Goal: Task Accomplishment & Management: Manage account settings

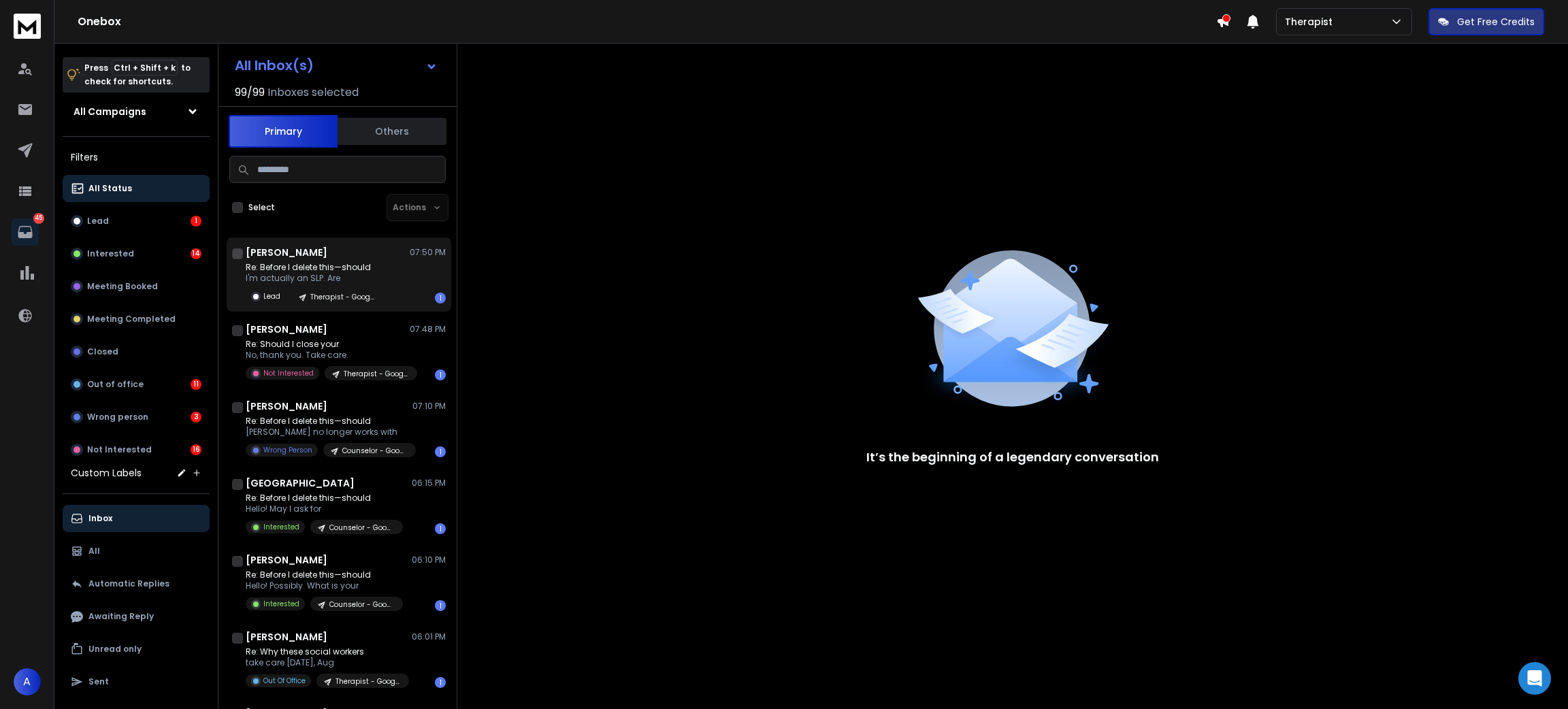
click at [259, 256] on h1 "Sharlene Elmer" at bounding box center [286, 253] width 81 height 14
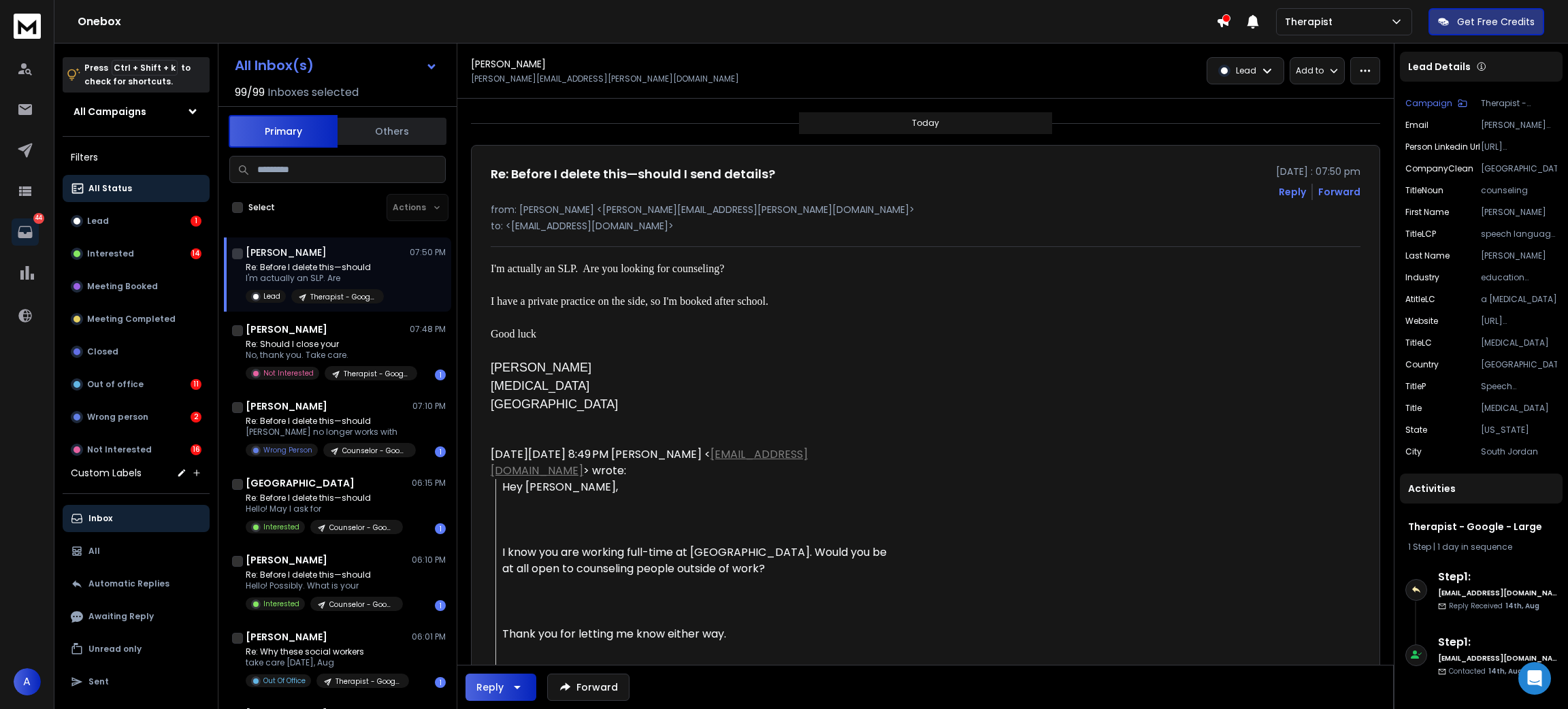
click at [1227, 68] on div at bounding box center [1224, 71] width 12 height 12
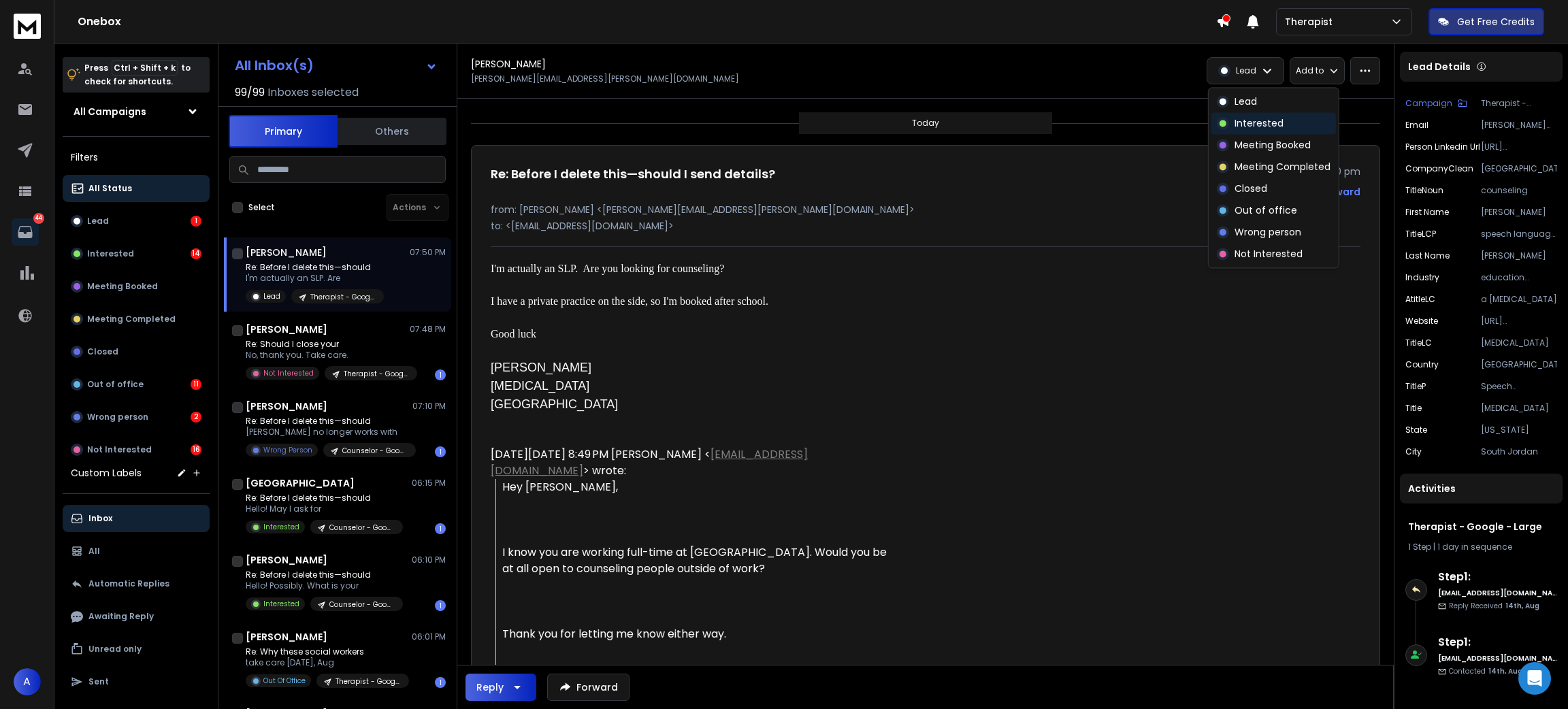
click at [1255, 126] on p "Interested" at bounding box center [1259, 123] width 49 height 14
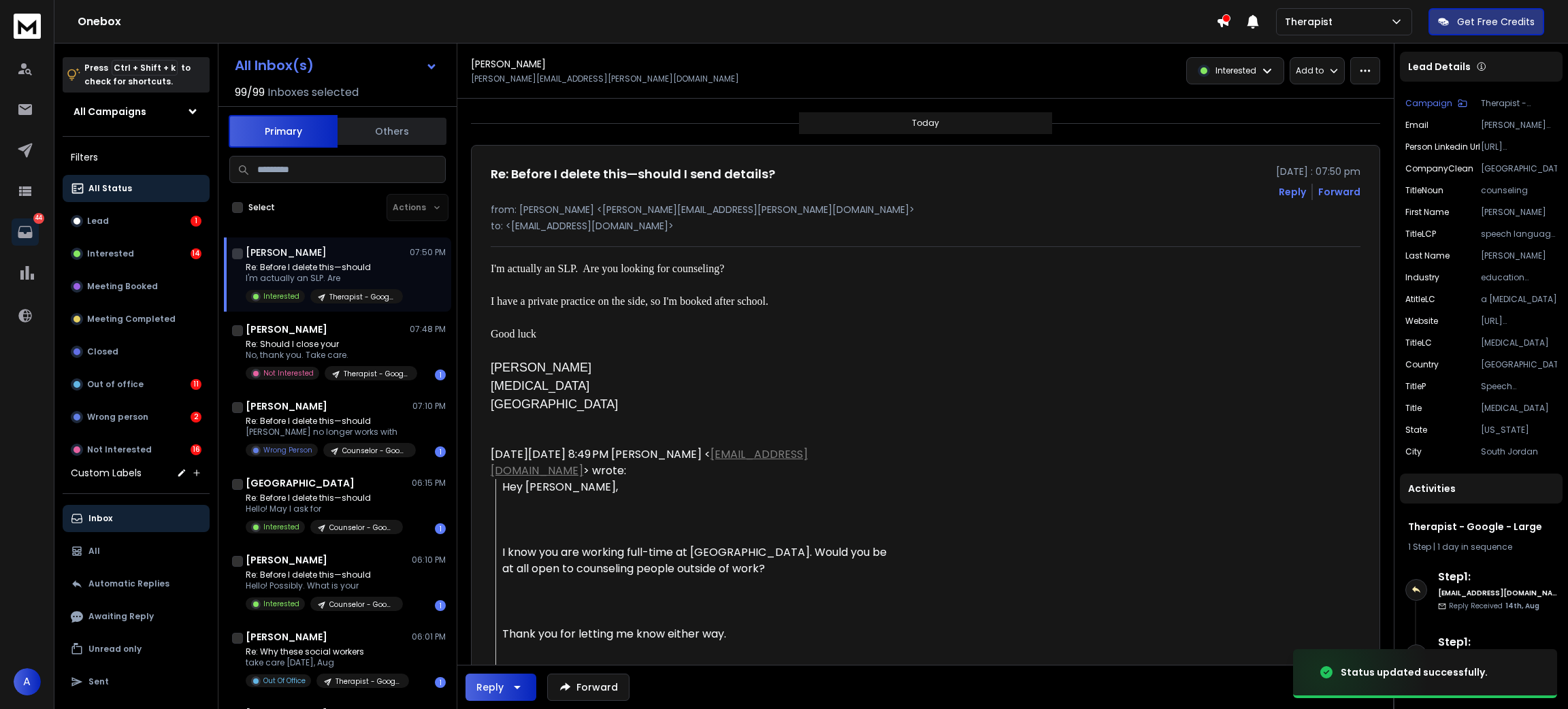
click at [491, 693] on div "Reply" at bounding box center [490, 687] width 27 height 14
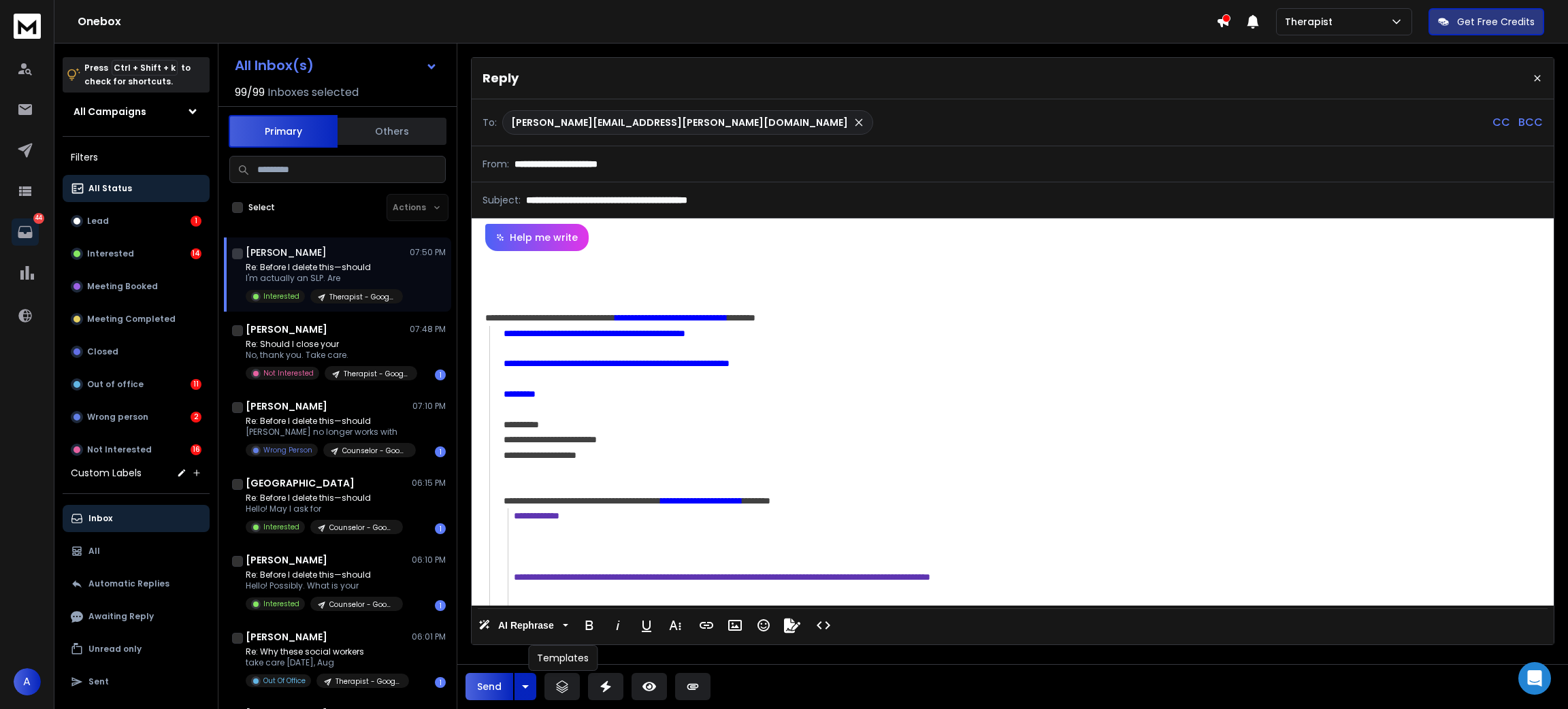
click at [556, 692] on icon at bounding box center [563, 686] width 14 height 14
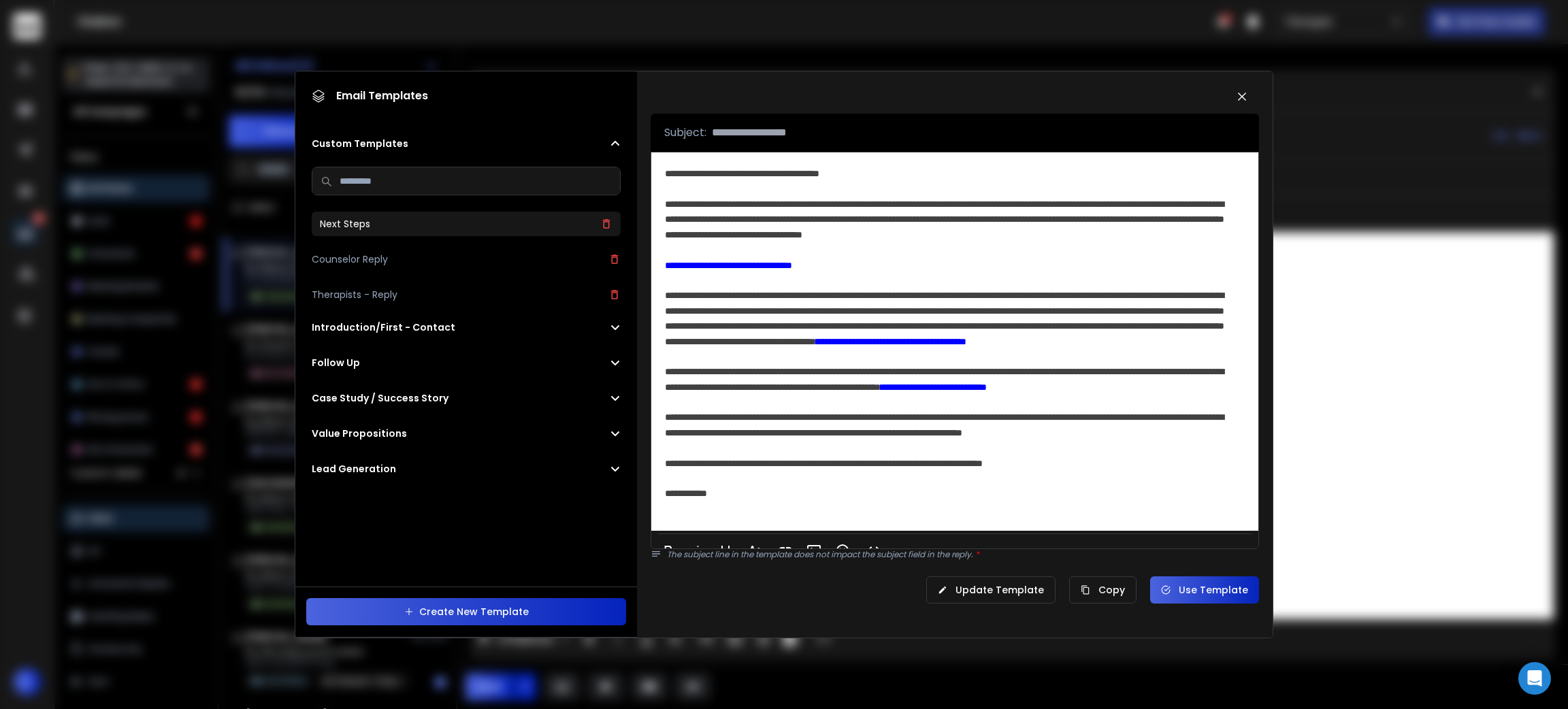
click at [451, 231] on div "Therapists - Reply" at bounding box center [466, 224] width 293 height 14
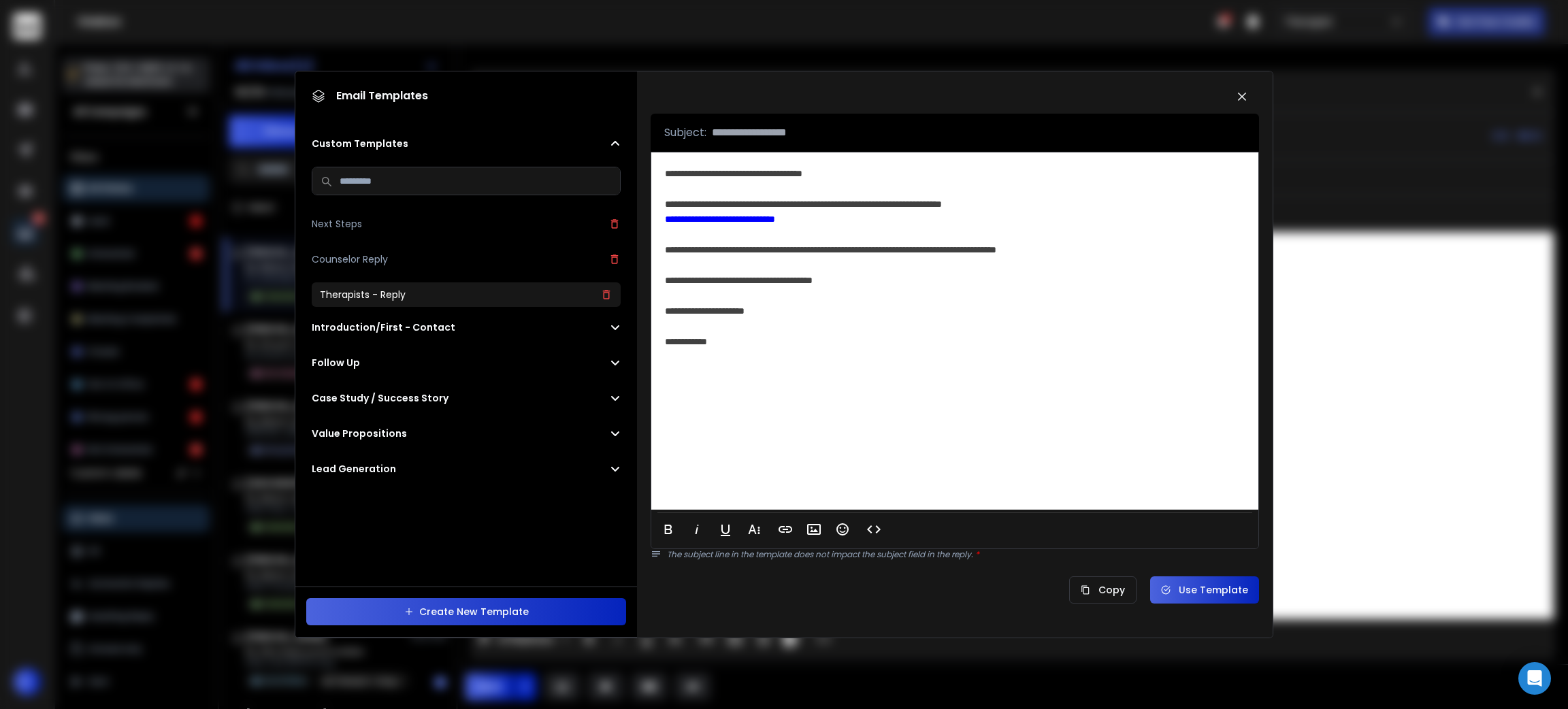
click at [1197, 592] on button "Use Template" at bounding box center [1204, 590] width 109 height 27
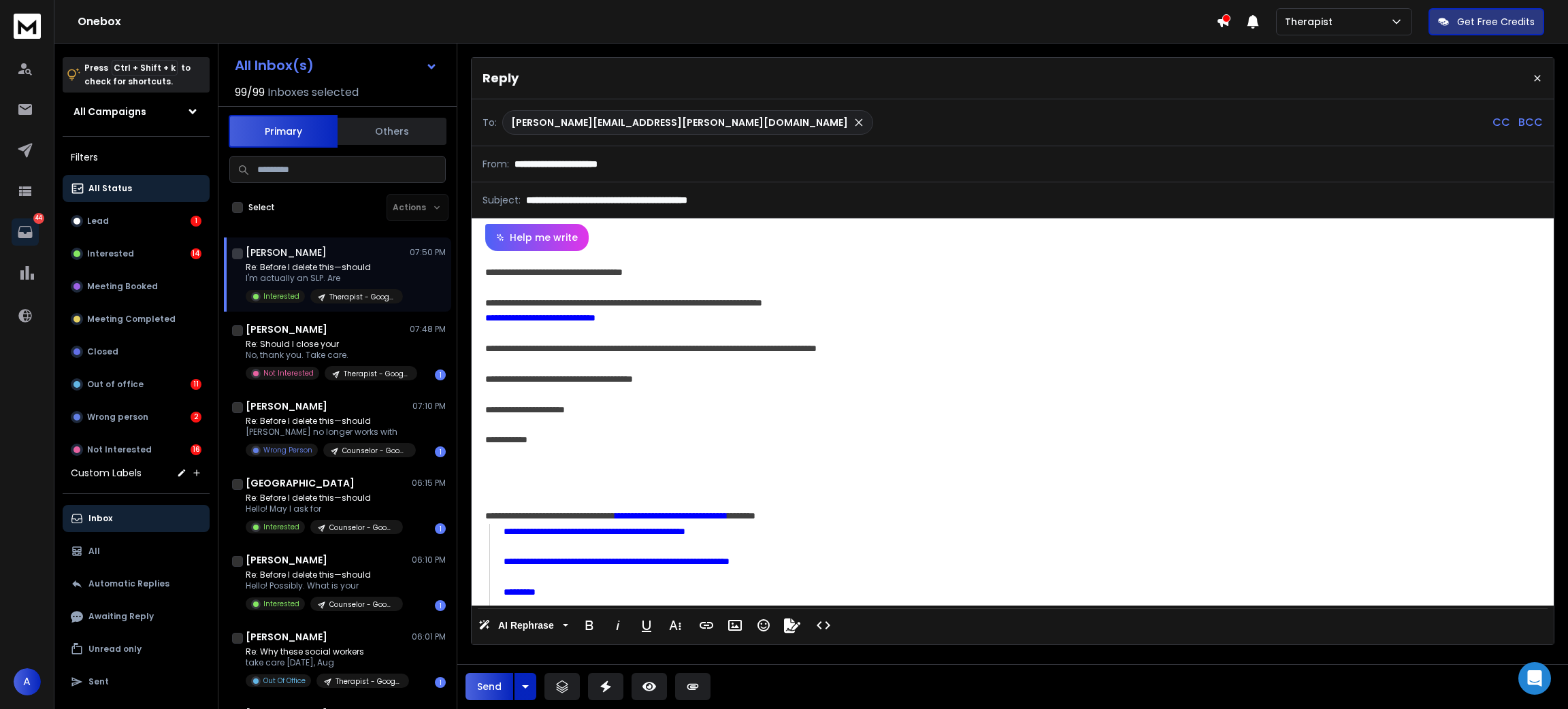
click at [493, 273] on div "**********" at bounding box center [1002, 272] width 1035 height 15
click at [780, 272] on div "**********" at bounding box center [1002, 272] width 1035 height 15
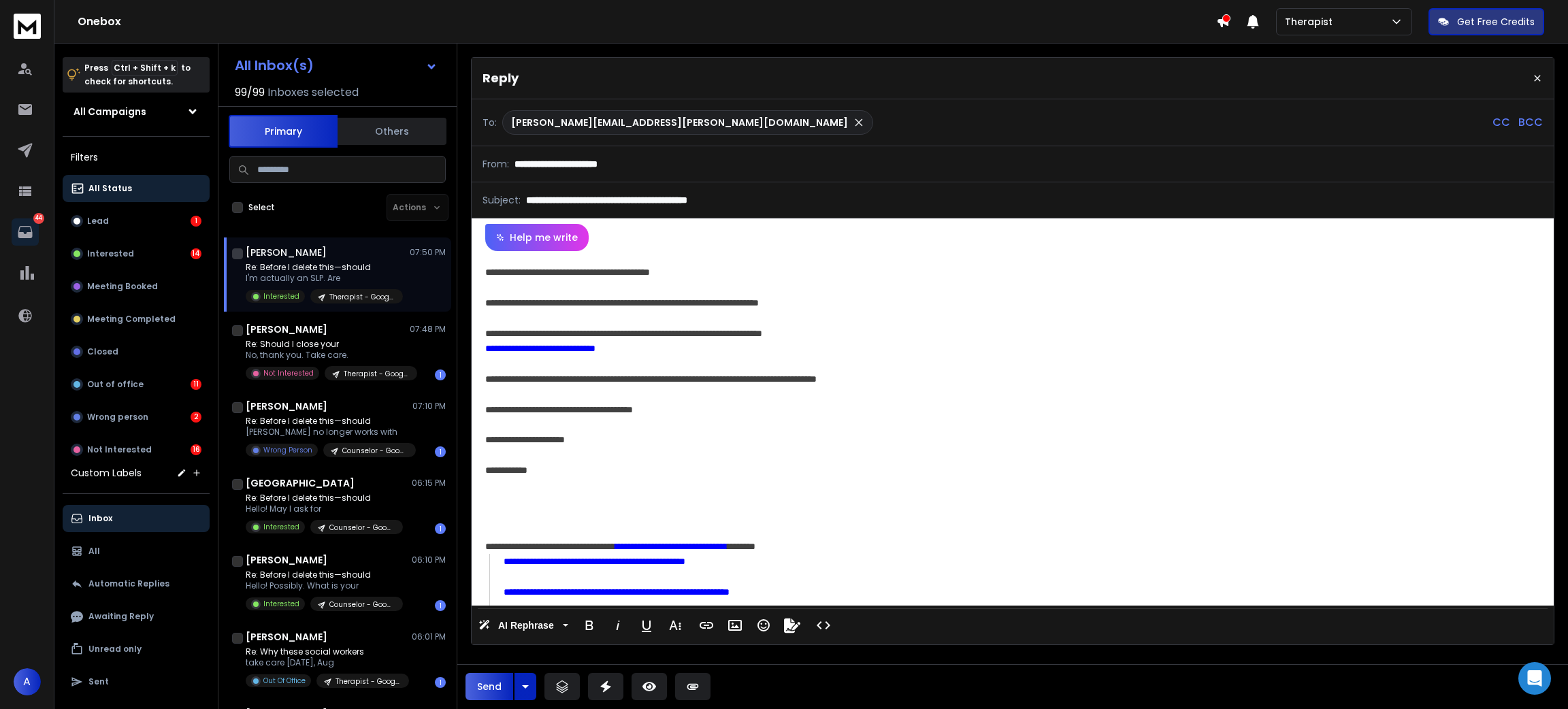
click at [505, 481] on div at bounding box center [1010, 486] width 1050 height 15
click at [476, 672] on div "Send" at bounding box center [1012, 686] width 1111 height 44
click at [498, 680] on button "Send" at bounding box center [489, 686] width 48 height 27
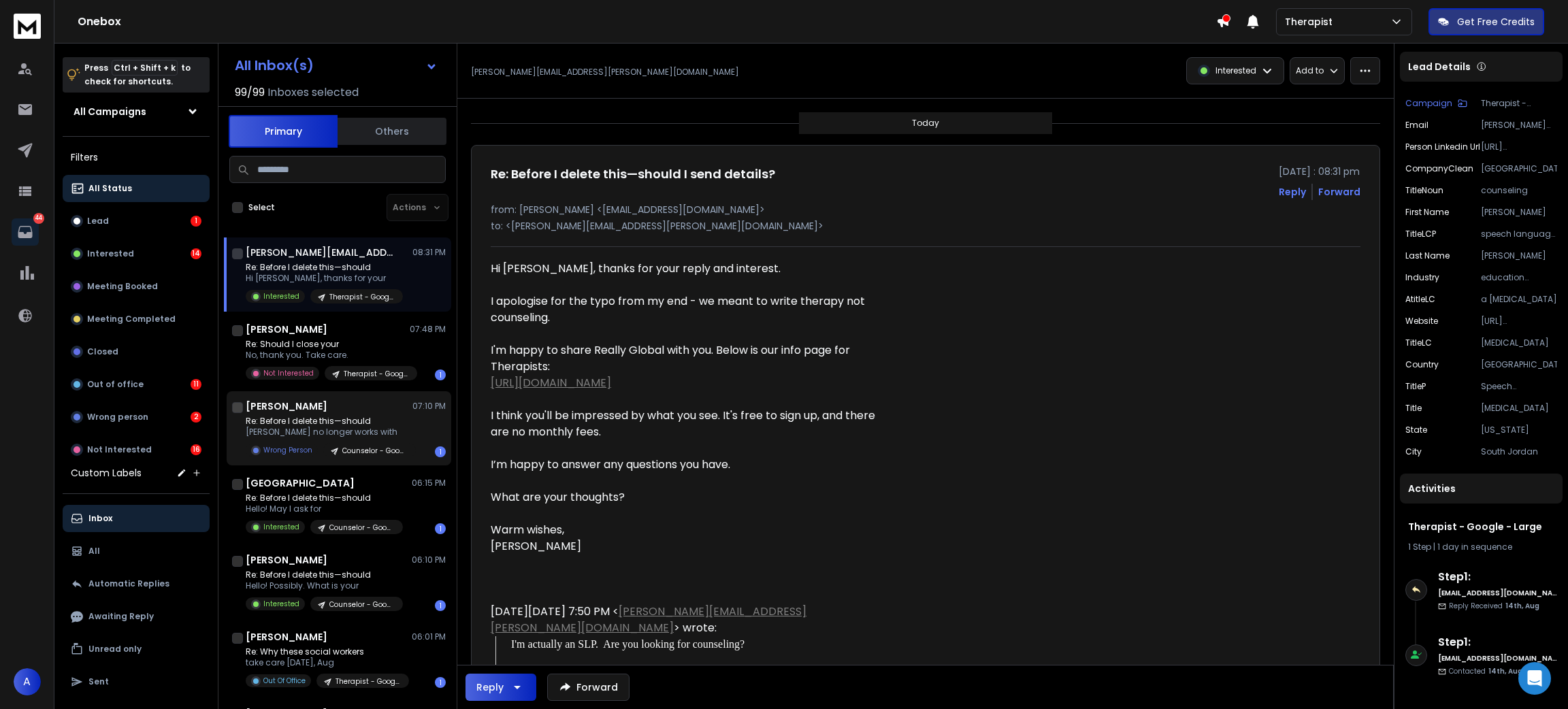
click at [329, 418] on p "Re: Before I delete this—should" at bounding box center [327, 421] width 164 height 11
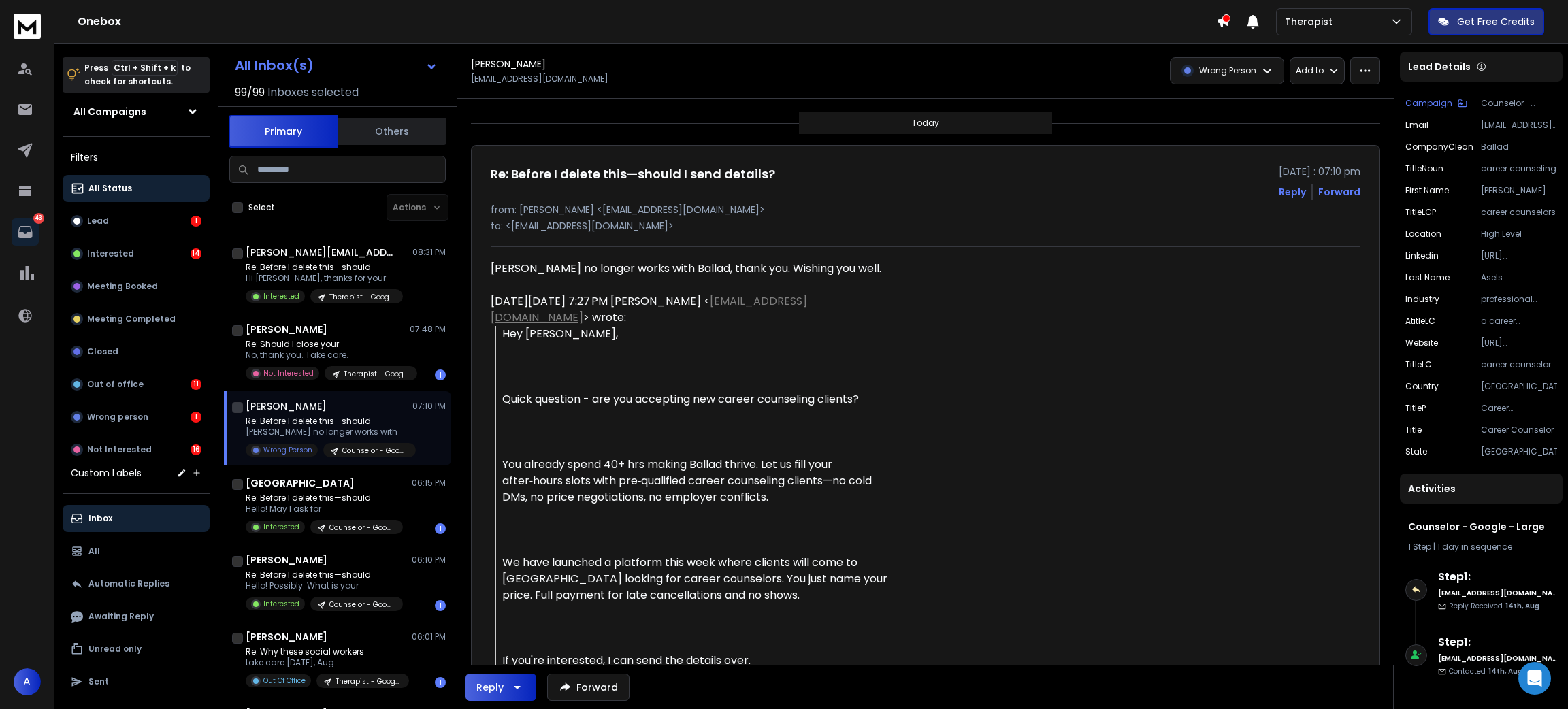
click at [1185, 73] on div at bounding box center [1187, 71] width 12 height 12
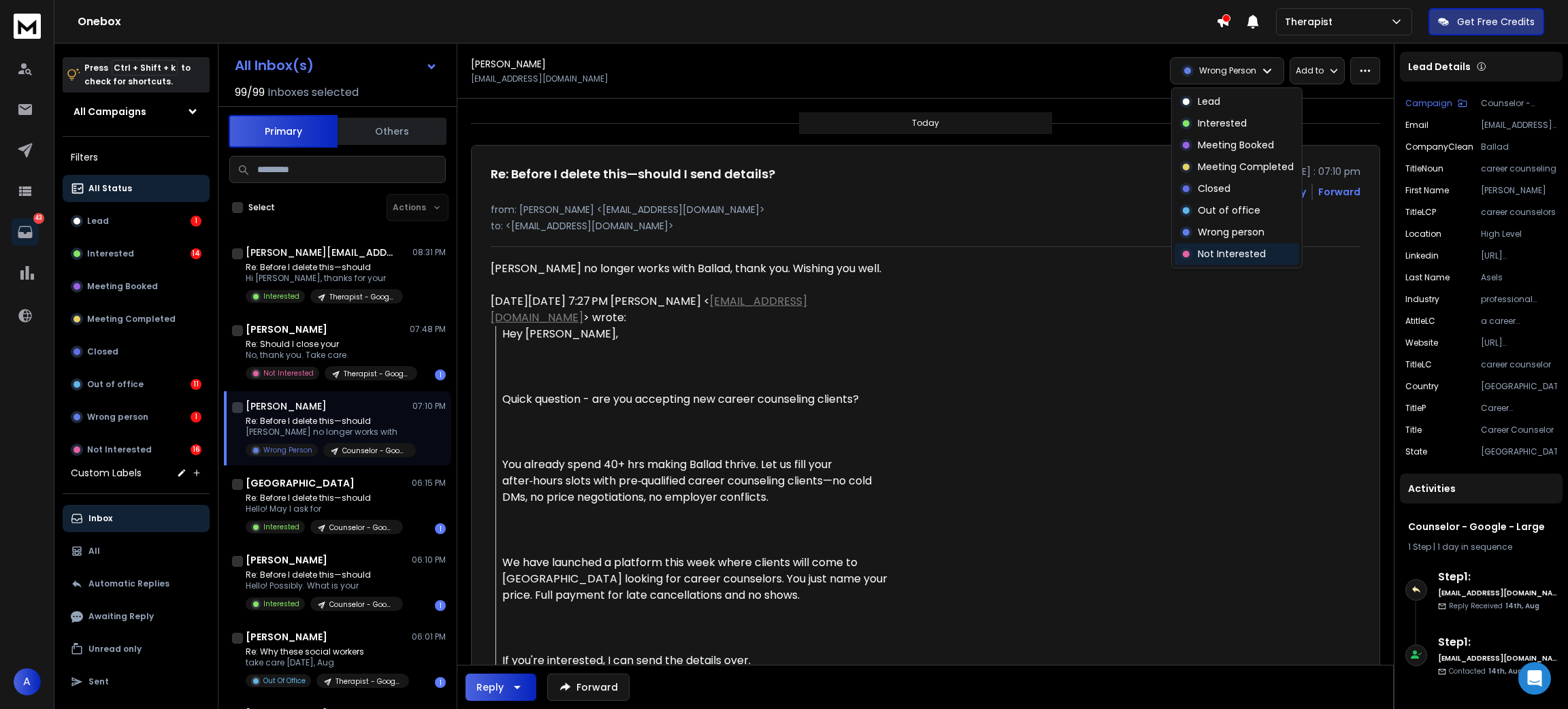
click at [1230, 253] on p "Not Interested" at bounding box center [1232, 254] width 68 height 14
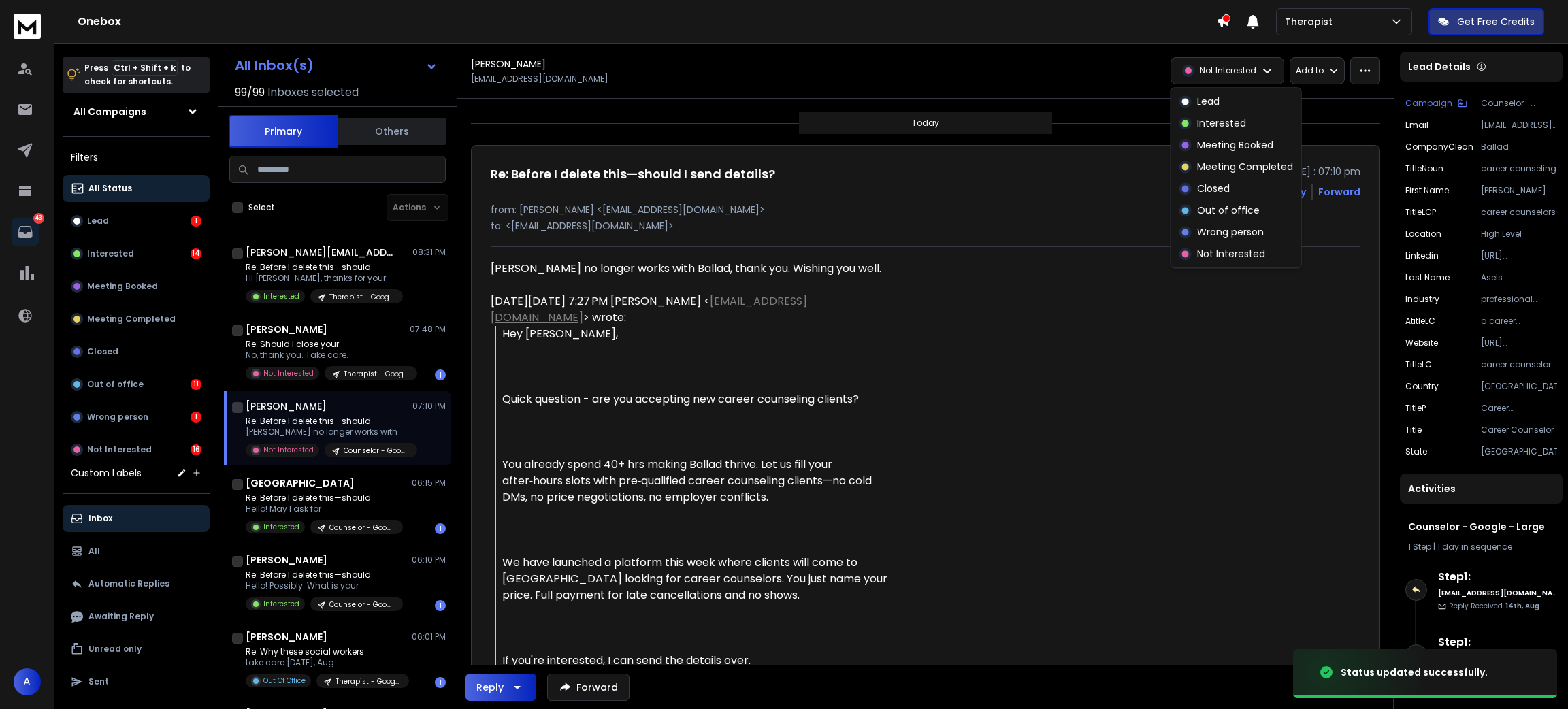
click at [1187, 84] on div "Not Interested" at bounding box center [1227, 71] width 113 height 27
click at [1227, 240] on div "Wrong person" at bounding box center [1236, 232] width 125 height 22
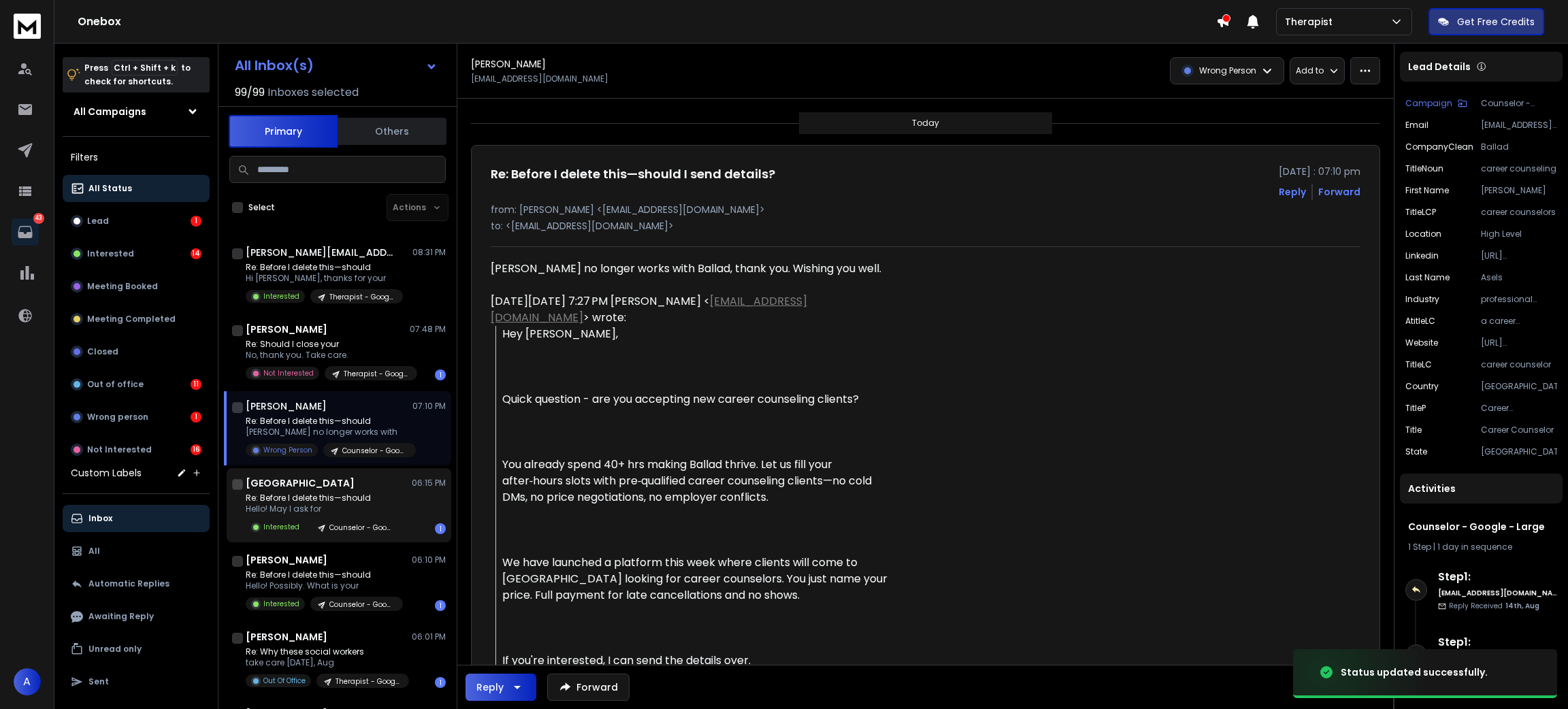
click at [356, 505] on p "Hello! May I ask for" at bounding box center [324, 509] width 158 height 11
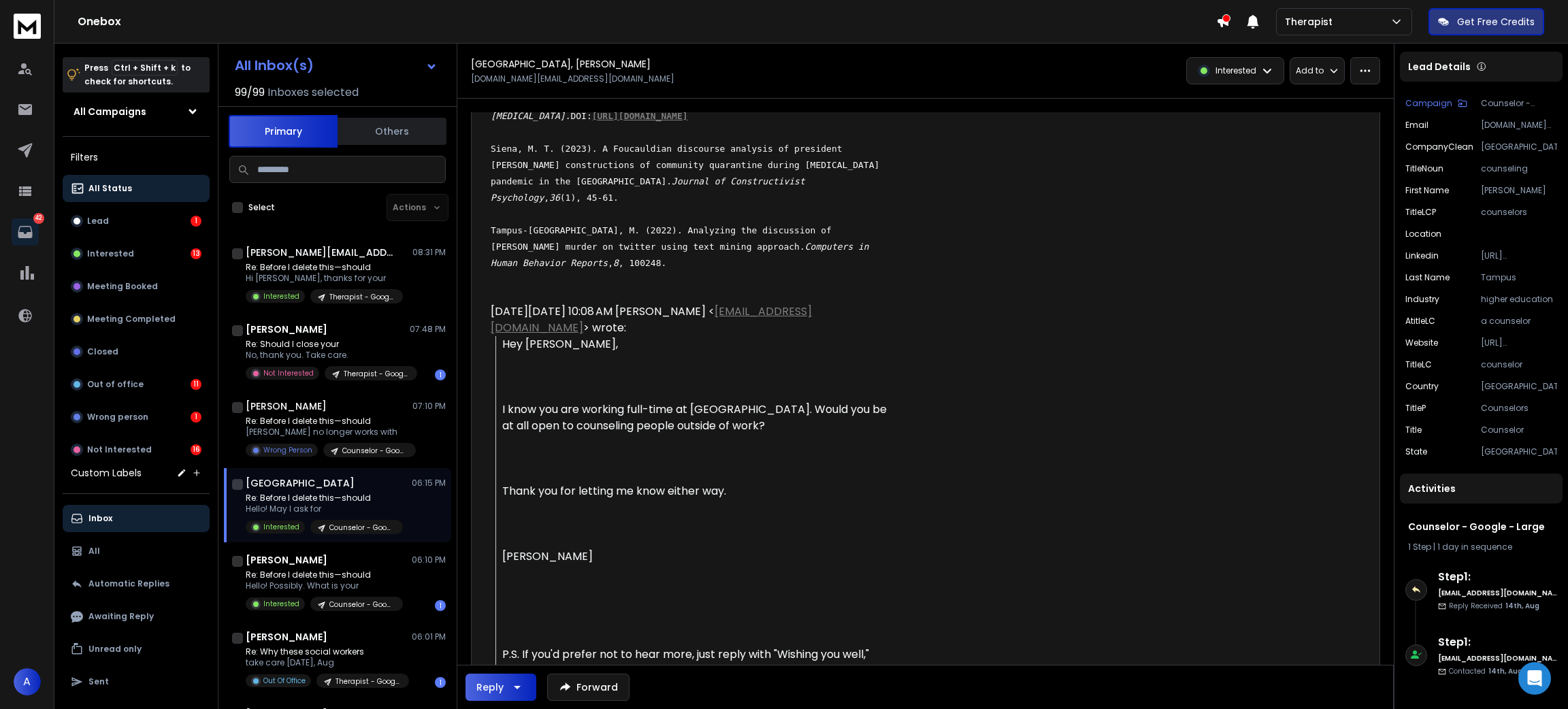
scroll to position [408, 0]
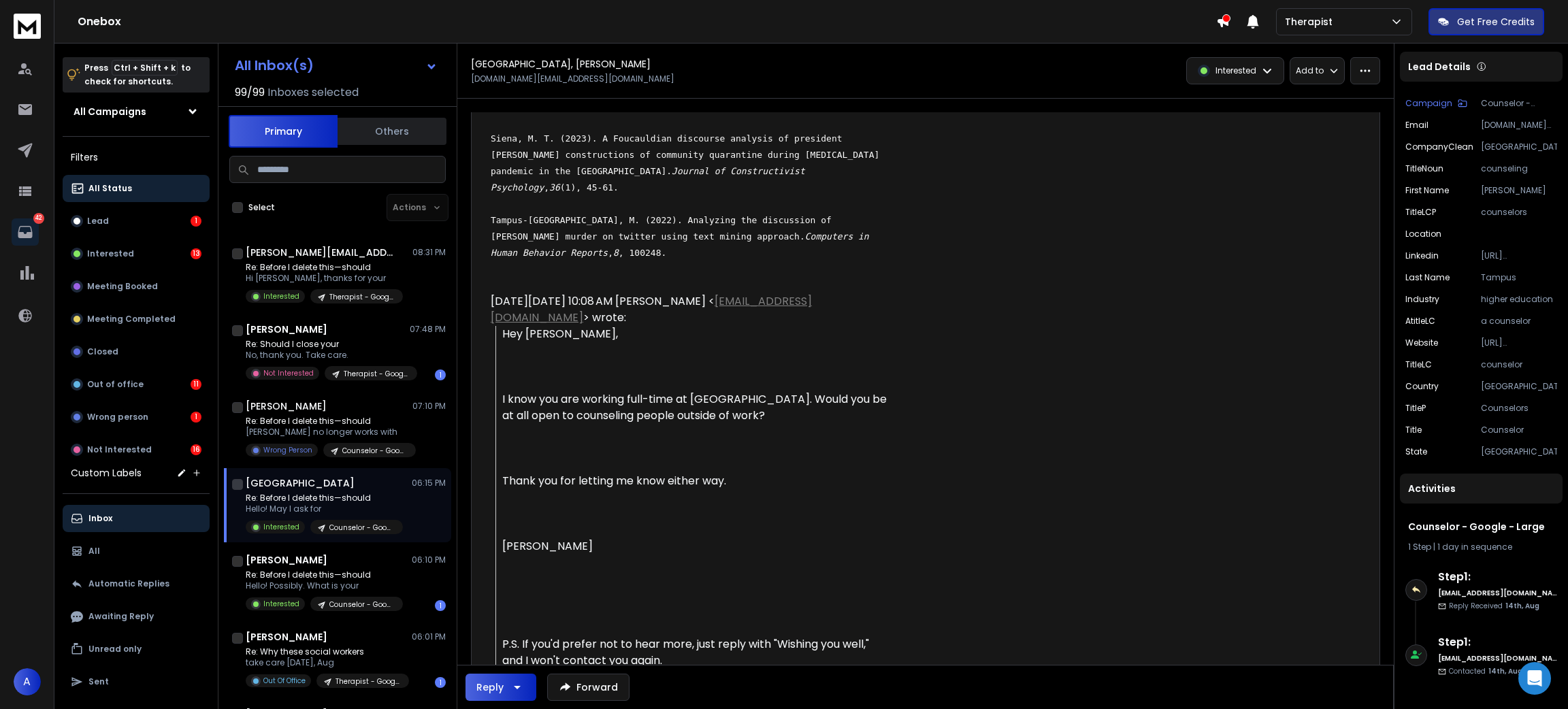
click at [493, 688] on div "Reply" at bounding box center [490, 687] width 27 height 14
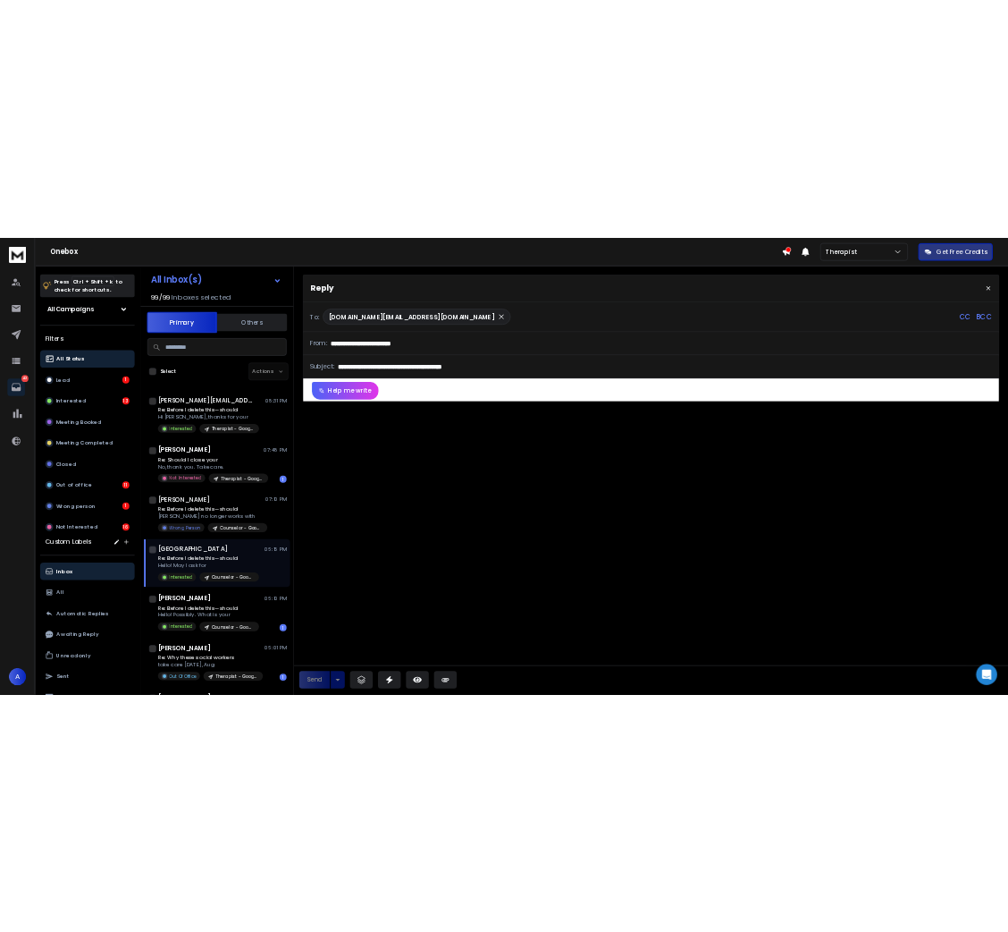
scroll to position [0, 0]
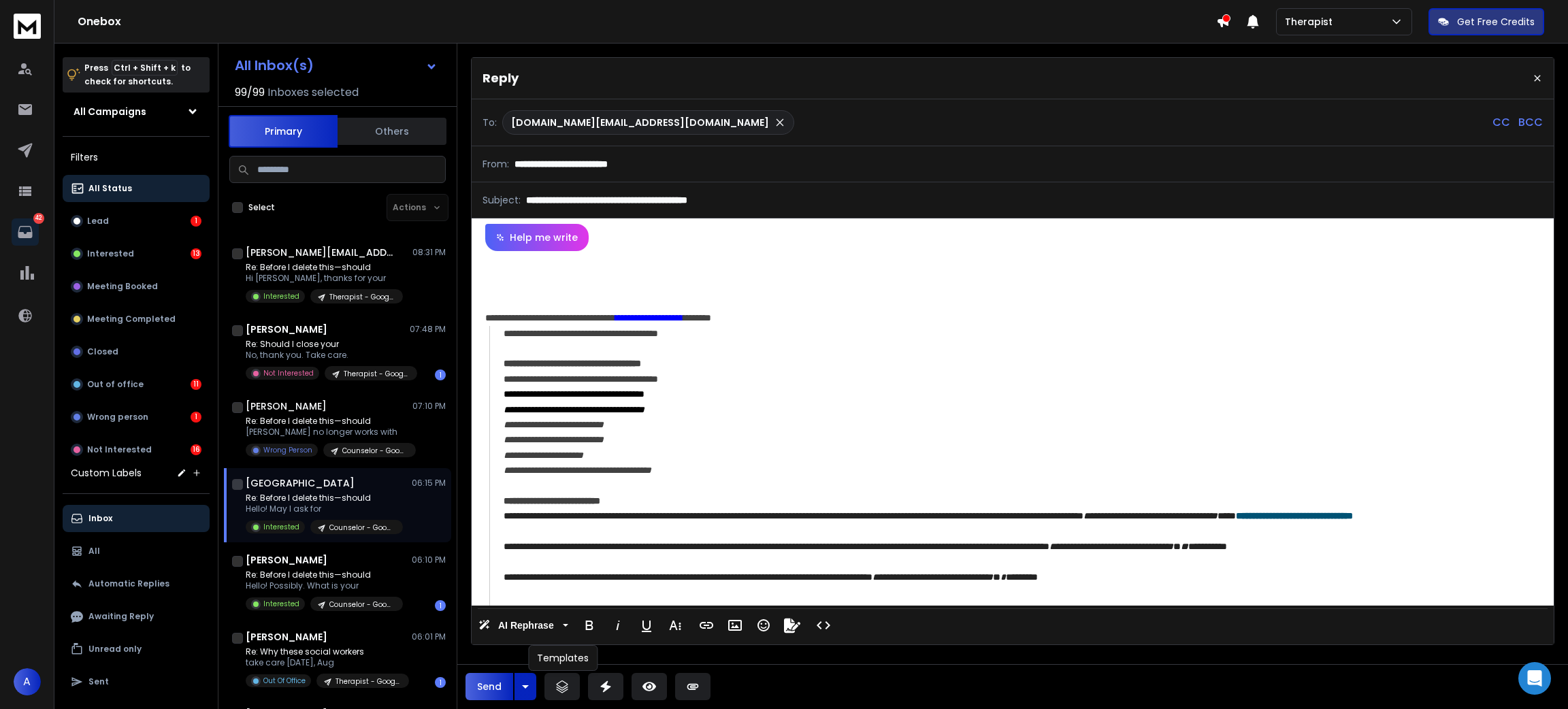
click at [561, 692] on icon at bounding box center [561, 690] width 11 height 4
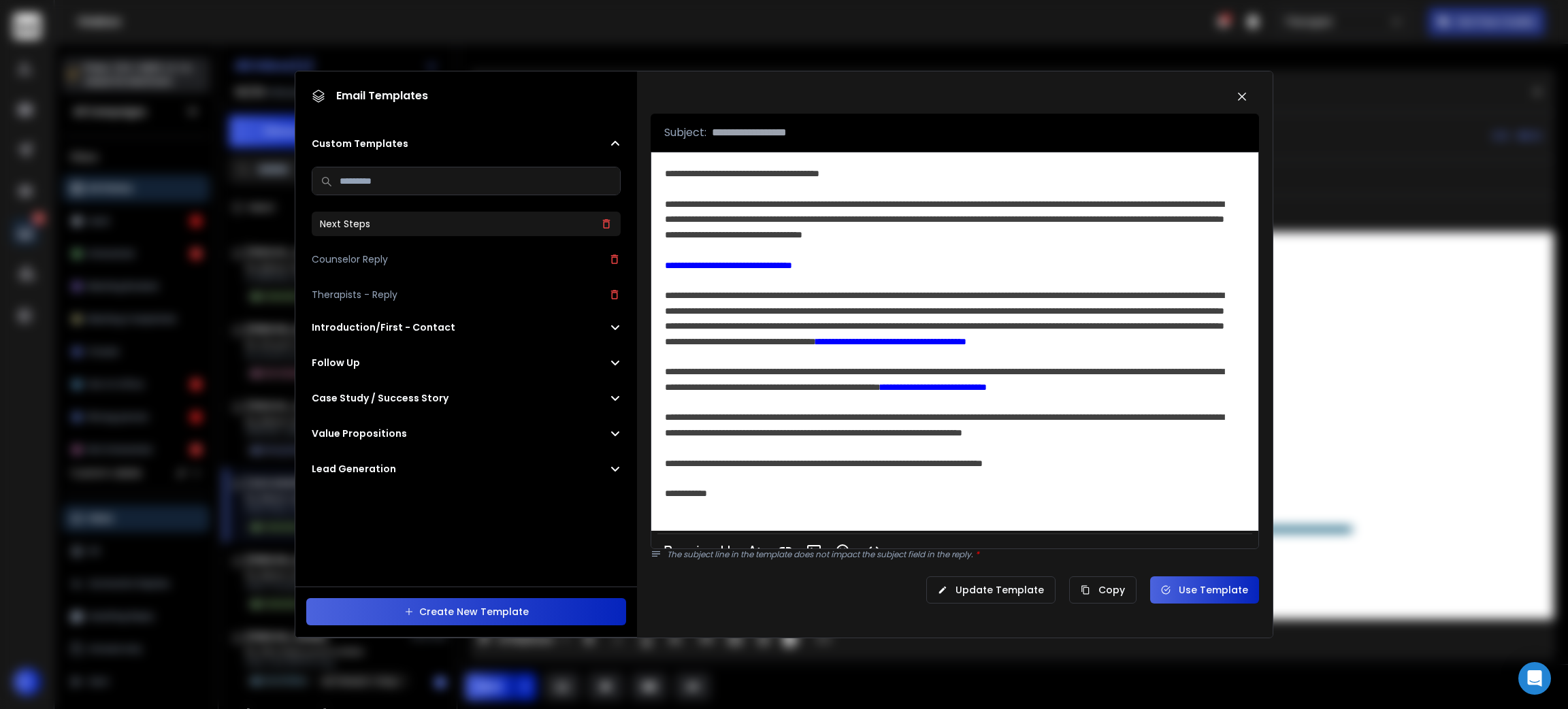
click at [395, 231] on div "Counselor Reply" at bounding box center [466, 224] width 293 height 14
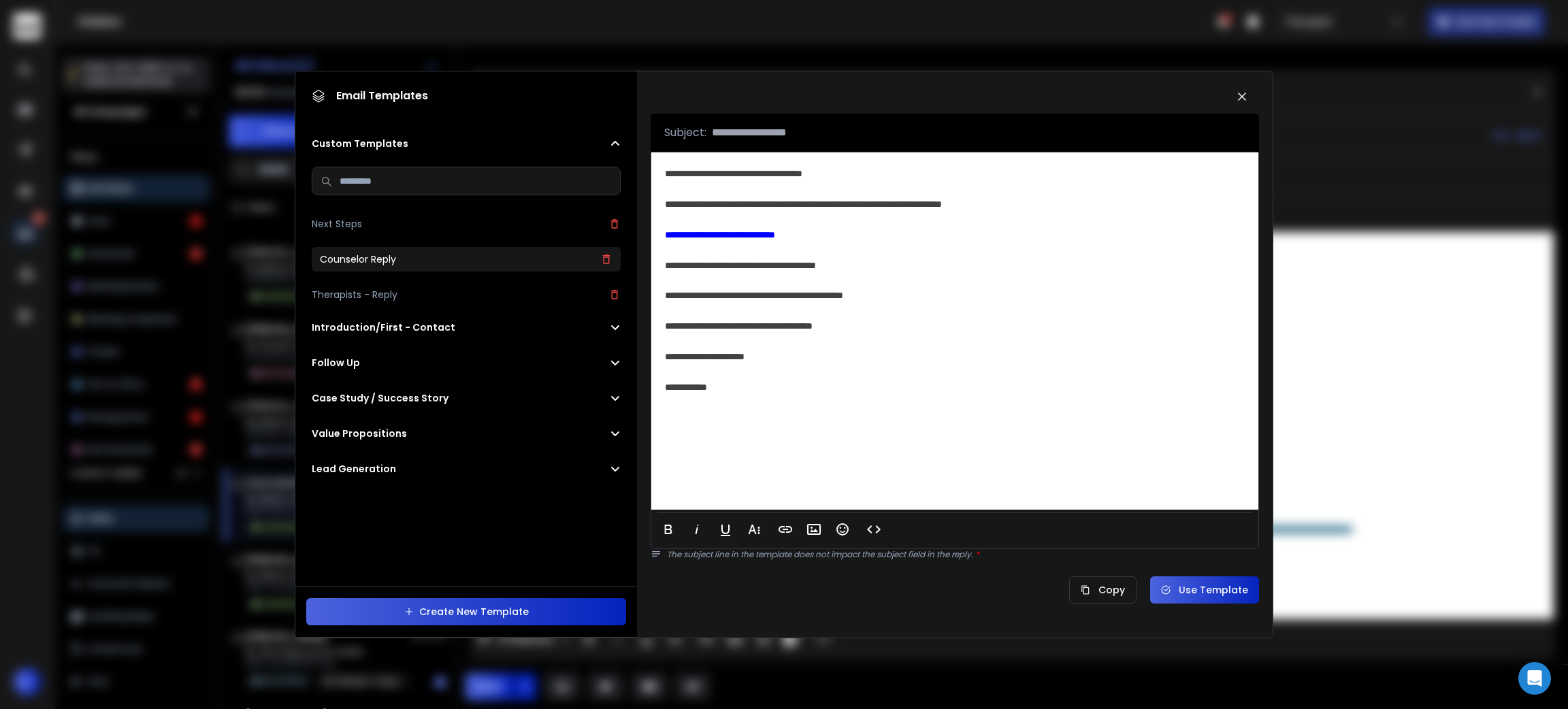
click at [1186, 583] on button "Use Template" at bounding box center [1204, 590] width 109 height 27
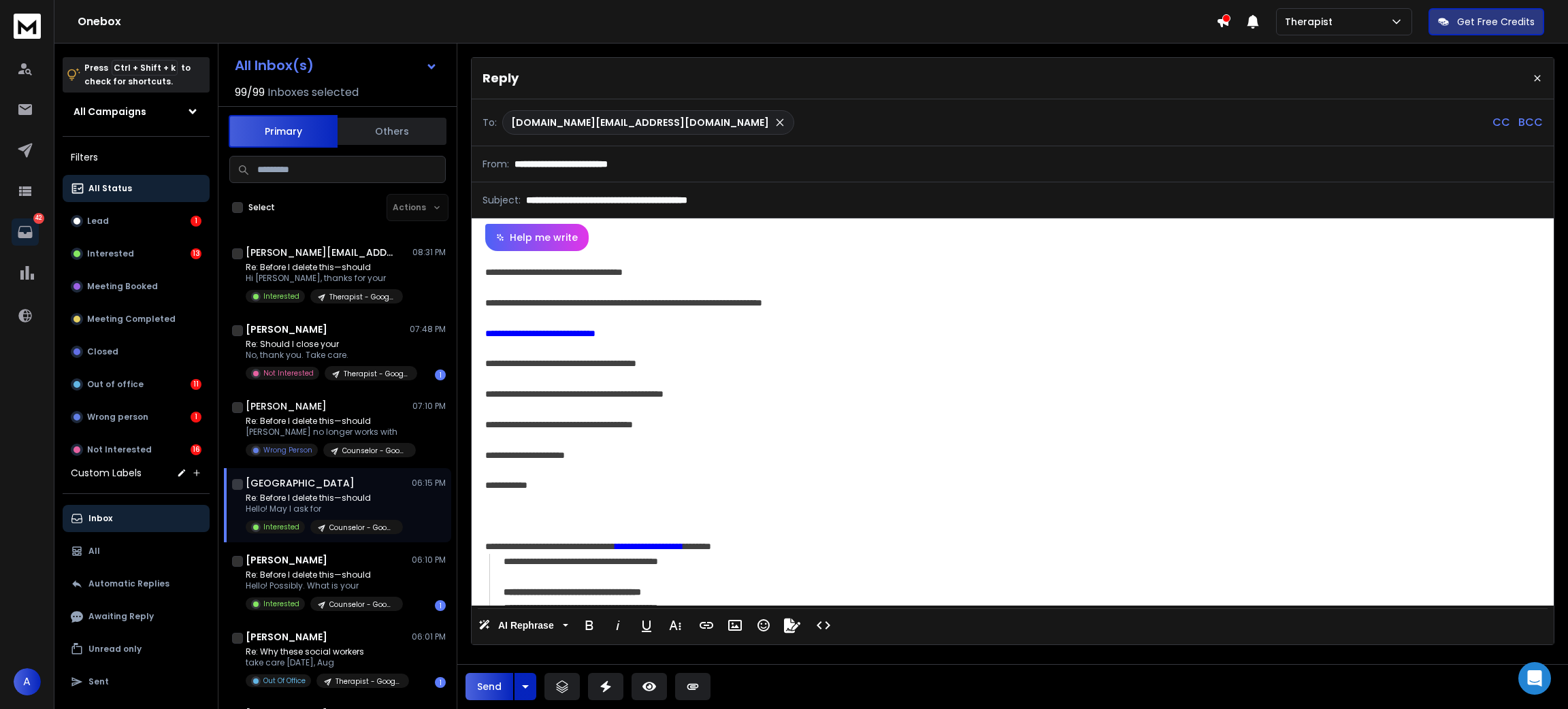
click at [498, 273] on div "**********" at bounding box center [1002, 272] width 1035 height 15
click at [549, 505] on div at bounding box center [1012, 501] width 1055 height 15
click at [499, 684] on button "Send" at bounding box center [489, 686] width 48 height 27
click at [21, 138] on link at bounding box center [25, 151] width 27 height 27
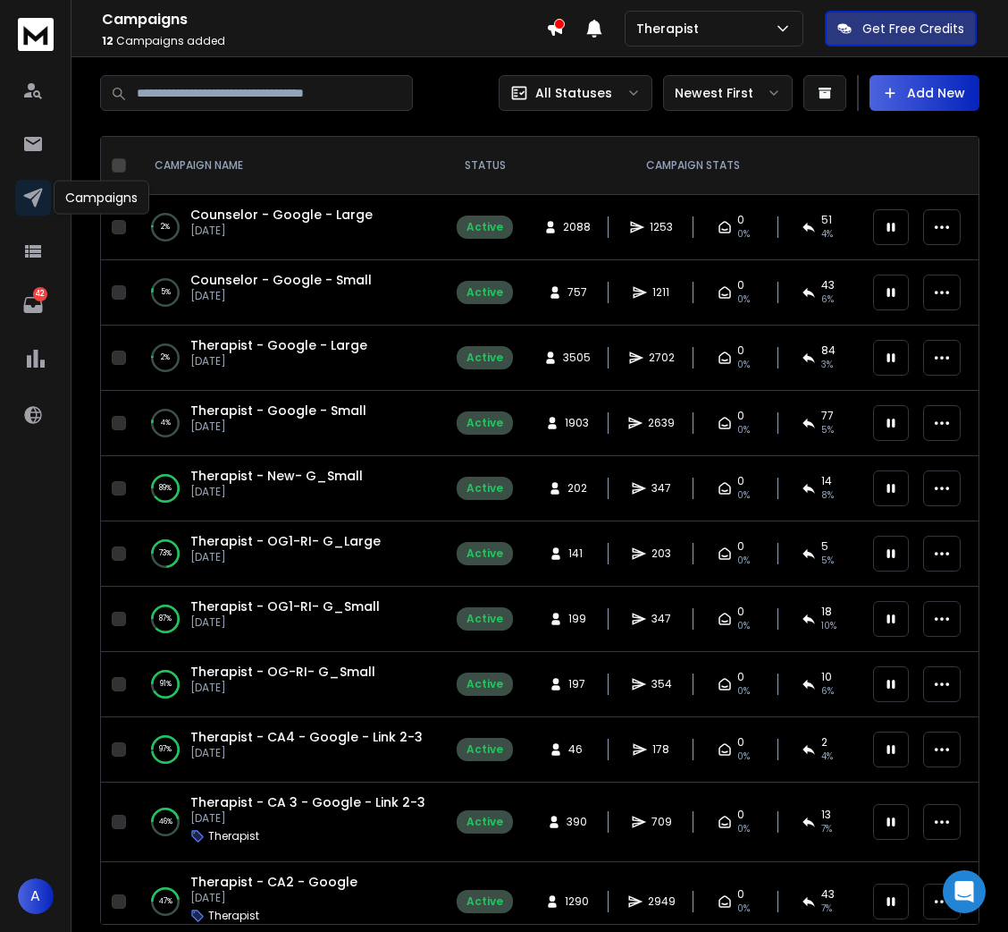
click at [272, 227] on p "[DATE]" at bounding box center [281, 231] width 182 height 14
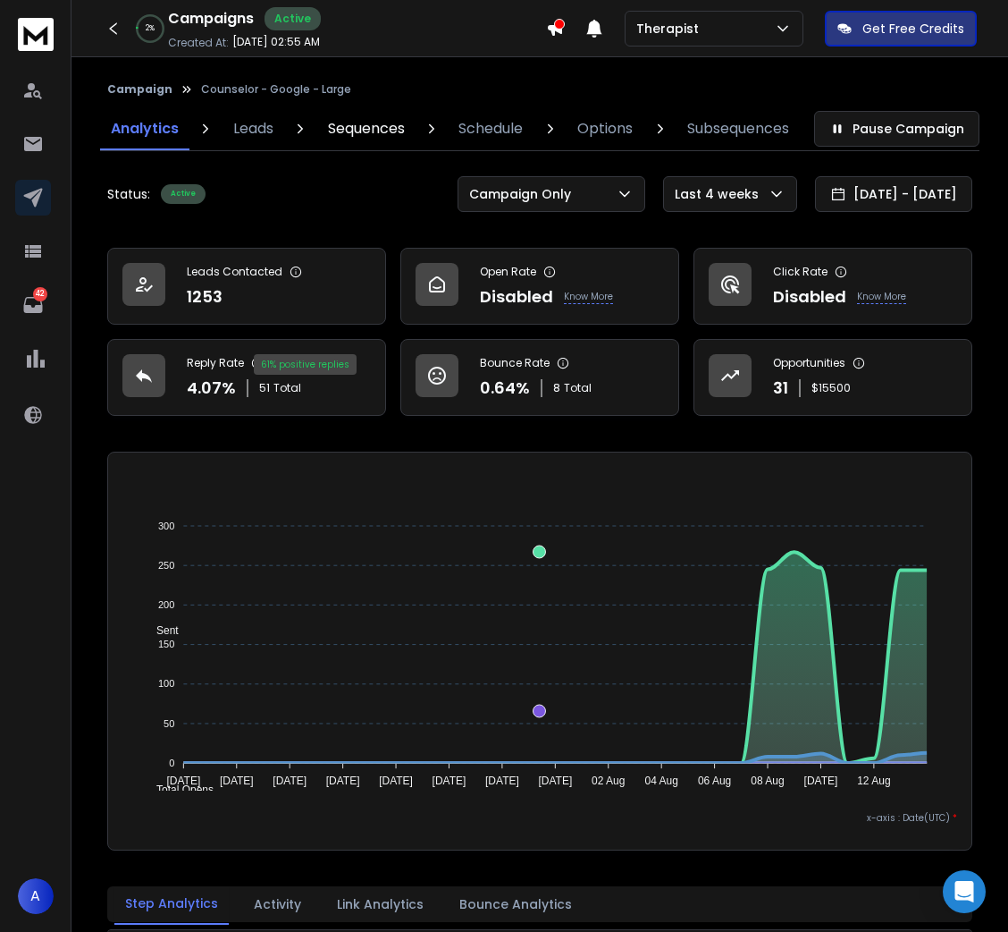
click at [384, 129] on p "Sequences" at bounding box center [366, 128] width 77 height 21
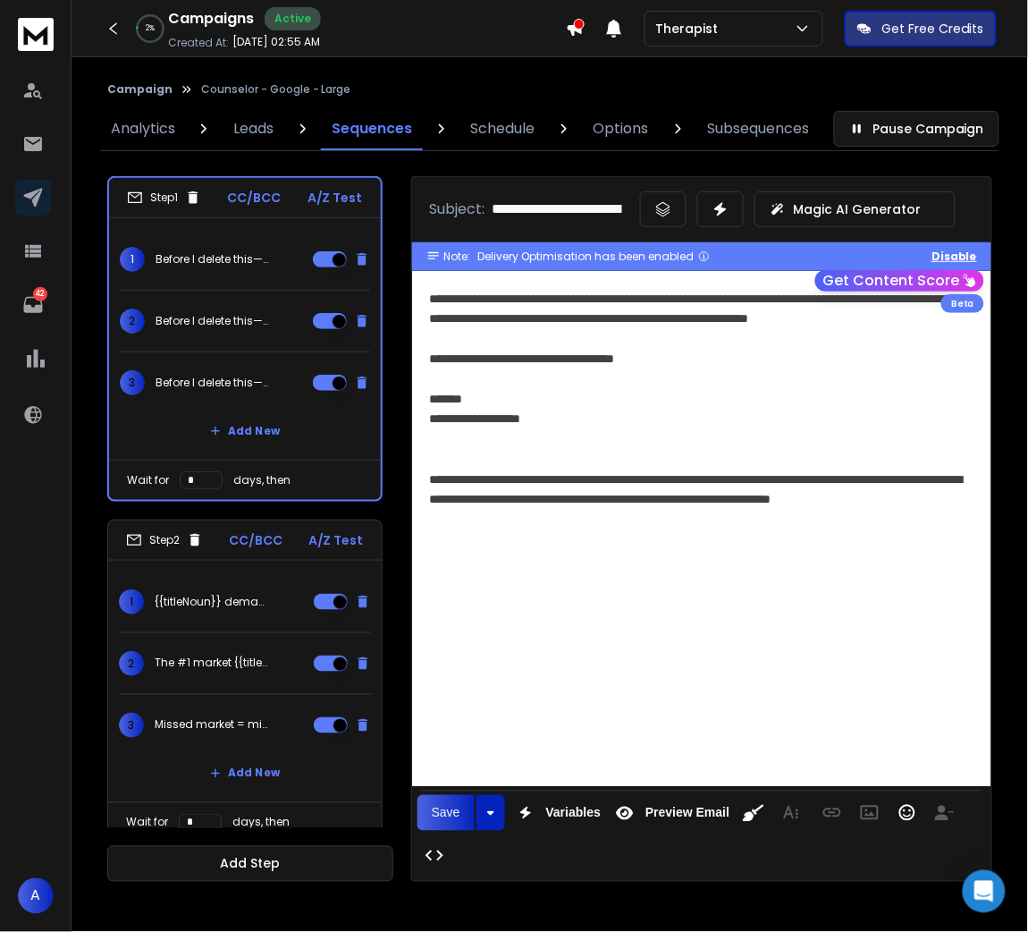
click at [321, 315] on button "button" at bounding box center [330, 321] width 34 height 16
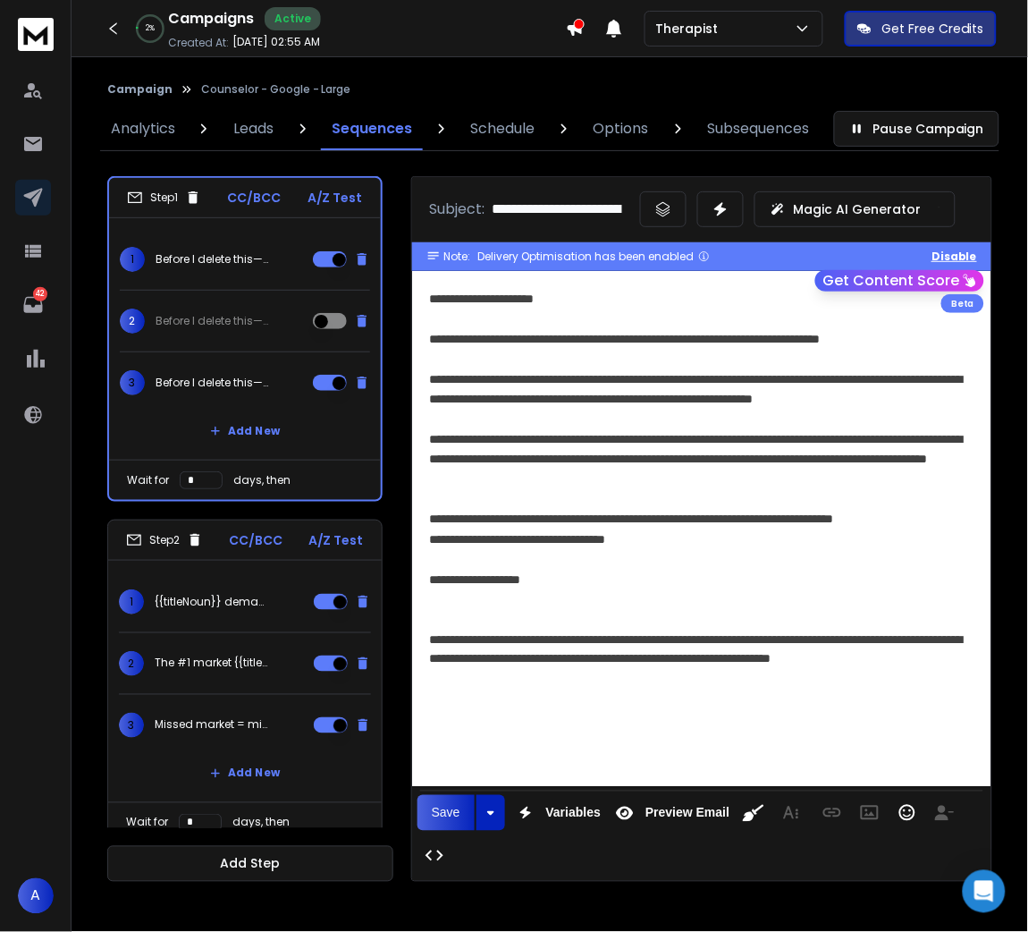
click at [147, 310] on div "2 Before I delete this—should I send details?" at bounding box center [195, 320] width 150 height 25
click at [207, 247] on div "1 Before I delete this—should I send details?" at bounding box center [195, 259] width 150 height 25
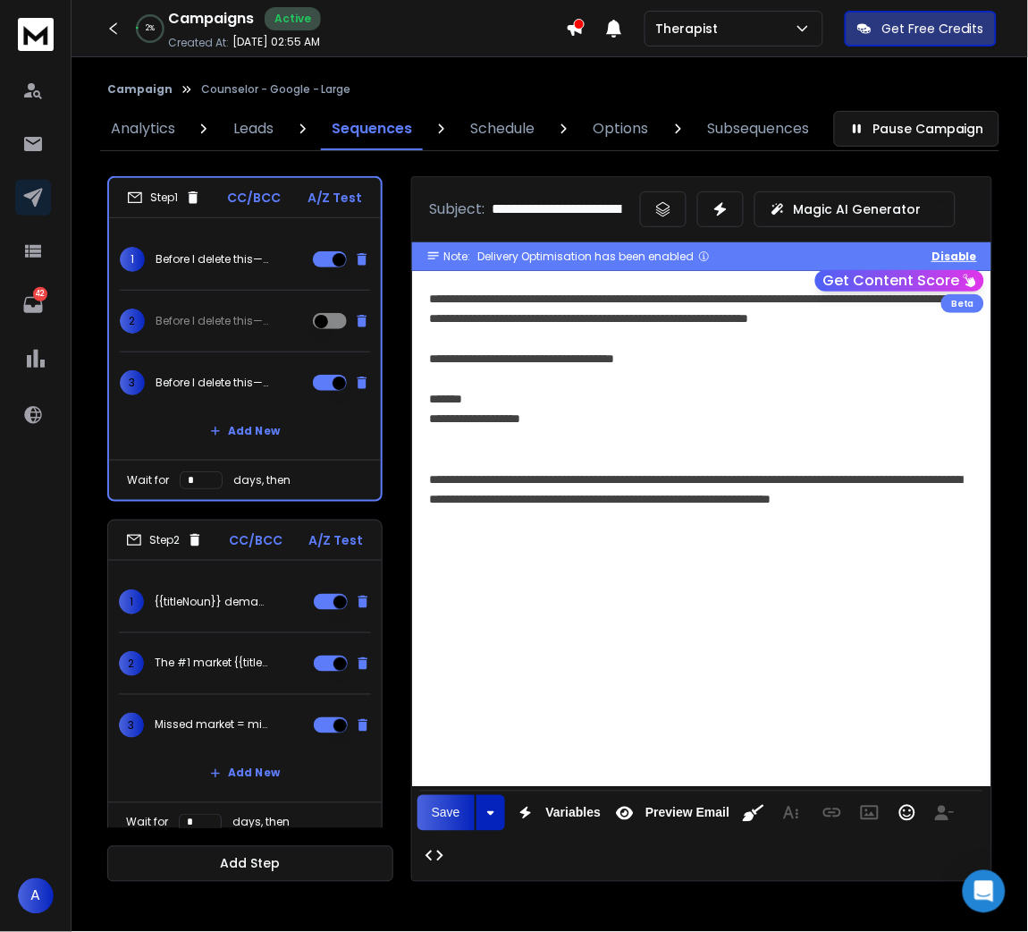
click at [176, 386] on p "Before I delete this—should I send details?" at bounding box center [213, 382] width 114 height 14
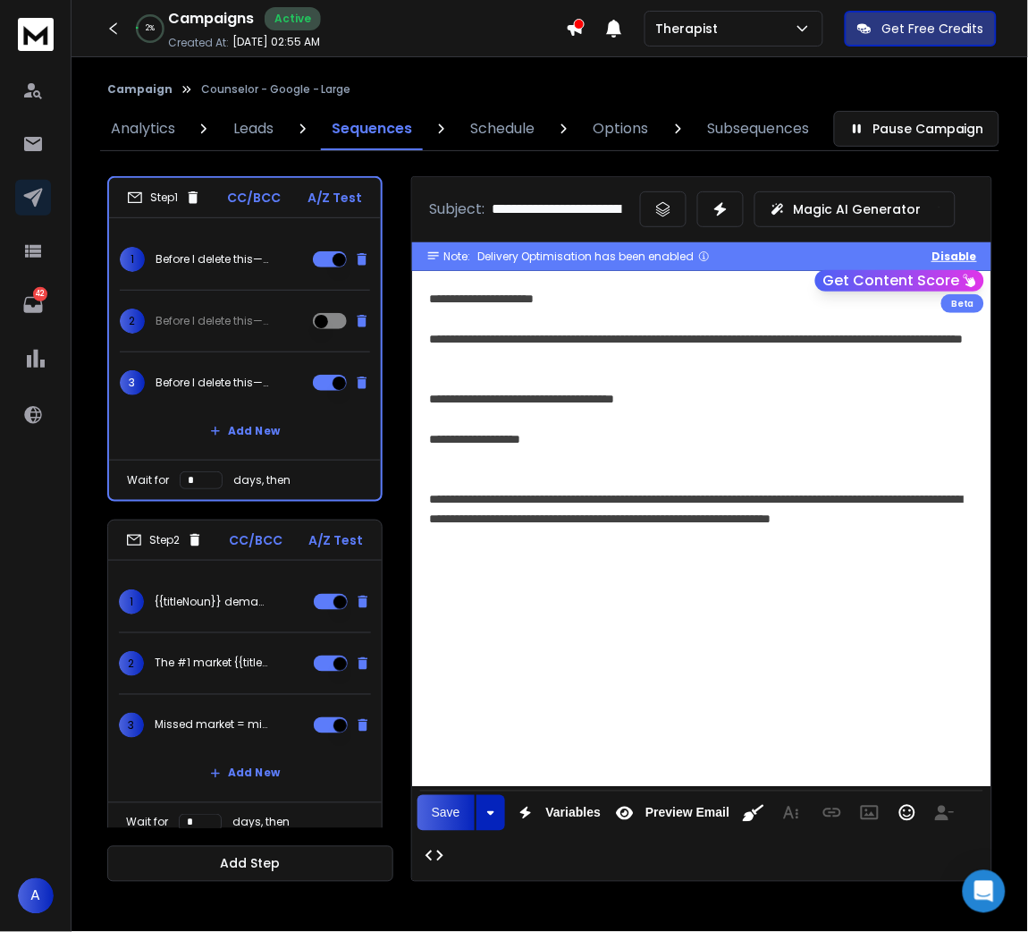
click at [180, 321] on p "Before I delete this—should I send details?" at bounding box center [213, 321] width 114 height 14
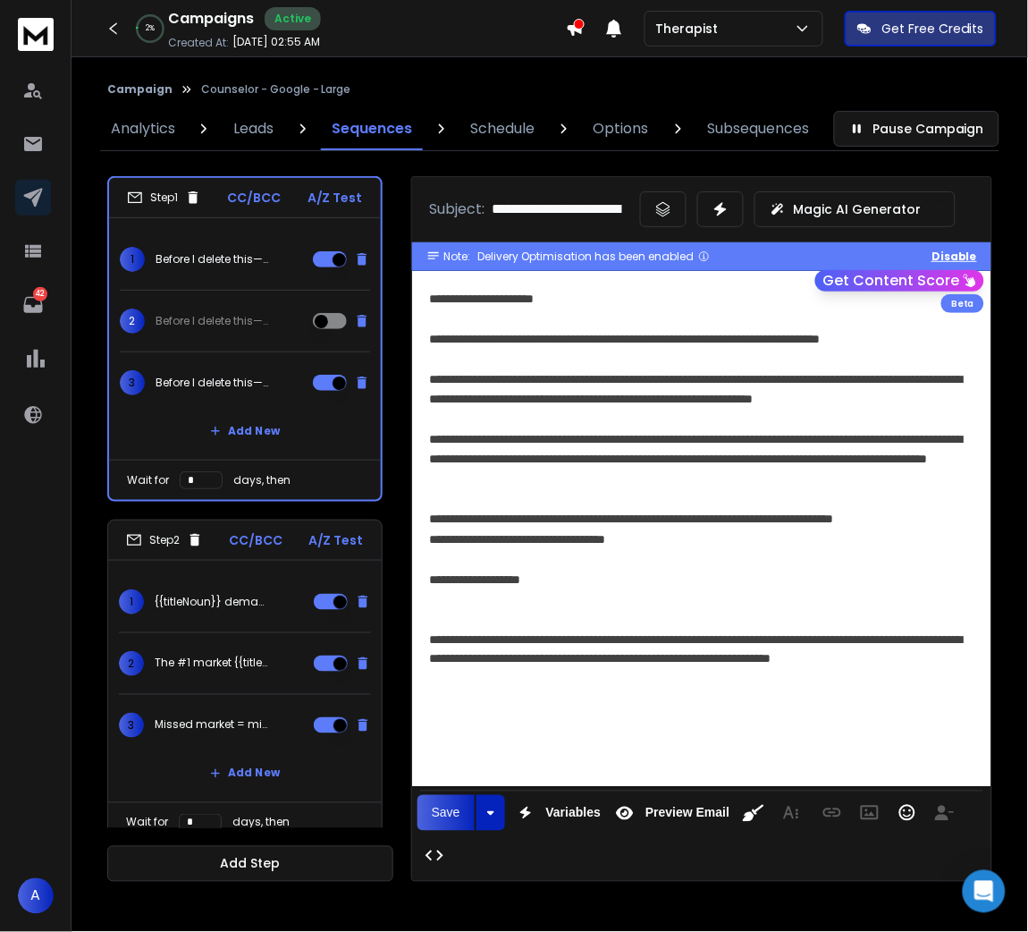
click at [160, 260] on p "Before I delete this—should I send details?" at bounding box center [213, 259] width 114 height 14
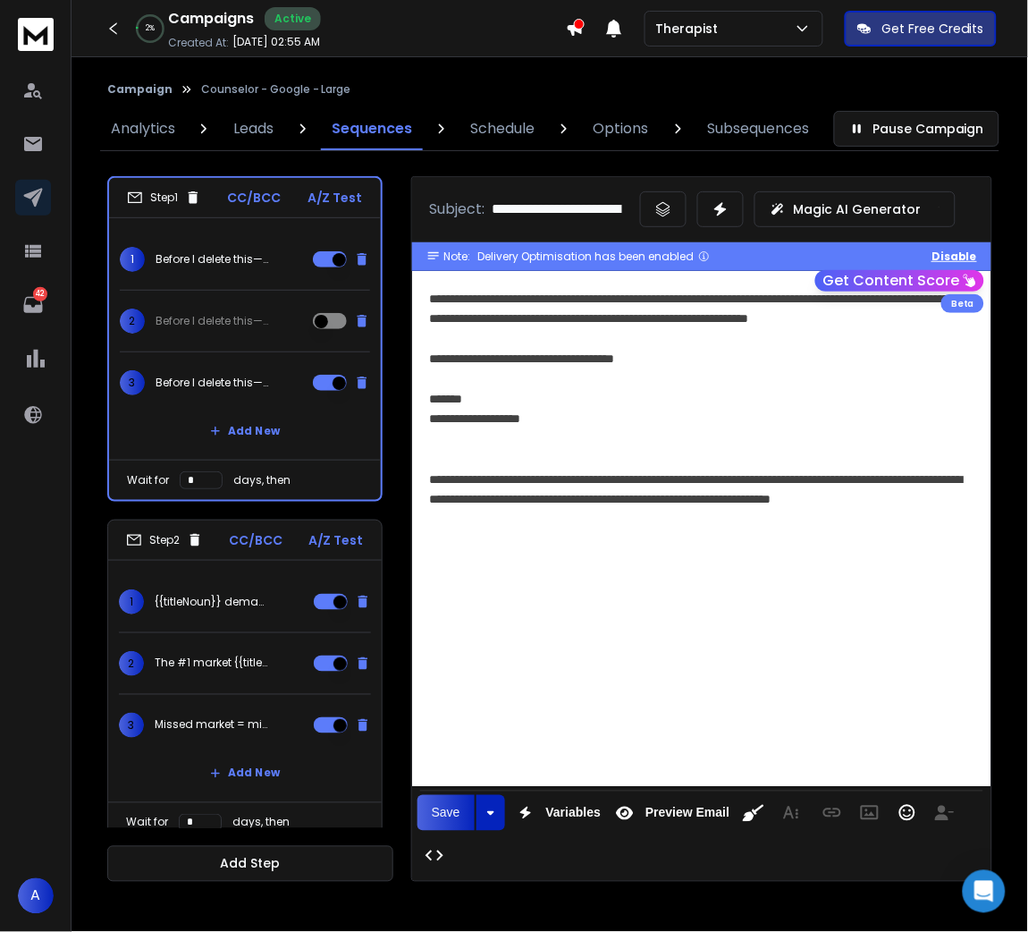
click at [152, 374] on div "3 Before I delete this—should I send details?" at bounding box center [195, 382] width 150 height 25
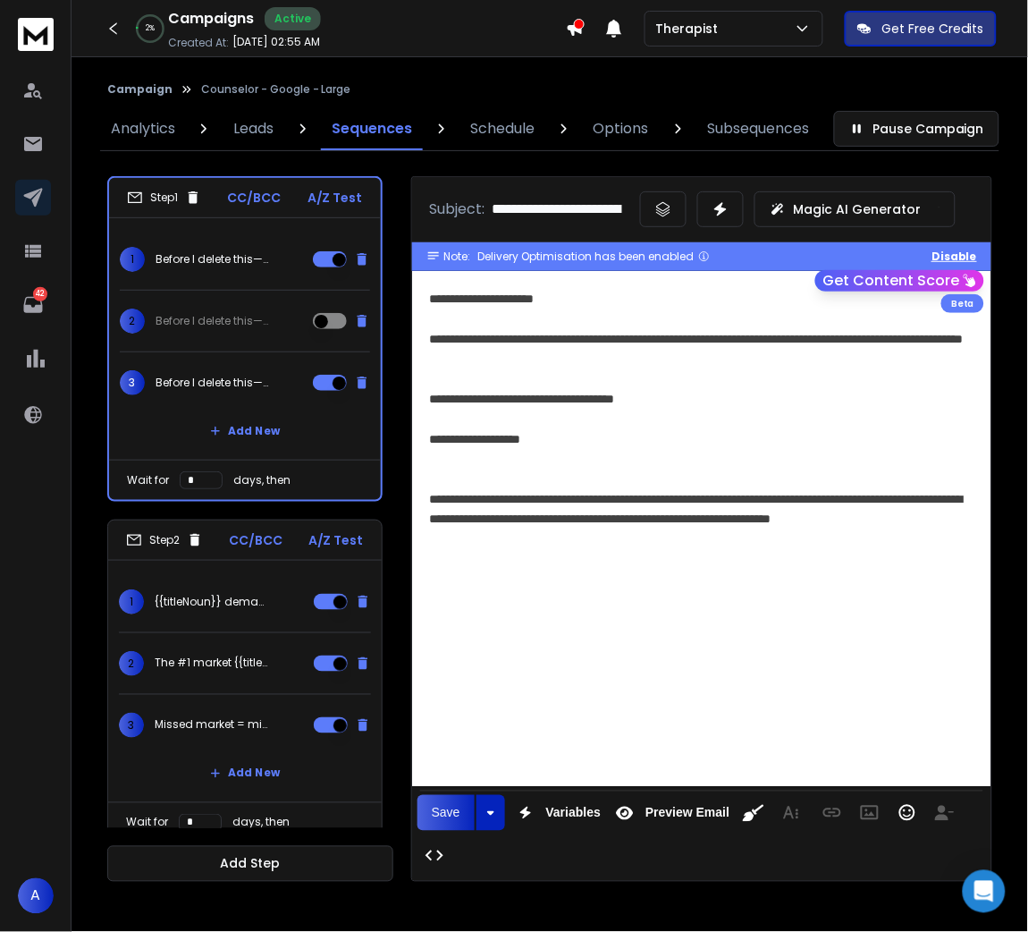
click at [156, 326] on p "Before I delete this—should I send details?" at bounding box center [213, 321] width 114 height 14
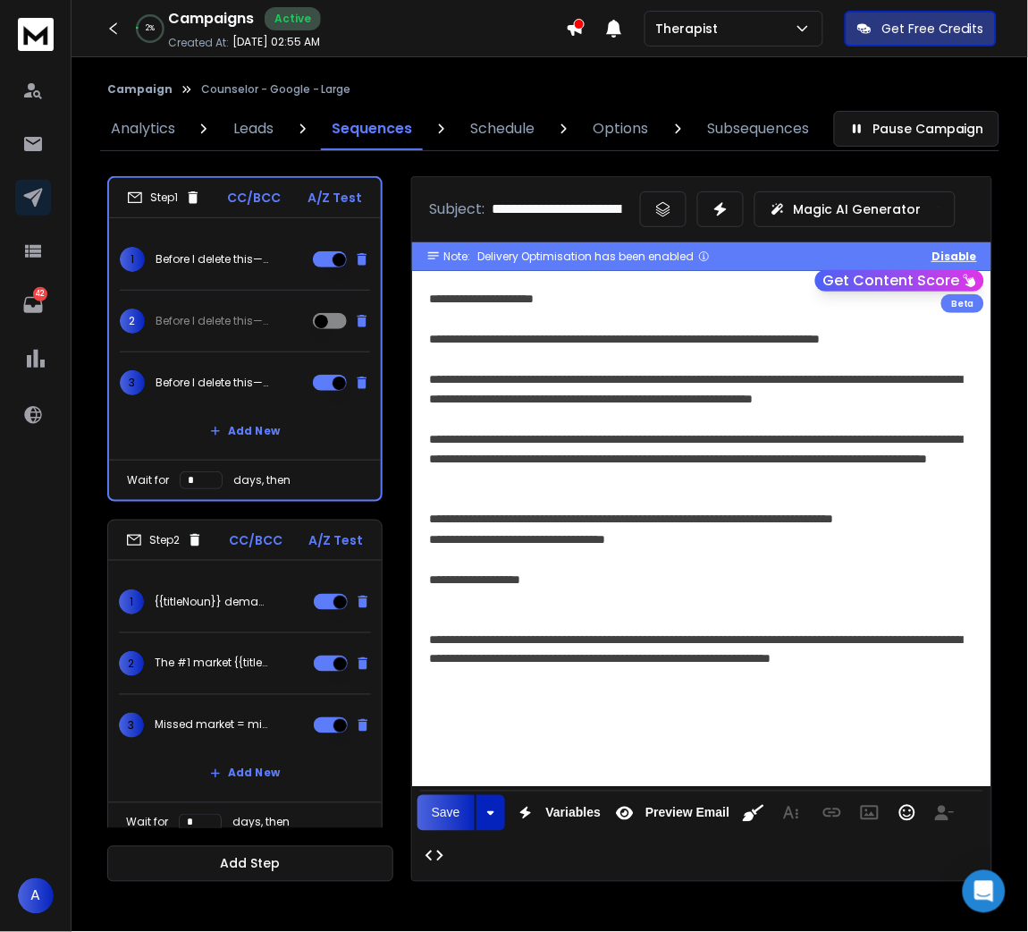
drag, startPoint x: 200, startPoint y: 487, endPoint x: 178, endPoint y: 483, distance: 22.8
click at [180, 483] on input "*" at bounding box center [201, 480] width 43 height 18
type input "*"
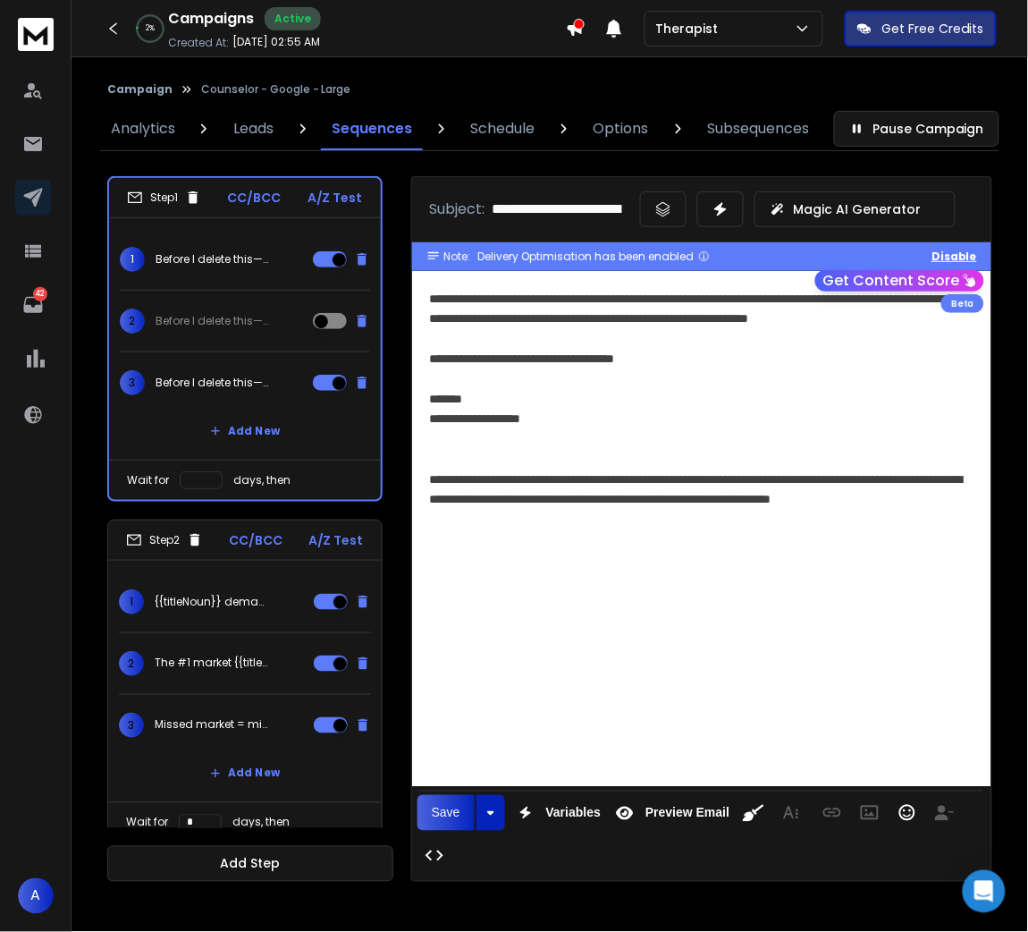
type input "*"
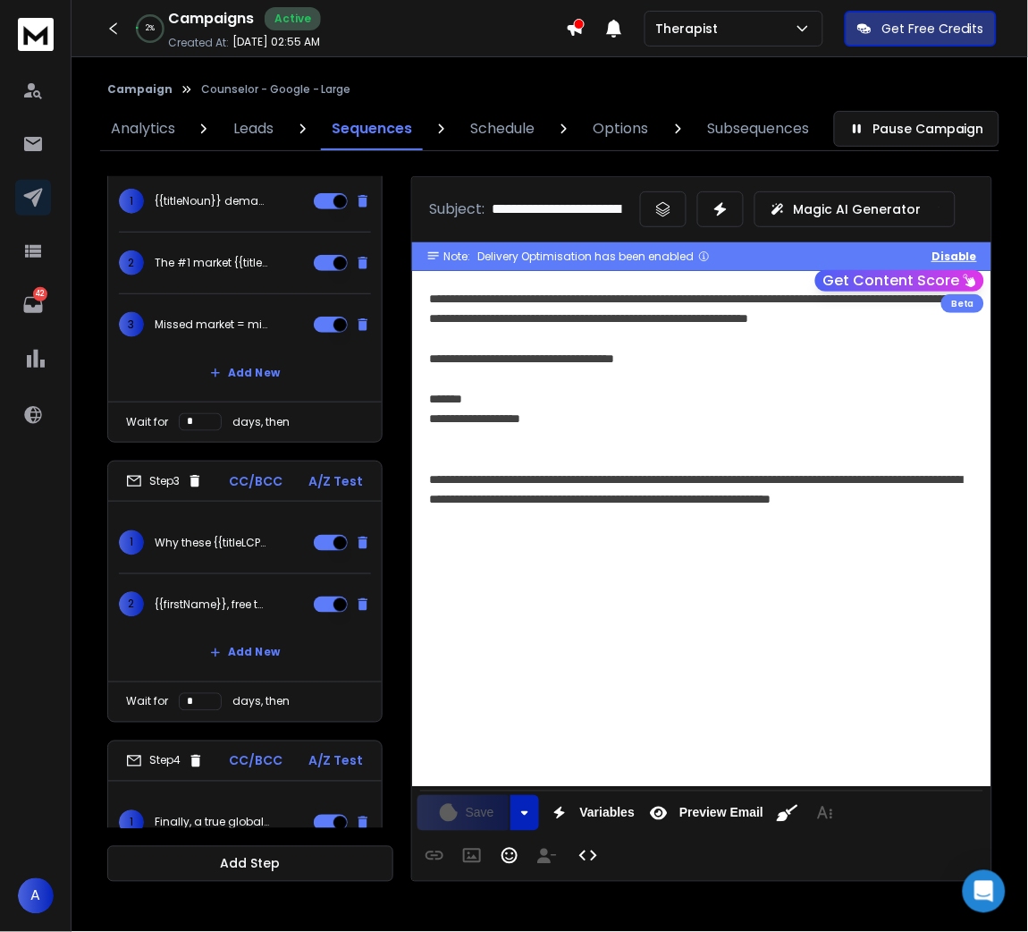
scroll to position [401, 0]
drag, startPoint x: 197, startPoint y: 418, endPoint x: 167, endPoint y: 421, distance: 29.6
click at [167, 421] on div "Wait for * days, then" at bounding box center [245, 421] width 274 height 40
type input "**********"
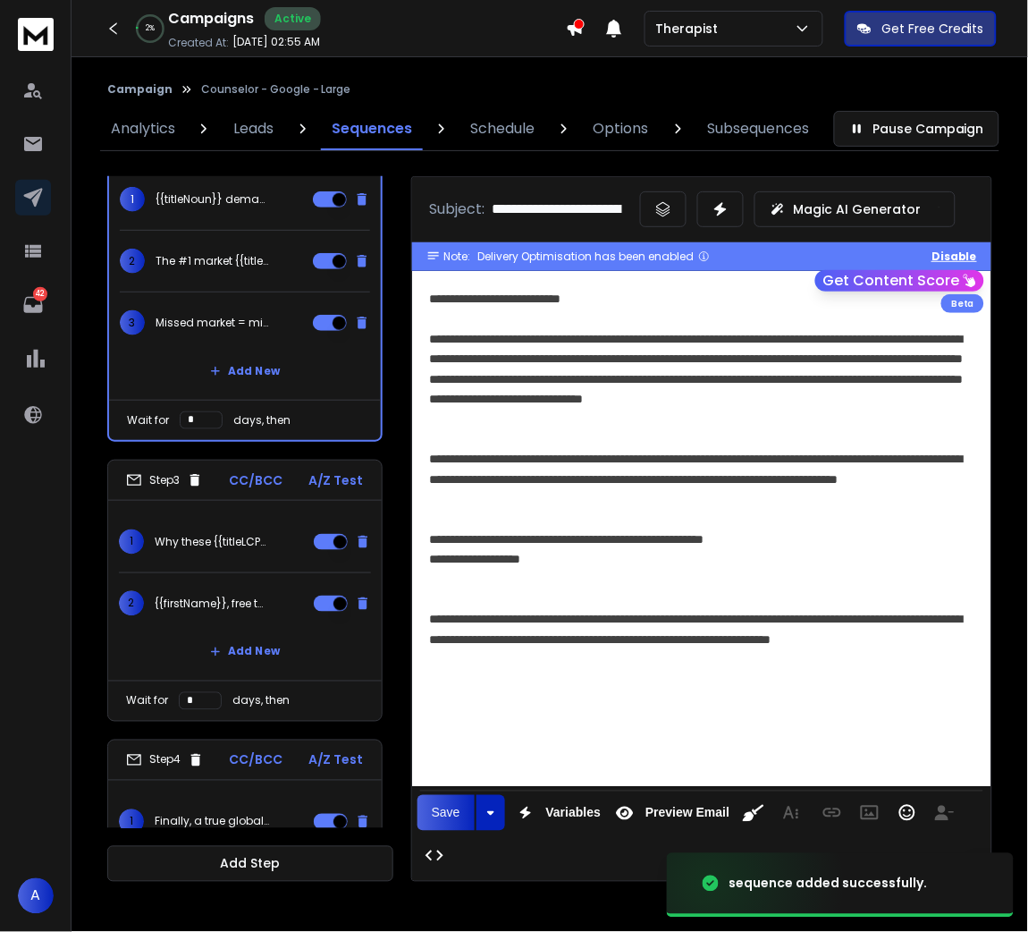
click at [444, 792] on div "Save Save Save as Template Variables Insert Variable Preview Email Preview Emai…" at bounding box center [613, 812] width 395 height 43
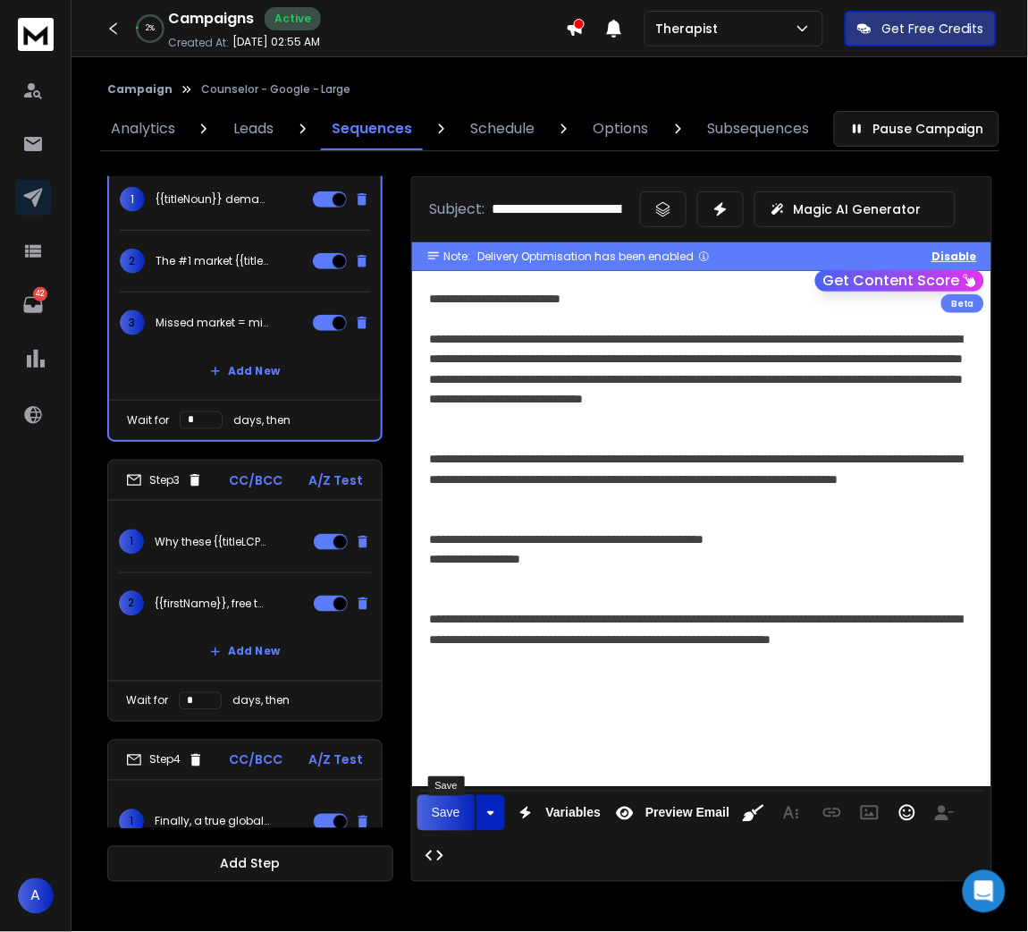
type input "*"
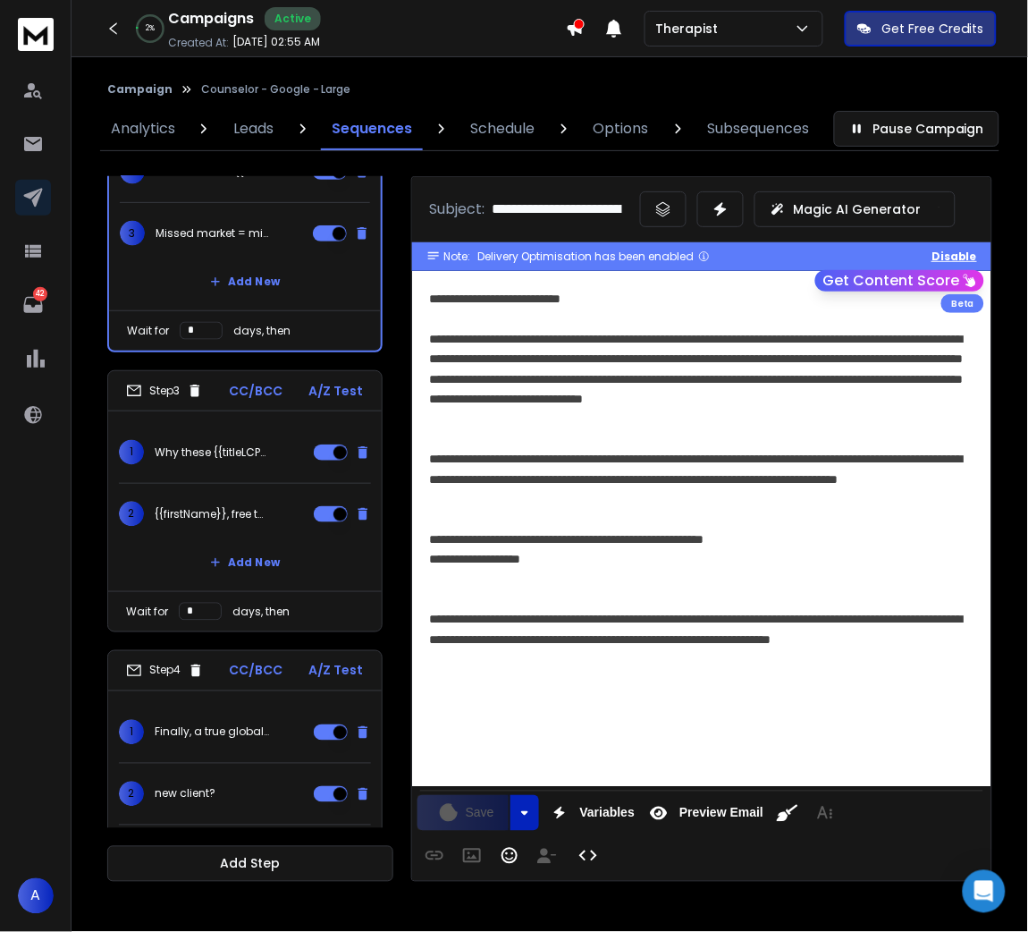
scroll to position [596, 0]
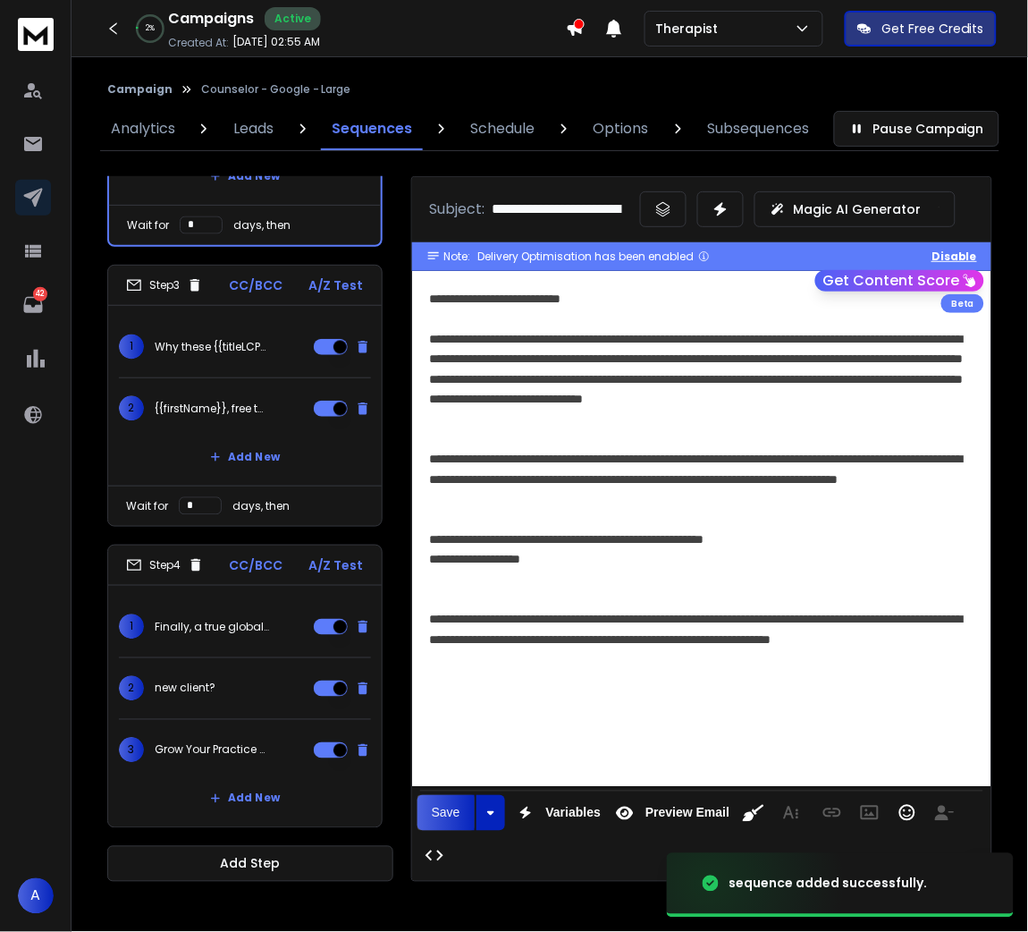
drag, startPoint x: 205, startPoint y: 509, endPoint x: 156, endPoint y: 508, distance: 48.3
click at [156, 508] on div "Wait for * days, then" at bounding box center [245, 505] width 274 height 40
type input "**********"
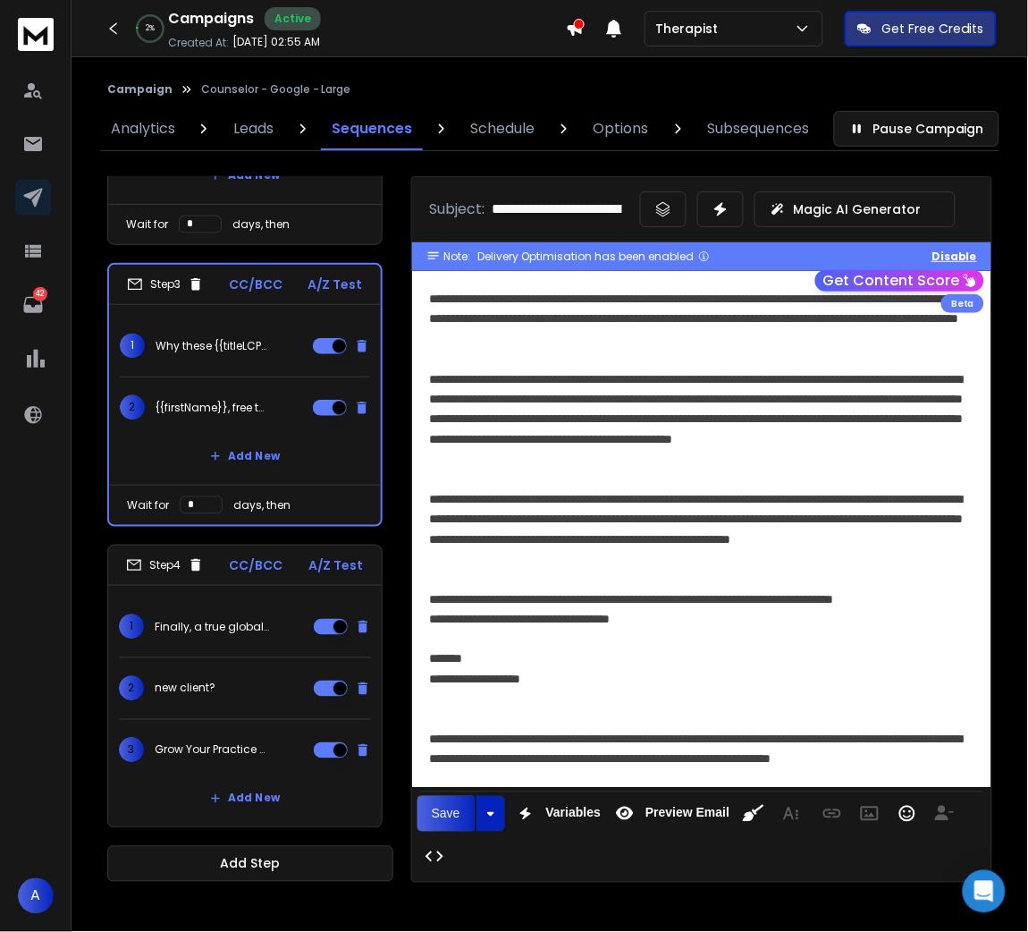
type input "*"
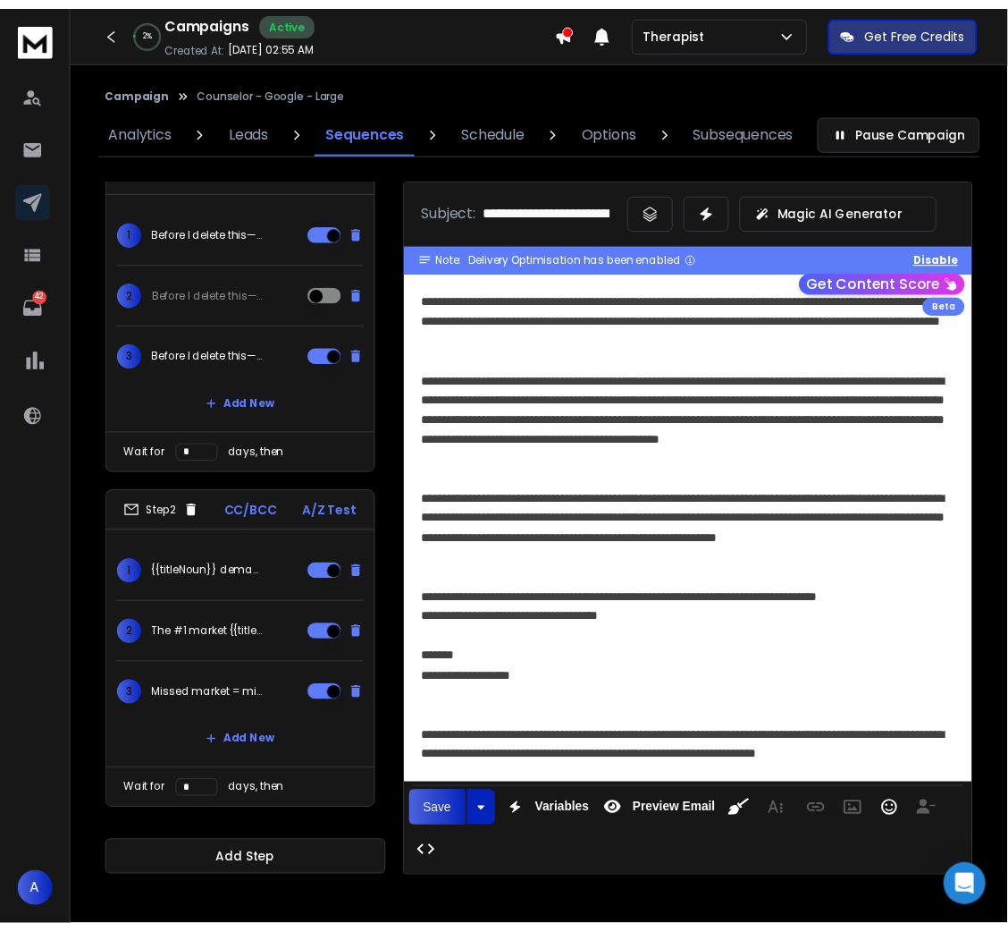
scroll to position [0, 0]
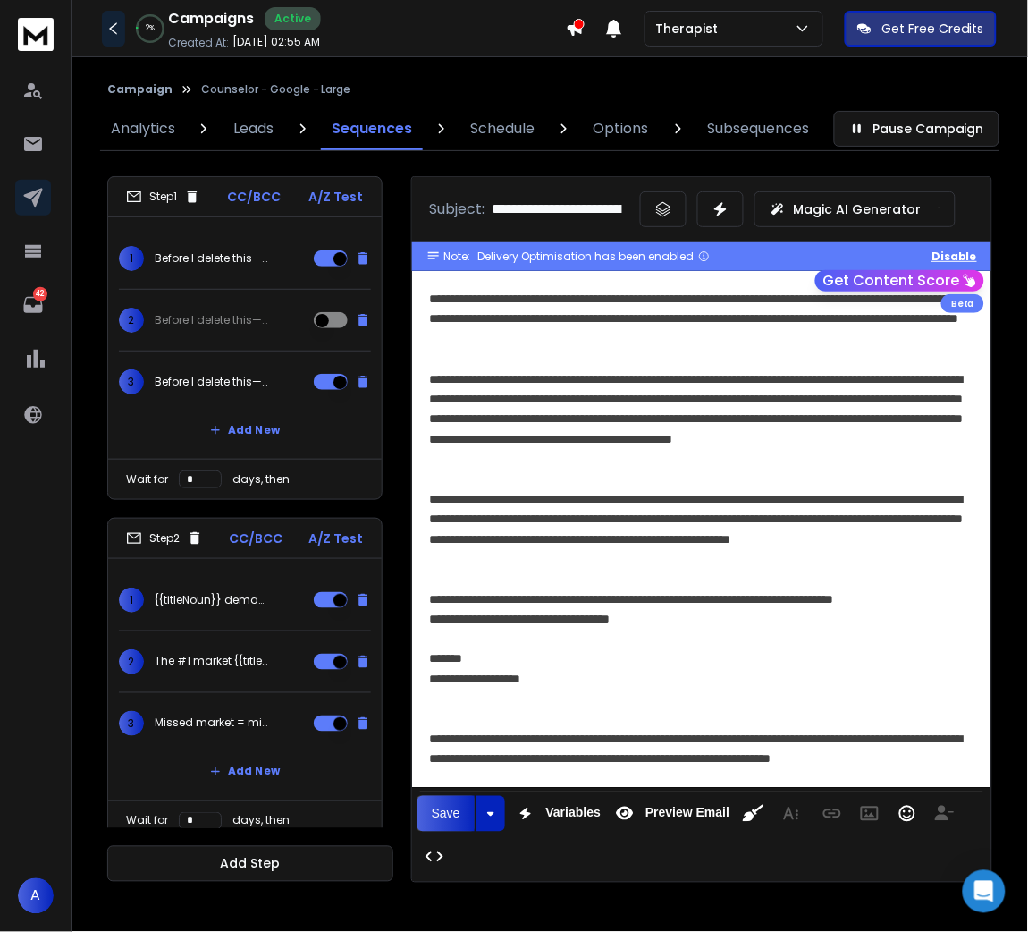
click at [112, 31] on icon at bounding box center [113, 29] width 16 height 16
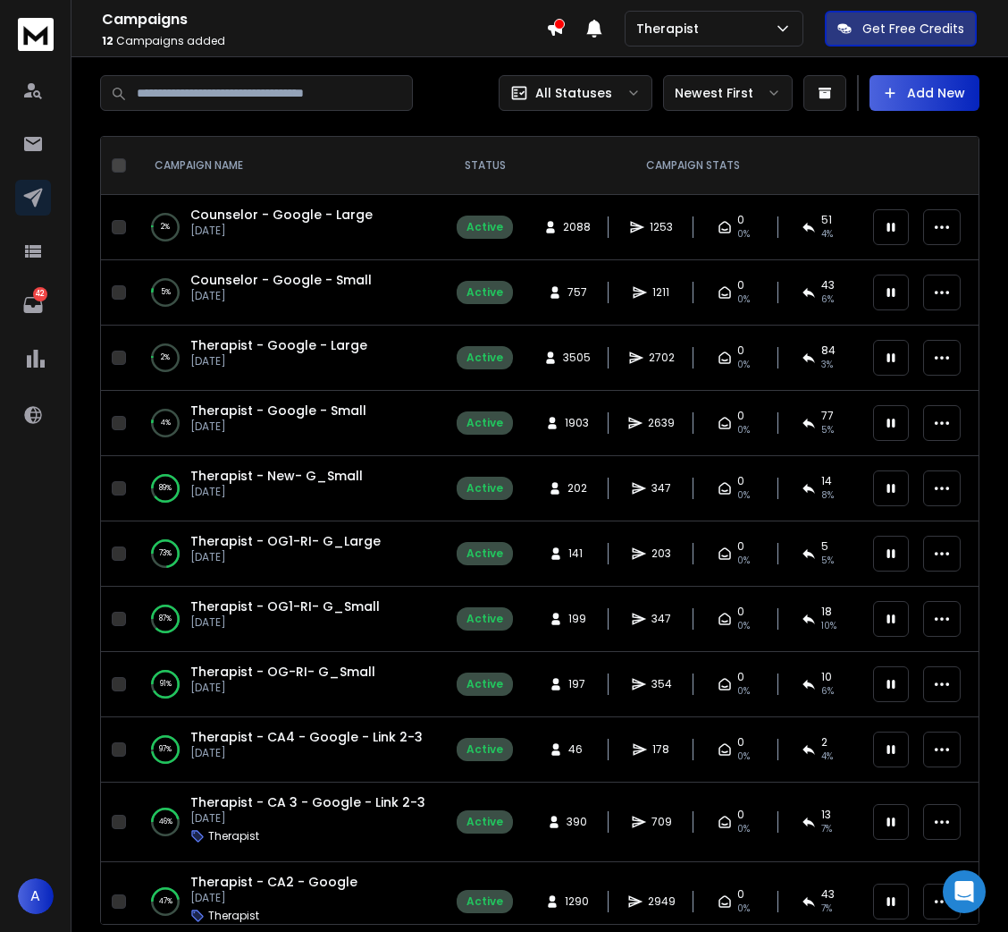
click at [358, 283] on span "Counselor - Google - Small" at bounding box center [280, 280] width 181 height 18
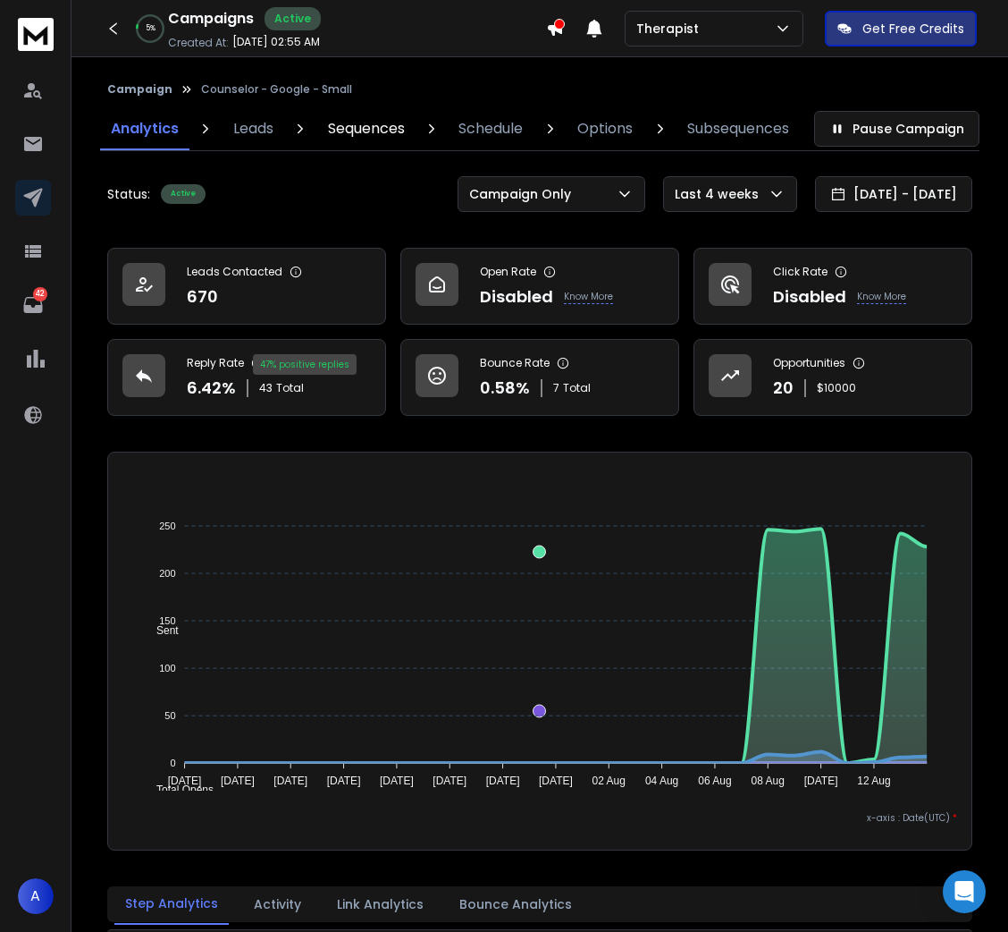
click at [328, 120] on p "Sequences" at bounding box center [366, 128] width 77 height 21
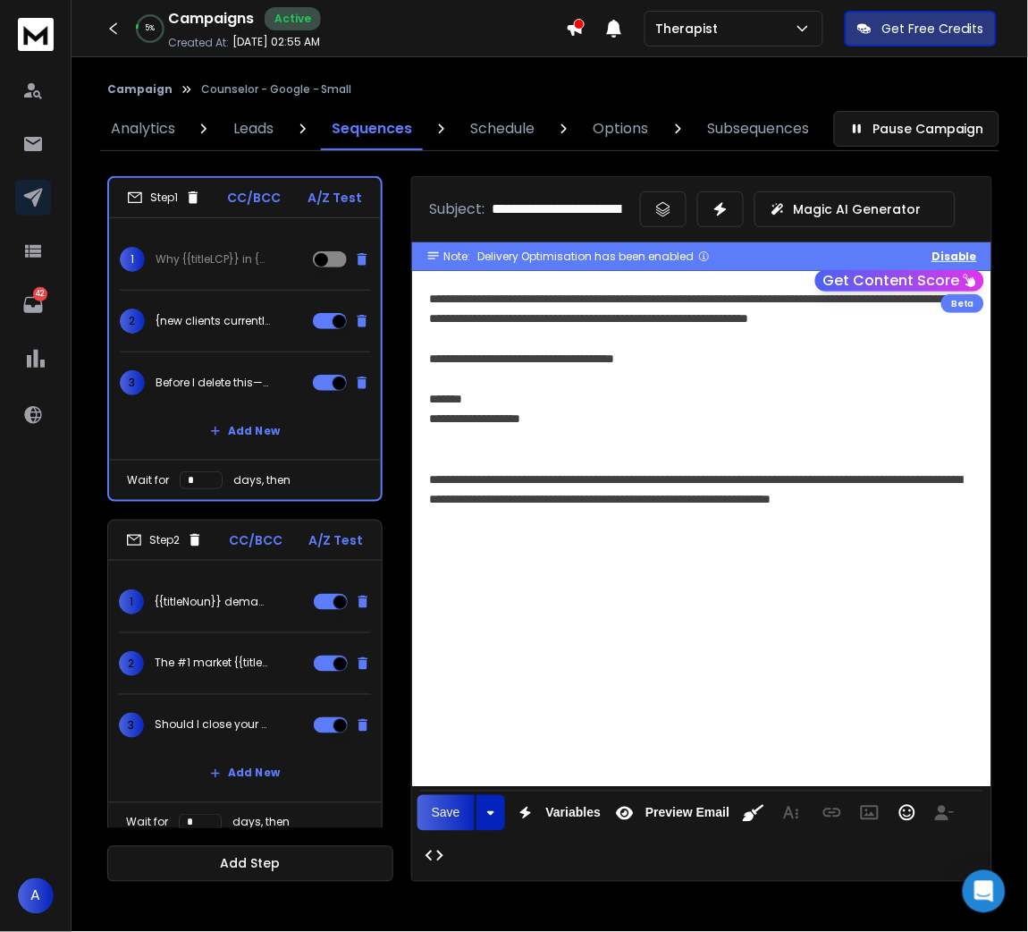
drag, startPoint x: 208, startPoint y: 479, endPoint x: 149, endPoint y: 464, distance: 60.9
click at [148, 470] on div "Wait for * days, then" at bounding box center [245, 480] width 272 height 40
type input "*"
drag, startPoint x: 385, startPoint y: 475, endPoint x: 396, endPoint y: 512, distance: 39.1
click at [396, 512] on div "**********" at bounding box center [550, 528] width 886 height 705
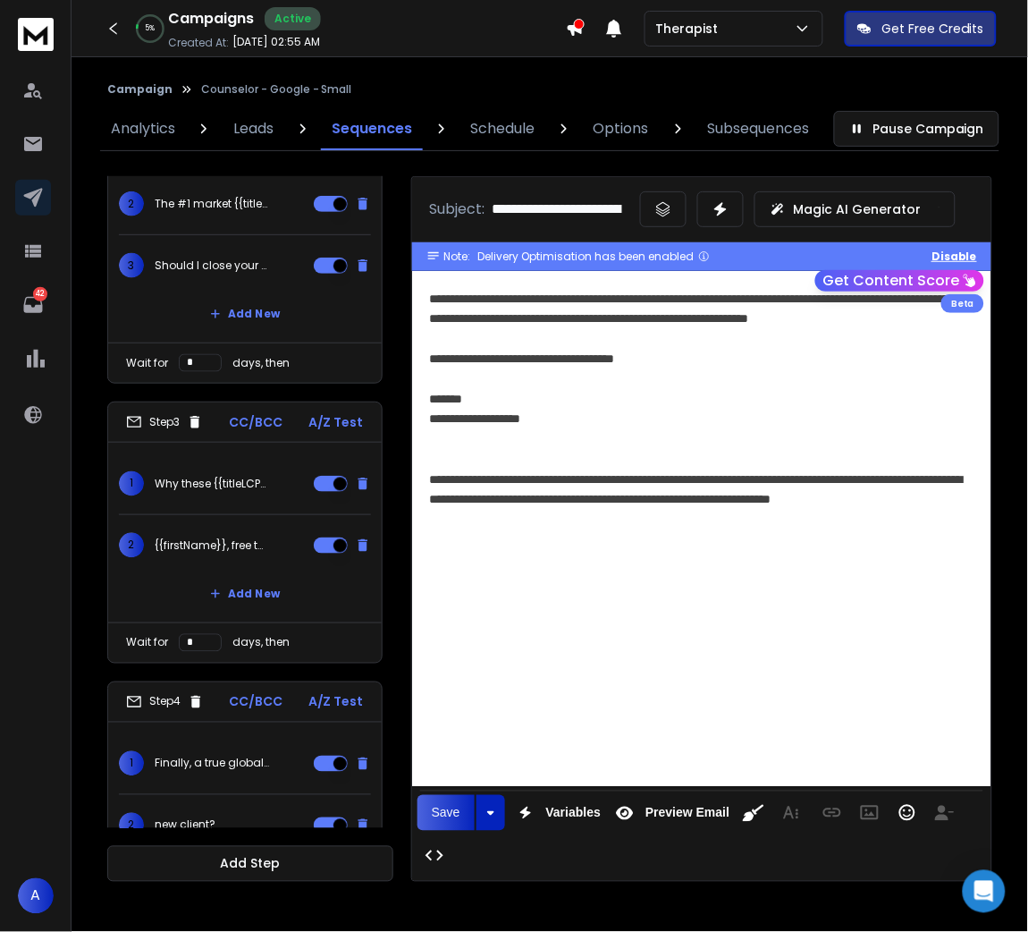
scroll to position [462, 0]
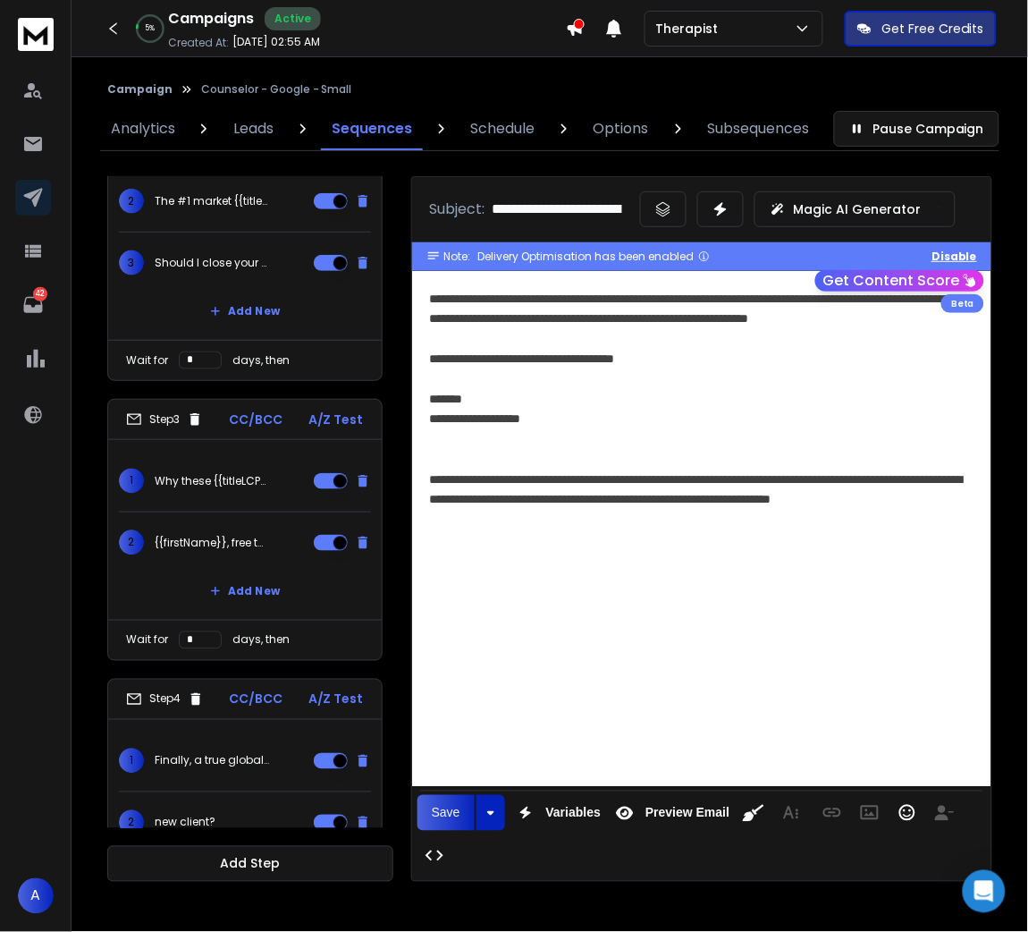
drag, startPoint x: 208, startPoint y: 351, endPoint x: 174, endPoint y: 354, distance: 34.1
click at [174, 354] on div "Wait for * days, then" at bounding box center [245, 360] width 274 height 40
type input "**********"
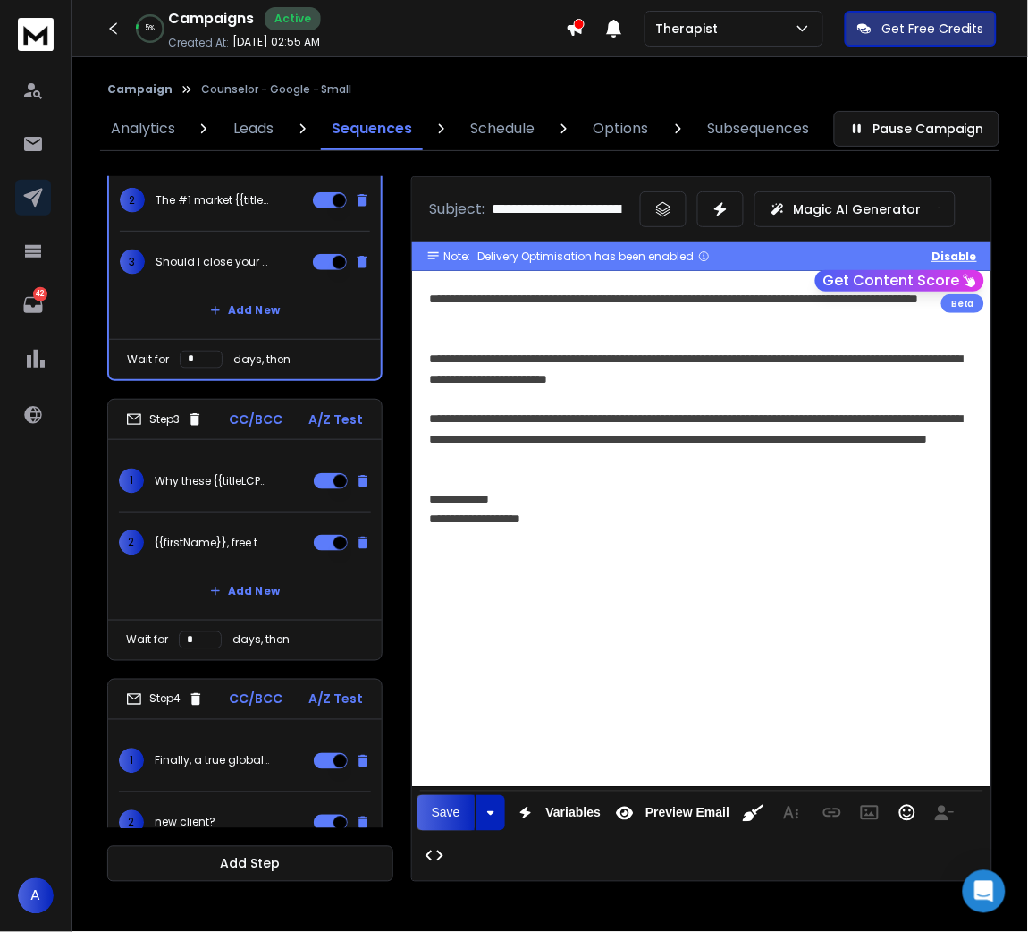
type input "*"
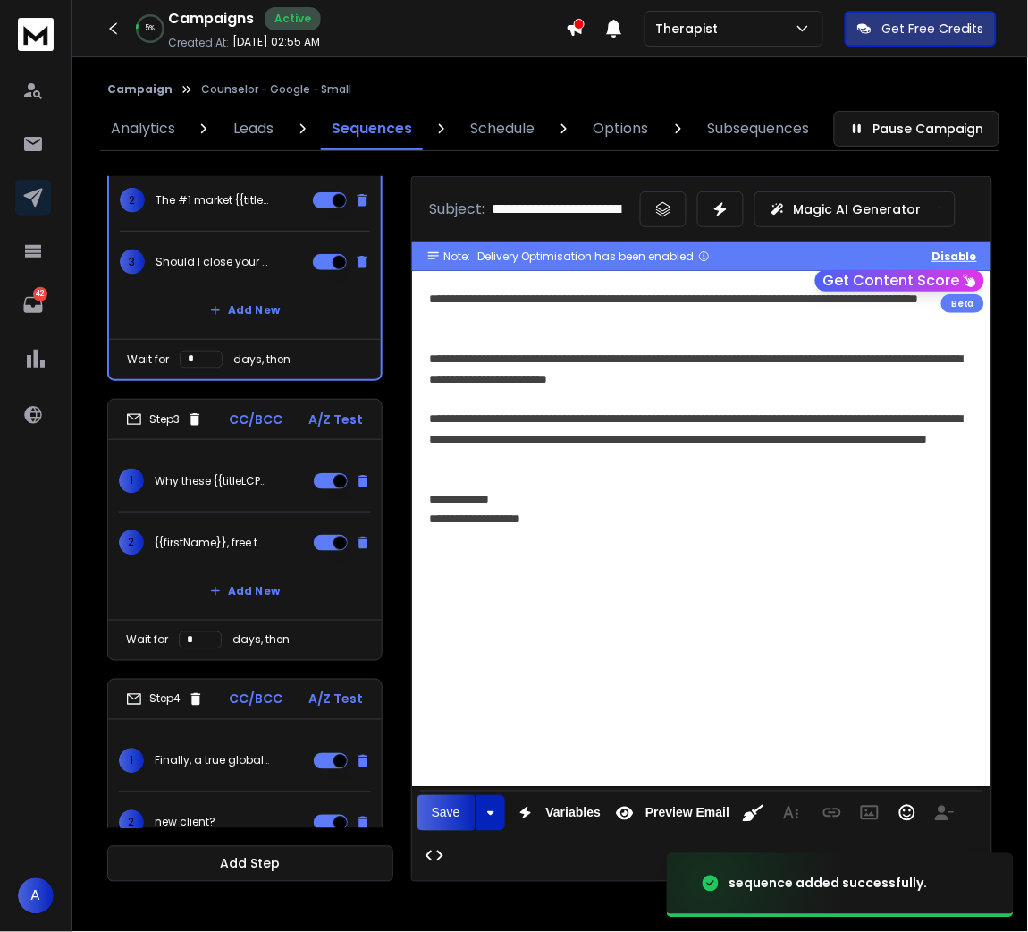
drag, startPoint x: 201, startPoint y: 648, endPoint x: 140, endPoint y: 654, distance: 61.0
click at [140, 654] on div "Wait for * days, then" at bounding box center [245, 640] width 274 height 40
type input "**********"
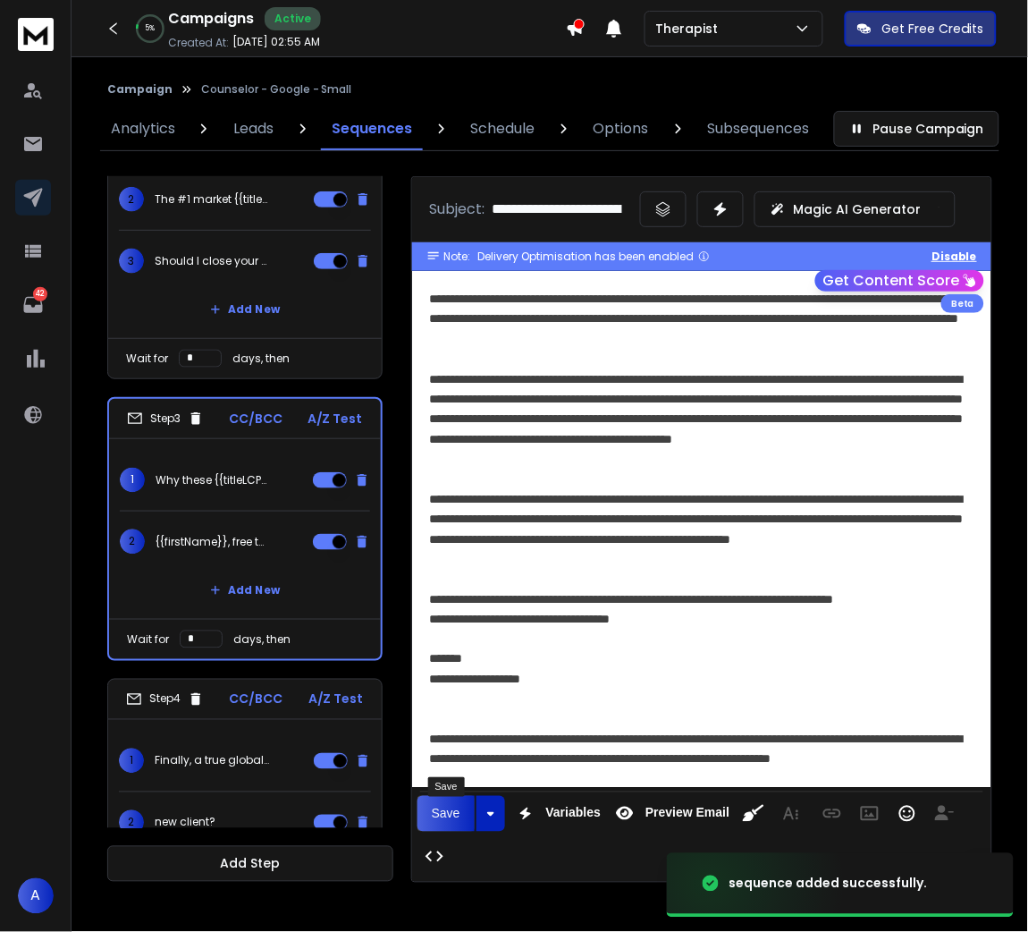
type input "*"
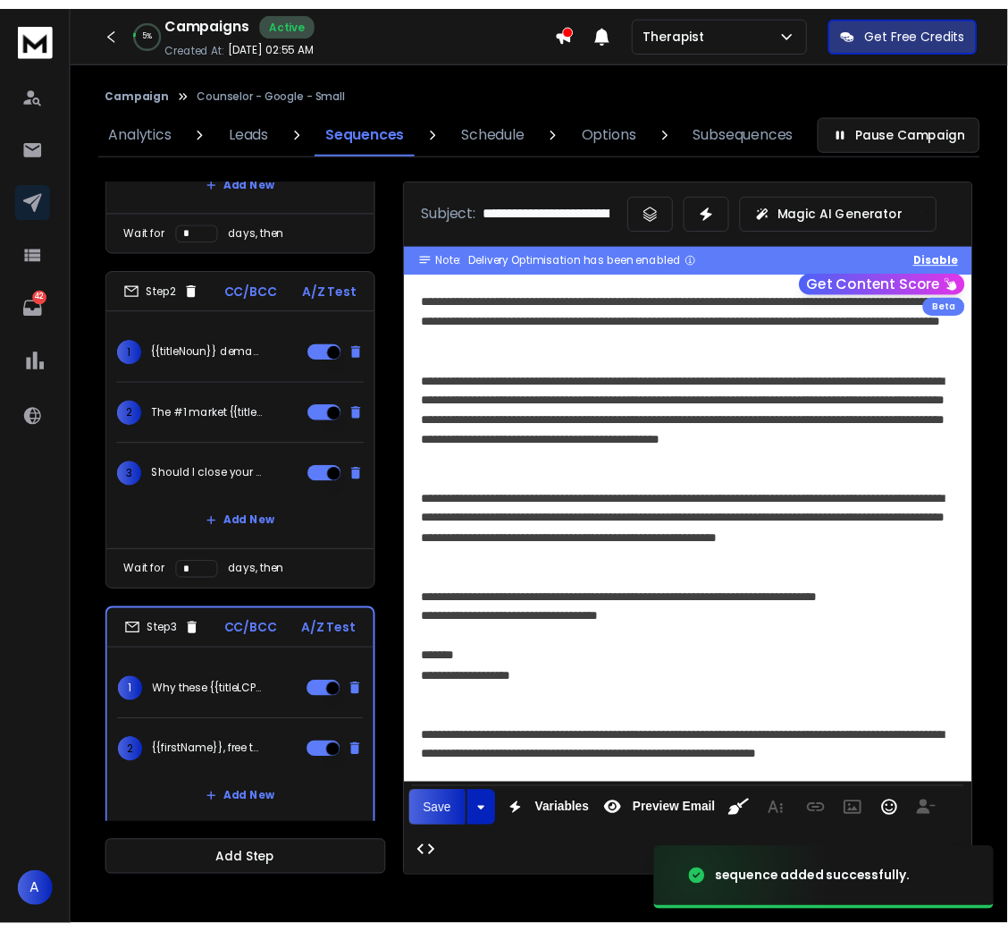
scroll to position [0, 0]
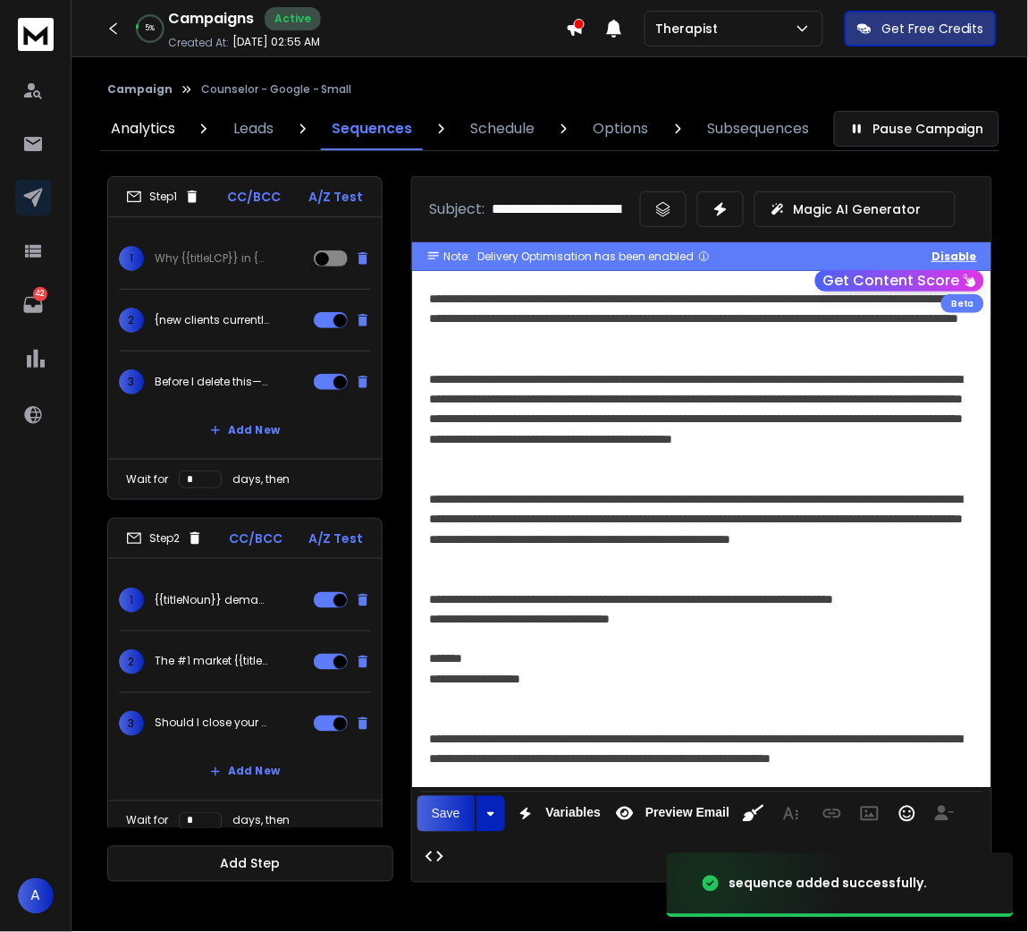
click at [142, 132] on p "Analytics" at bounding box center [143, 128] width 64 height 21
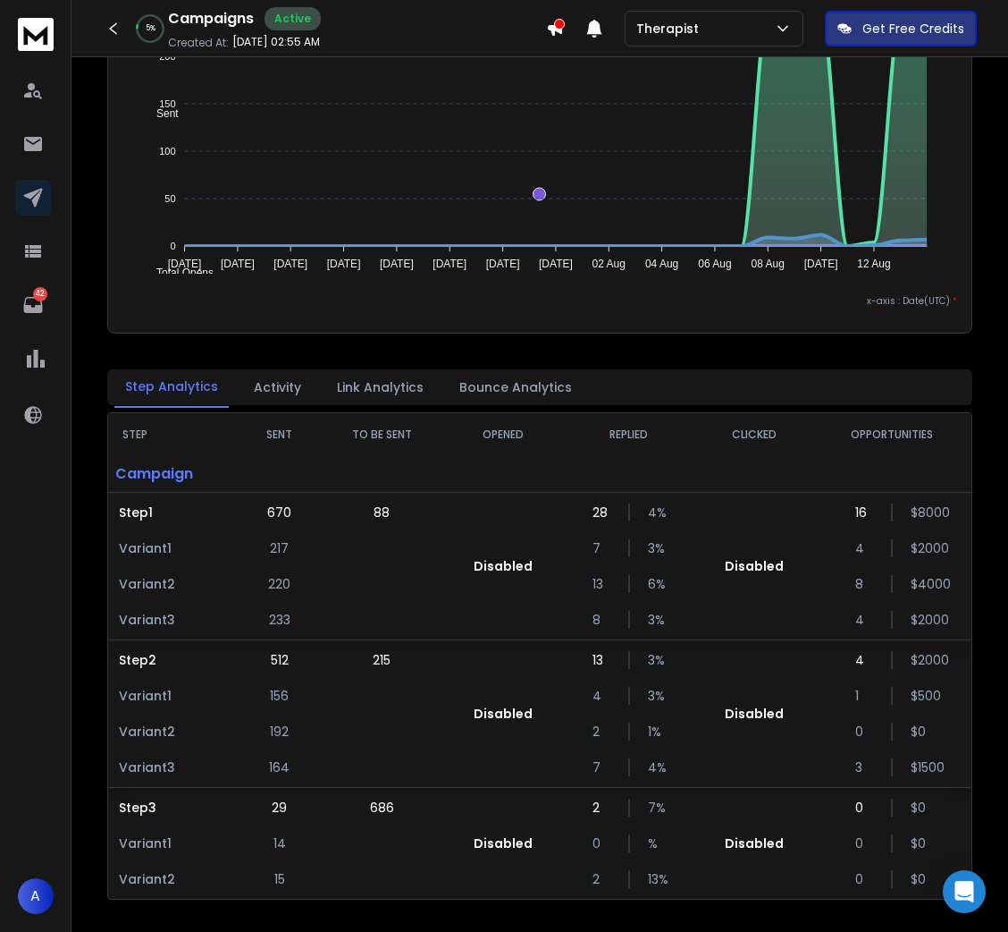
scroll to position [518, 0]
click at [122, 21] on button at bounding box center [113, 29] width 23 height 36
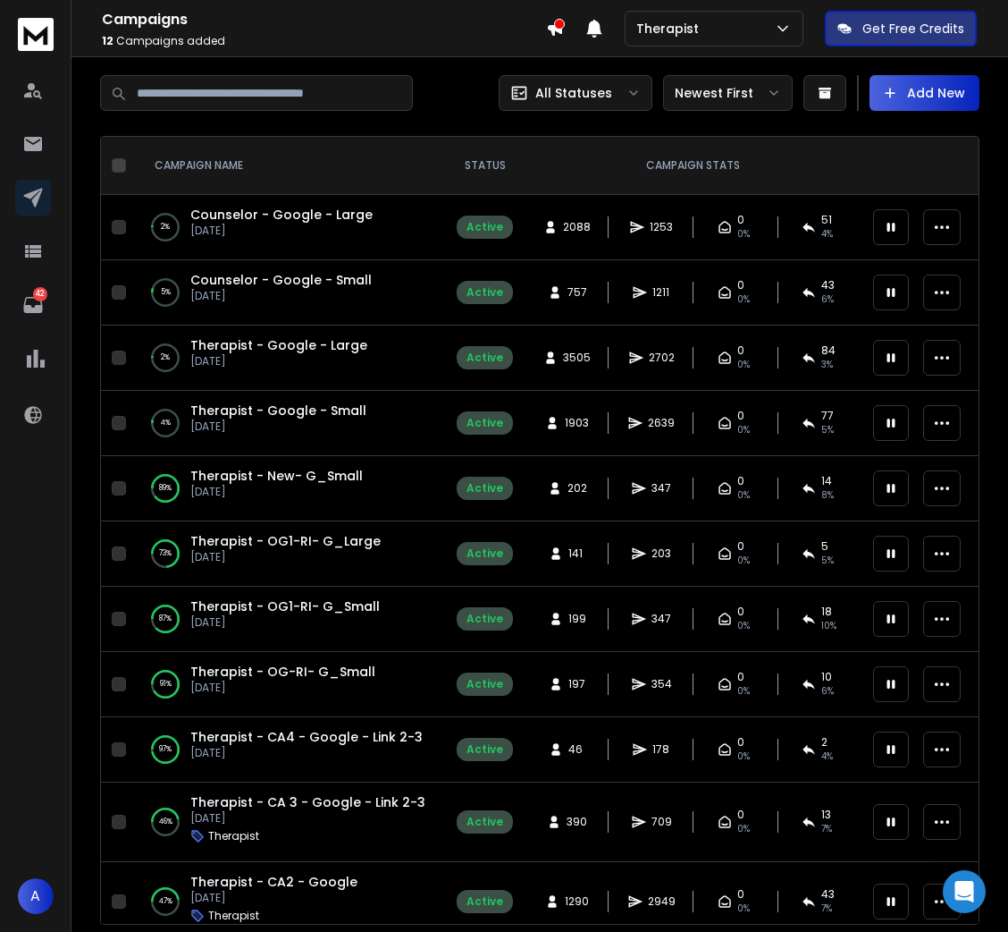
click at [203, 354] on p "[DATE]" at bounding box center [278, 361] width 177 height 14
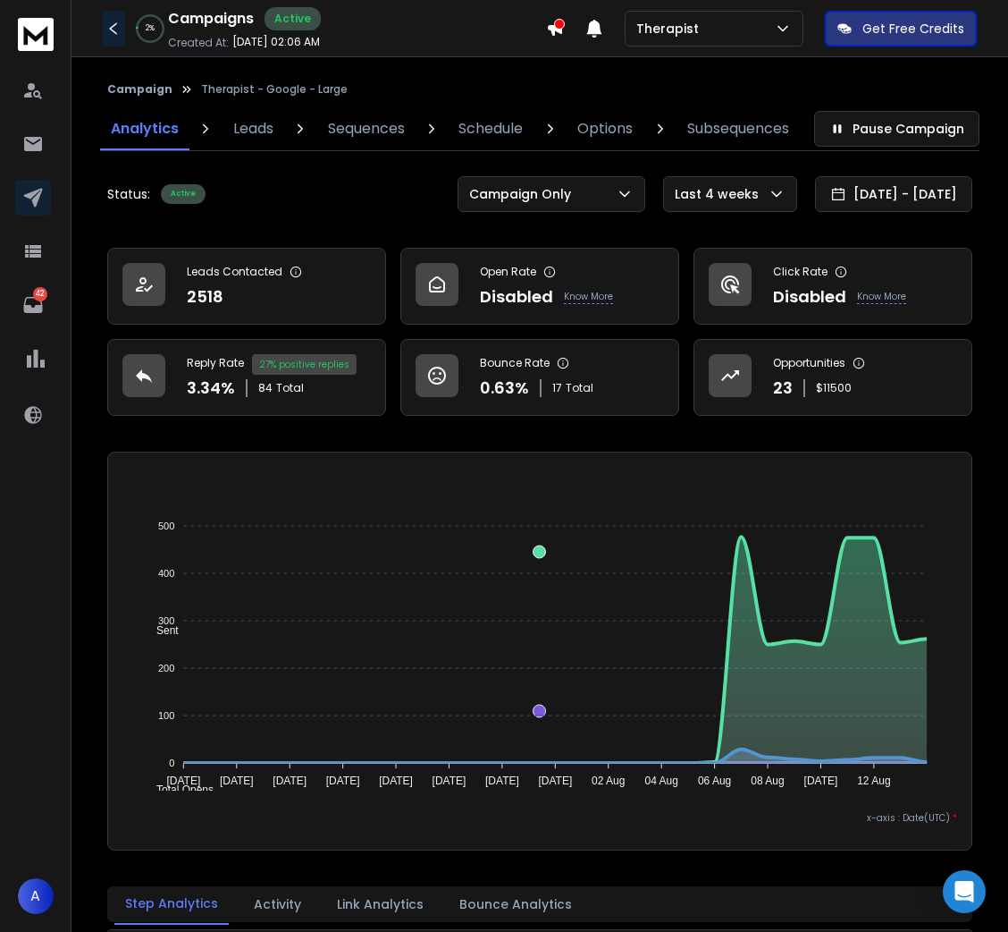
click at [111, 31] on icon at bounding box center [113, 29] width 16 height 16
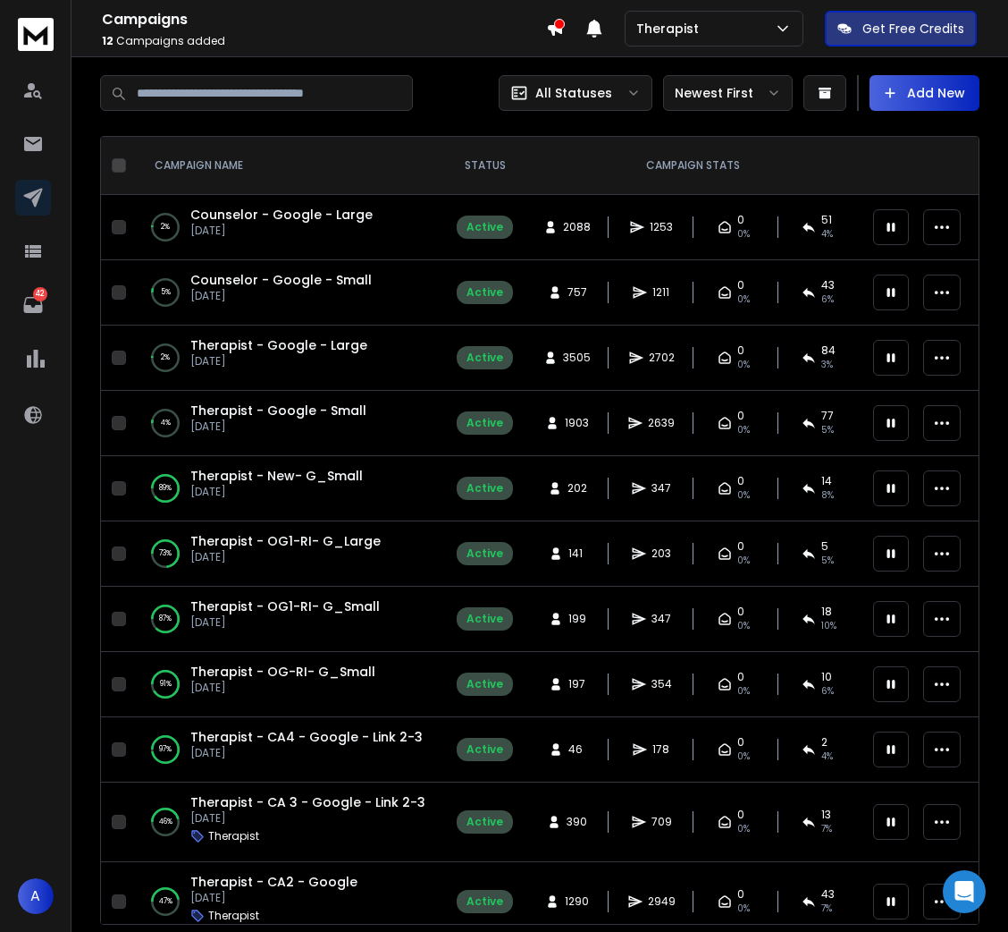
click at [288, 379] on div "Therapist - Google - Large 8 days ago" at bounding box center [278, 357] width 177 height 43
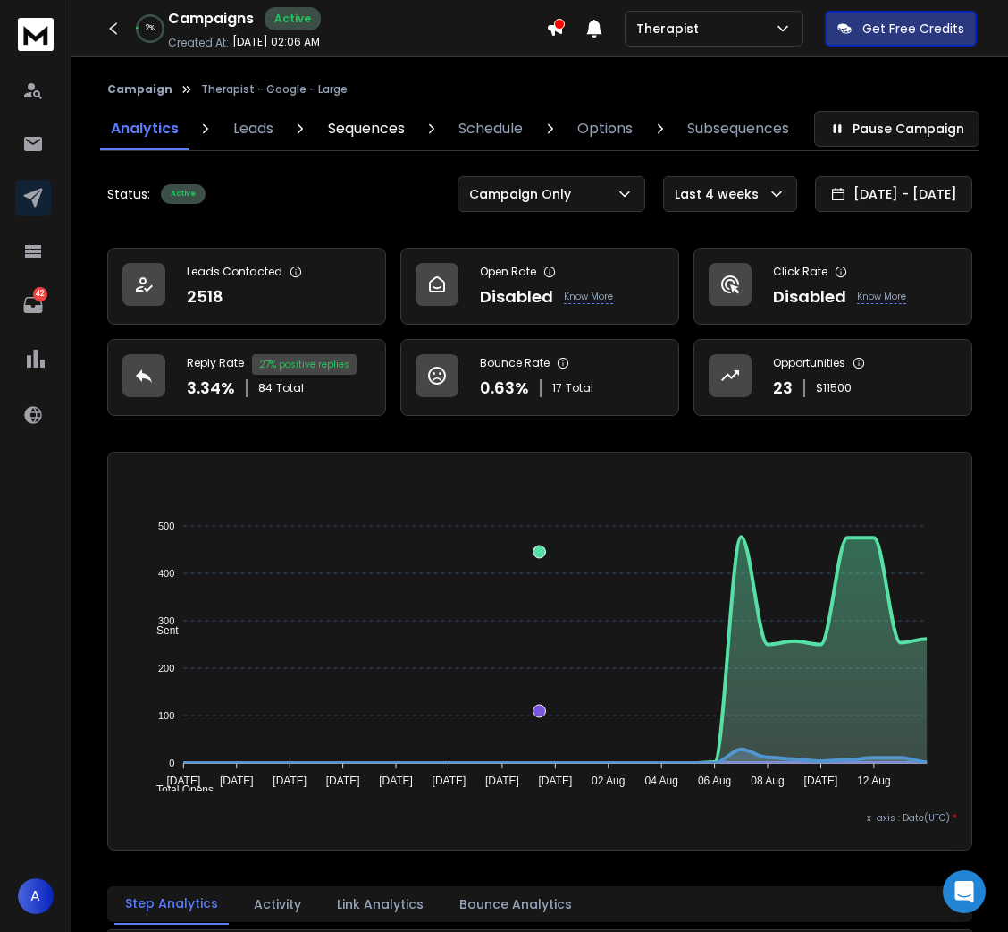
click at [376, 122] on p "Sequences" at bounding box center [366, 128] width 77 height 21
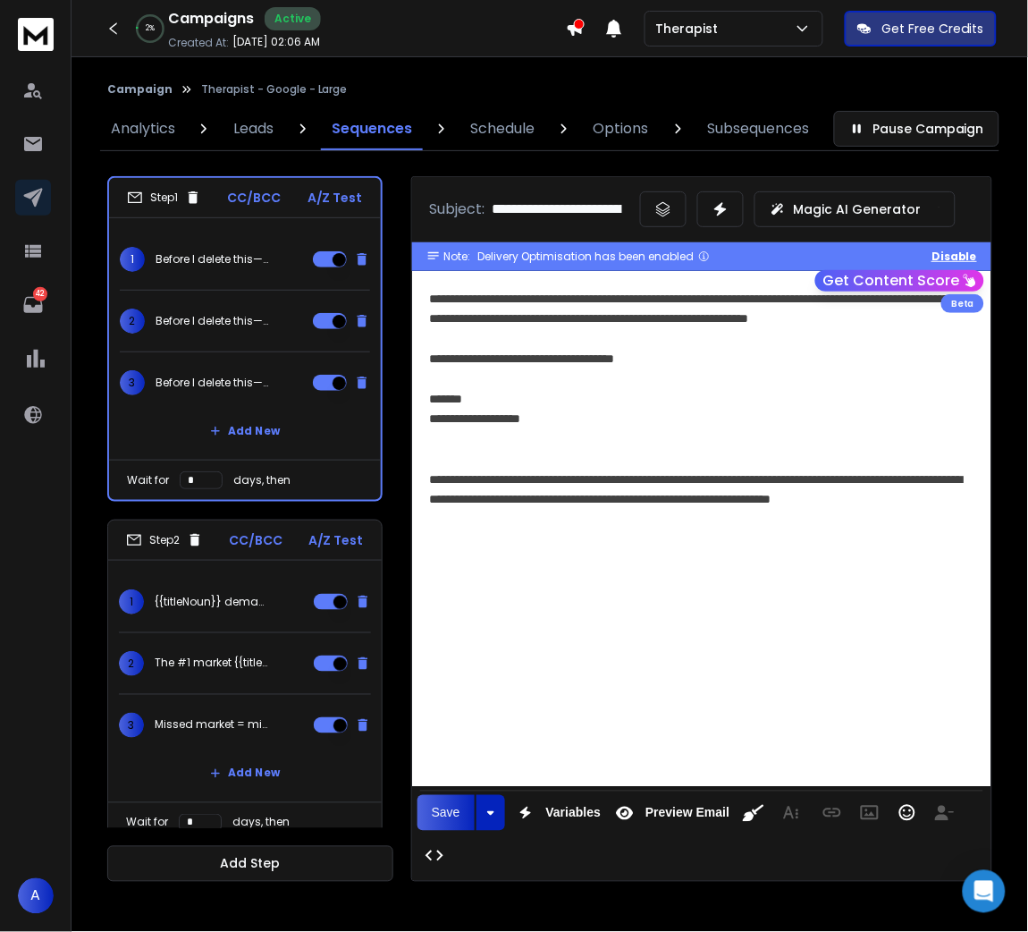
click at [325, 330] on div "2 Before I delete this—should I send details?" at bounding box center [245, 322] width 250 height 62
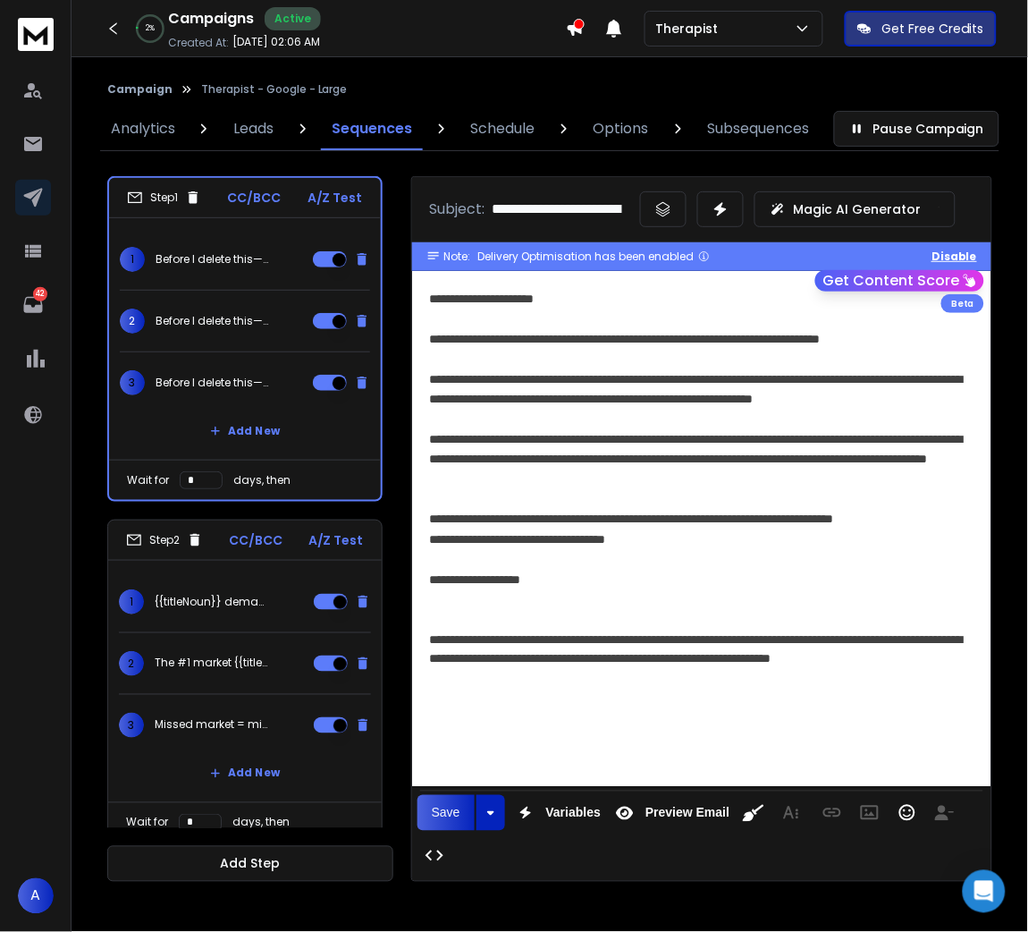
click at [328, 318] on button "button" at bounding box center [330, 321] width 34 height 16
click at [127, 118] on p "Analytics" at bounding box center [143, 128] width 64 height 21
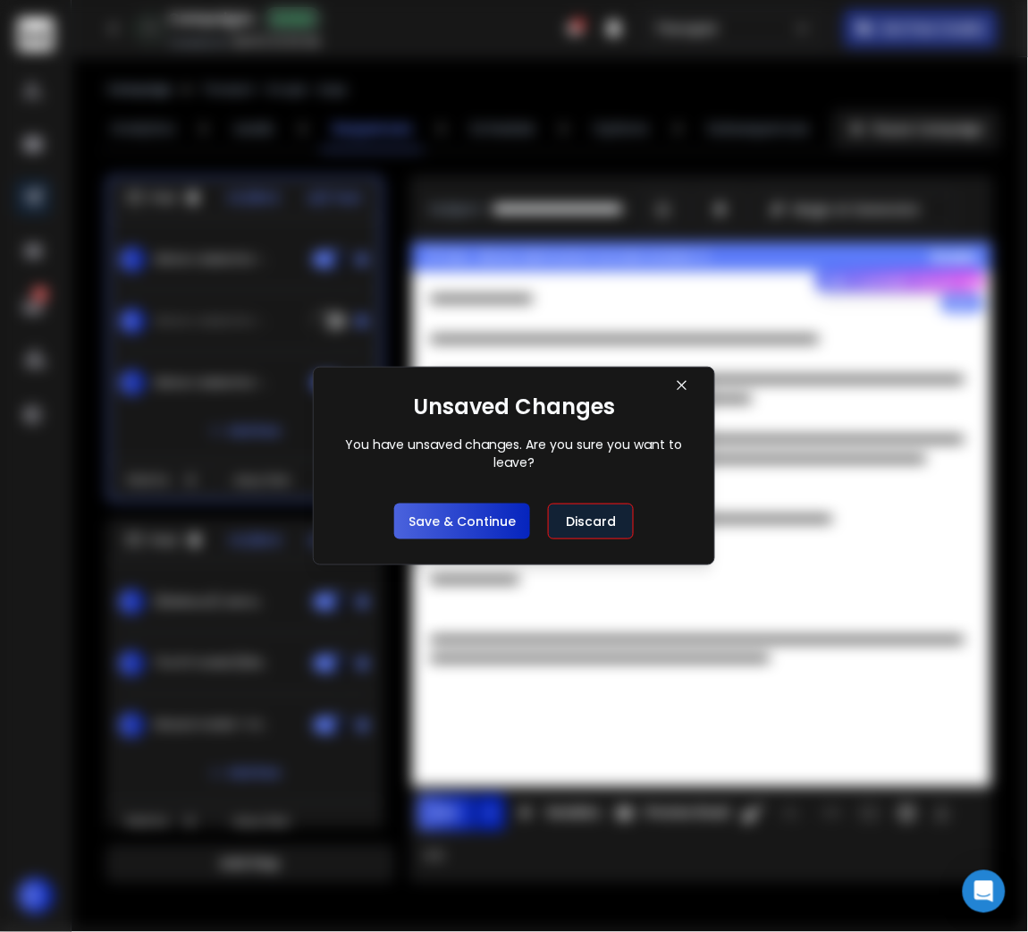
click at [506, 509] on button "Save & Continue" at bounding box center [462, 521] width 136 height 36
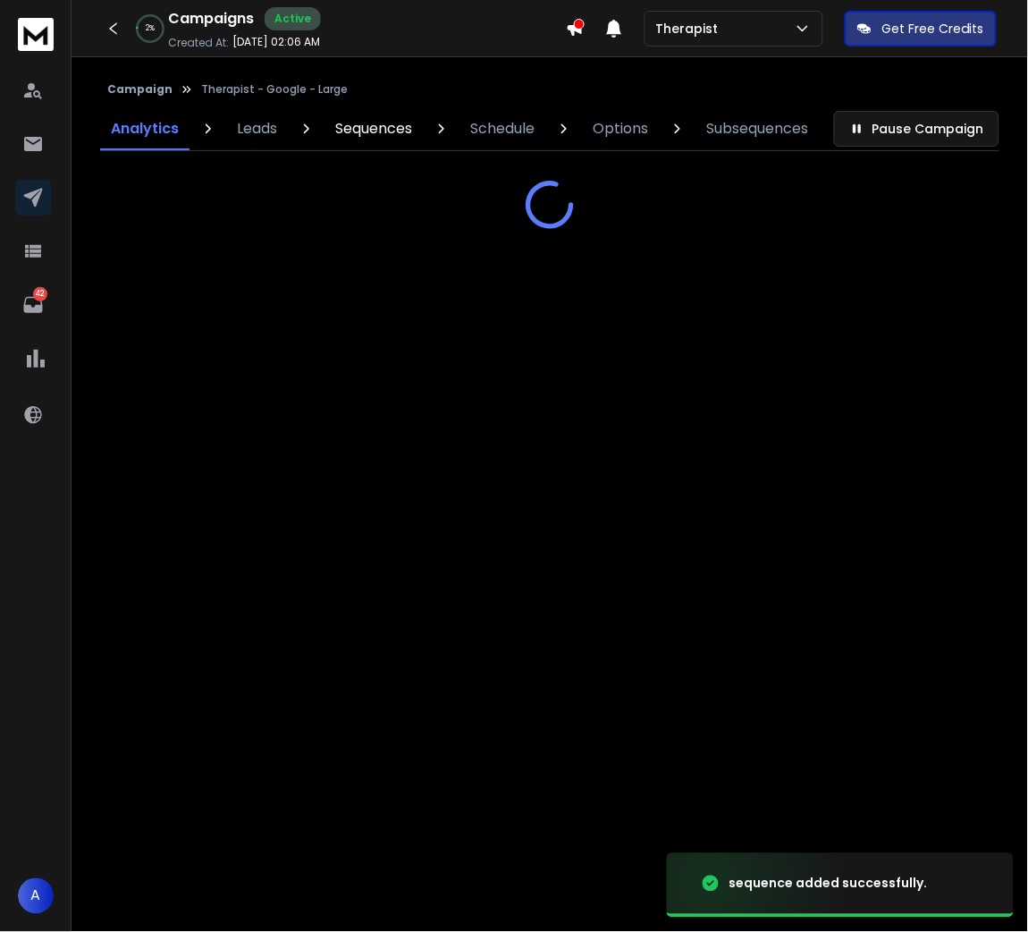
click at [372, 132] on p "Sequences" at bounding box center [373, 128] width 77 height 21
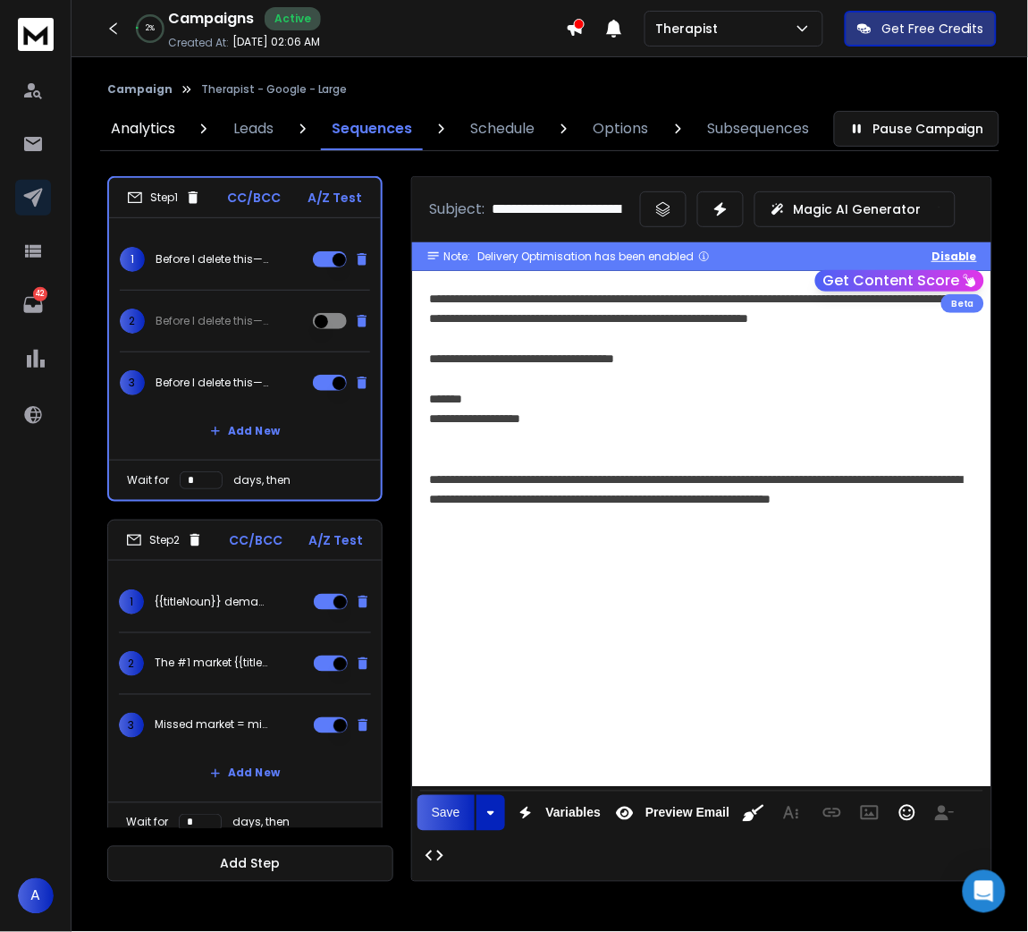
click at [124, 111] on link "Analytics" at bounding box center [143, 128] width 86 height 43
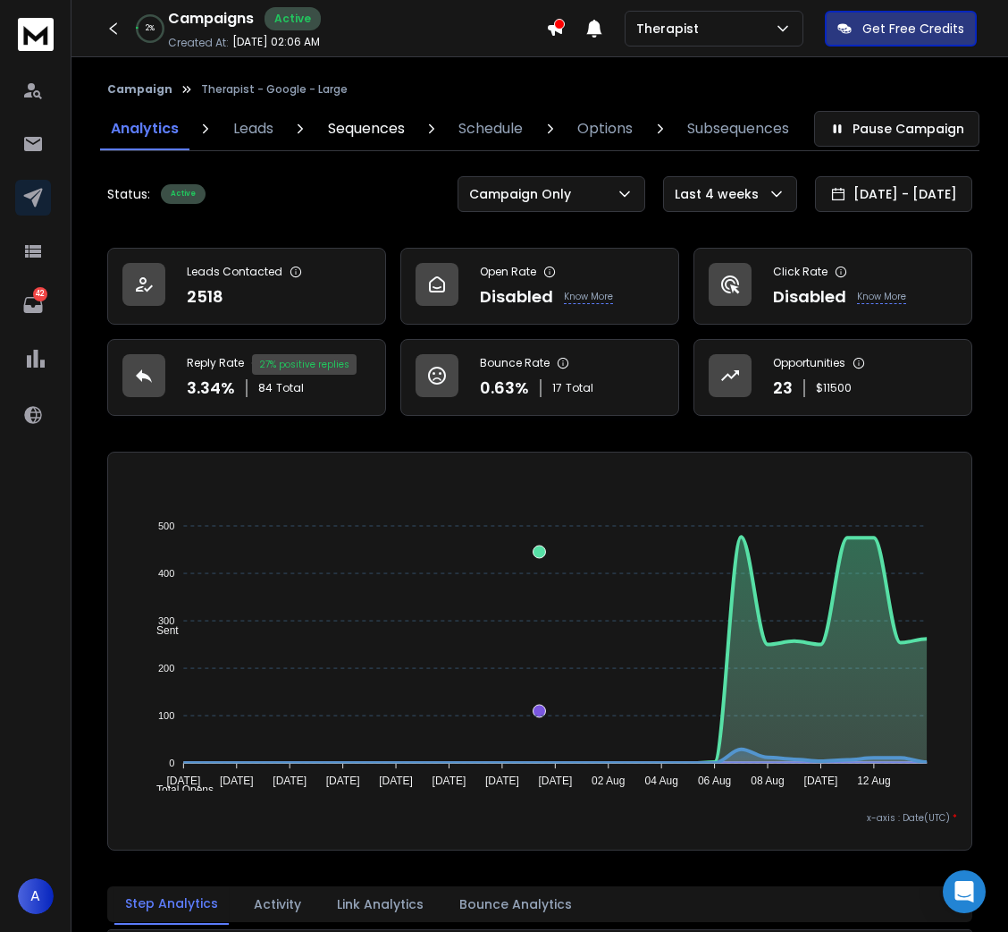
click at [355, 148] on link "Sequences" at bounding box center [366, 128] width 98 height 43
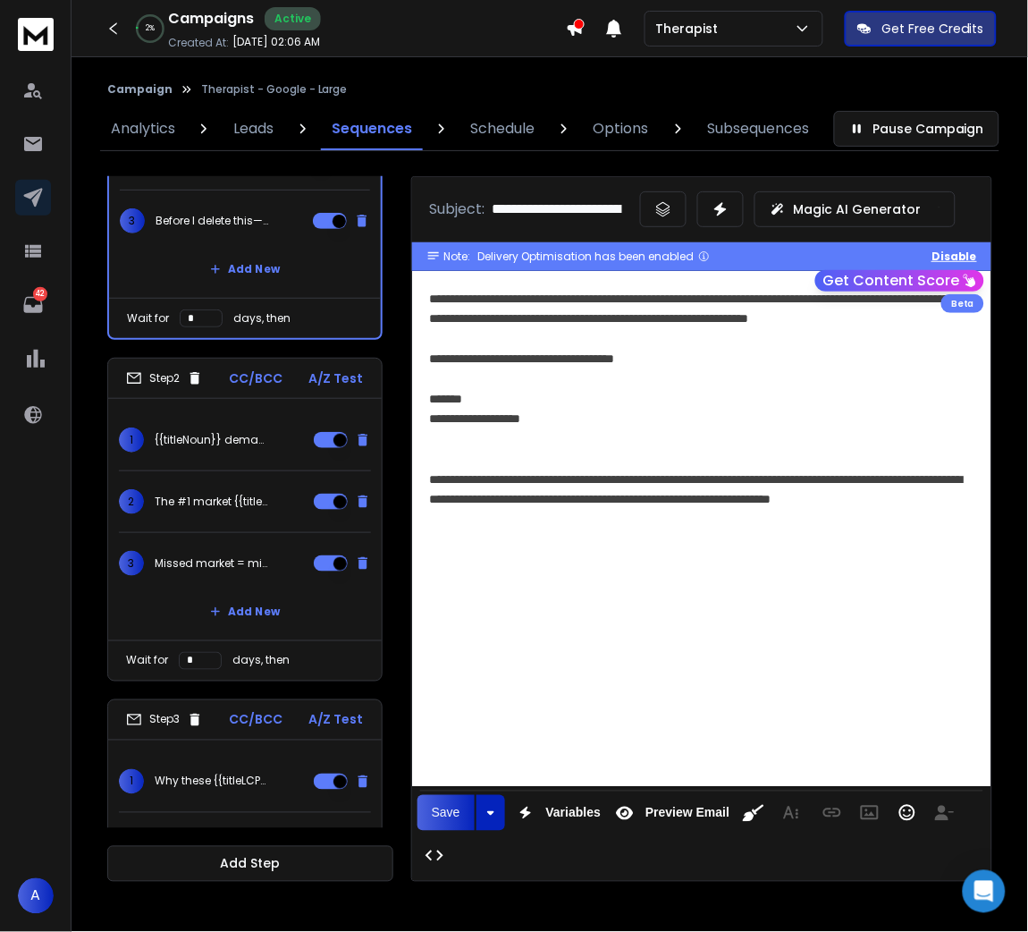
scroll to position [268, 0]
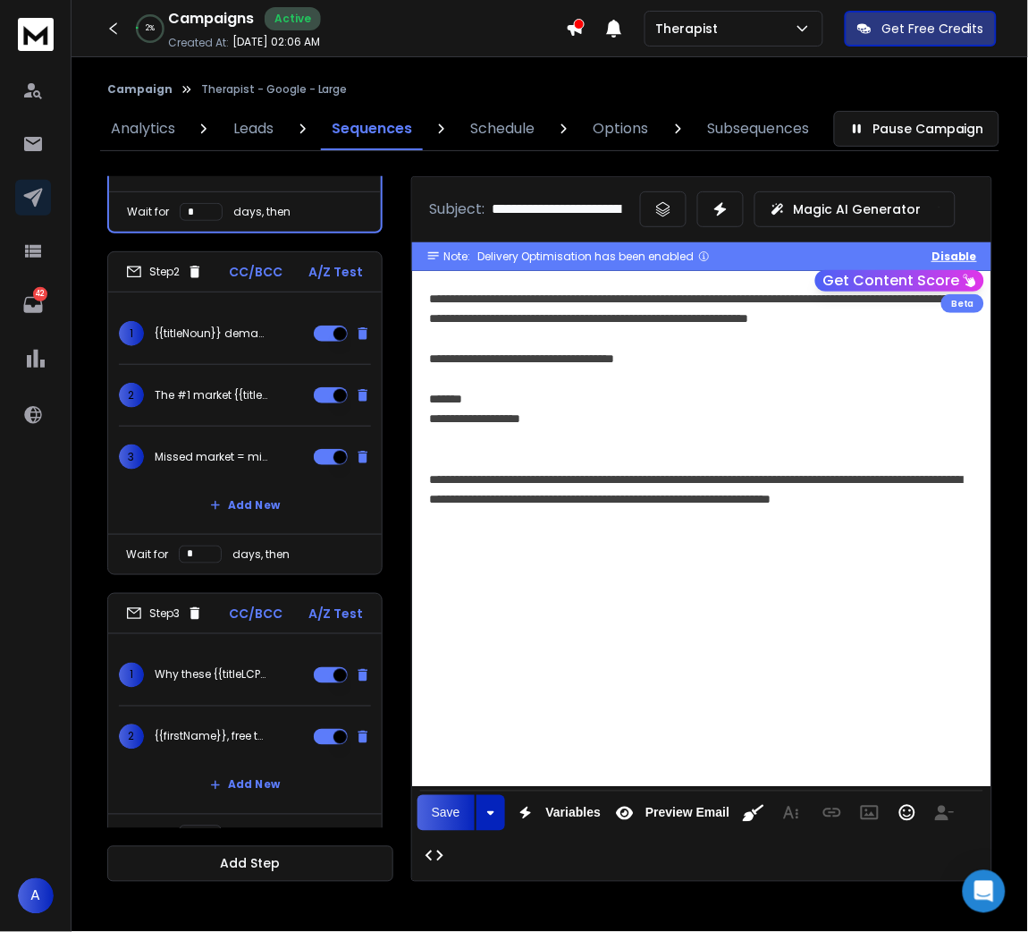
click at [205, 560] on input "*" at bounding box center [200, 554] width 43 height 18
type input "**********"
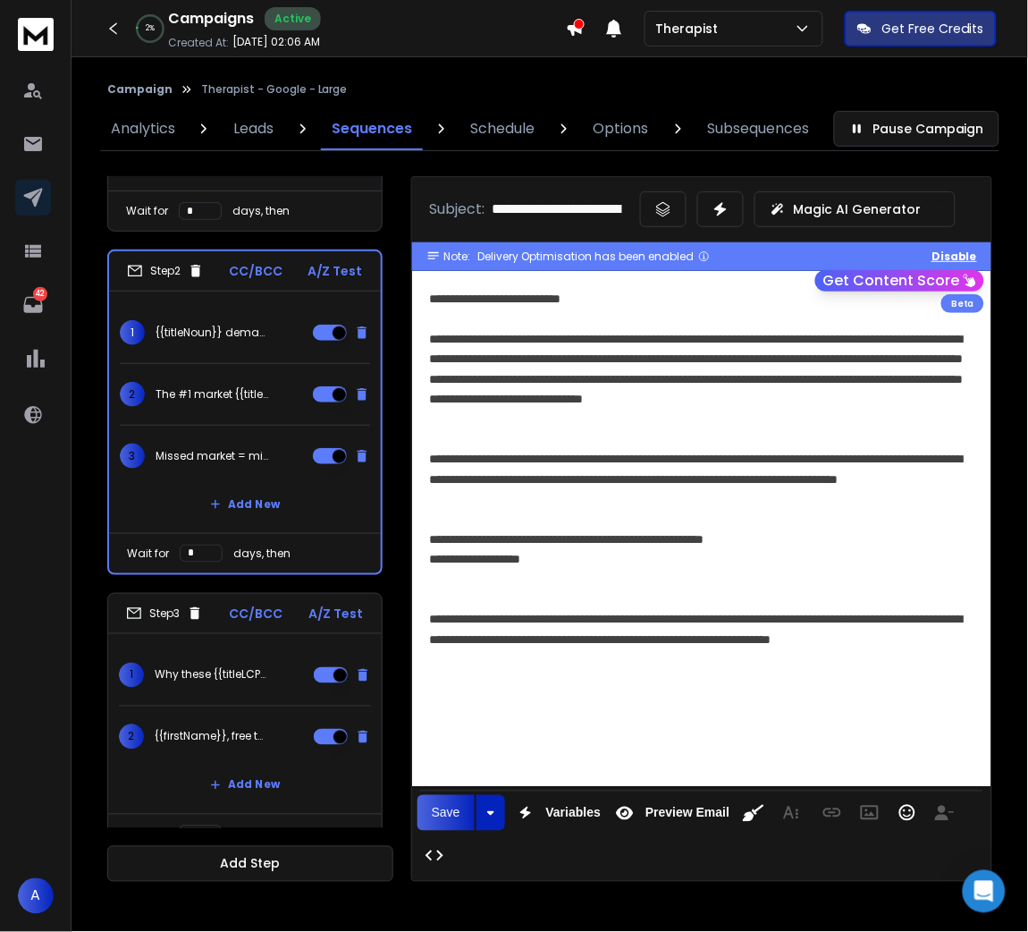
type input "*"
click at [460, 728] on div "**********" at bounding box center [702, 529] width 580 height 516
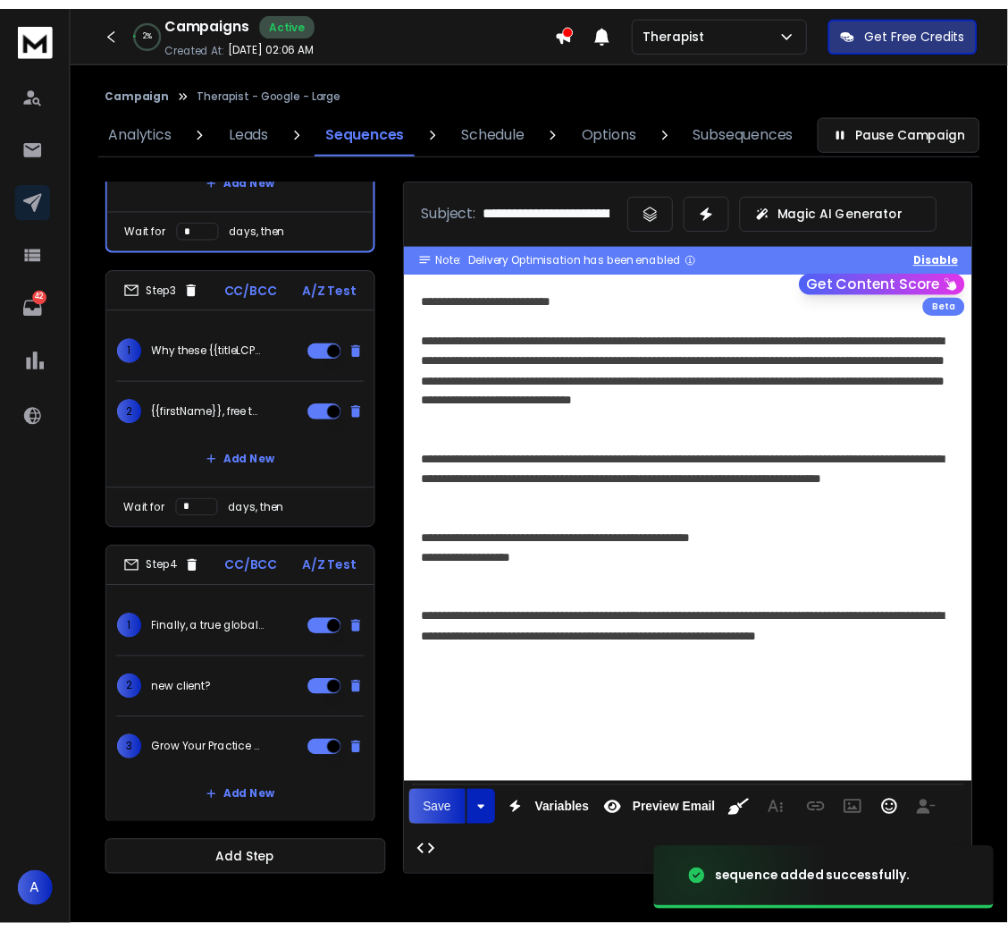
scroll to position [596, 0]
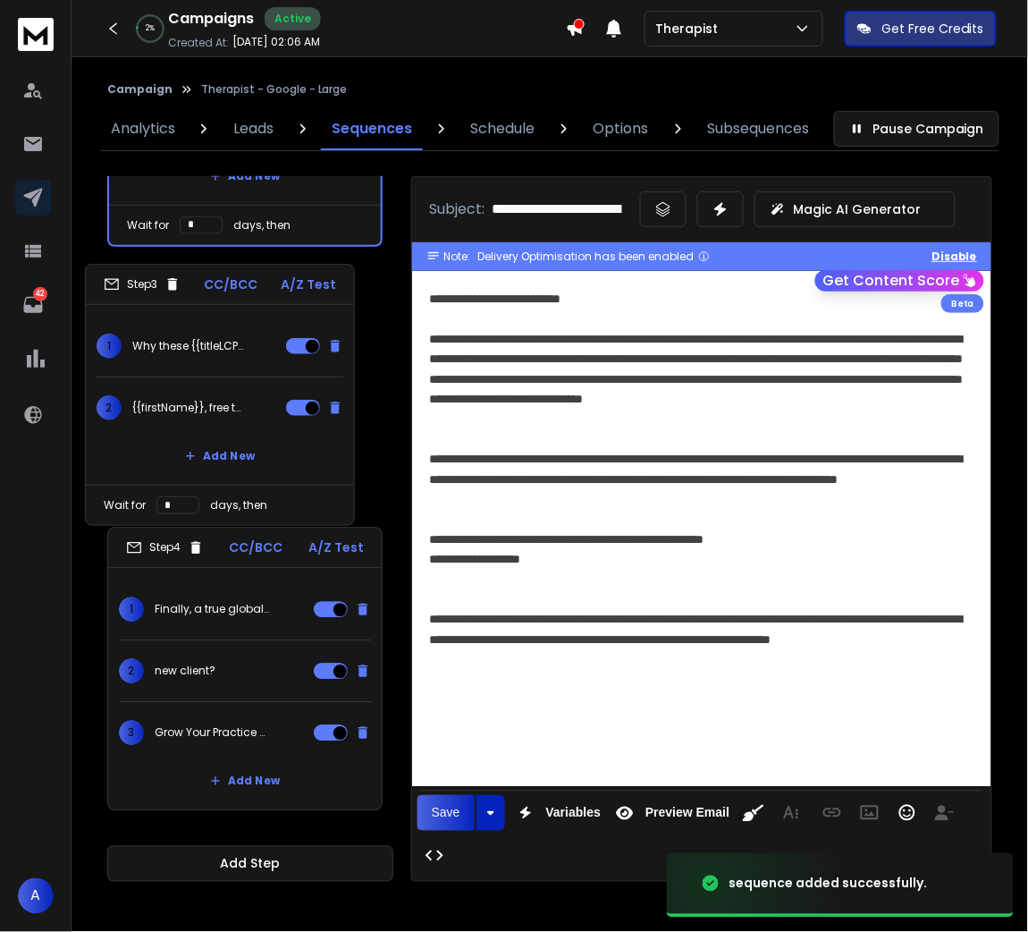
drag, startPoint x: 202, startPoint y: 515, endPoint x: 165, endPoint y: 508, distance: 38.2
click at [165, 508] on ul "Step 1 CC/BCC A/Z Test 1 Before I delete this—should I send details? 2 Before I…" at bounding box center [244, 204] width 275 height 1249
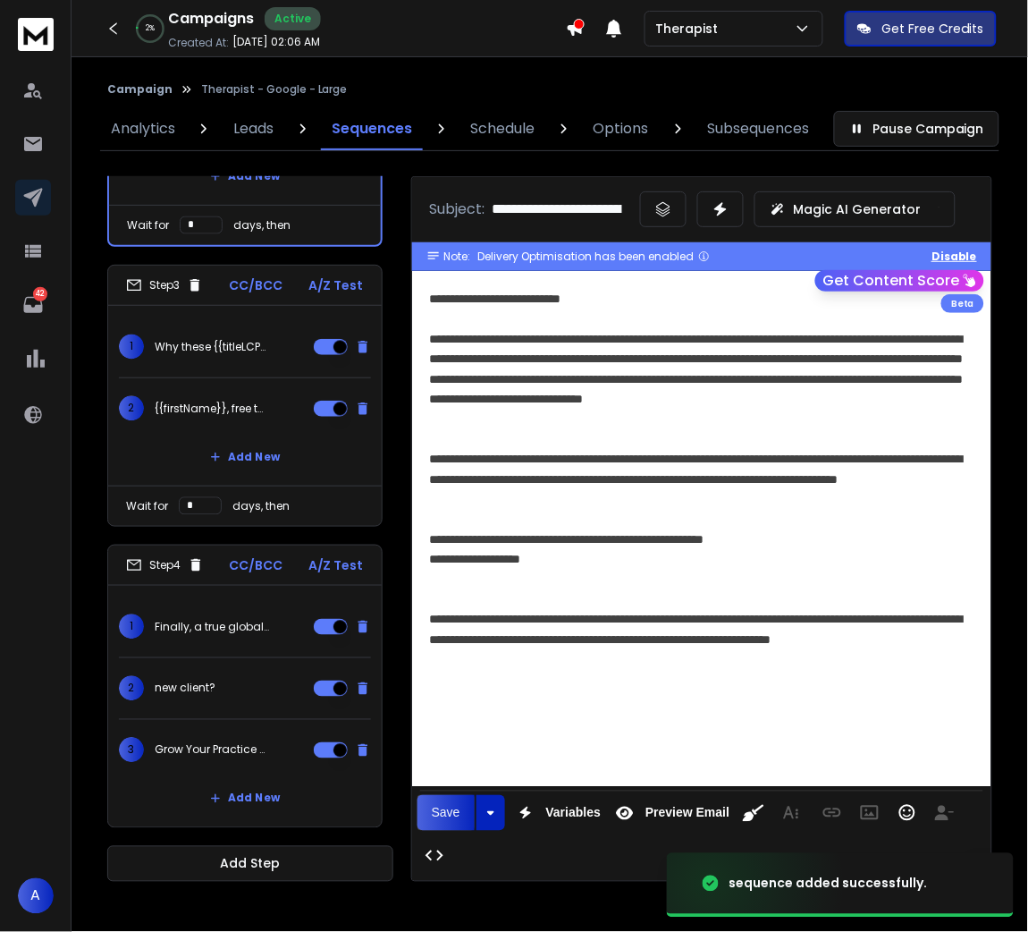
click at [205, 519] on div "Wait for * days, then" at bounding box center [245, 505] width 274 height 40
type input "**********"
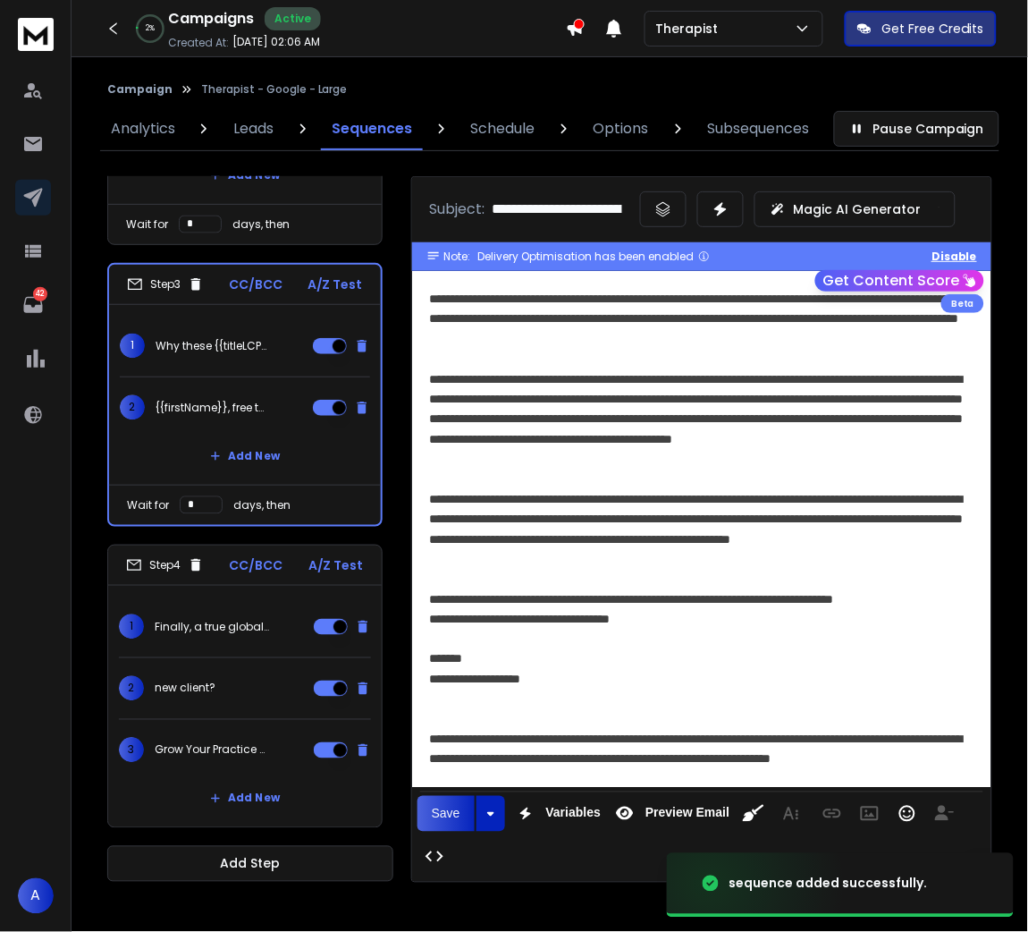
click at [207, 507] on input "*" at bounding box center [201, 505] width 43 height 18
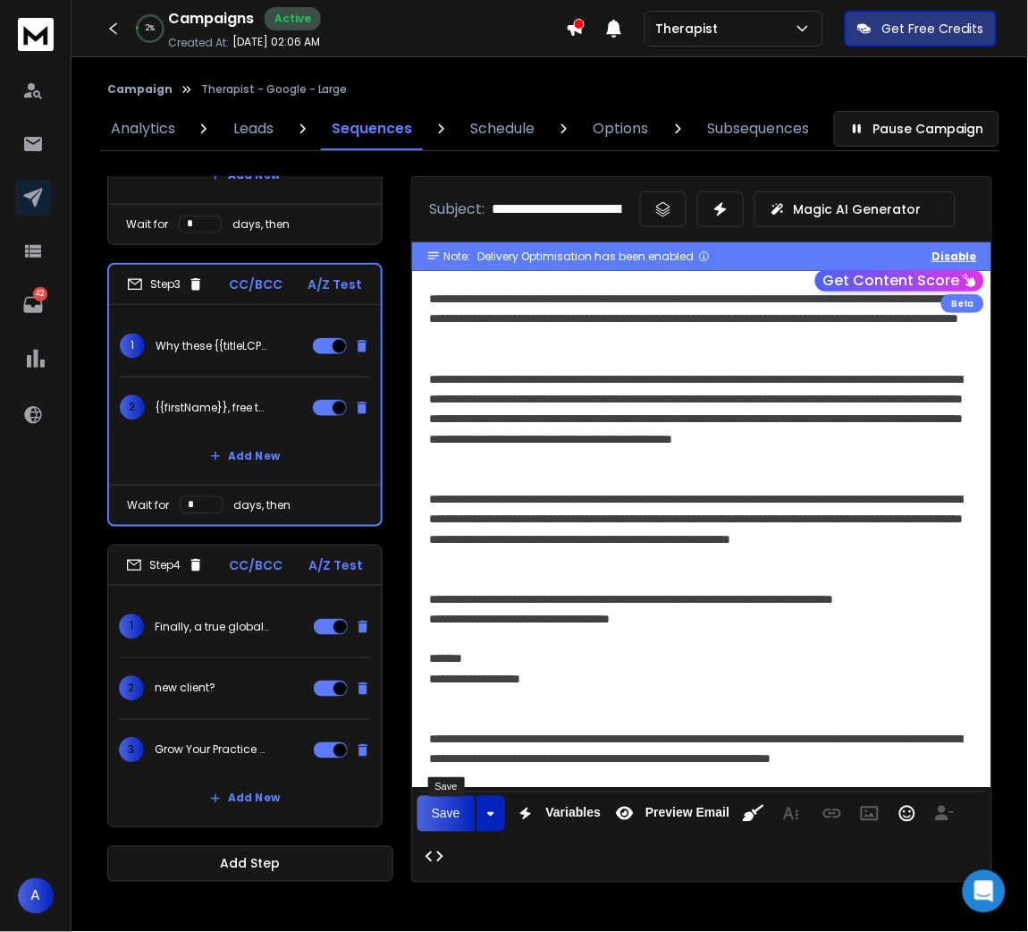
type input "*"
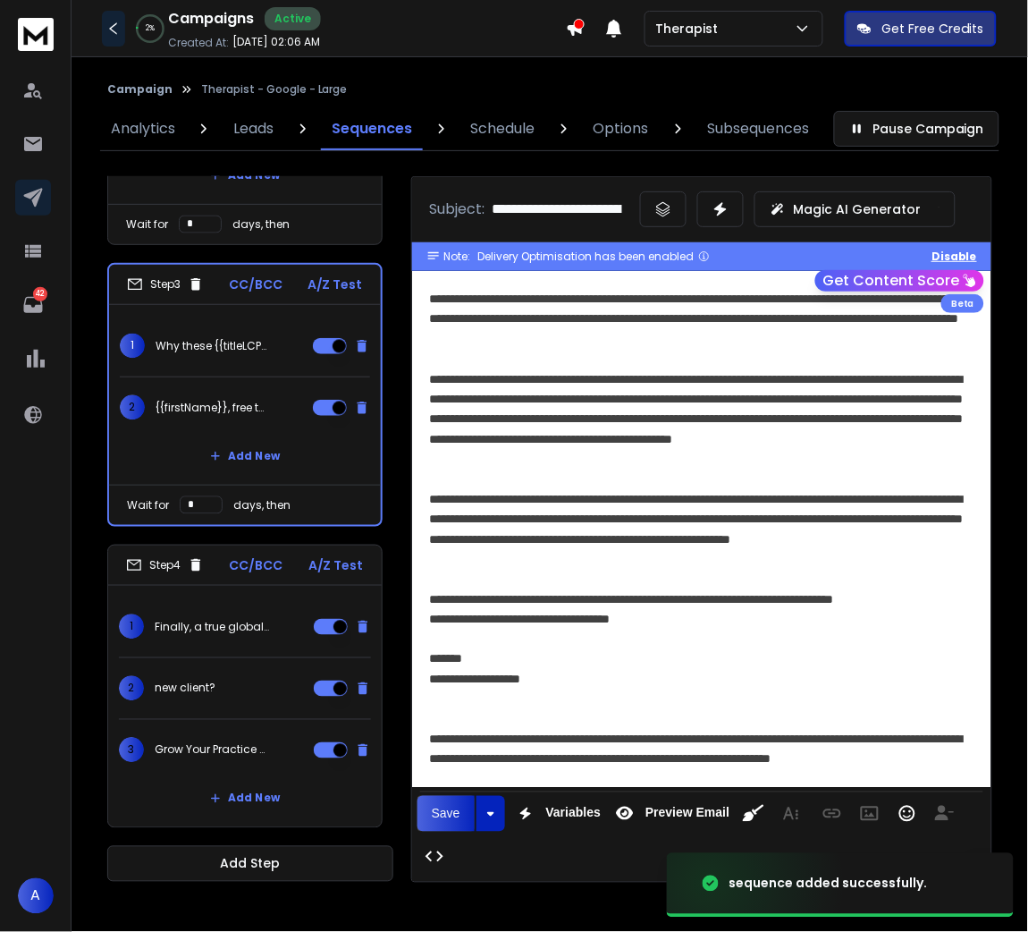
click at [112, 34] on icon at bounding box center [113, 29] width 16 height 16
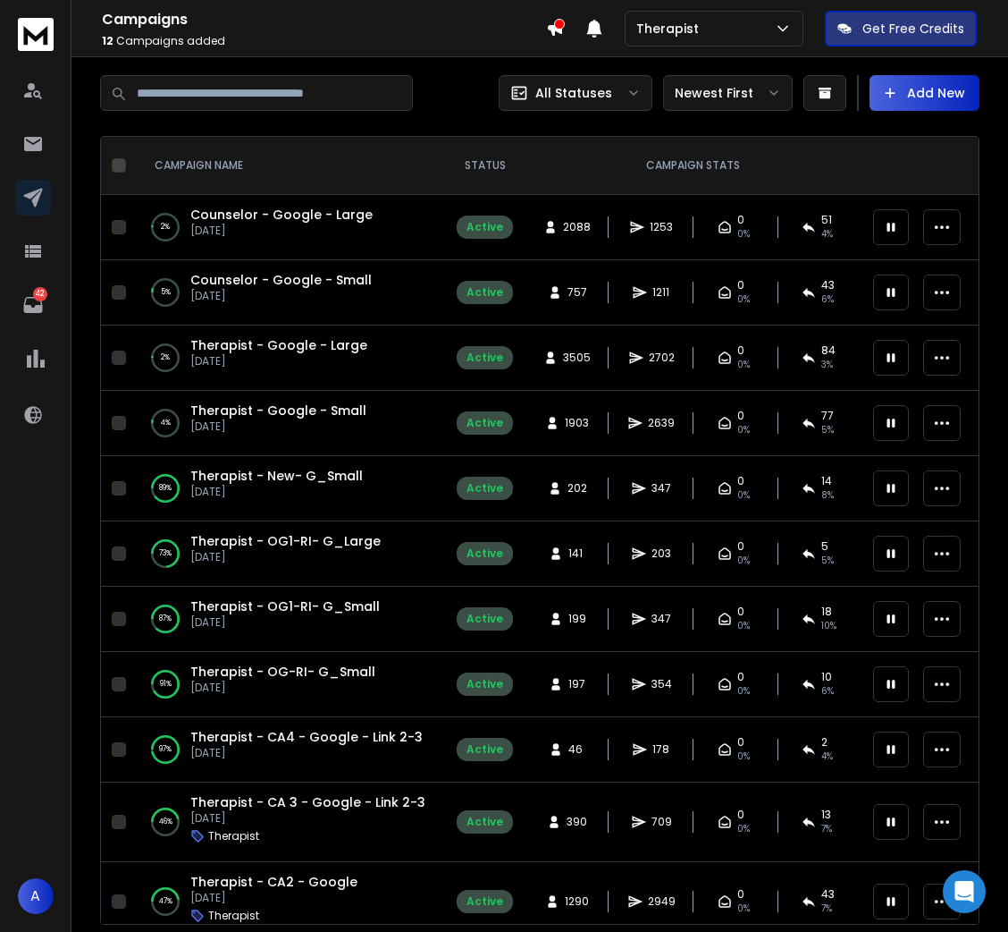
click at [257, 411] on span "Therapist - Google - Small" at bounding box center [278, 410] width 176 height 18
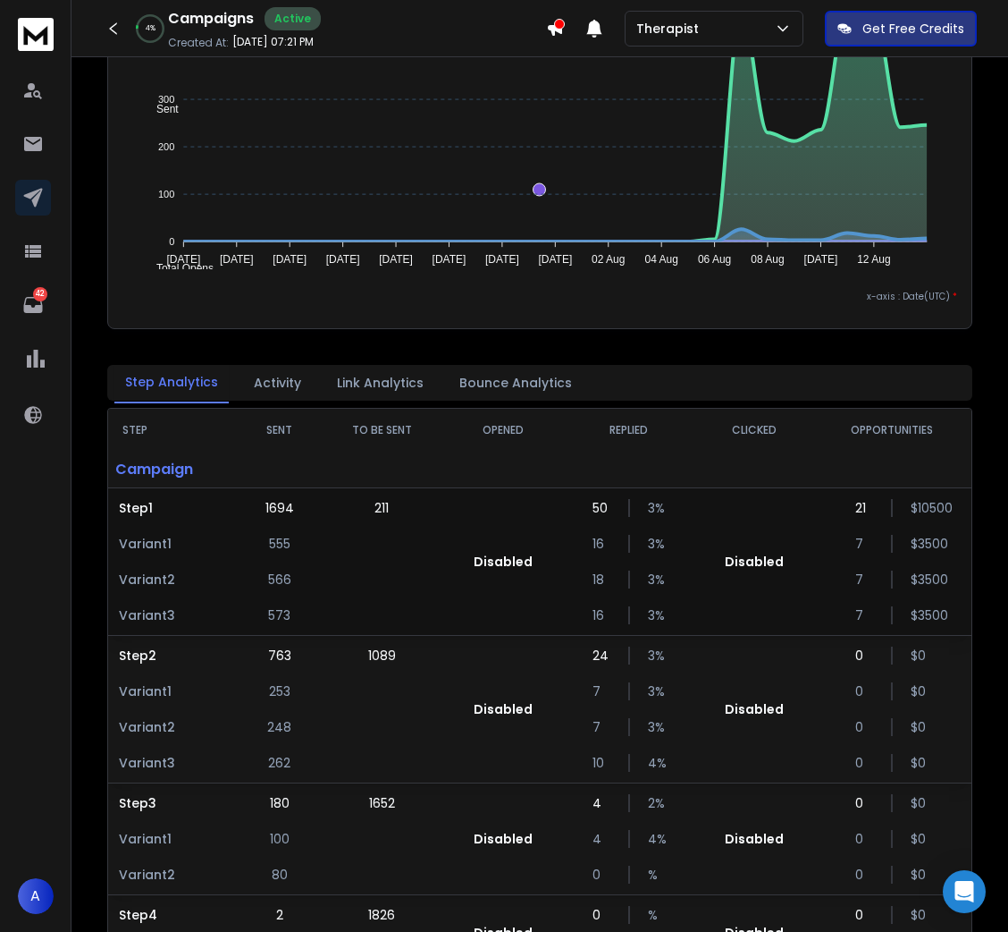
scroll to position [594, 0]
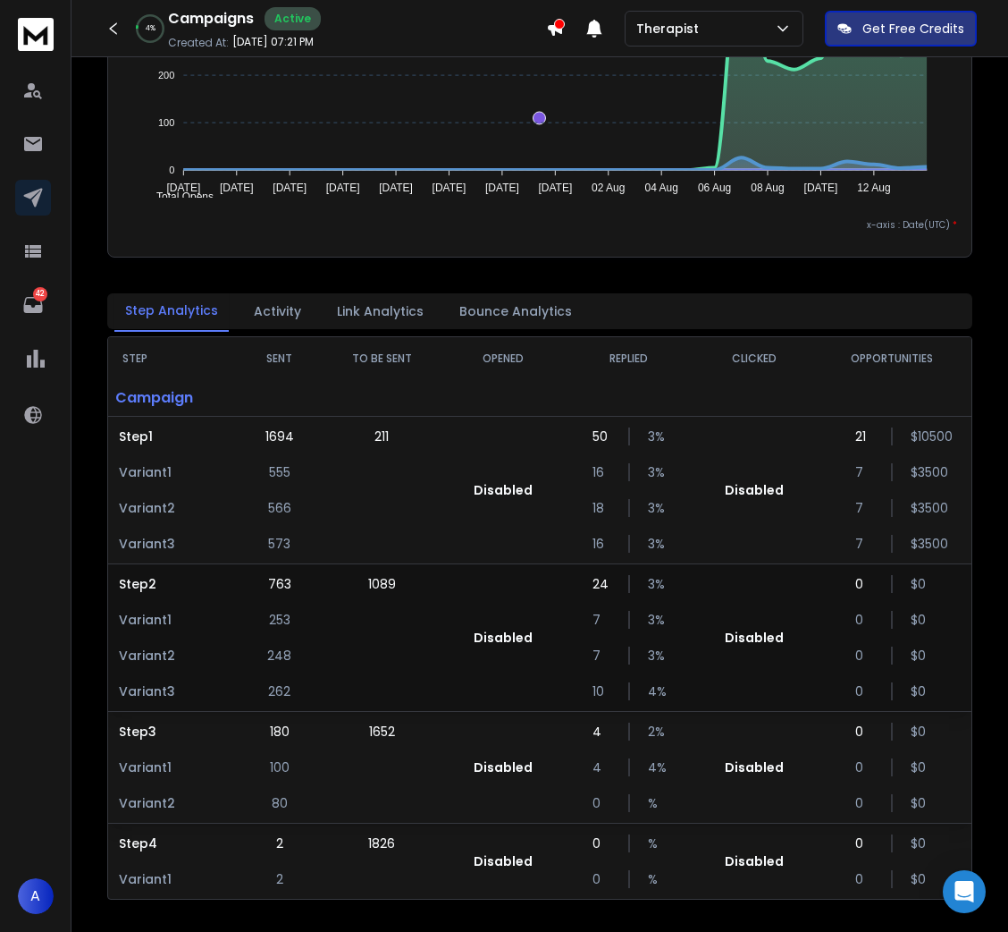
click at [352, 691] on td "1089" at bounding box center [381, 638] width 127 height 148
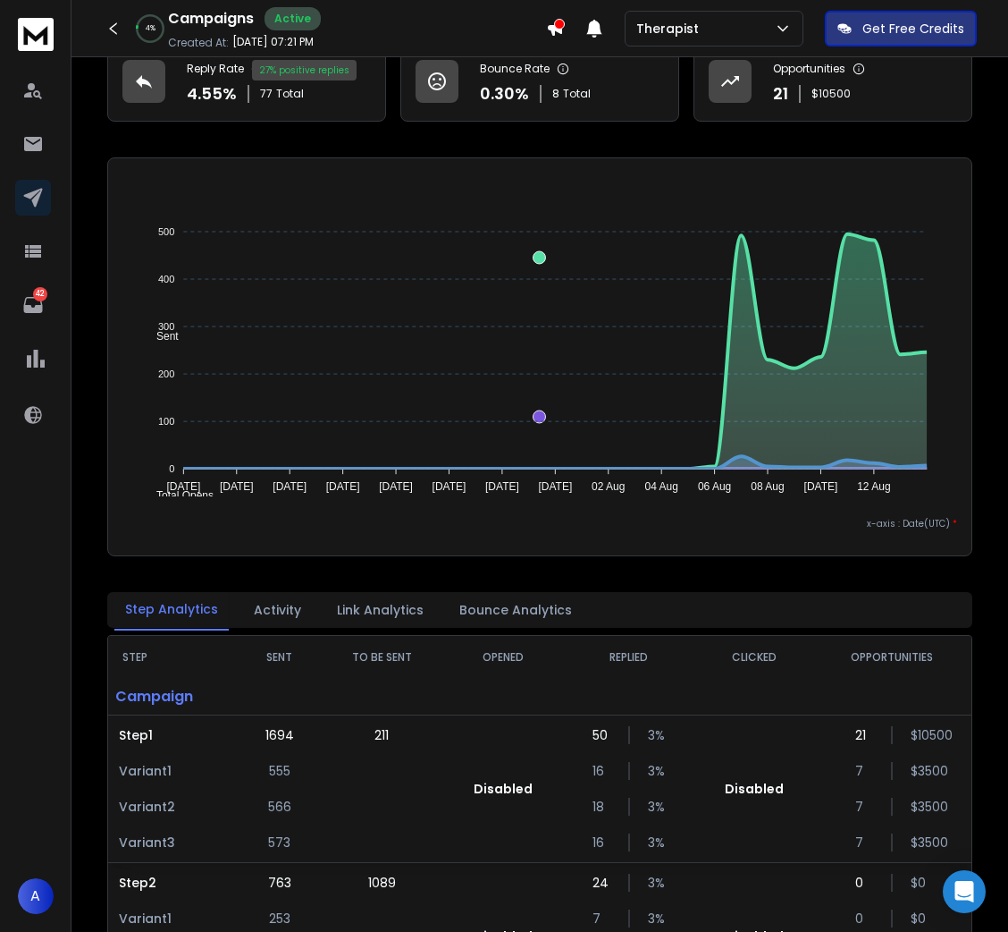
scroll to position [0, 0]
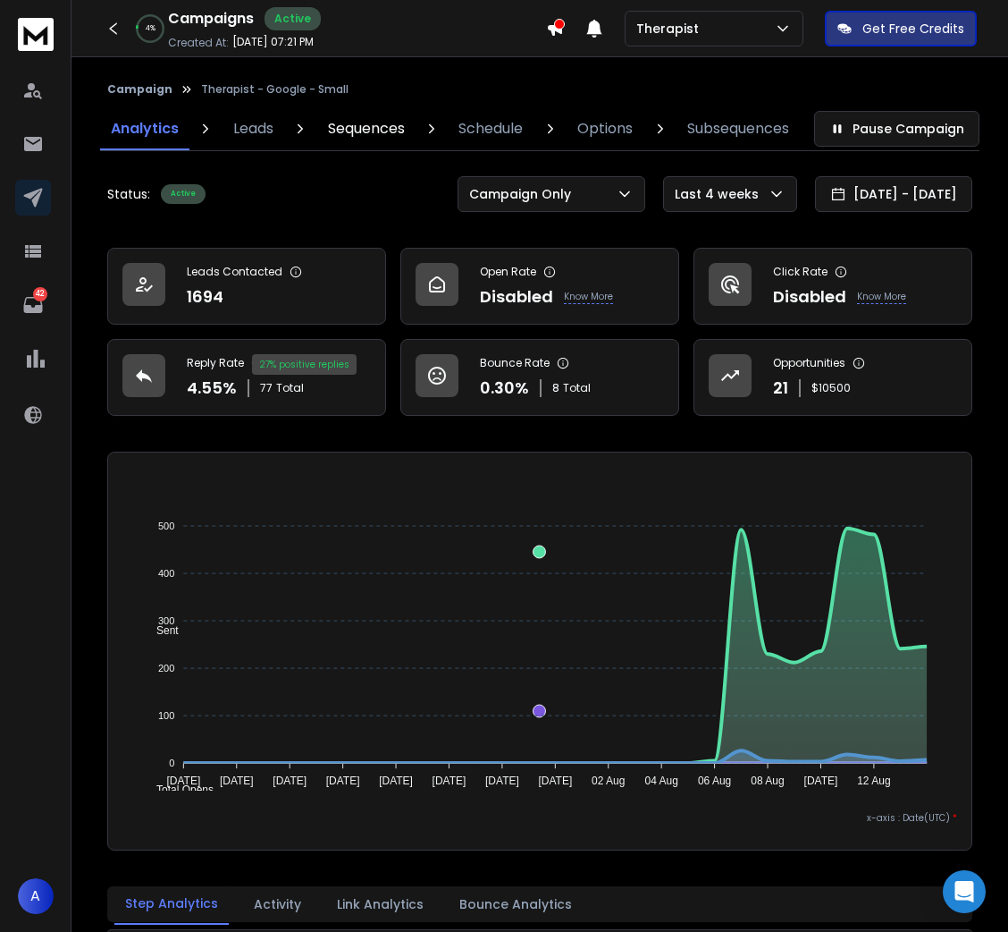
click at [351, 127] on p "Sequences" at bounding box center [366, 128] width 77 height 21
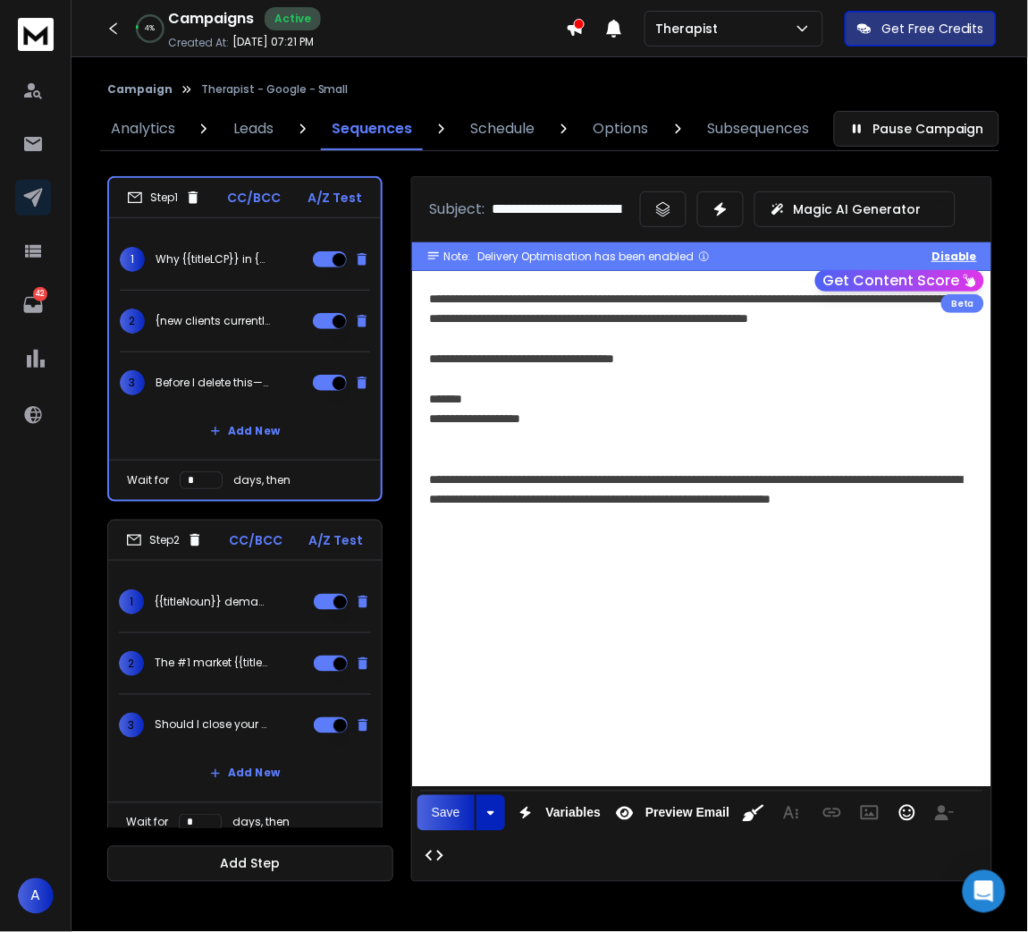
click at [157, 544] on div "Step 2" at bounding box center [164, 540] width 77 height 16
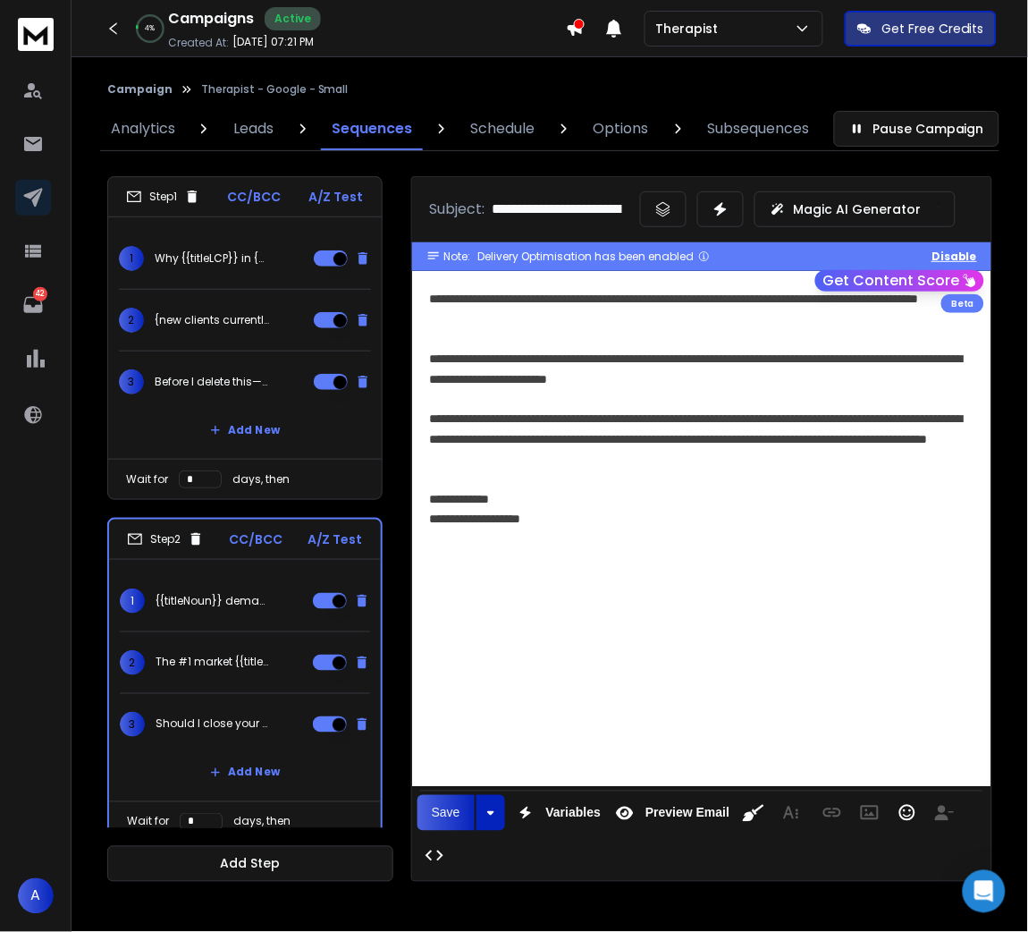
click at [143, 433] on div "Add New" at bounding box center [245, 430] width 252 height 36
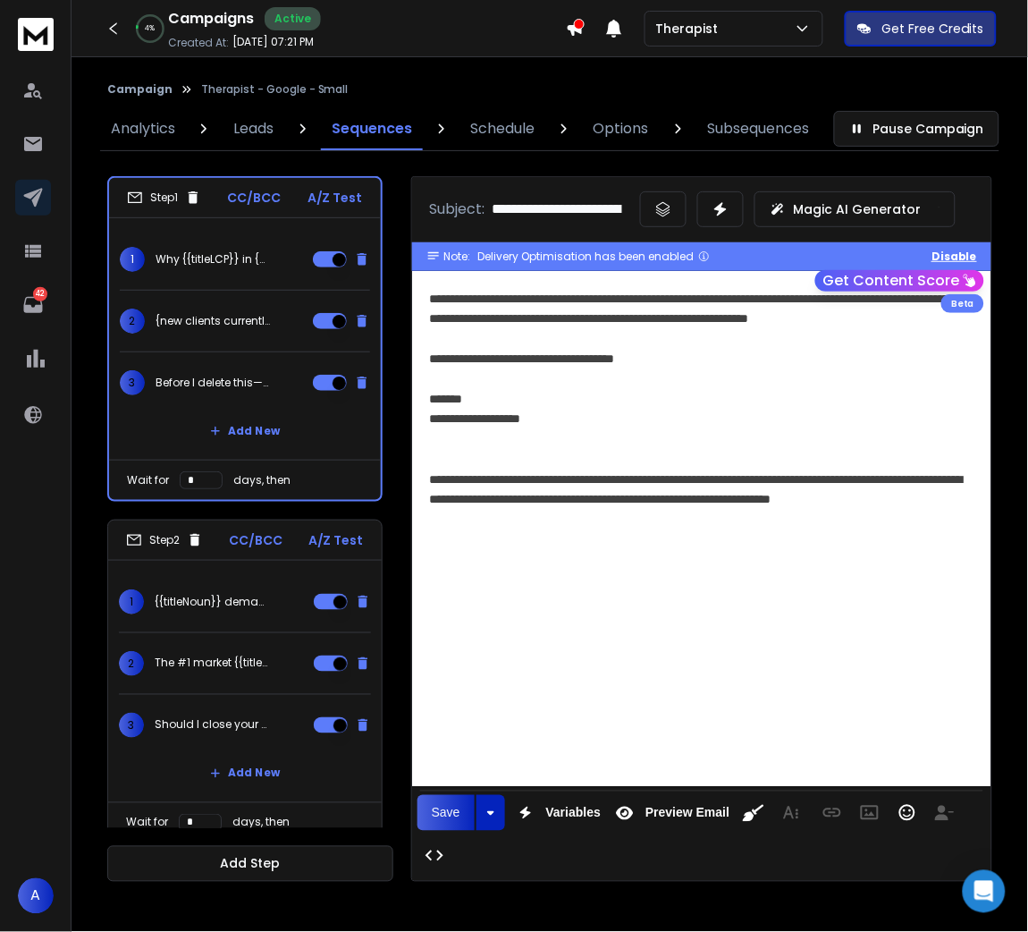
click at [169, 563] on div "1 {{titleNoun}} demand is rising 2 The #1 market {{titleLCP}} overlook (still!)…" at bounding box center [245, 681] width 274 height 241
type input "**********"
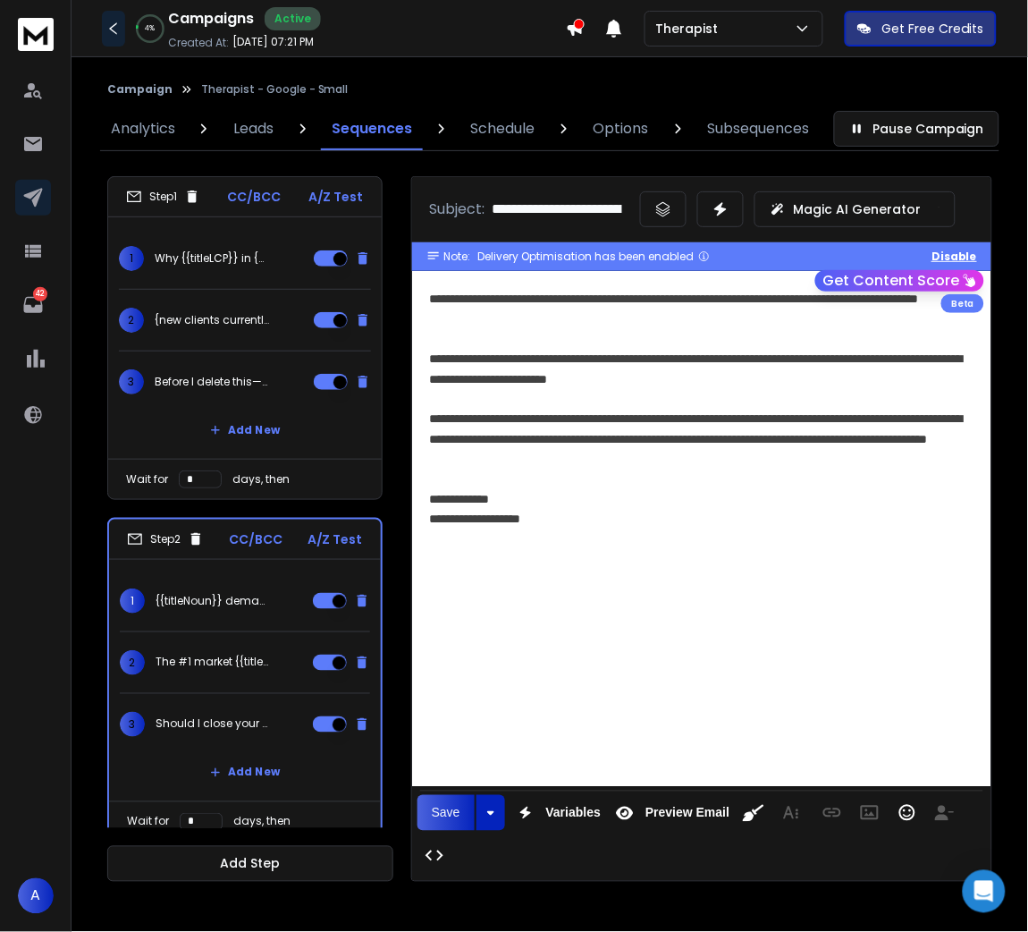
click at [110, 25] on icon at bounding box center [113, 29] width 16 height 16
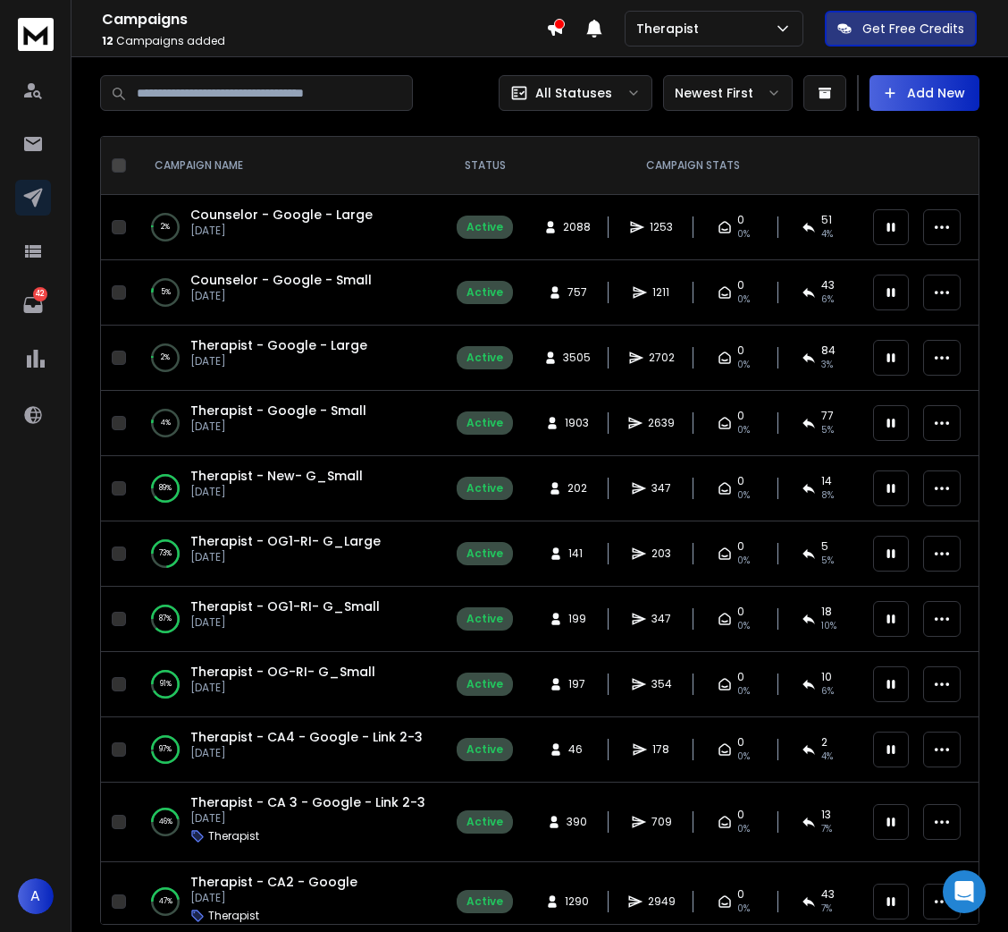
click at [341, 289] on p "[DATE]" at bounding box center [280, 296] width 181 height 14
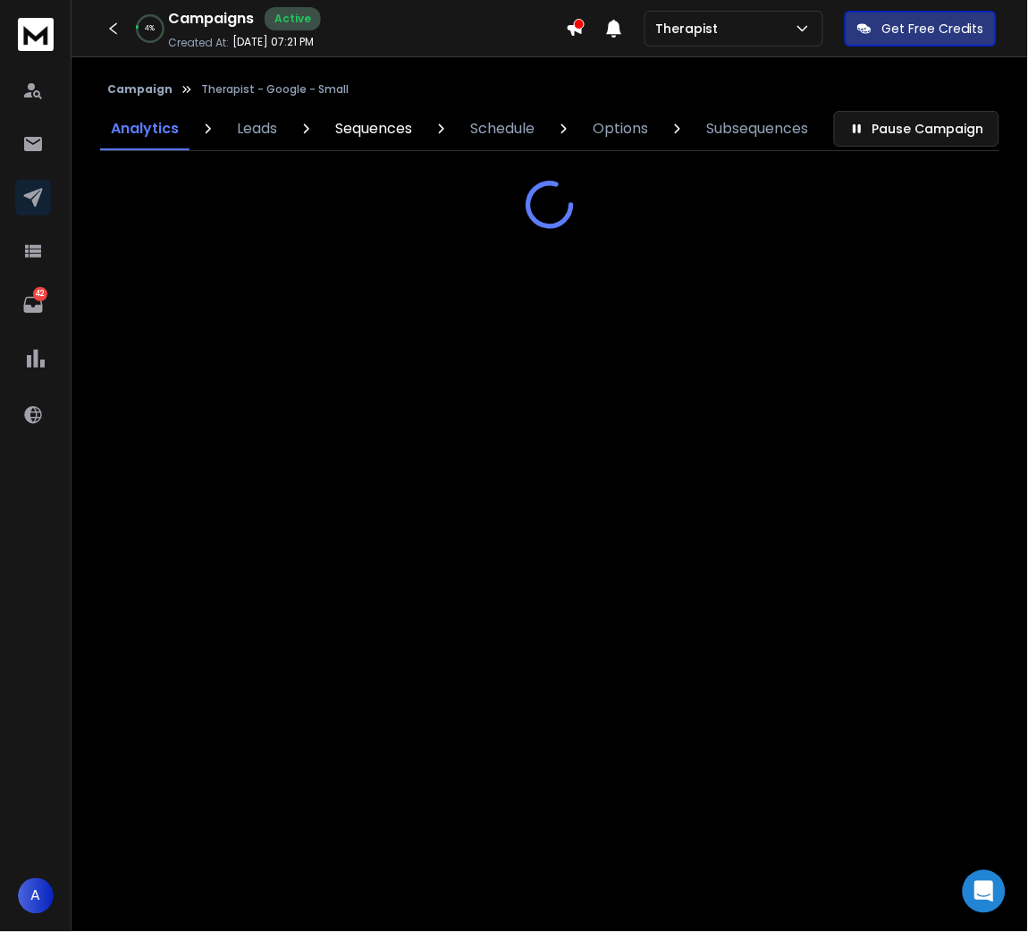
click at [367, 134] on p "Sequences" at bounding box center [373, 128] width 77 height 21
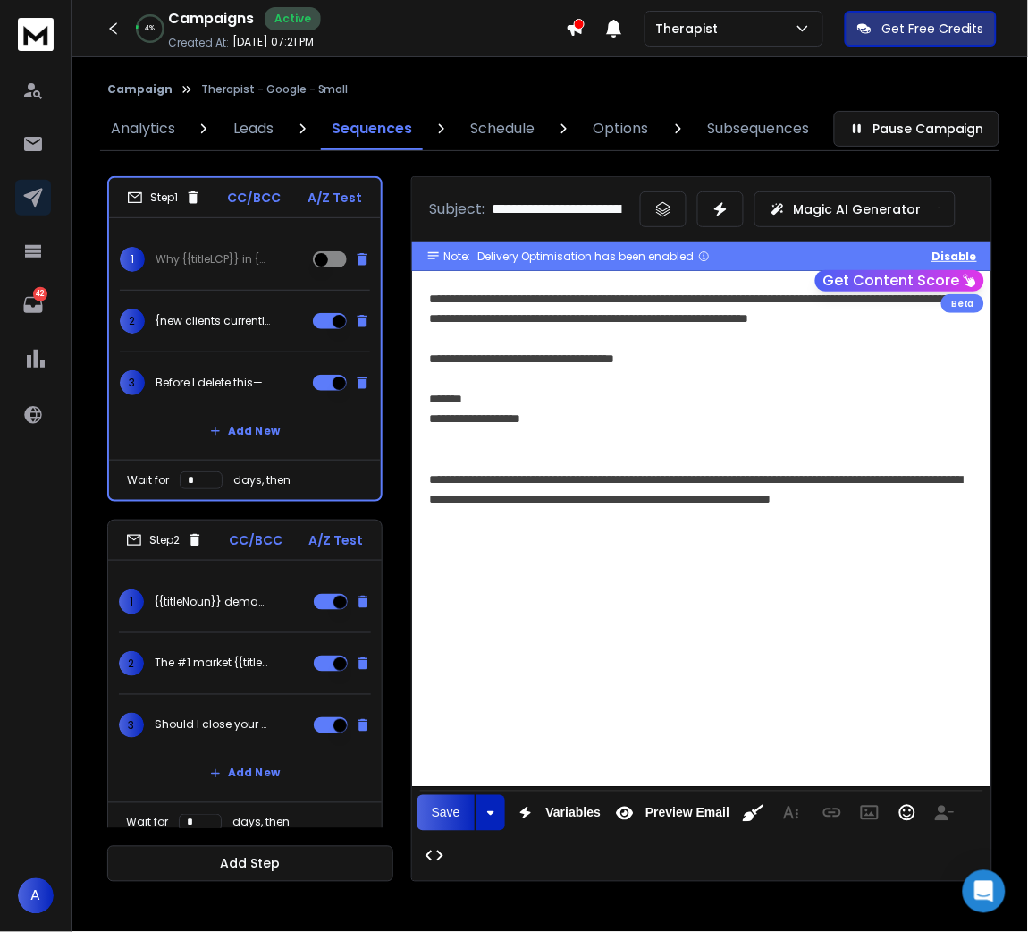
click at [227, 595] on p "{{titleNoun}} demand is rising" at bounding box center [212, 602] width 114 height 14
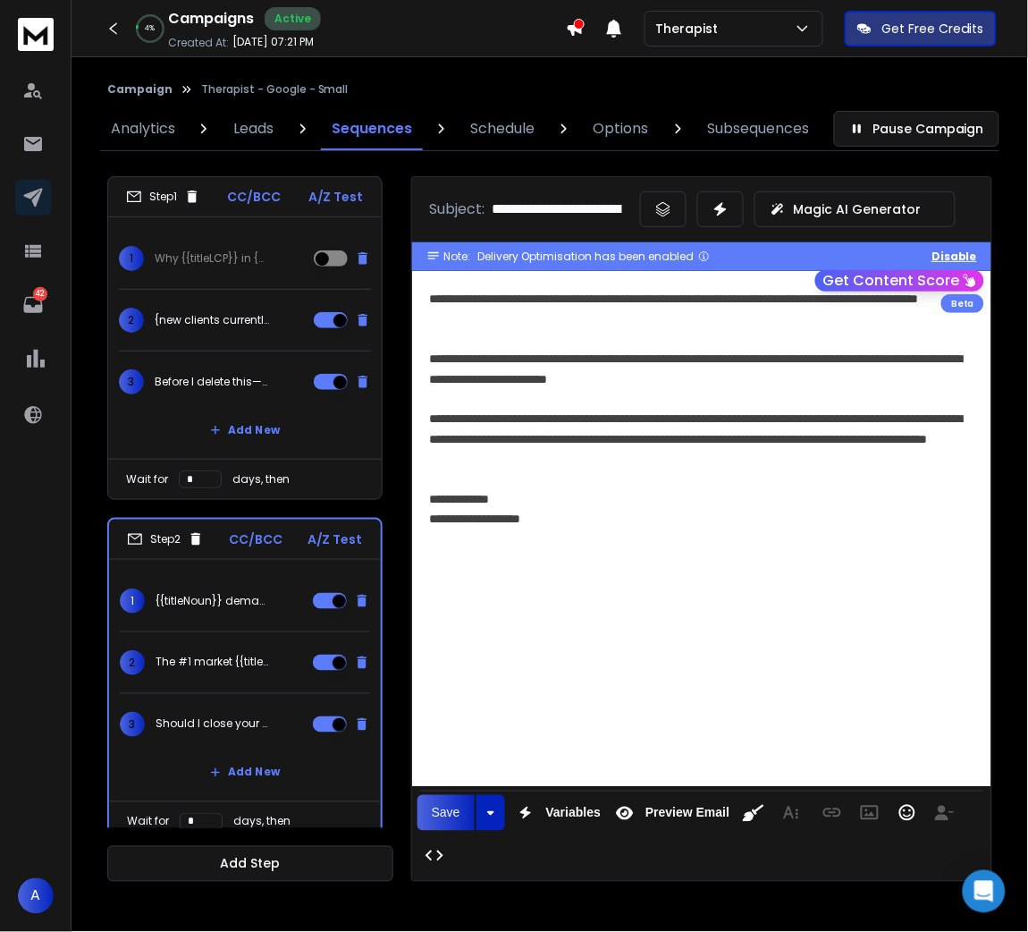
click at [224, 638] on div "2 The #1 market {{titleLCP}} overlook (still!)" at bounding box center [245, 663] width 250 height 62
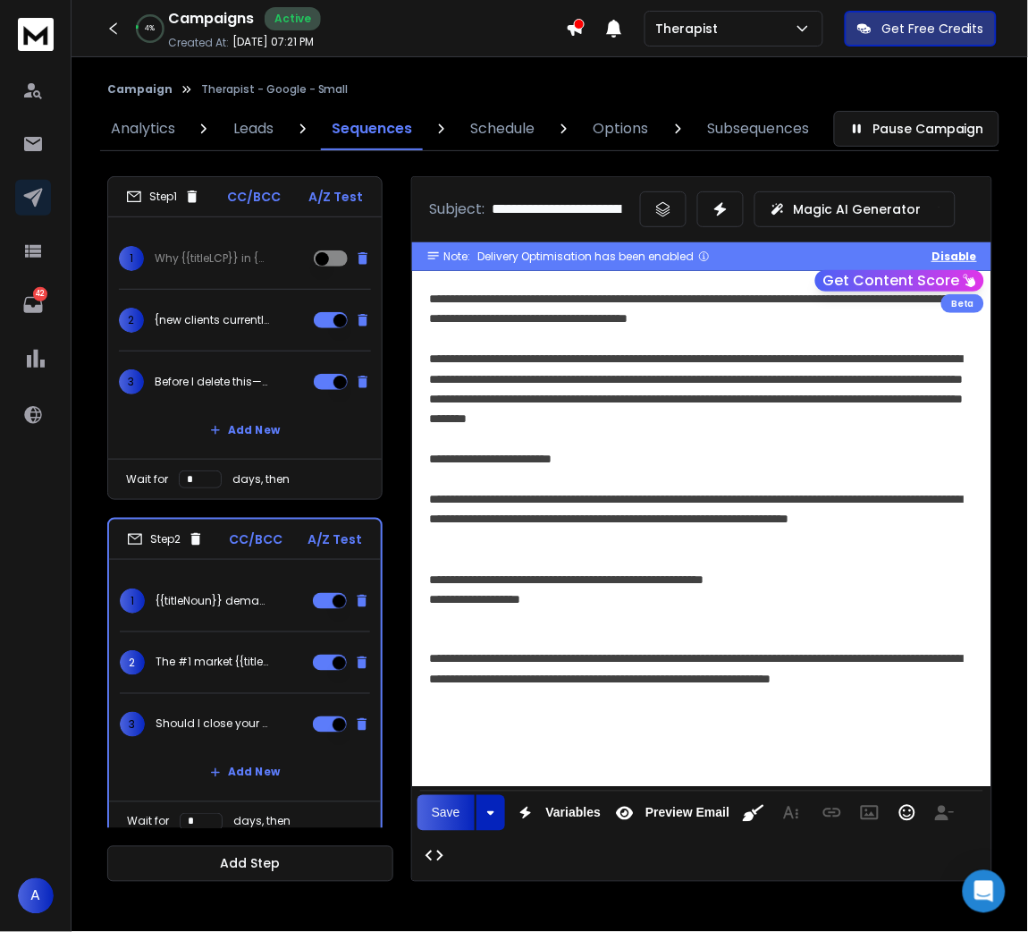
click at [235, 724] on p "Should I close your file?" at bounding box center [213, 724] width 114 height 14
type input "**********"
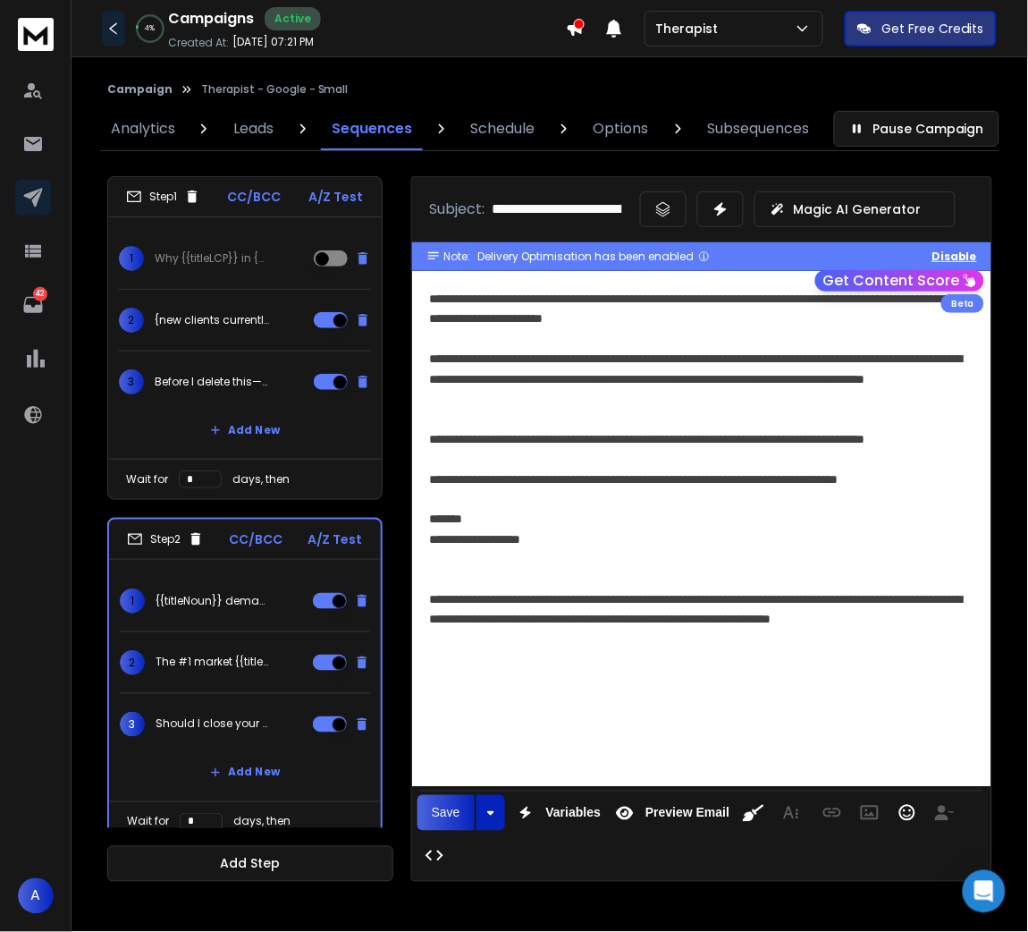
click at [114, 23] on icon at bounding box center [113, 29] width 16 height 16
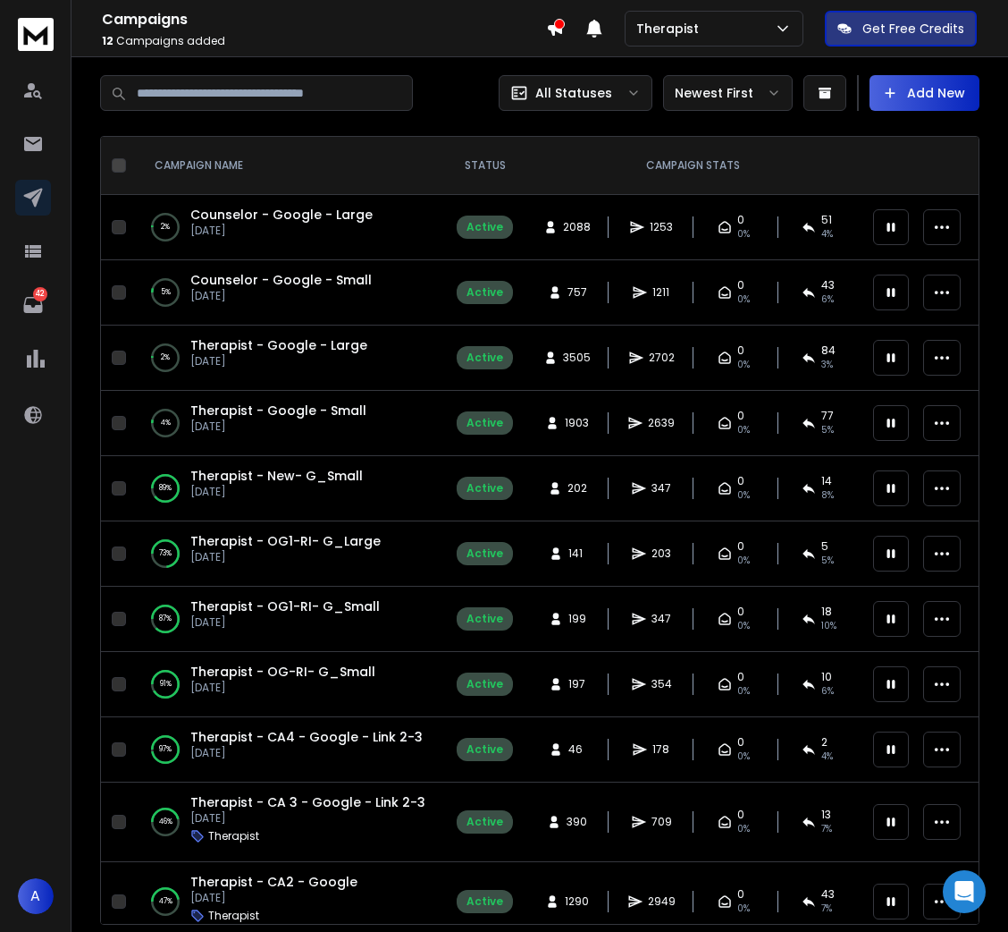
click at [281, 418] on span "Therapist - Google - Small" at bounding box center [278, 410] width 176 height 18
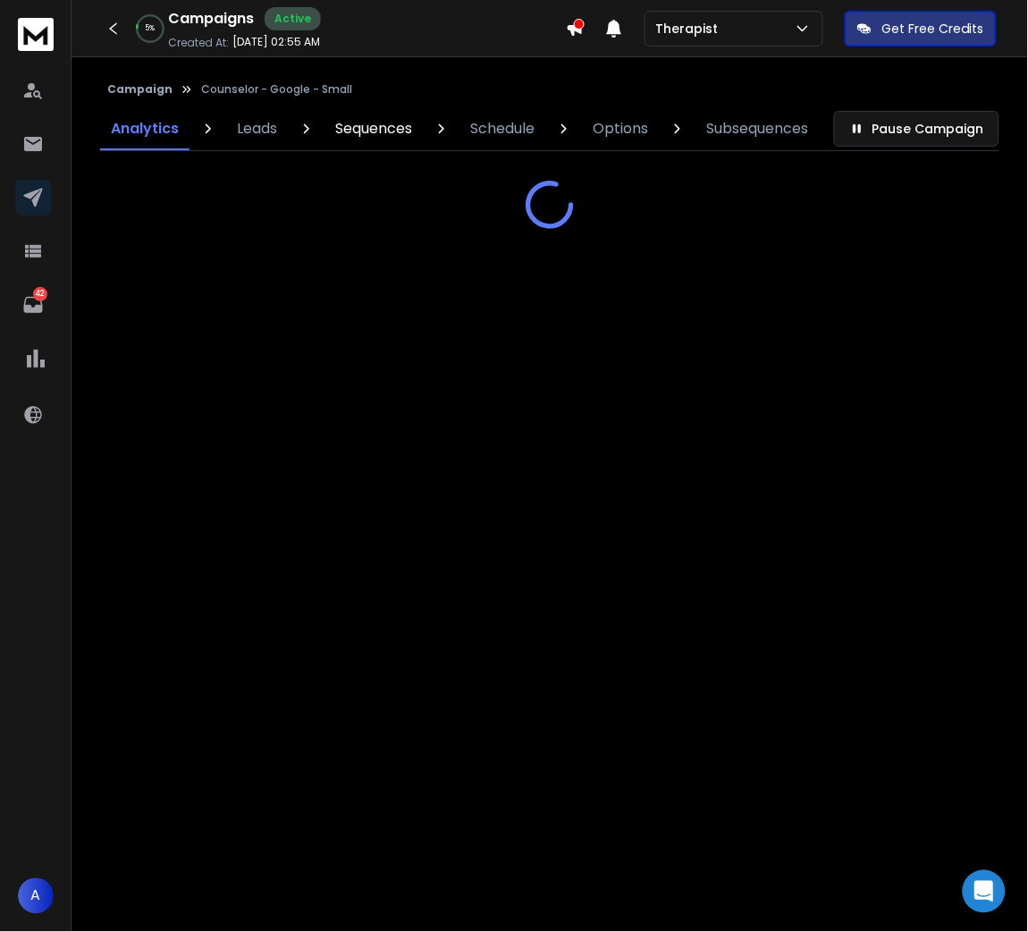
click at [342, 129] on p "Sequences" at bounding box center [373, 128] width 77 height 21
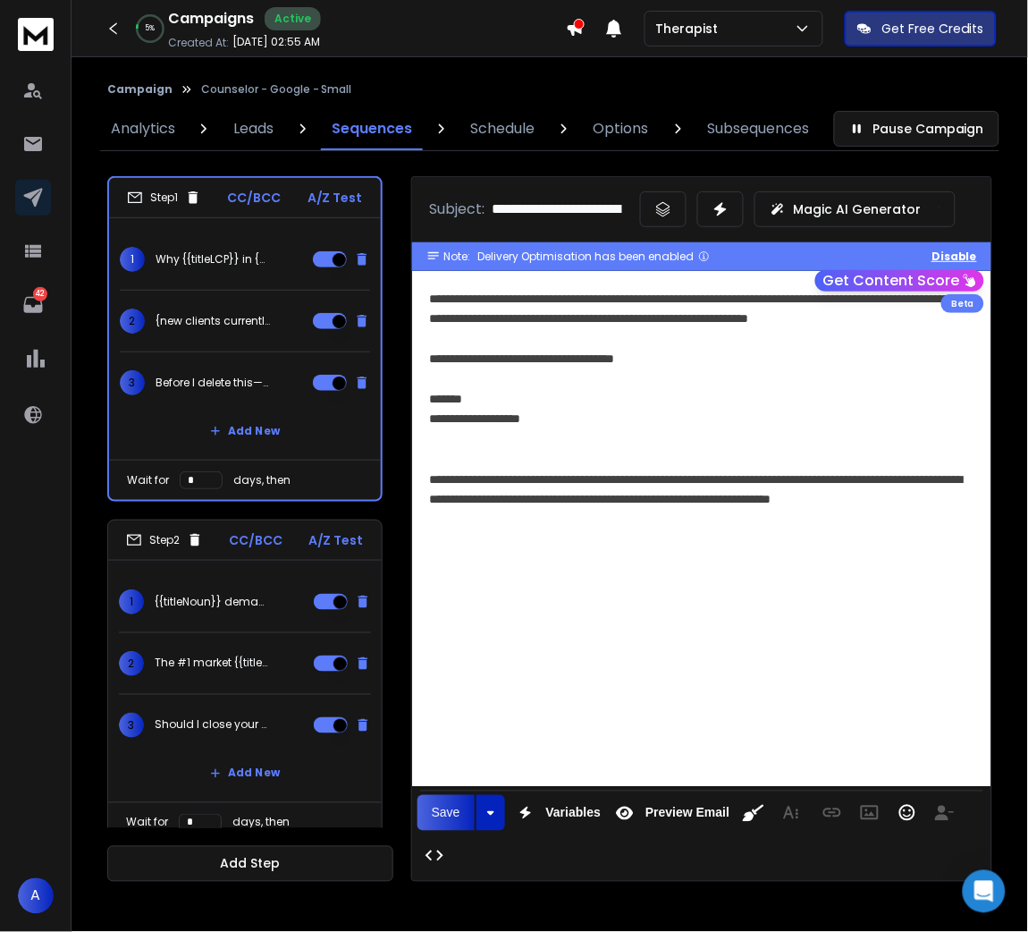
click at [208, 614] on div "1 {{titleNoun}} demand is rising" at bounding box center [245, 602] width 252 height 62
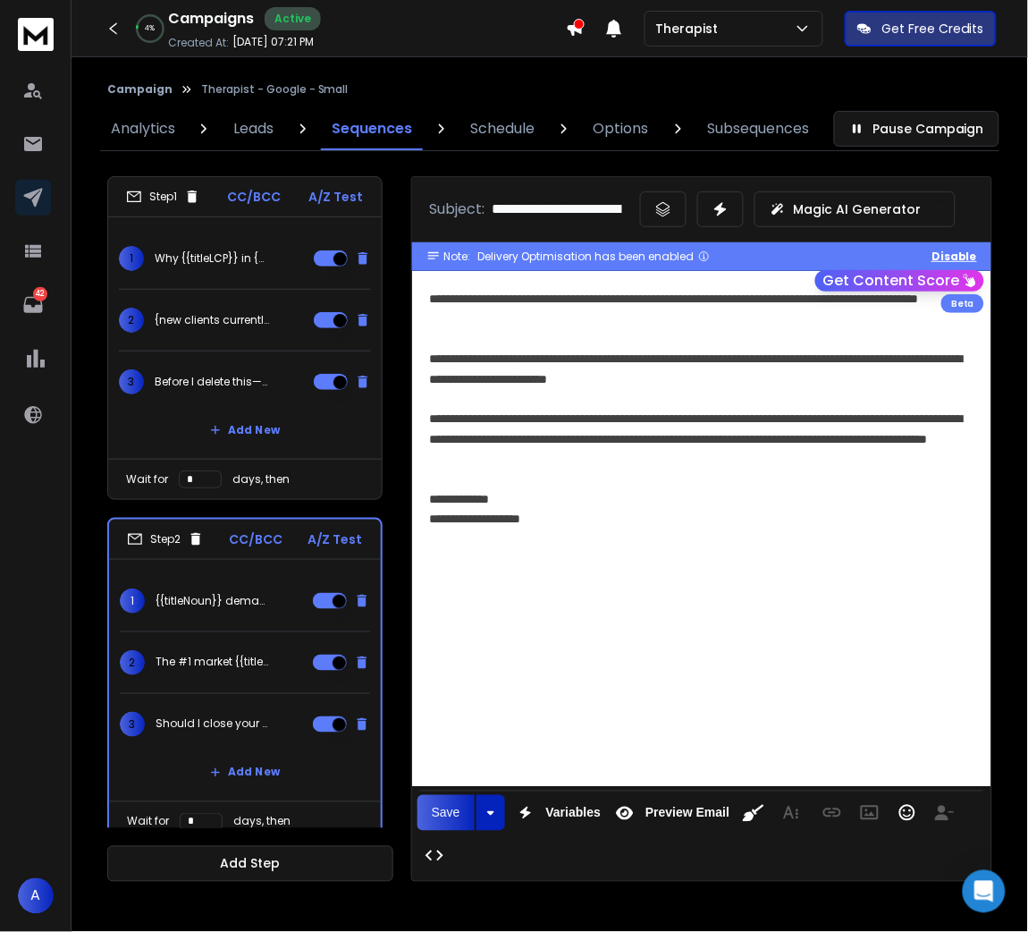
click at [208, 679] on div "2 The #1 market {{titleLCP}} overlook (still!)" at bounding box center [245, 663] width 250 height 62
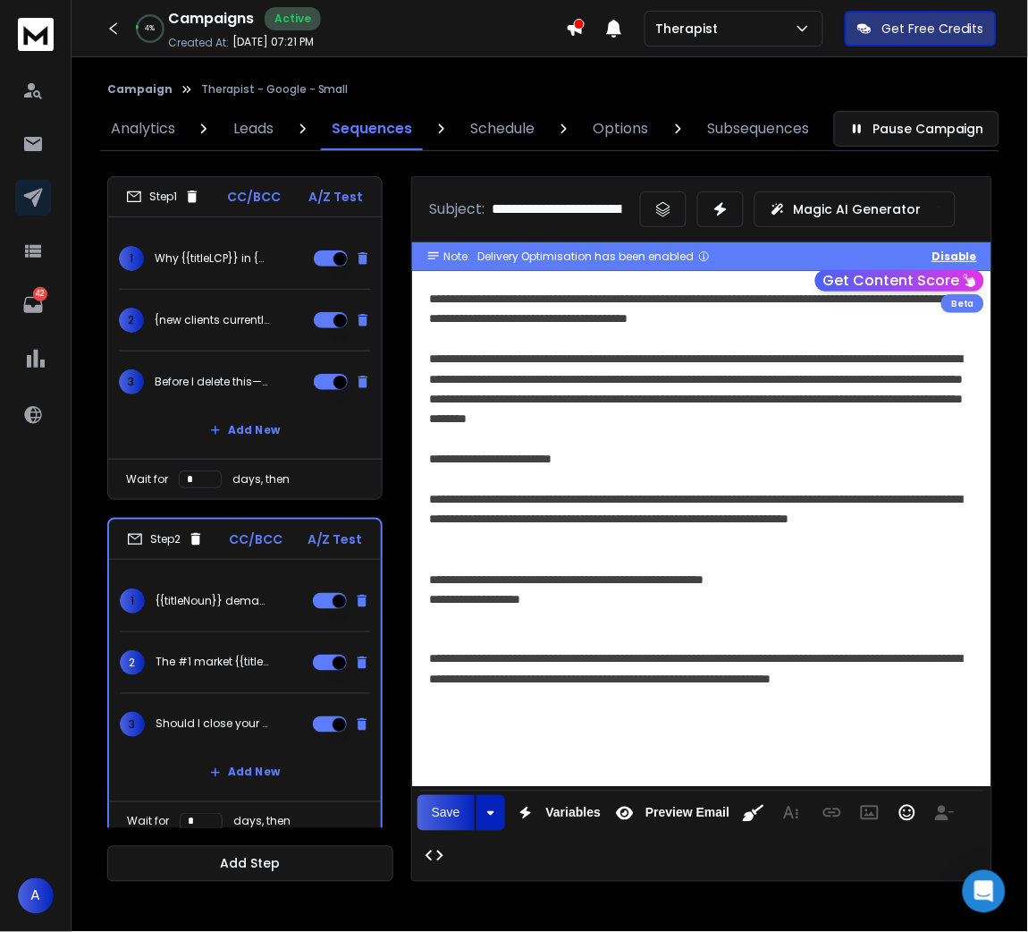
click at [195, 731] on p "Should I close your file?" at bounding box center [213, 724] width 114 height 14
type input "**********"
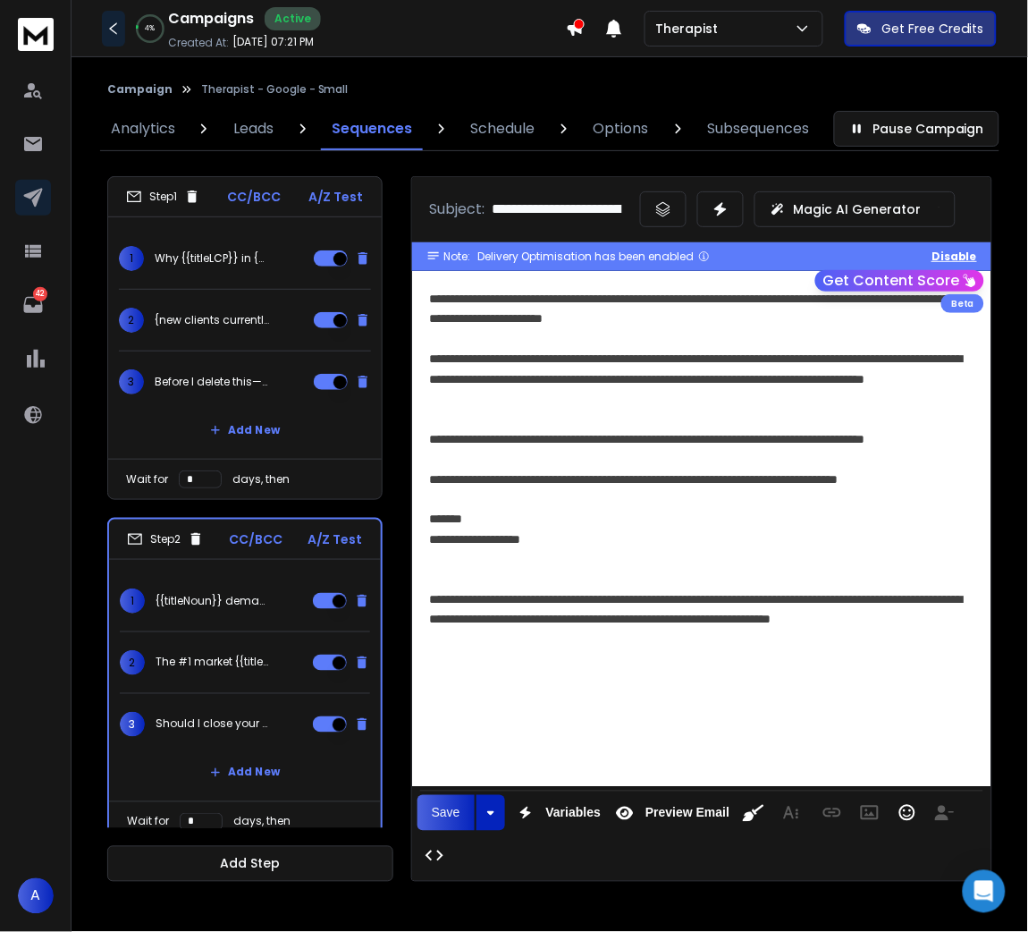
click at [103, 39] on button at bounding box center [113, 29] width 23 height 36
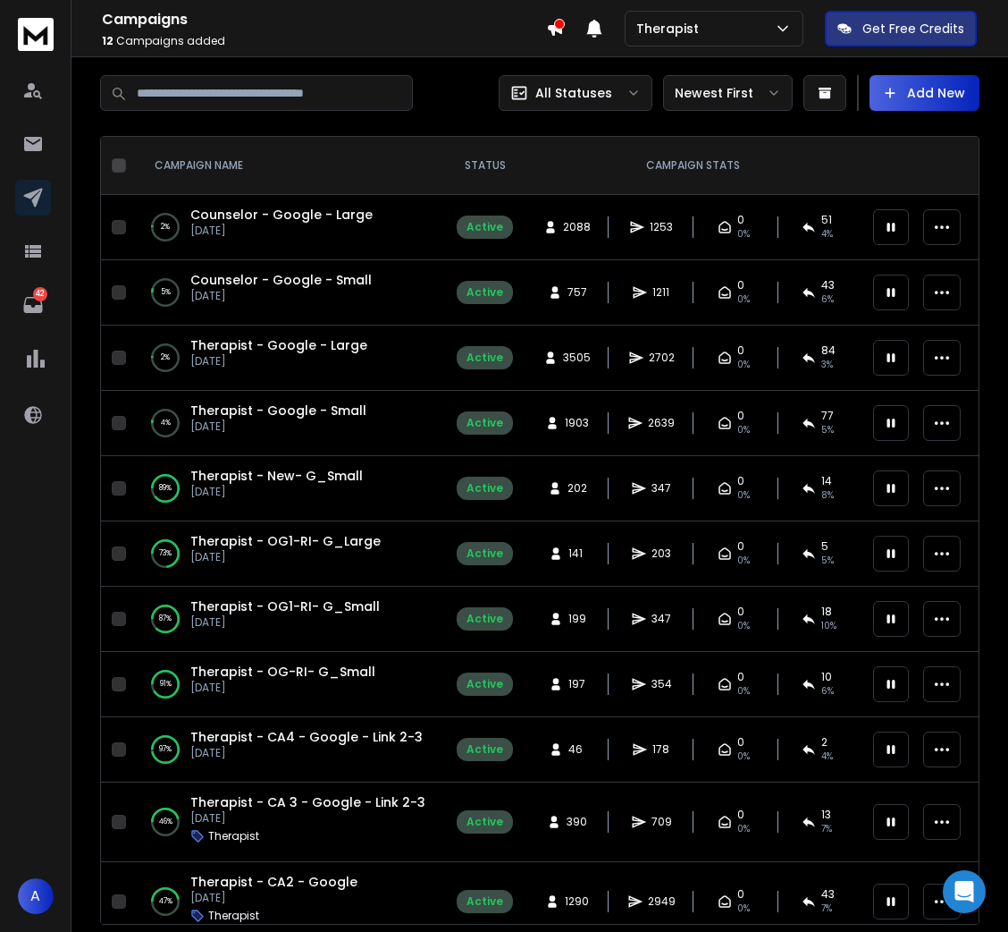
click at [883, 422] on icon at bounding box center [891, 423] width 16 height 16
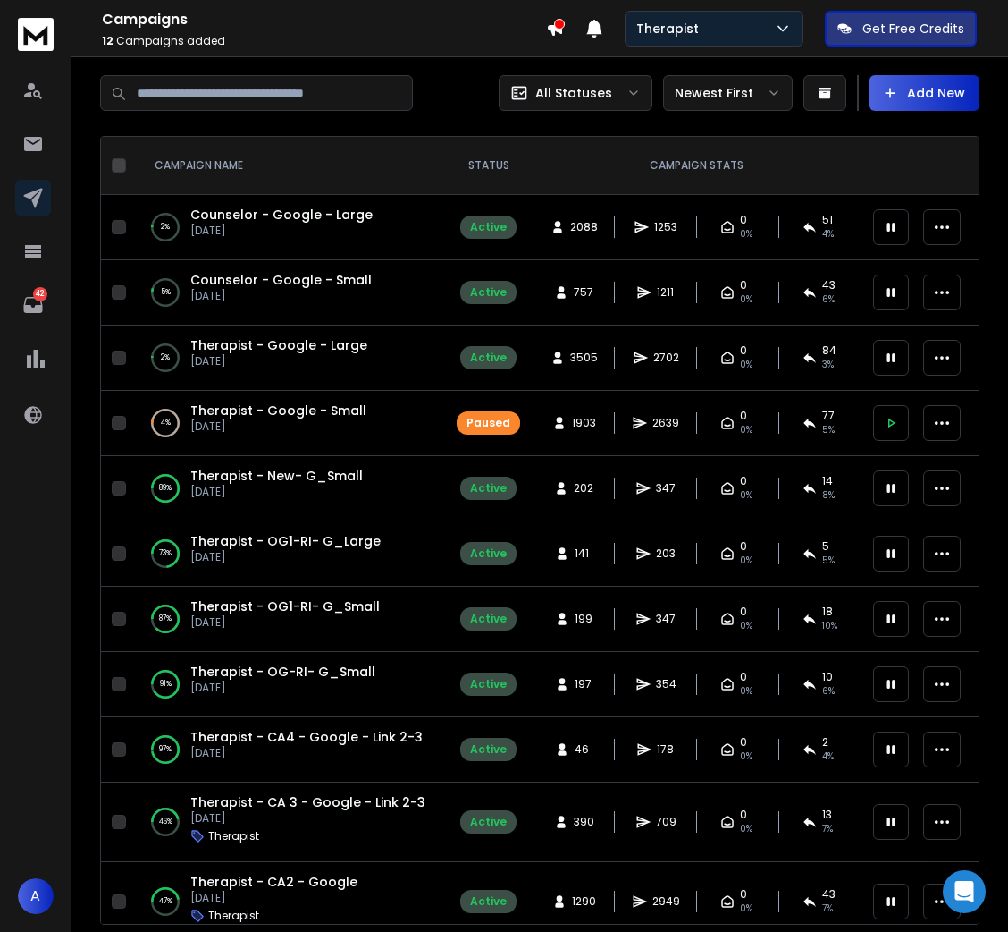
click at [701, 41] on button "Therapist" at bounding box center [714, 29] width 179 height 36
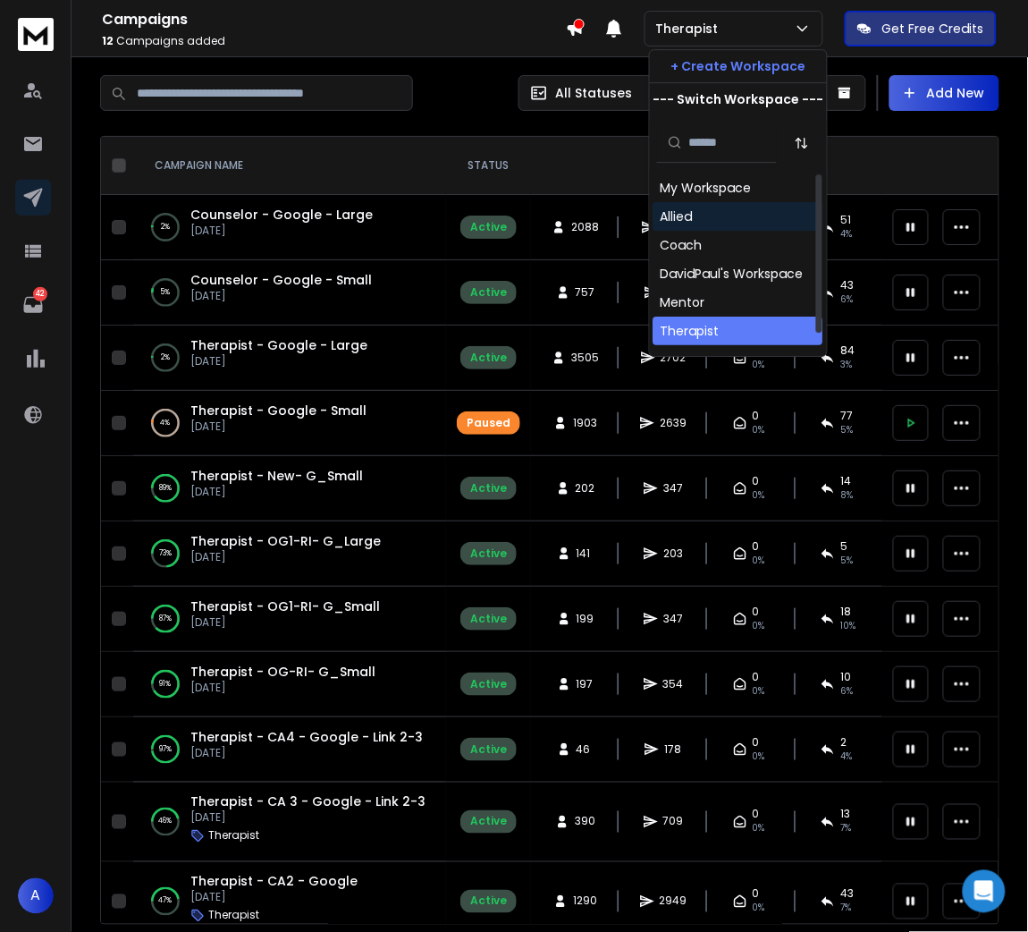
click at [688, 222] on div "Allied" at bounding box center [677, 216] width 32 height 18
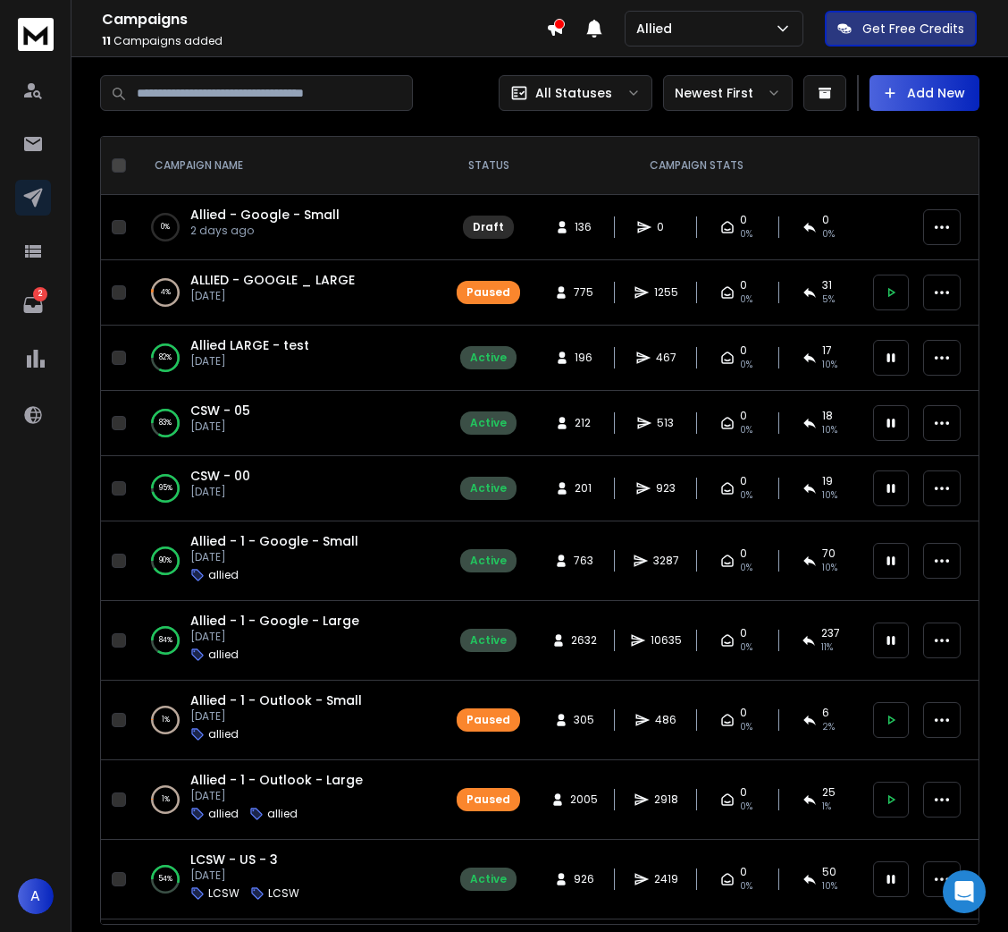
click at [396, 290] on div "4 % ALLIED - GOOGLE _ LARGE 6 days ago" at bounding box center [289, 292] width 277 height 43
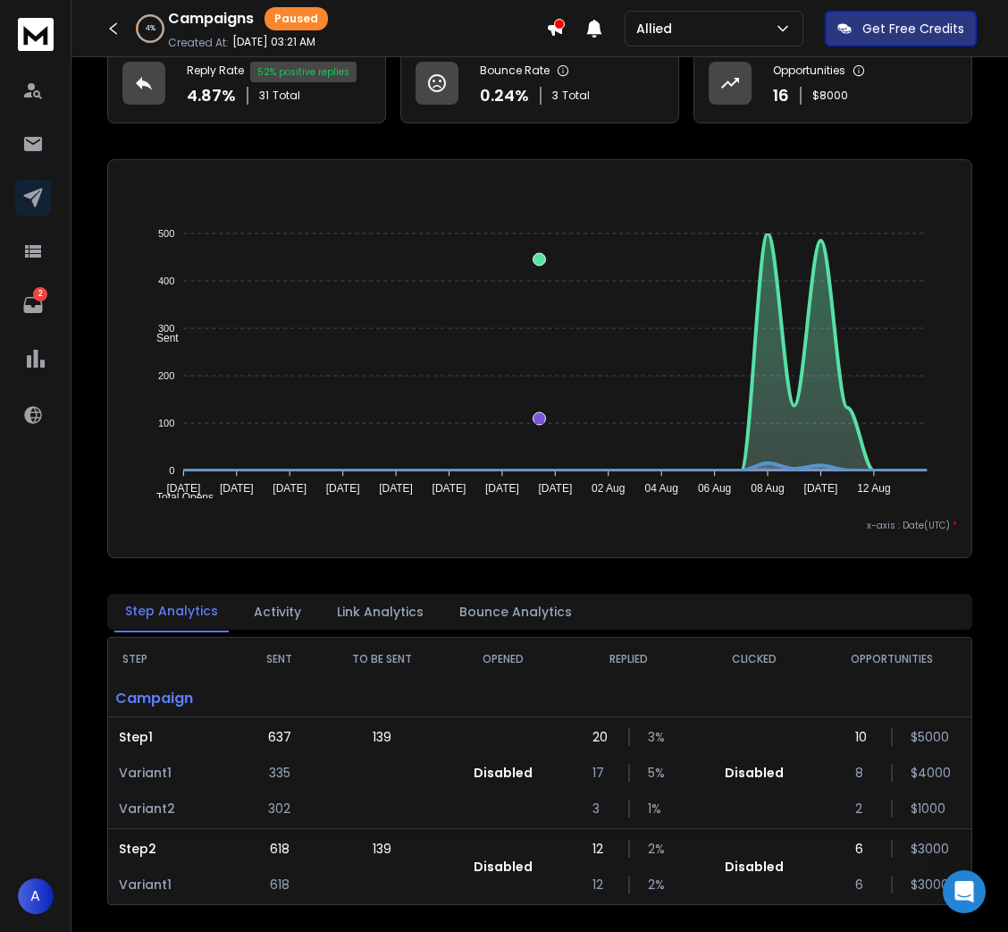
scroll to position [298, 0]
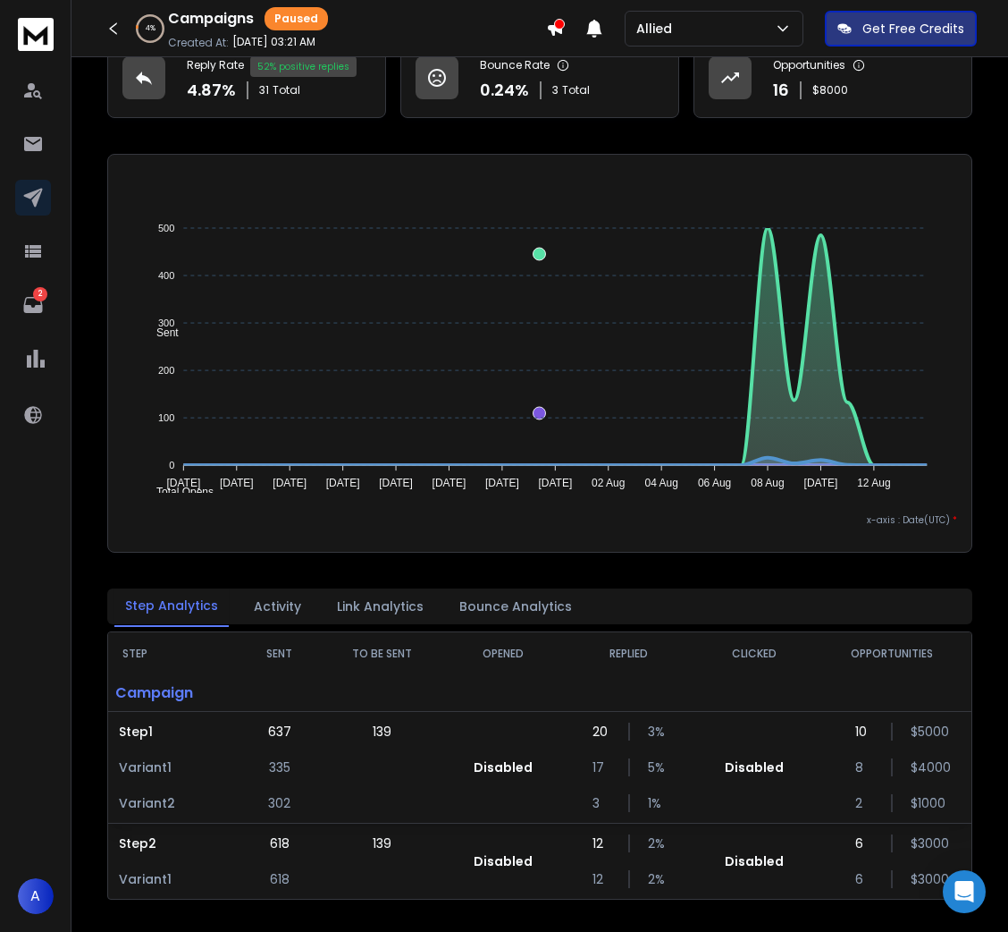
click at [99, 31] on div "4 % Campaigns Paused Created At: Aug 09, 2025, 03:21 AM Allied Get Free Credits" at bounding box center [504, 28] width 1008 height 57
click at [105, 26] on icon at bounding box center [113, 29] width 16 height 16
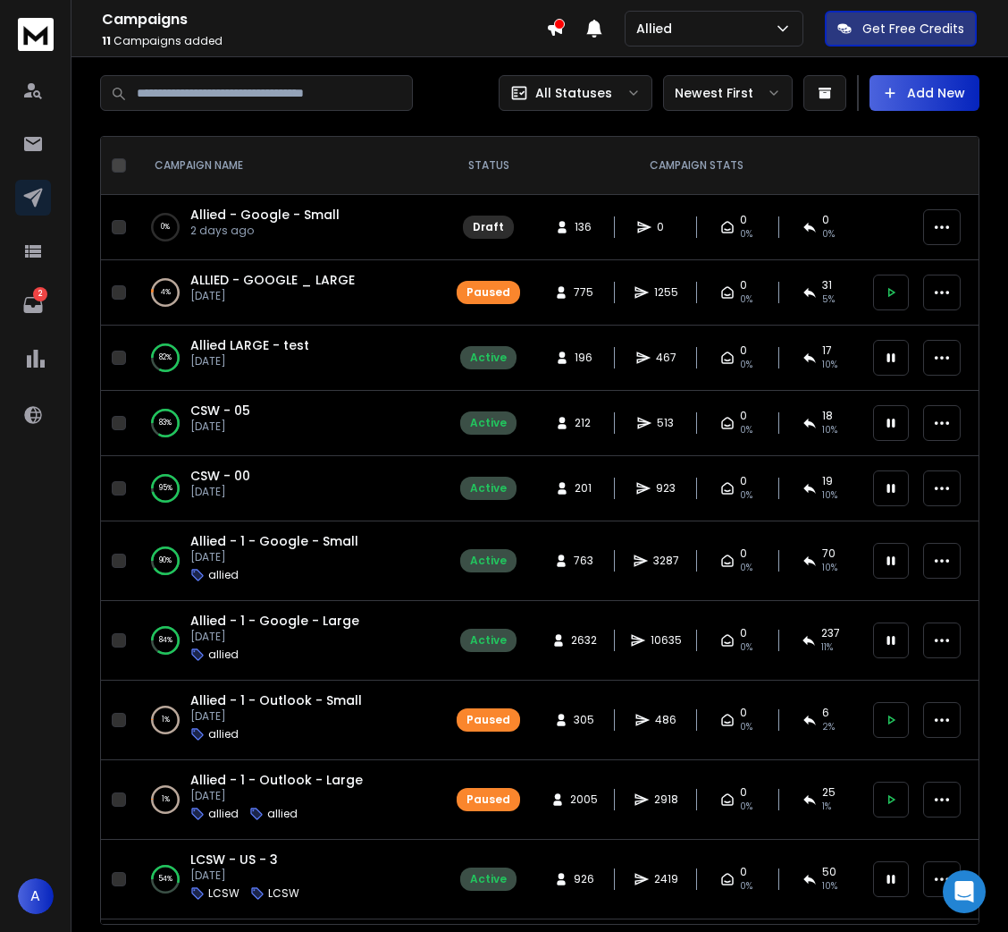
click at [889, 297] on icon at bounding box center [892, 293] width 7 height 10
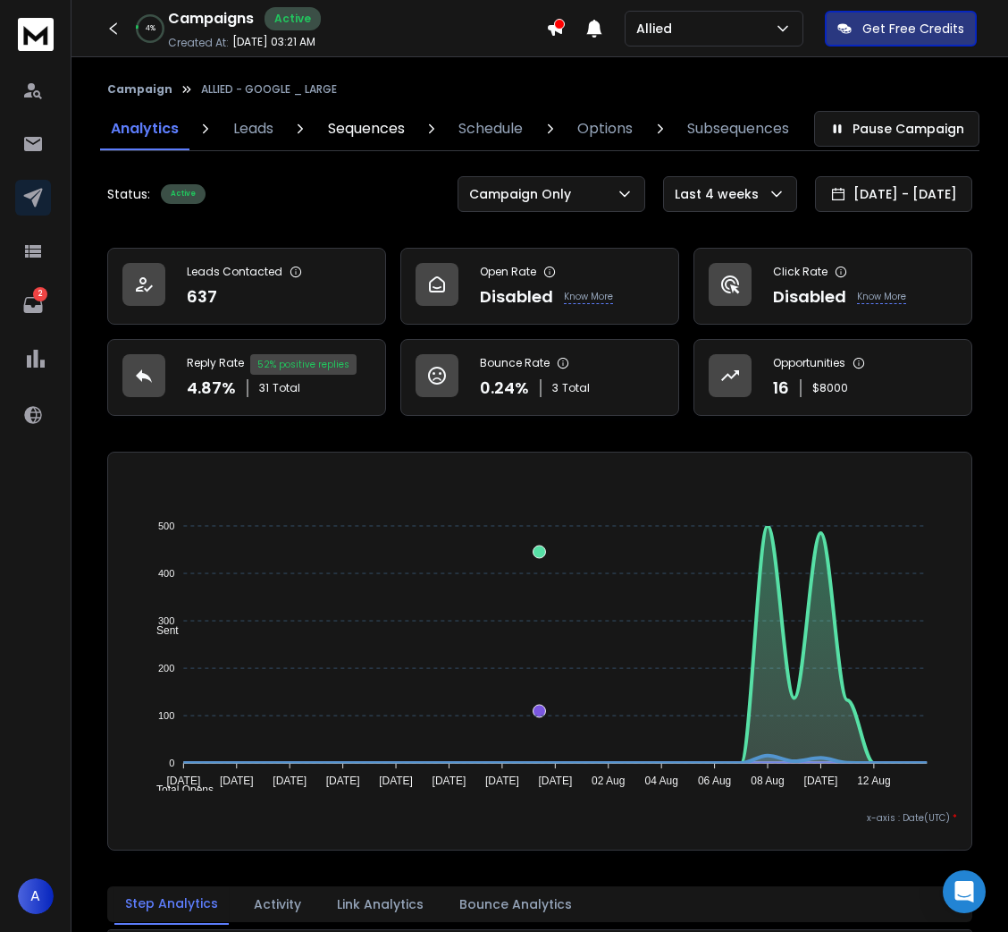
click at [333, 134] on p "Sequences" at bounding box center [366, 128] width 77 height 21
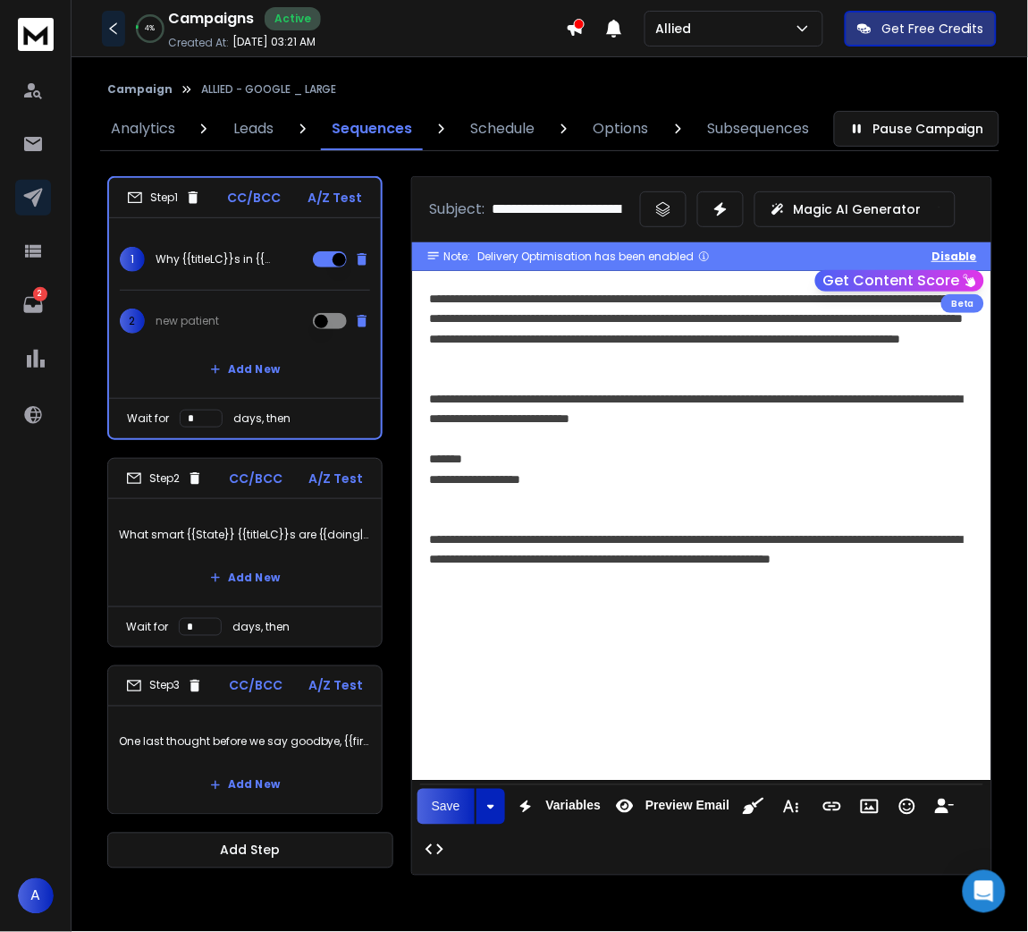
click at [114, 27] on icon at bounding box center [113, 29] width 16 height 16
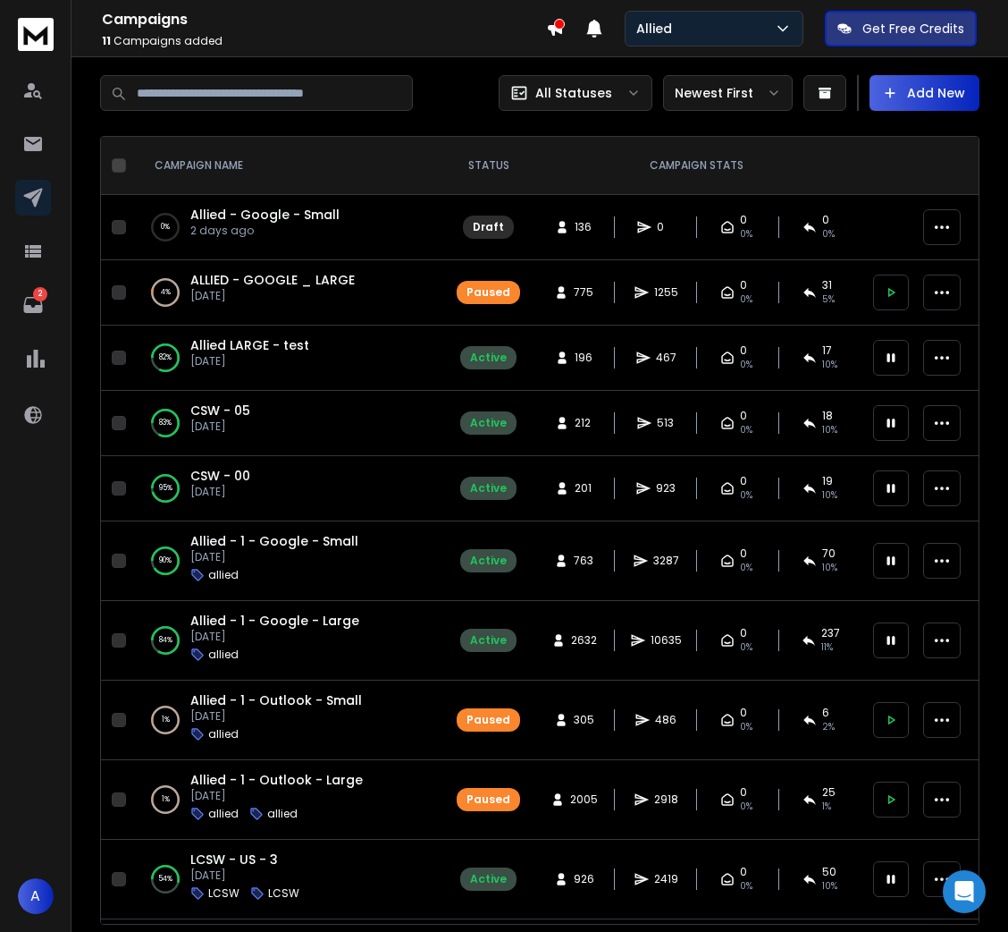
click at [748, 29] on div "Allied" at bounding box center [715, 29] width 156 height 18
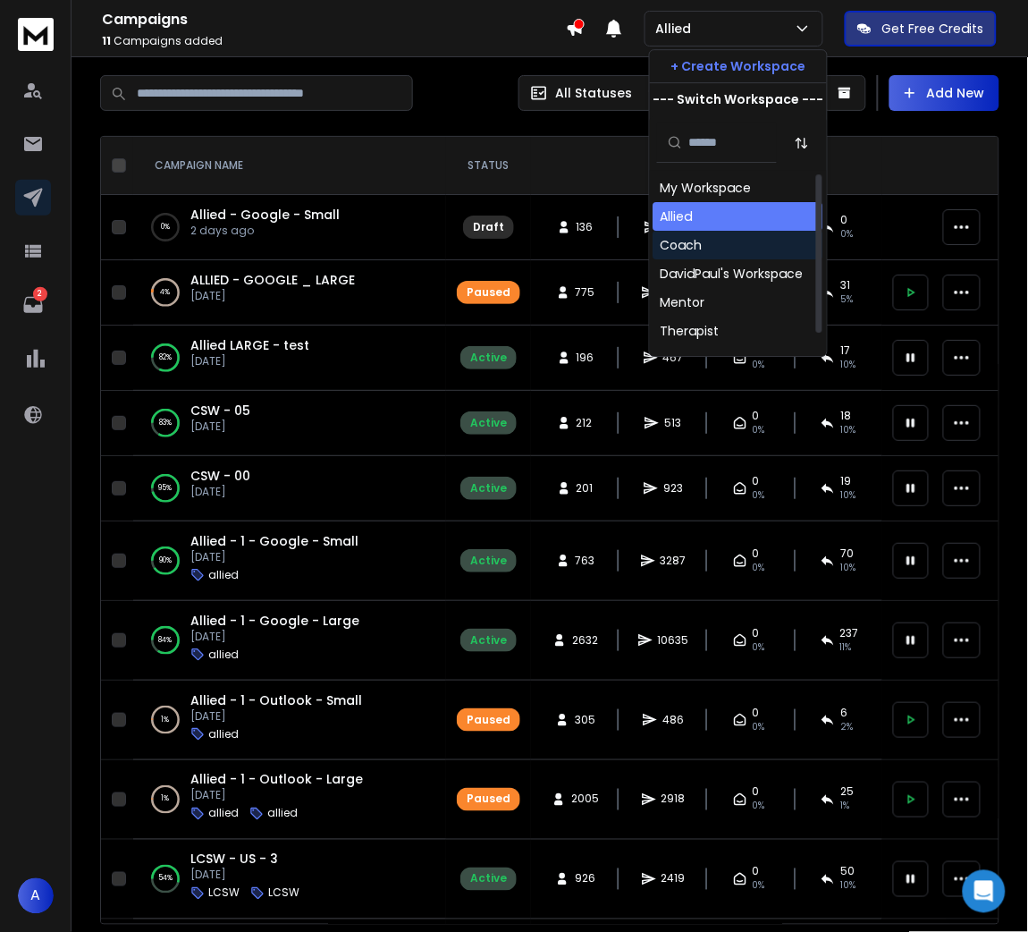
click at [747, 238] on div "Coach" at bounding box center [739, 245] width 170 height 29
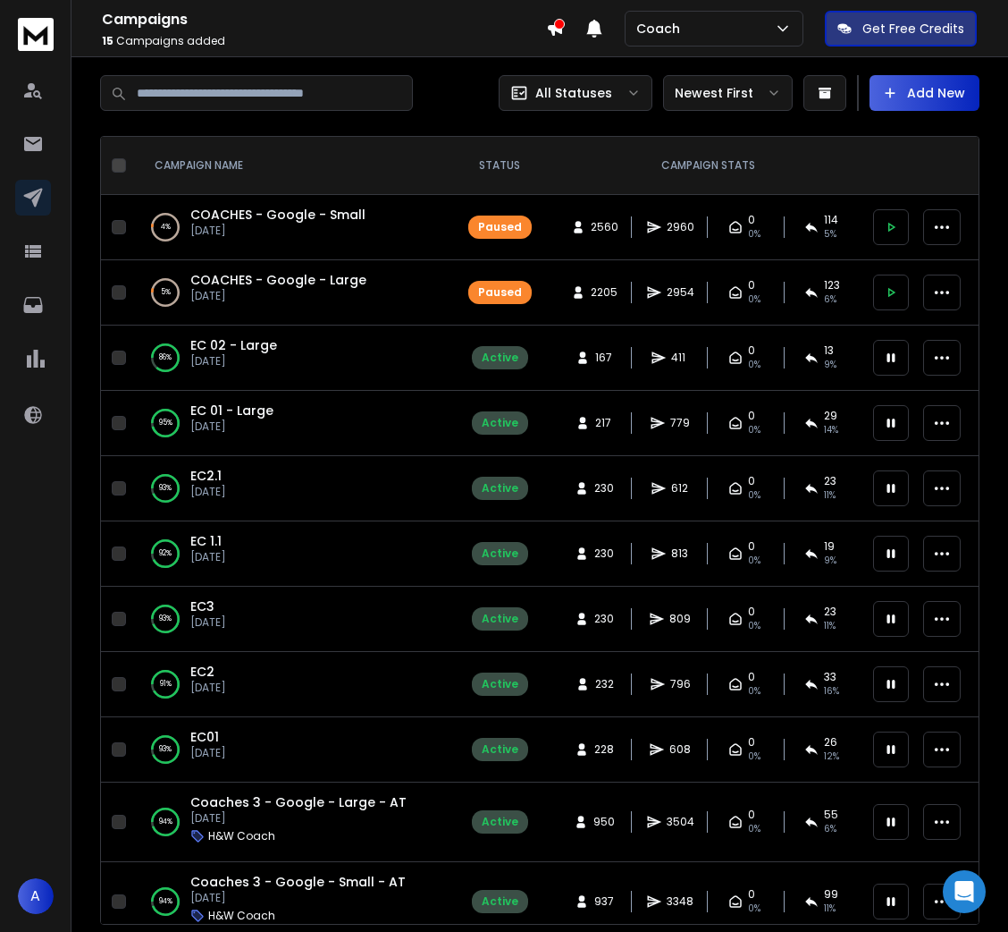
click at [325, 273] on span "COACHES - Google - Large" at bounding box center [278, 280] width 176 height 18
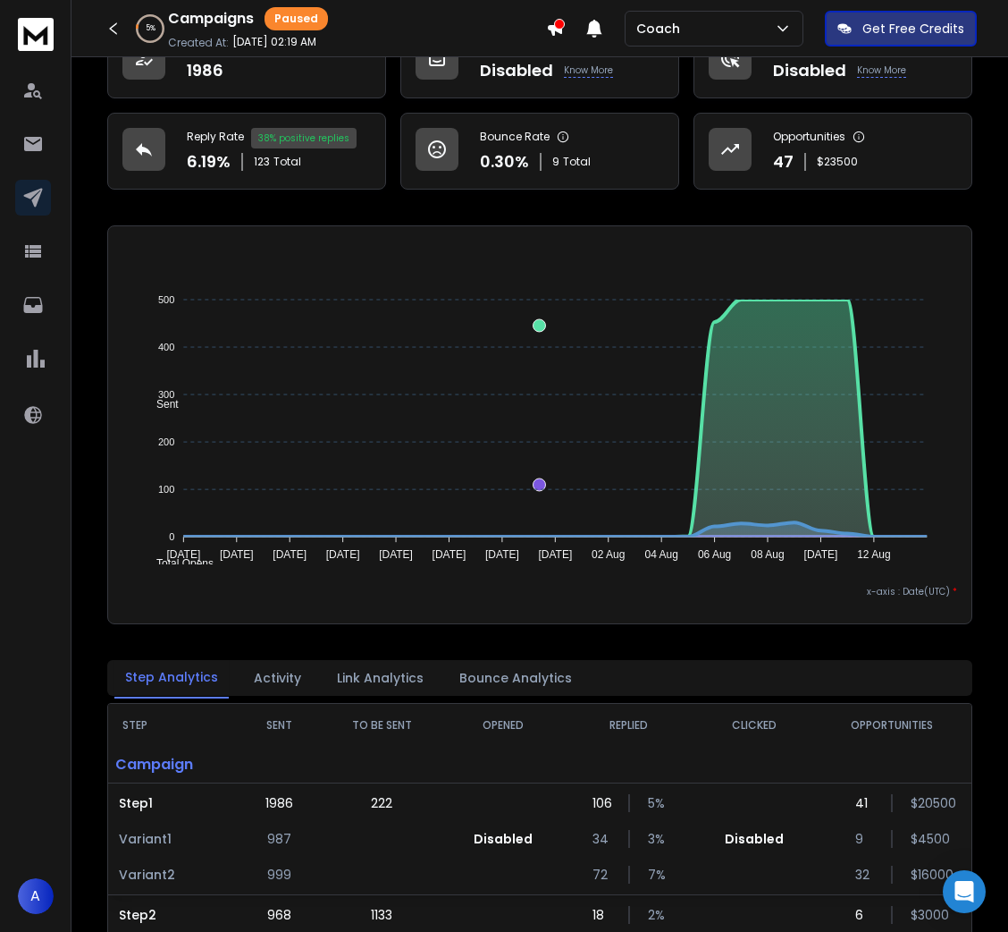
scroll to position [334, 0]
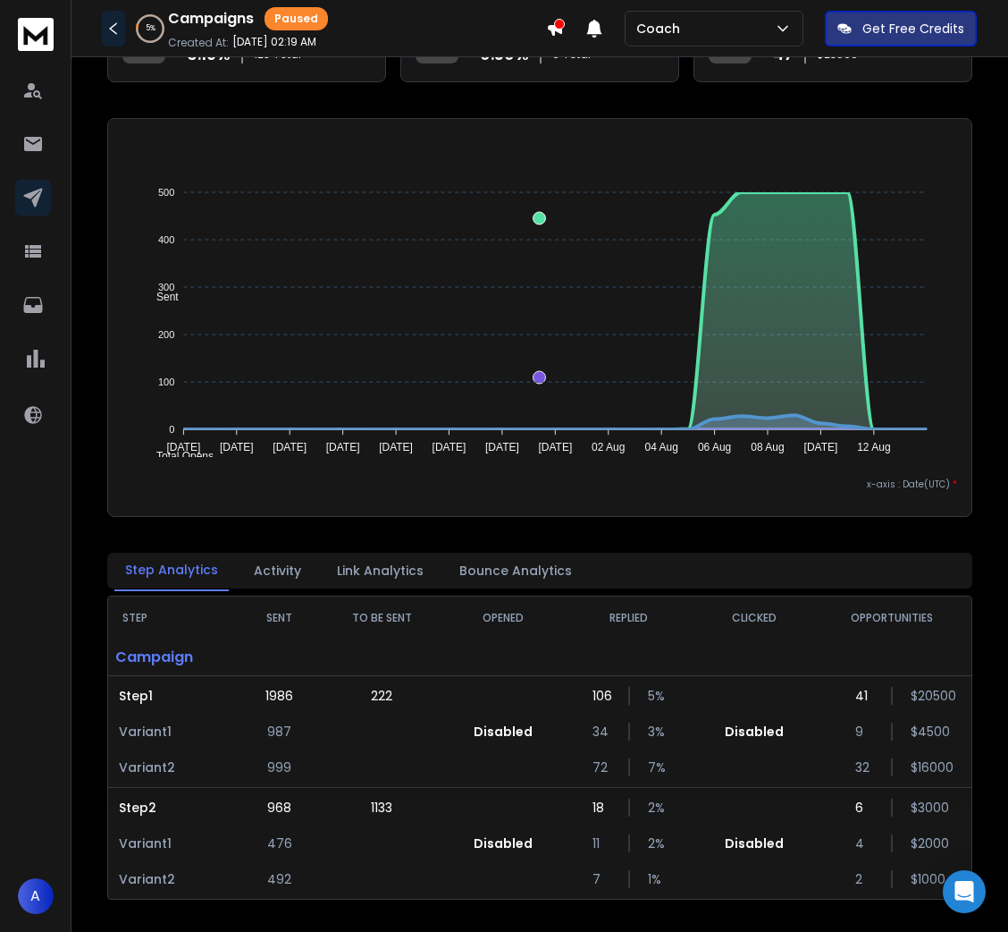
click at [108, 39] on button at bounding box center [113, 29] width 23 height 36
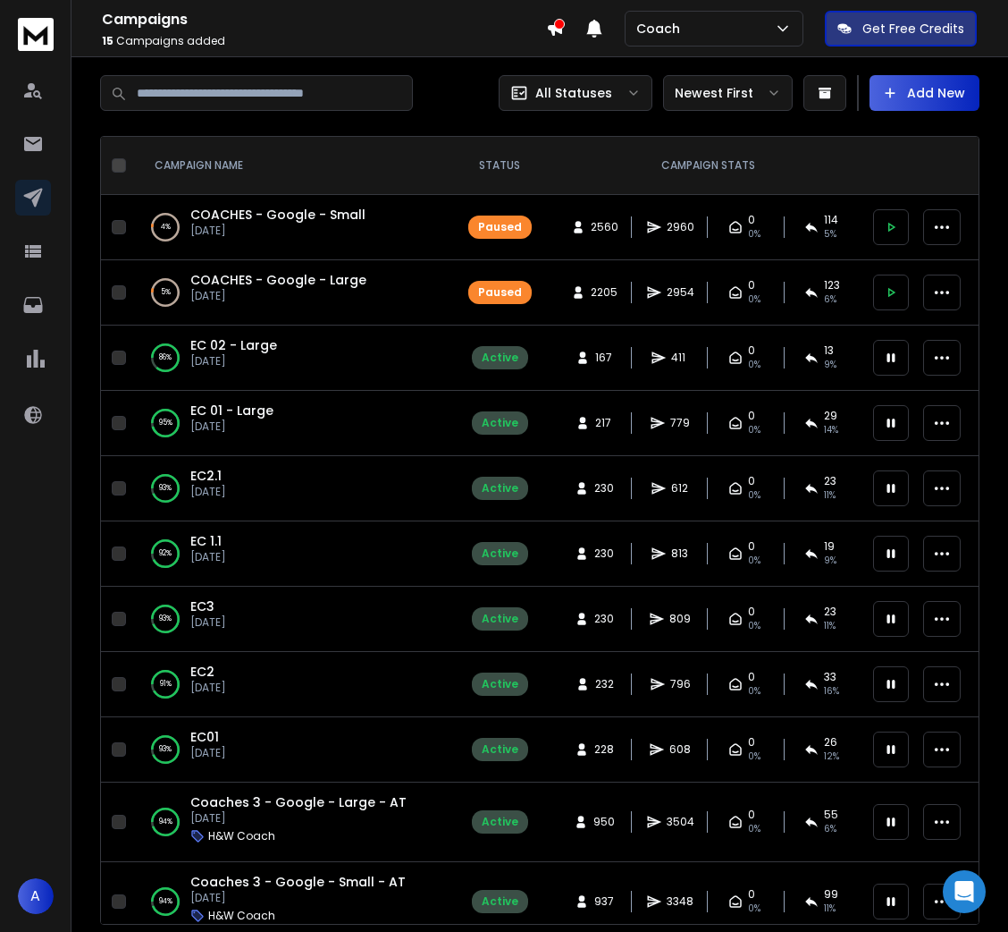
click at [883, 232] on icon at bounding box center [891, 227] width 16 height 16
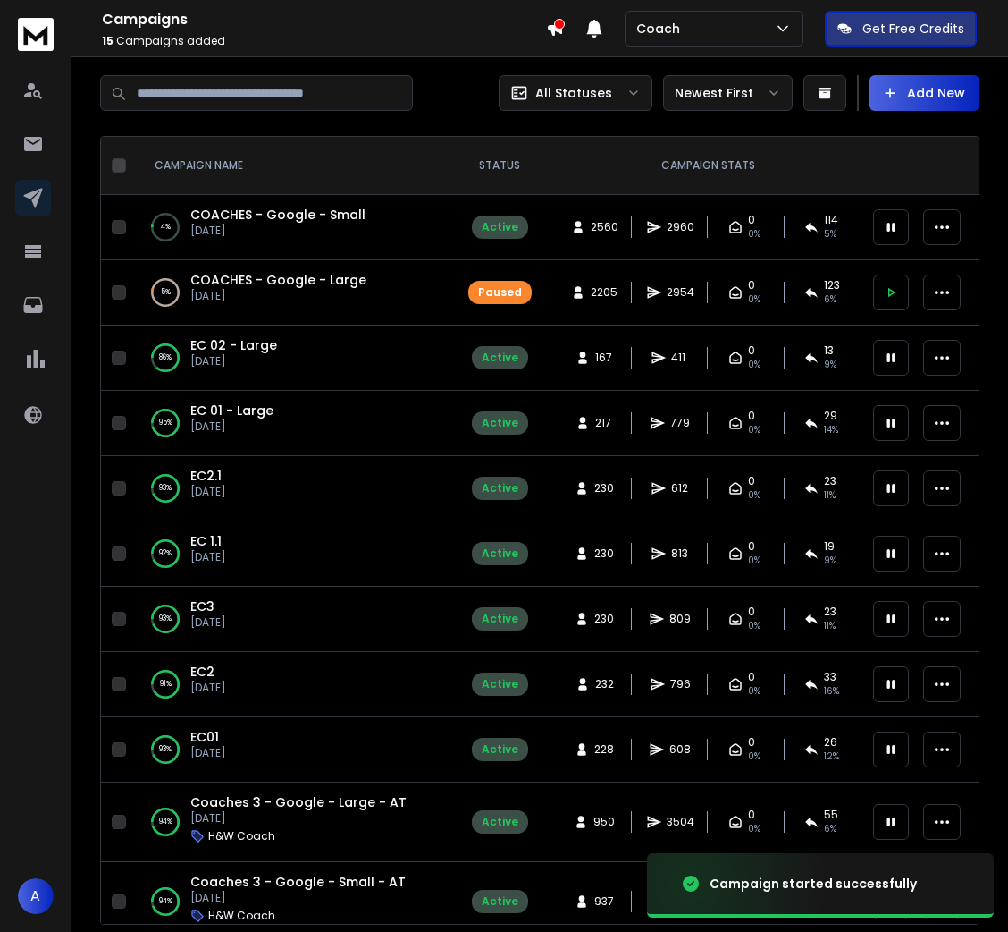
click at [348, 294] on p "[DATE]" at bounding box center [278, 296] width 176 height 14
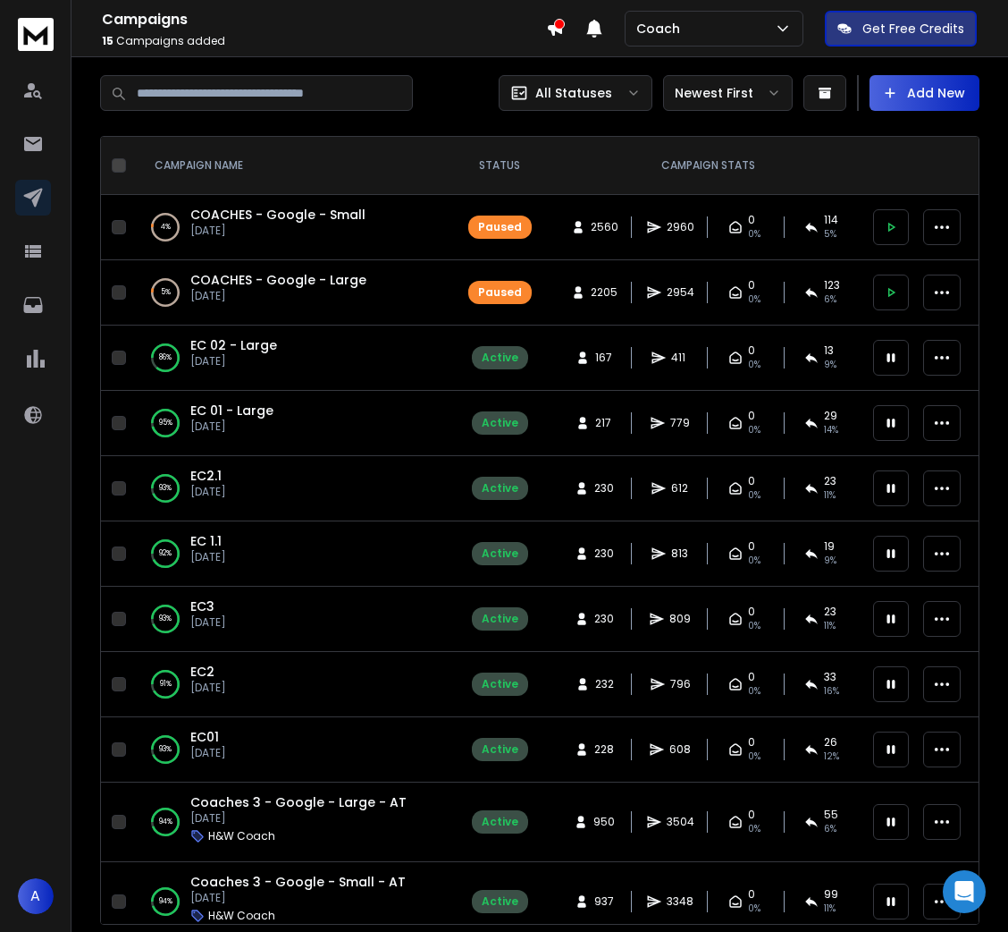
click at [291, 283] on span "COACHES - Google - Large" at bounding box center [278, 280] width 176 height 18
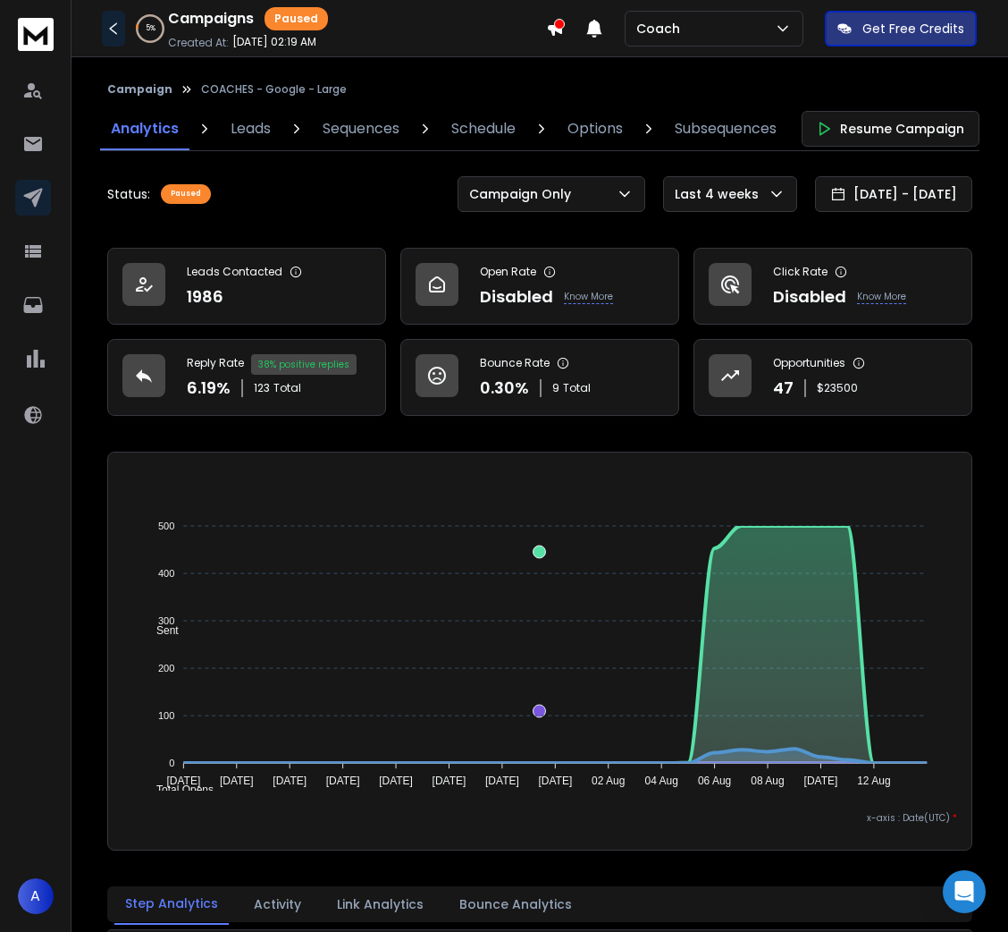
click at [117, 25] on icon at bounding box center [113, 29] width 16 height 16
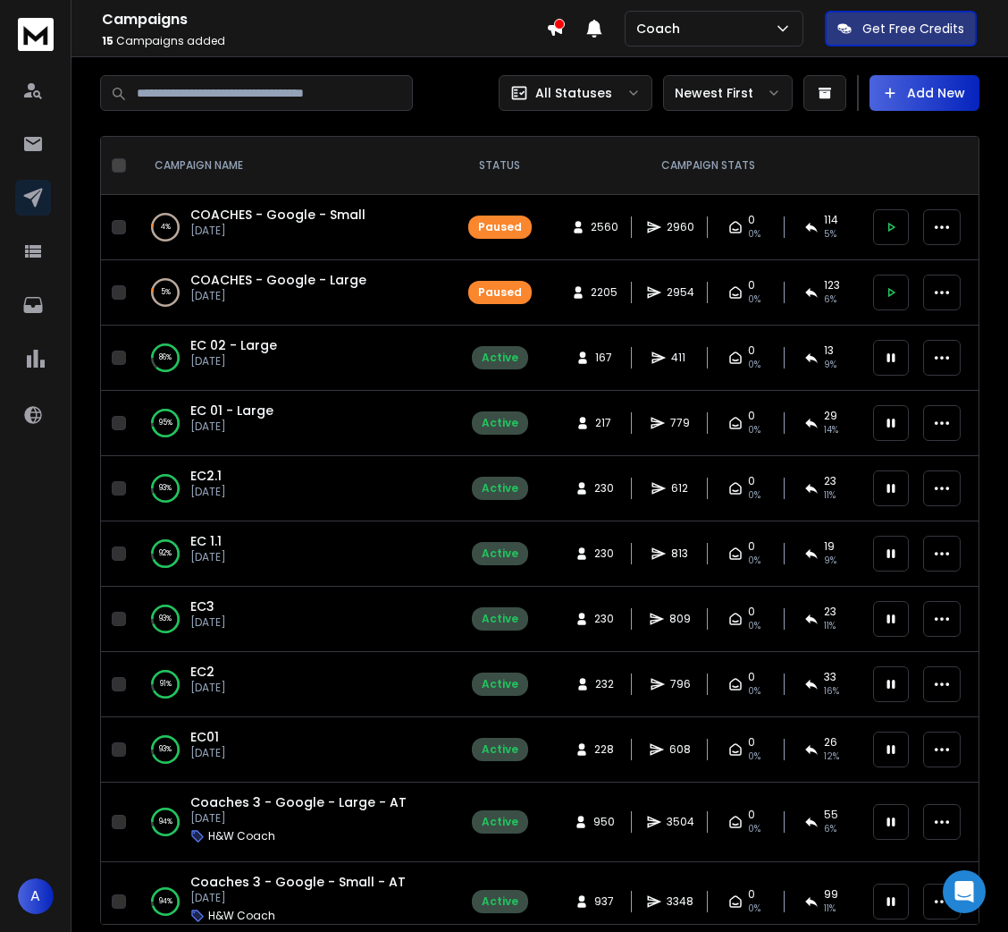
click at [287, 222] on span "COACHES - Google - Small" at bounding box center [277, 215] width 175 height 18
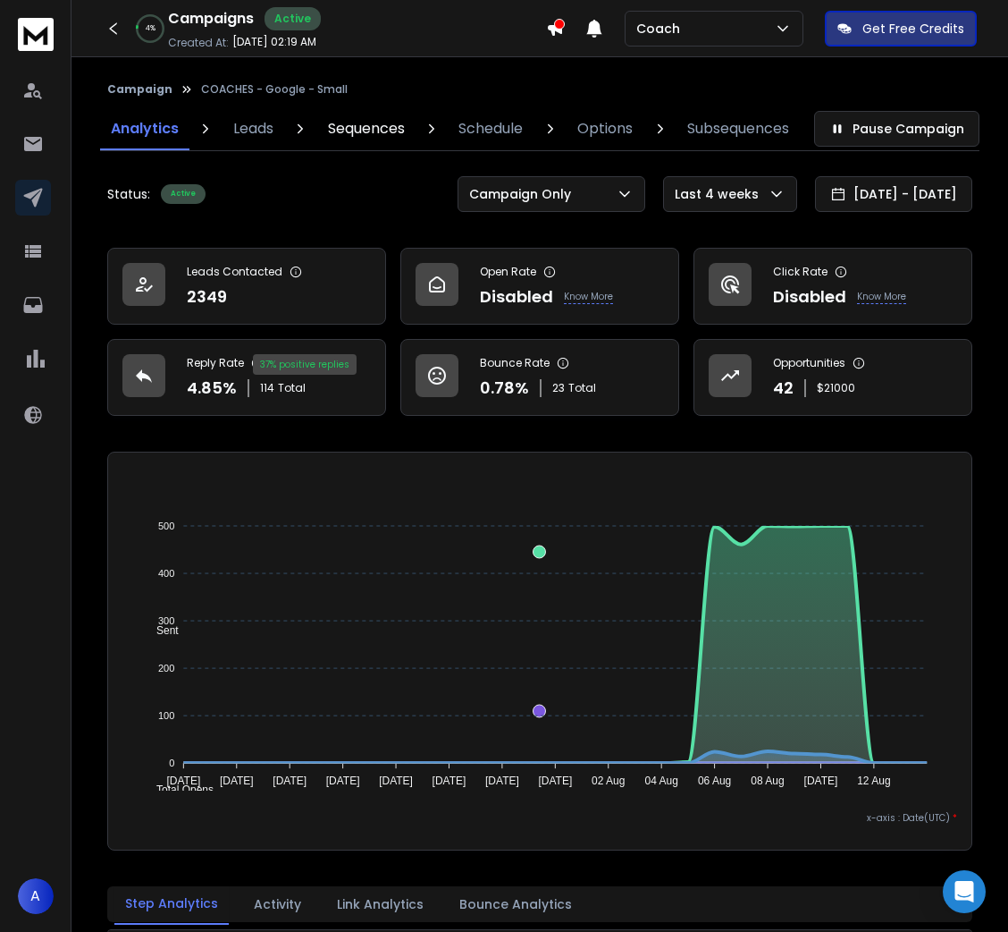
drag, startPoint x: 384, startPoint y: 121, endPoint x: 388, endPoint y: 131, distance: 11.6
click at [384, 121] on p "Sequences" at bounding box center [366, 128] width 77 height 21
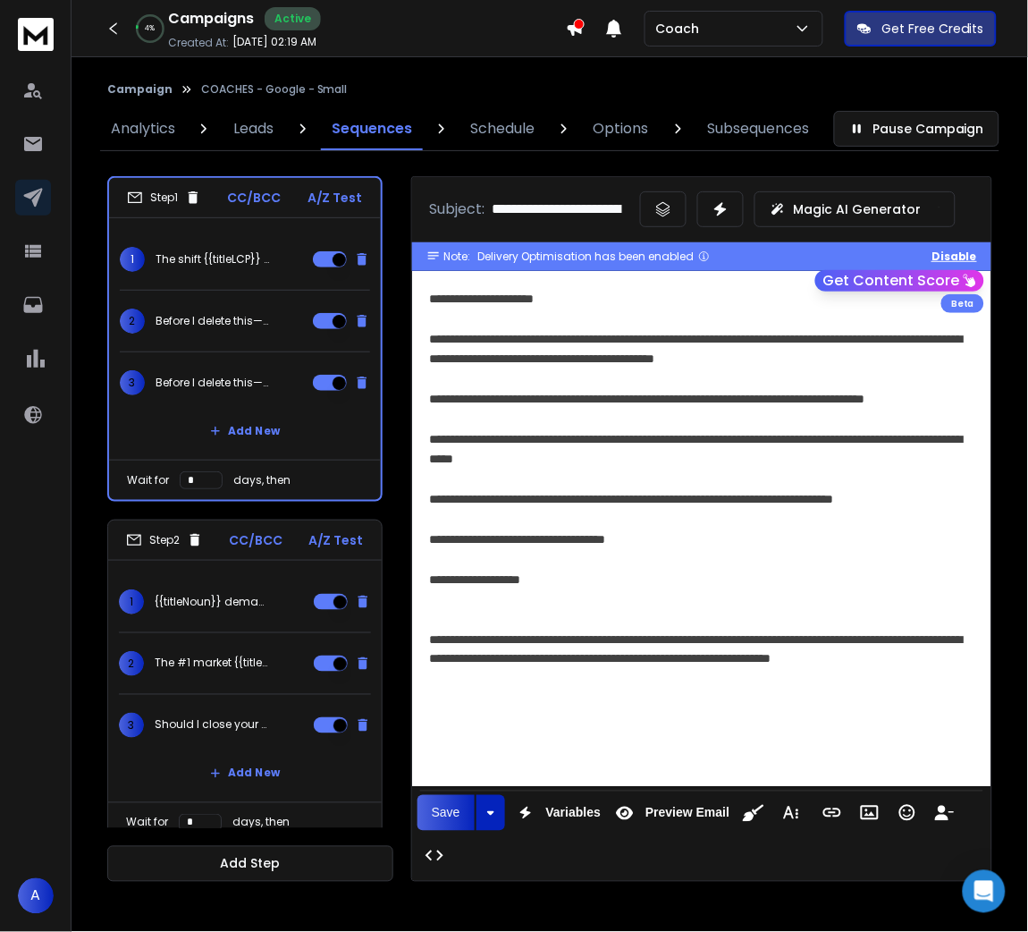
click at [330, 319] on button "button" at bounding box center [330, 321] width 34 height 16
type input "**********"
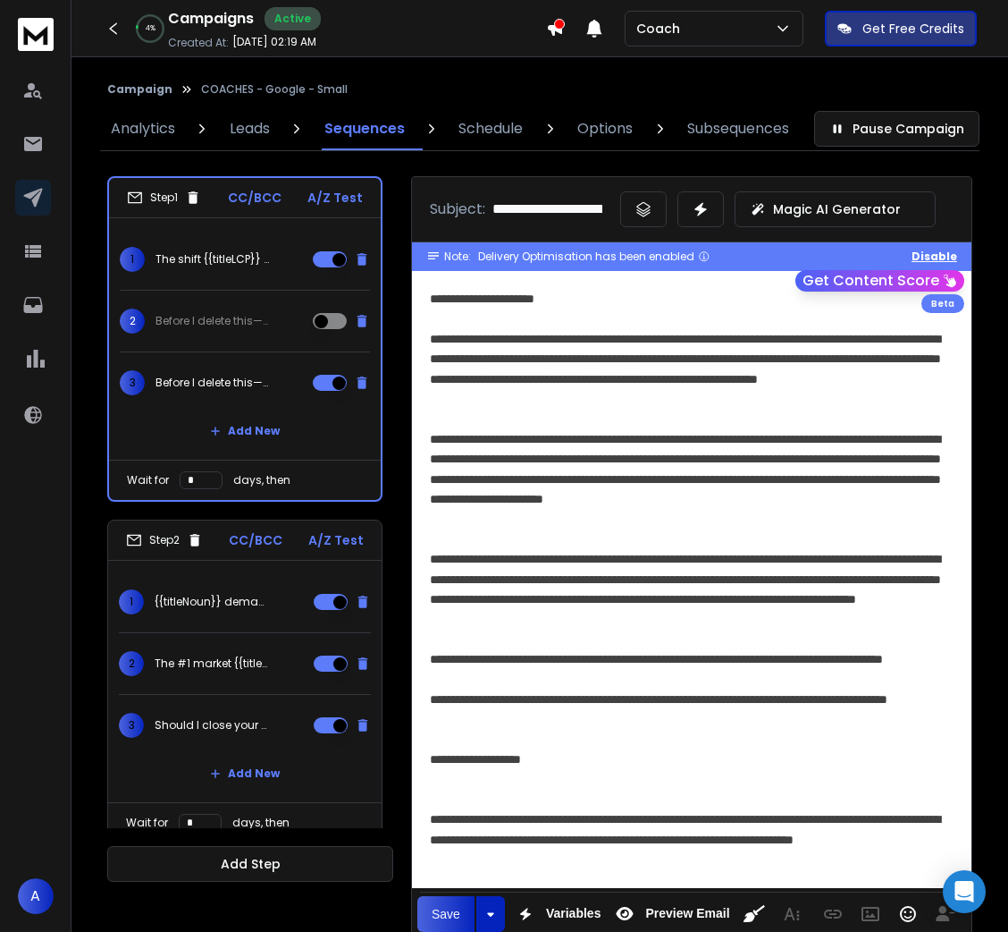
click at [190, 314] on p "Before I delete this—should I send details?" at bounding box center [213, 321] width 114 height 14
click at [141, 134] on p "Analytics" at bounding box center [143, 128] width 64 height 21
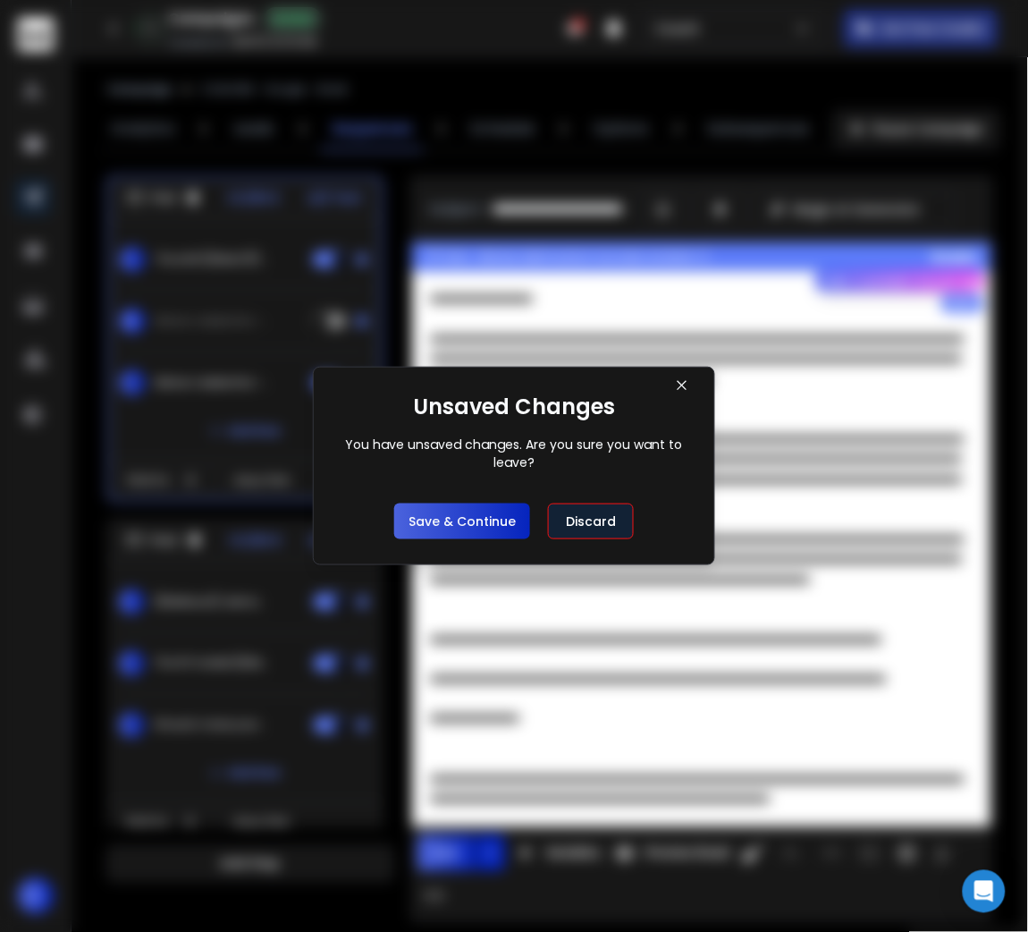
click at [474, 522] on button "Save & Continue" at bounding box center [462, 521] width 136 height 36
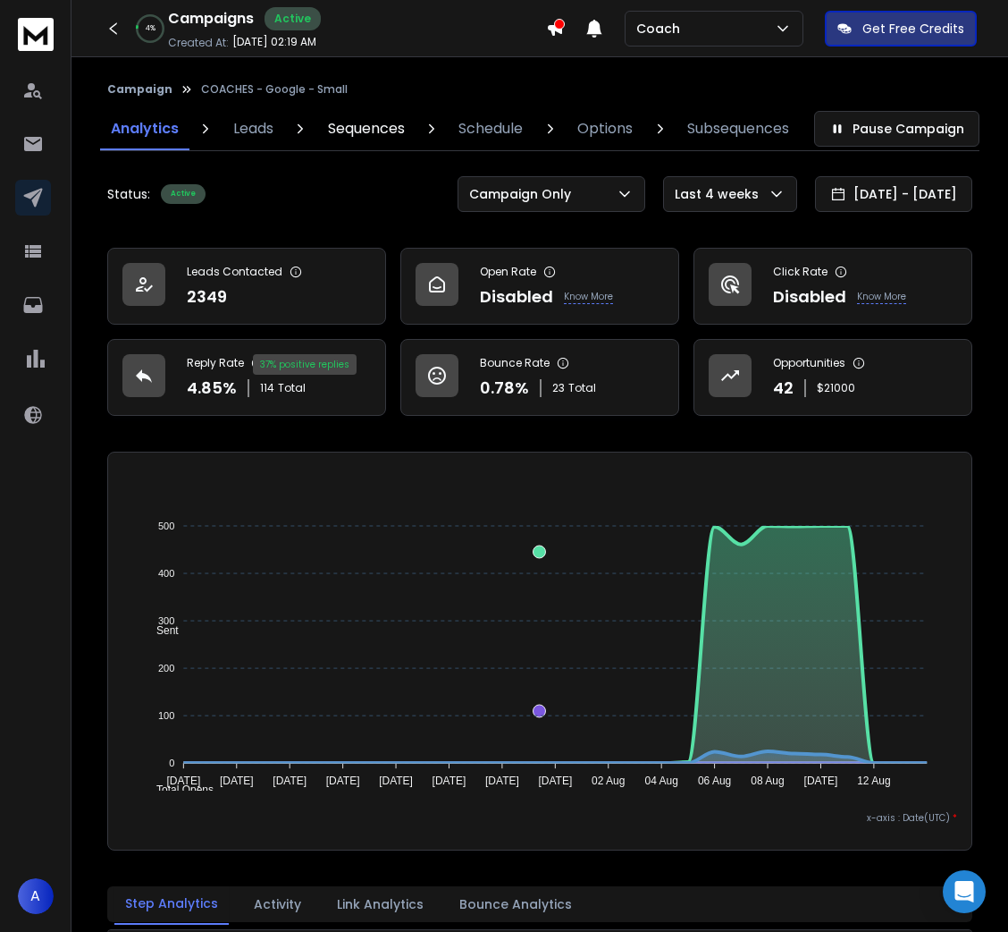
click at [380, 121] on p "Sequences" at bounding box center [366, 128] width 77 height 21
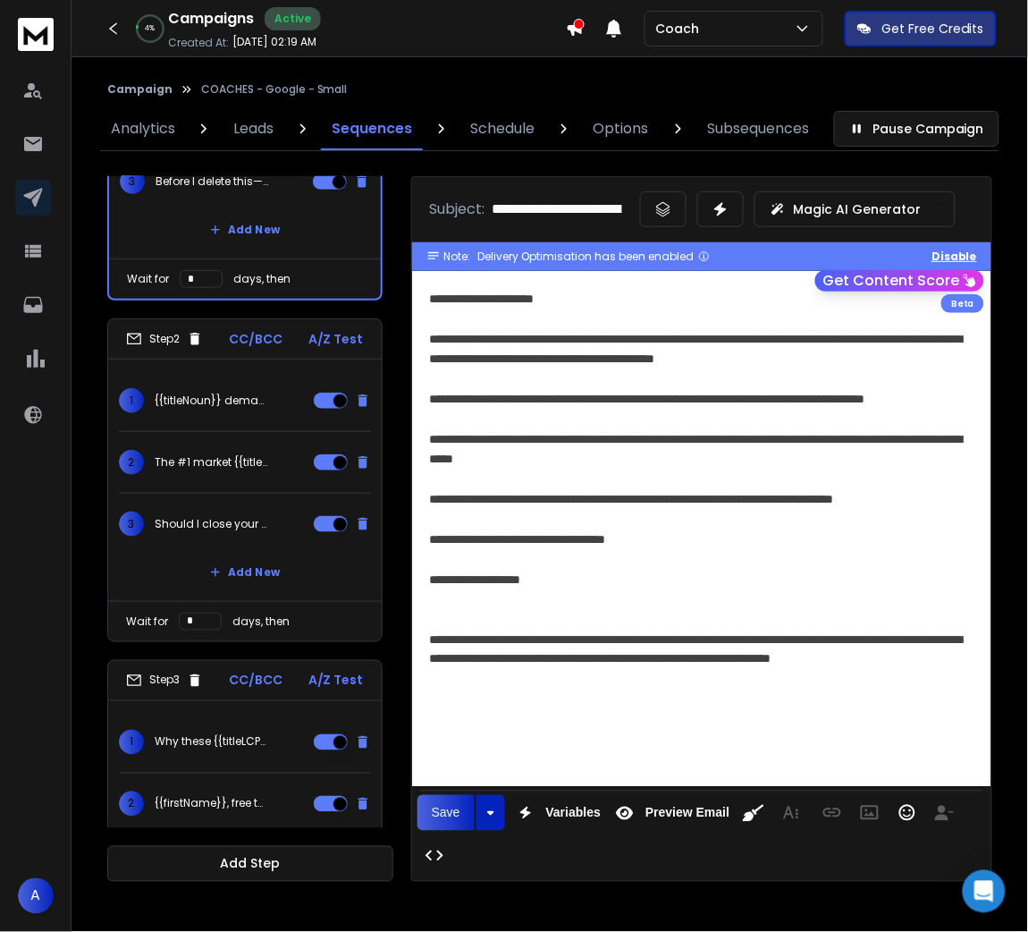
scroll to position [268, 0]
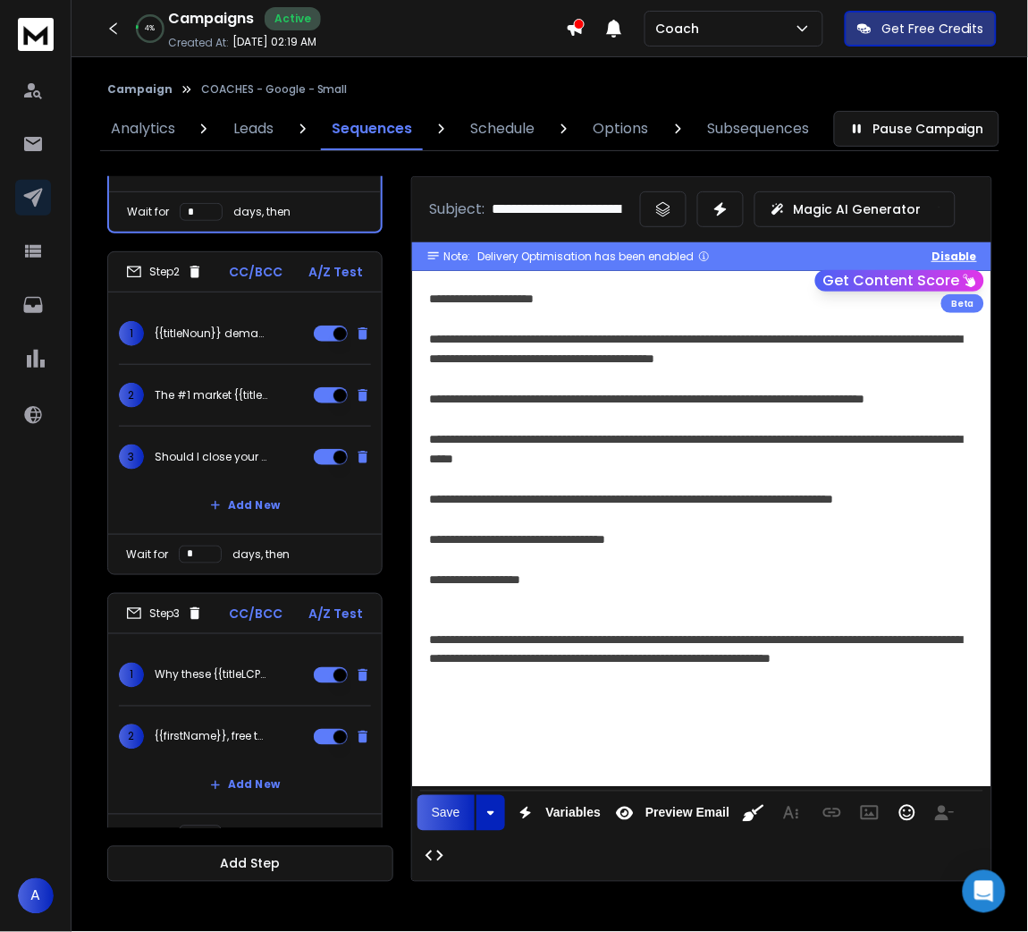
click at [197, 391] on p "The #1 market {{titleLCP}} overlook (still!)" at bounding box center [212, 395] width 114 height 14
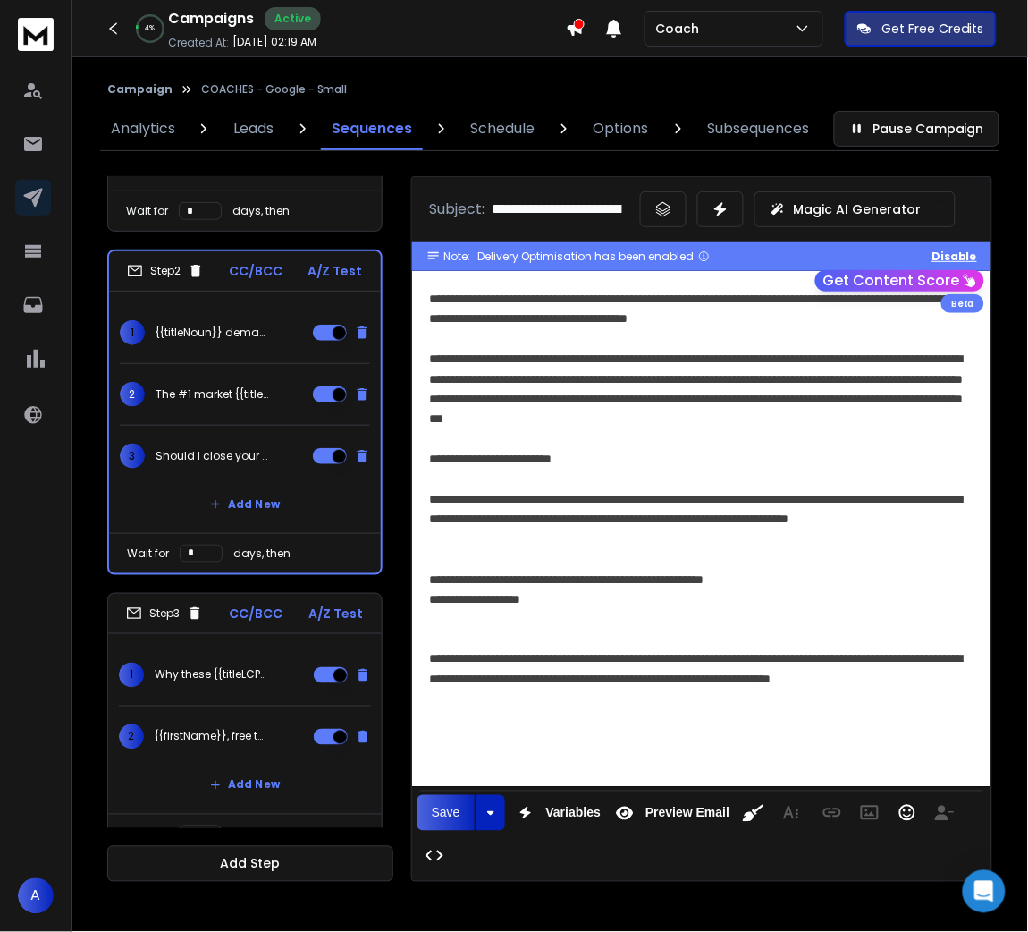
click at [197, 349] on div "1 {{titleNoun}} demand is rising" at bounding box center [245, 333] width 250 height 62
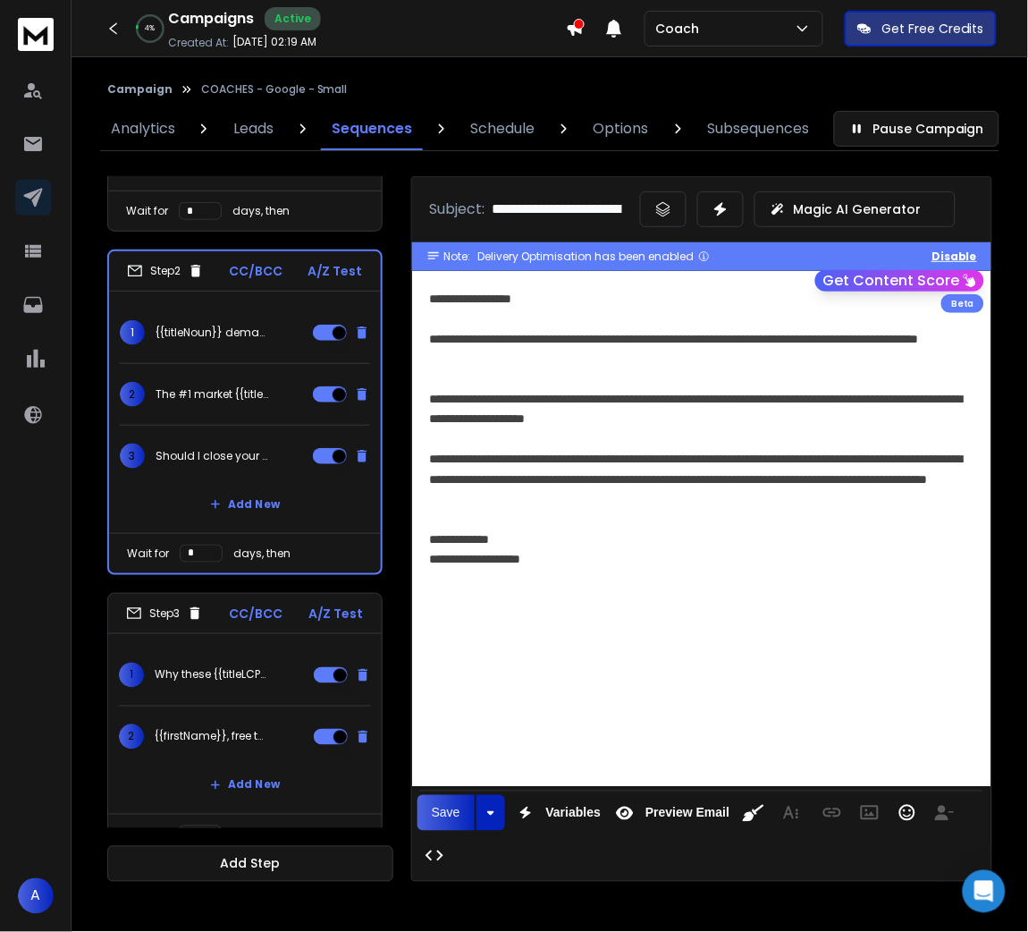
click at [199, 464] on div "3 Should I close your file?" at bounding box center [195, 455] width 150 height 25
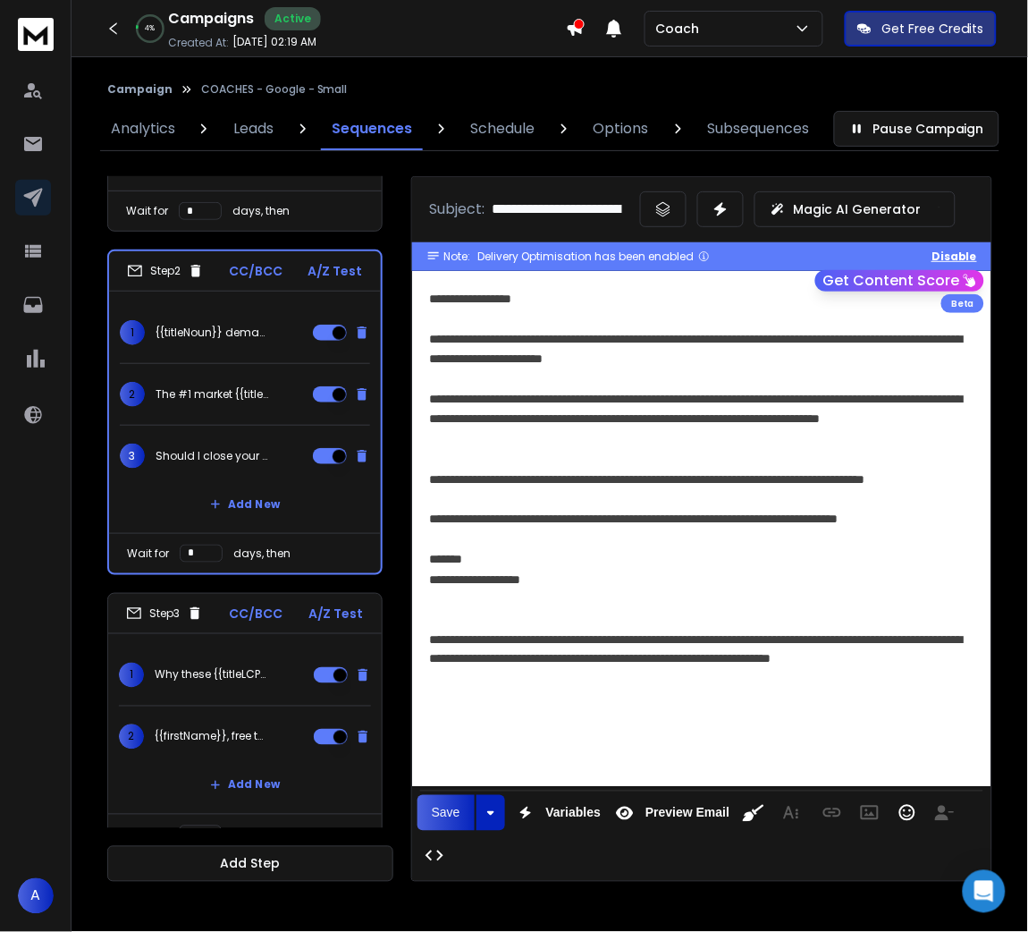
click at [230, 461] on p "Should I close your file?" at bounding box center [213, 456] width 114 height 14
click at [174, 385] on div "2 The #1 market {{titleLCP}} overlook (still!)" at bounding box center [195, 394] width 150 height 25
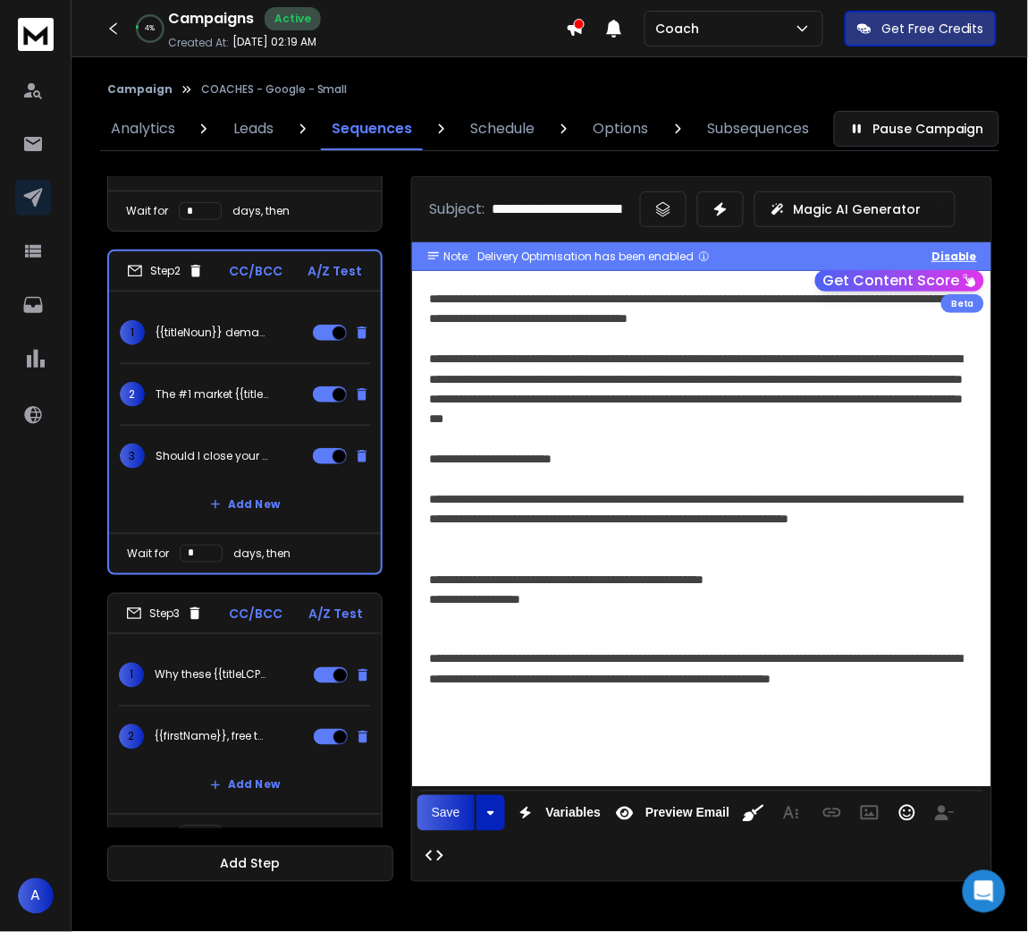
click at [171, 349] on div "1 {{titleNoun}} demand is rising" at bounding box center [245, 333] width 250 height 62
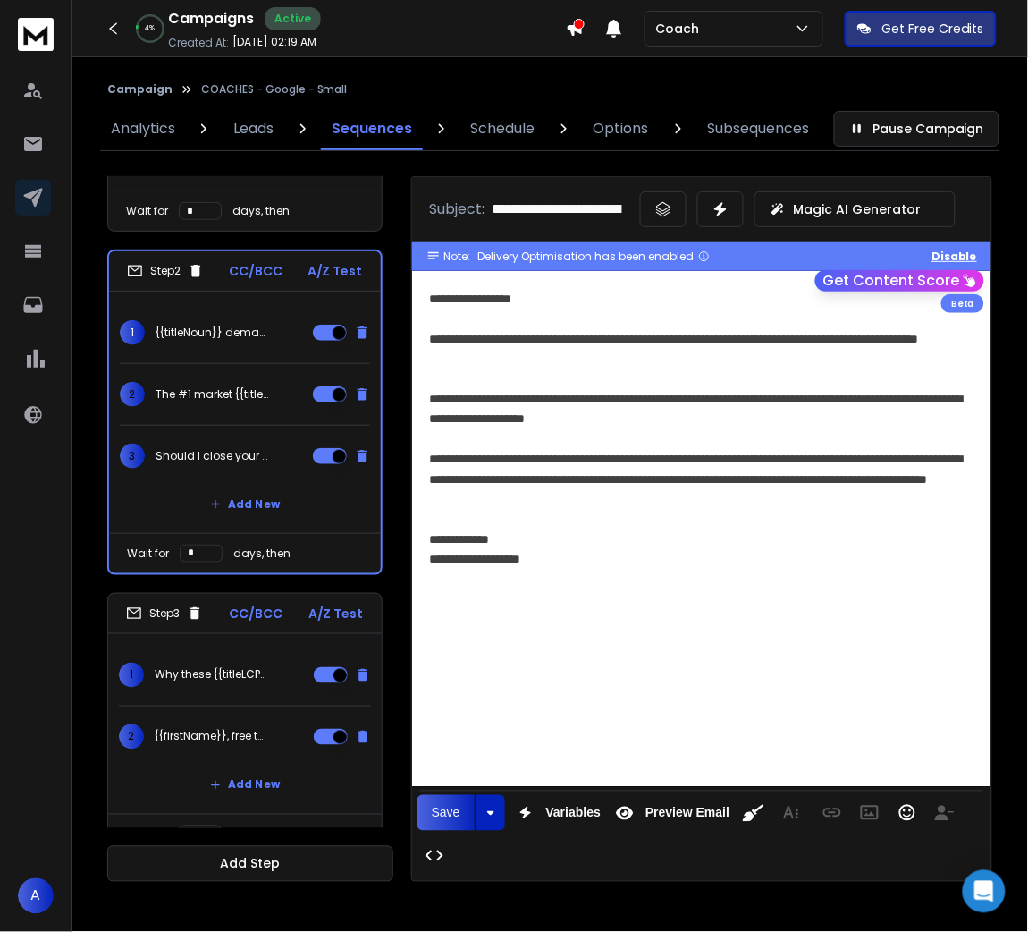
click at [183, 334] on p "{{titleNoun}} demand is rising" at bounding box center [213, 332] width 114 height 14
click at [179, 391] on p "The #1 market {{titleLCP}} overlook (still!)" at bounding box center [213, 394] width 114 height 14
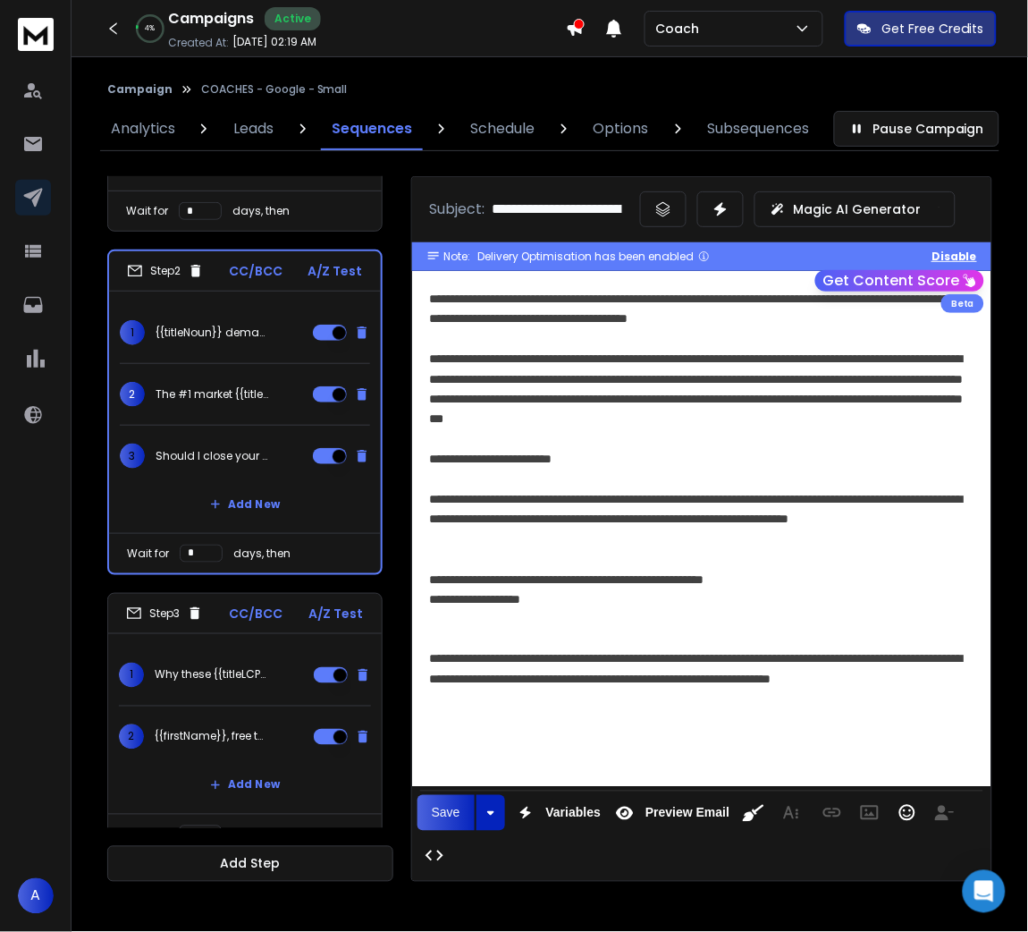
click at [212, 454] on p "Should I close your file?" at bounding box center [213, 456] width 114 height 14
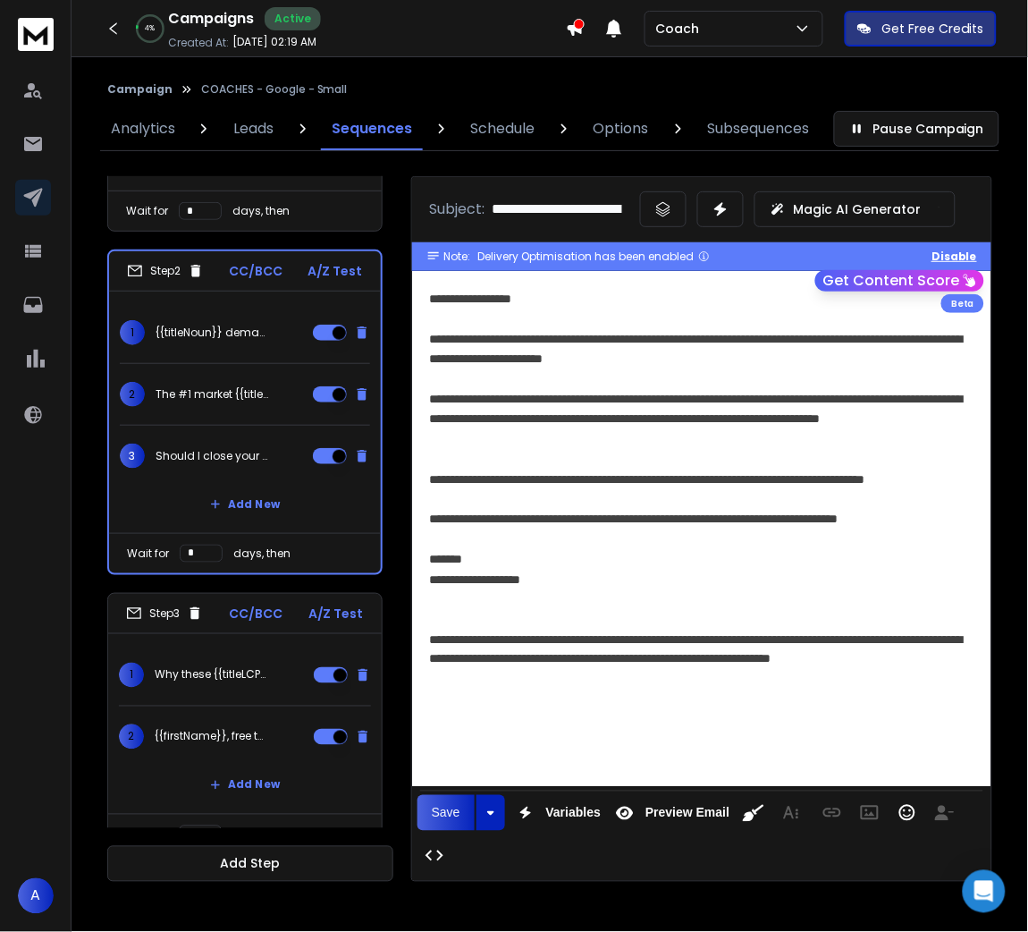
click at [249, 378] on div "2 The #1 market {{titleLCP}} overlook (still!)" at bounding box center [245, 395] width 250 height 62
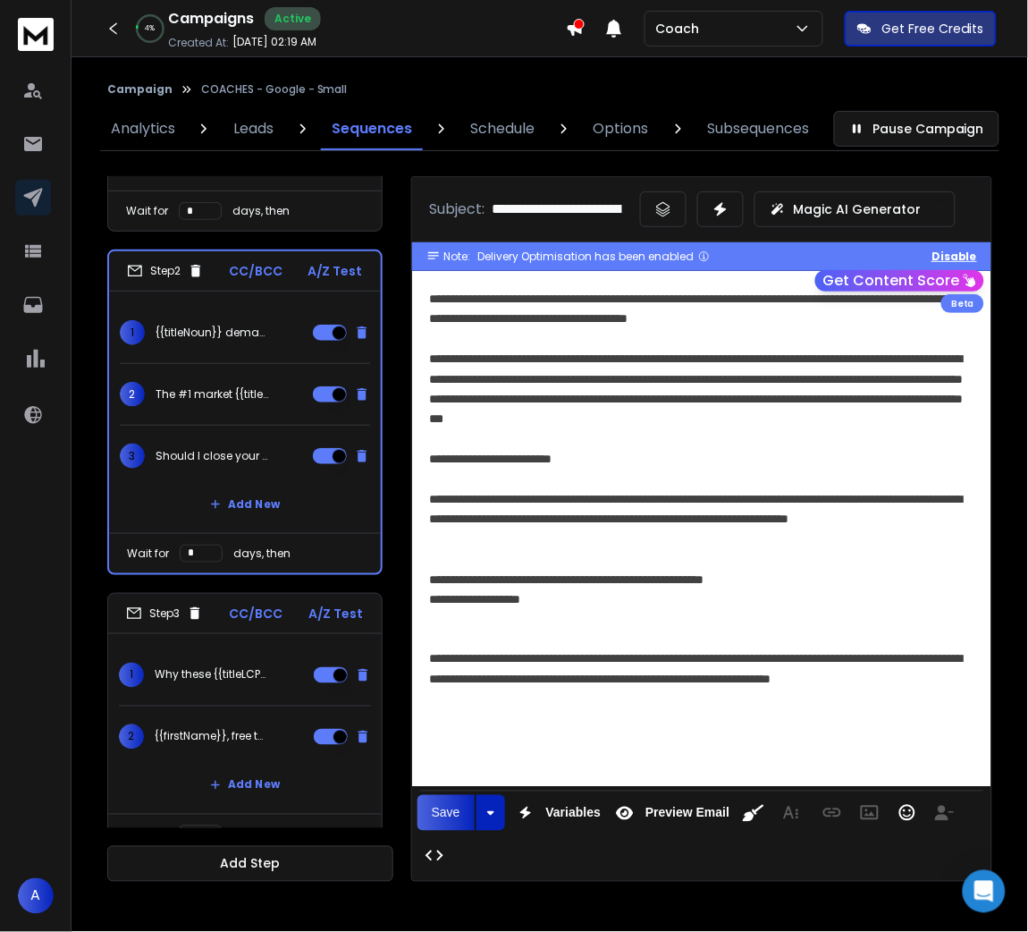
click at [238, 338] on p "{{titleNoun}} demand is rising" at bounding box center [213, 332] width 114 height 14
type input "**********"
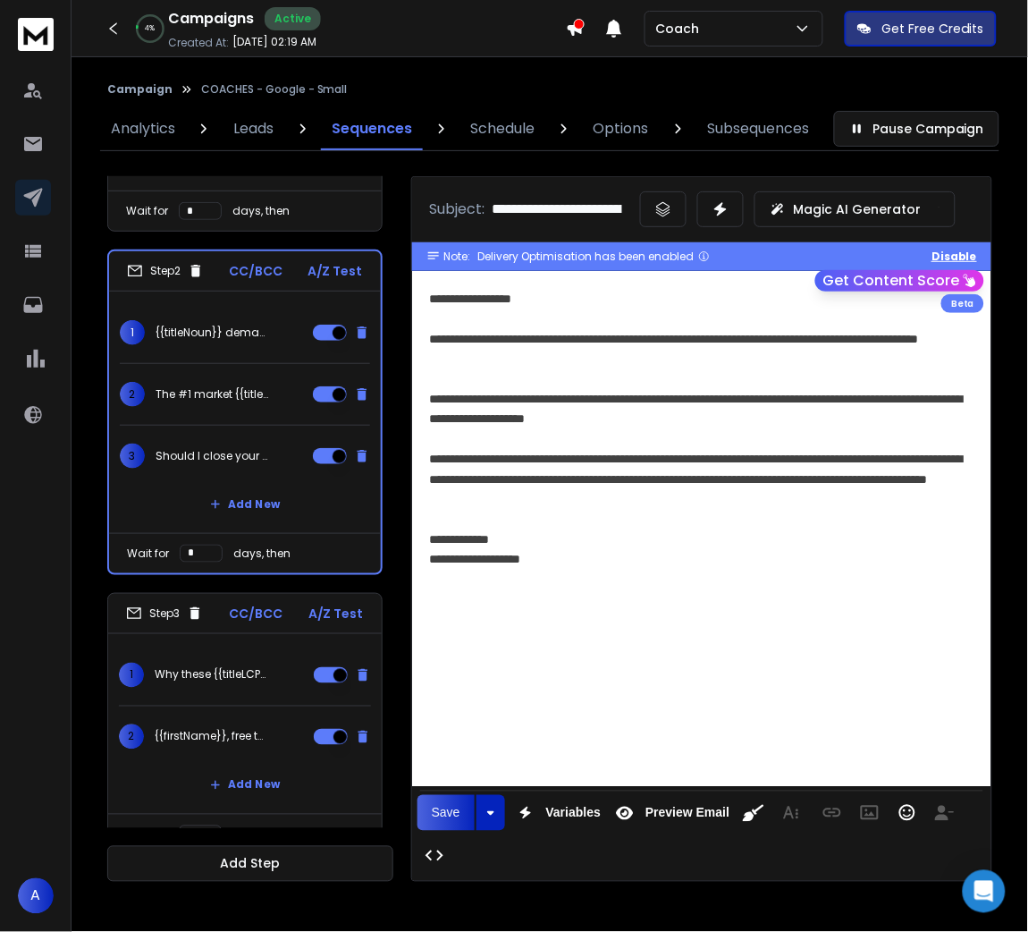
click at [316, 334] on button "button" at bounding box center [330, 333] width 34 height 16
click at [313, 325] on button "button" at bounding box center [330, 333] width 34 height 16
click at [533, 552] on div "**********" at bounding box center [702, 559] width 544 height 20
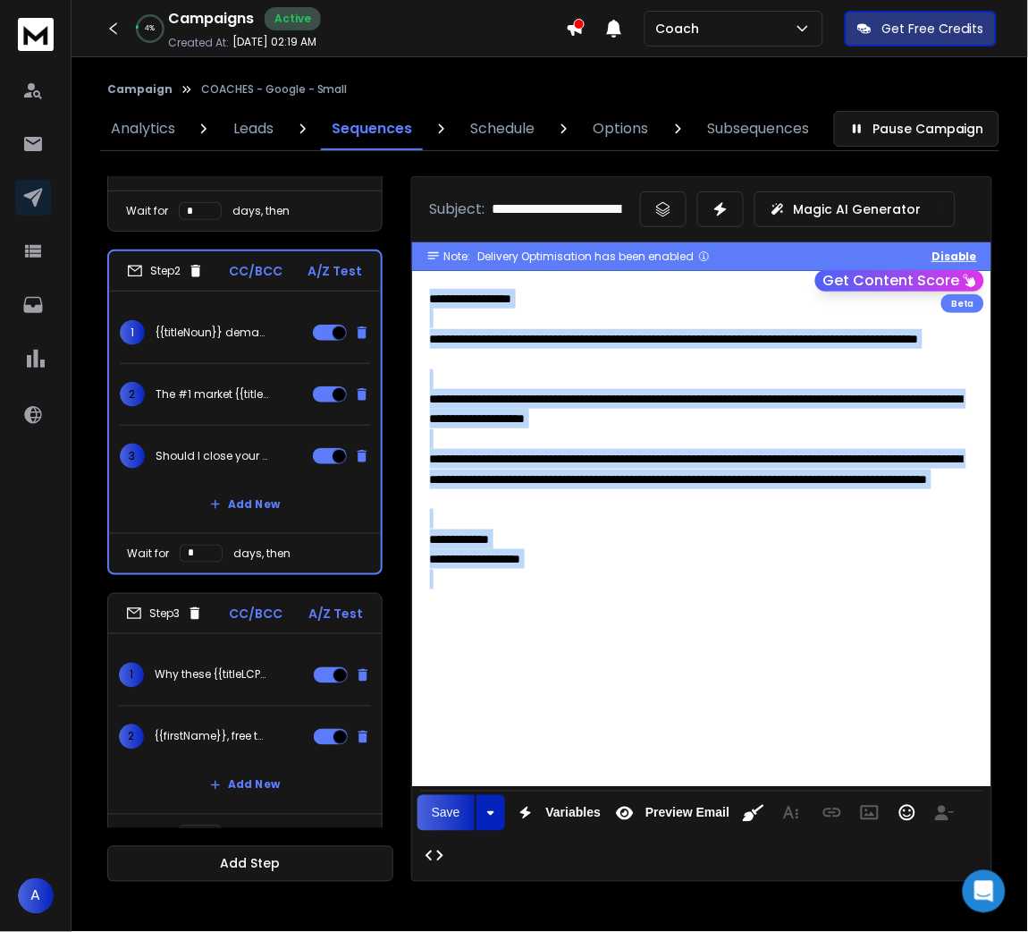
drag, startPoint x: 607, startPoint y: 587, endPoint x: 399, endPoint y: 283, distance: 369.2
click at [399, 283] on div "**********" at bounding box center [550, 528] width 886 height 705
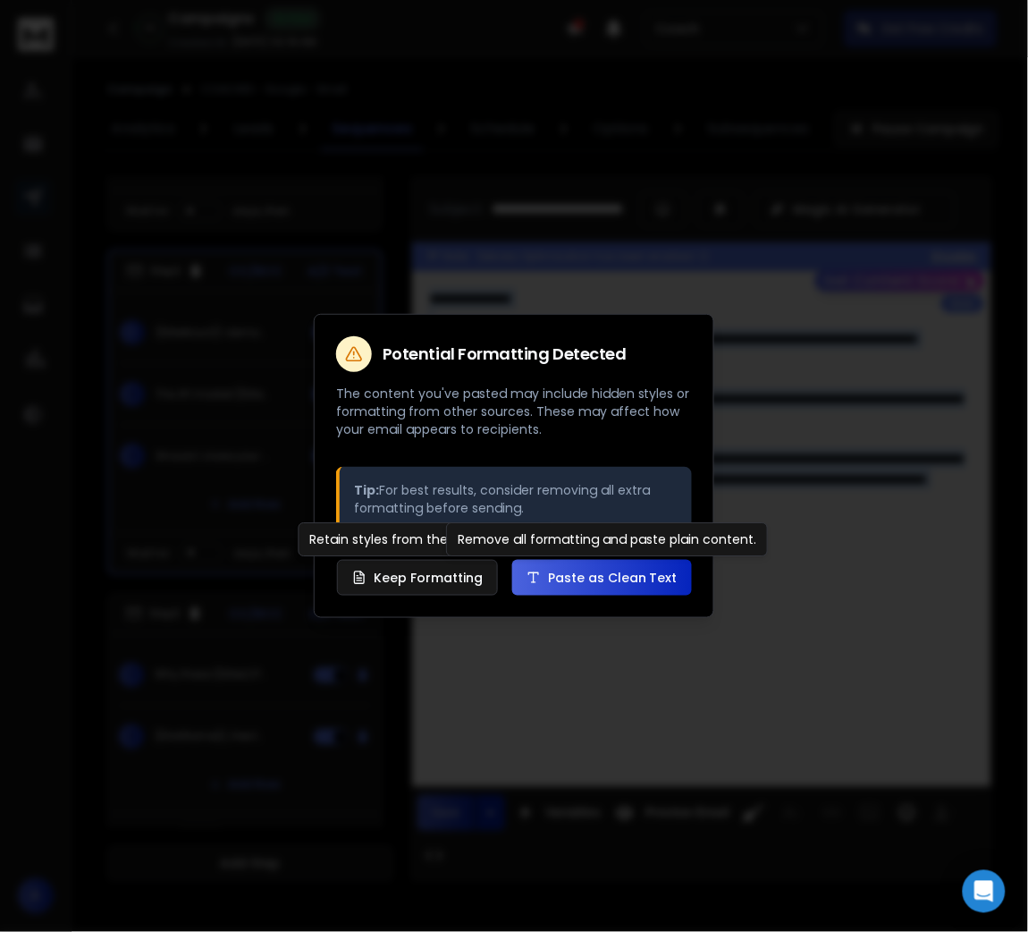
click at [629, 589] on button "Paste as Clean Text" at bounding box center [602, 578] width 180 height 36
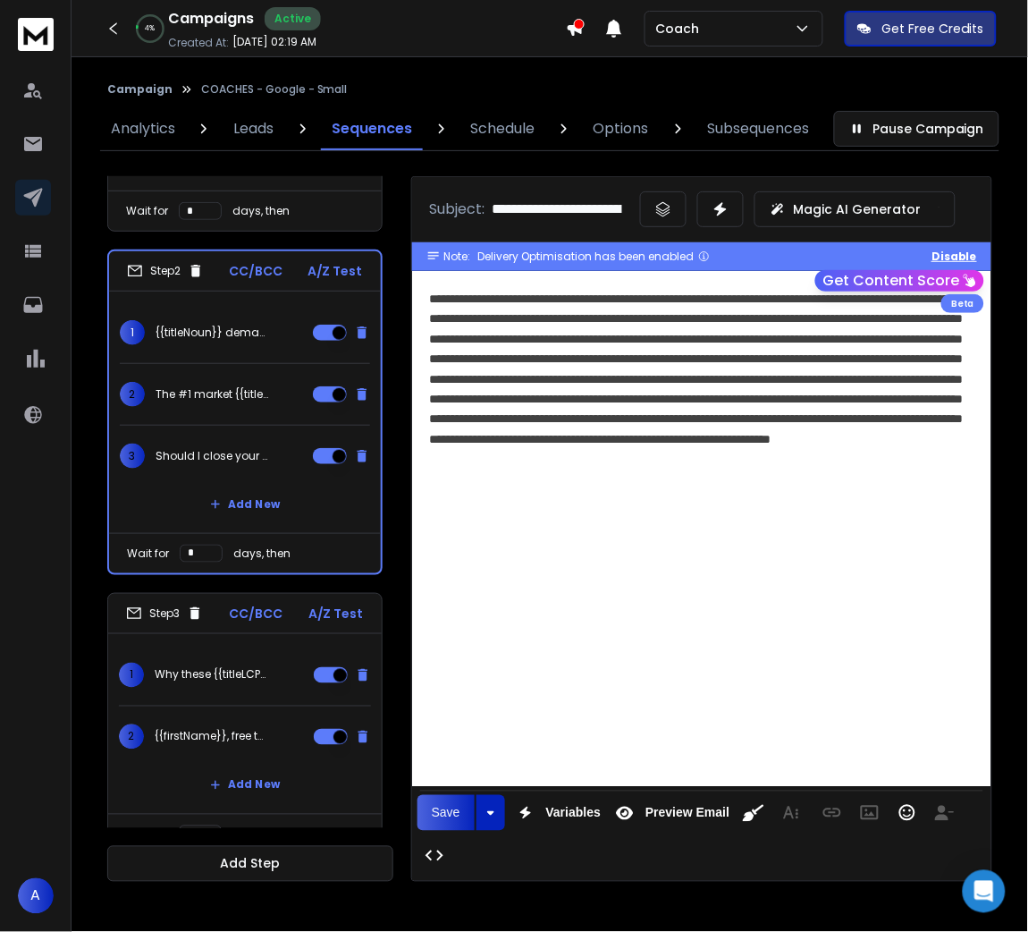
click at [587, 297] on div "**********" at bounding box center [702, 389] width 544 height 200
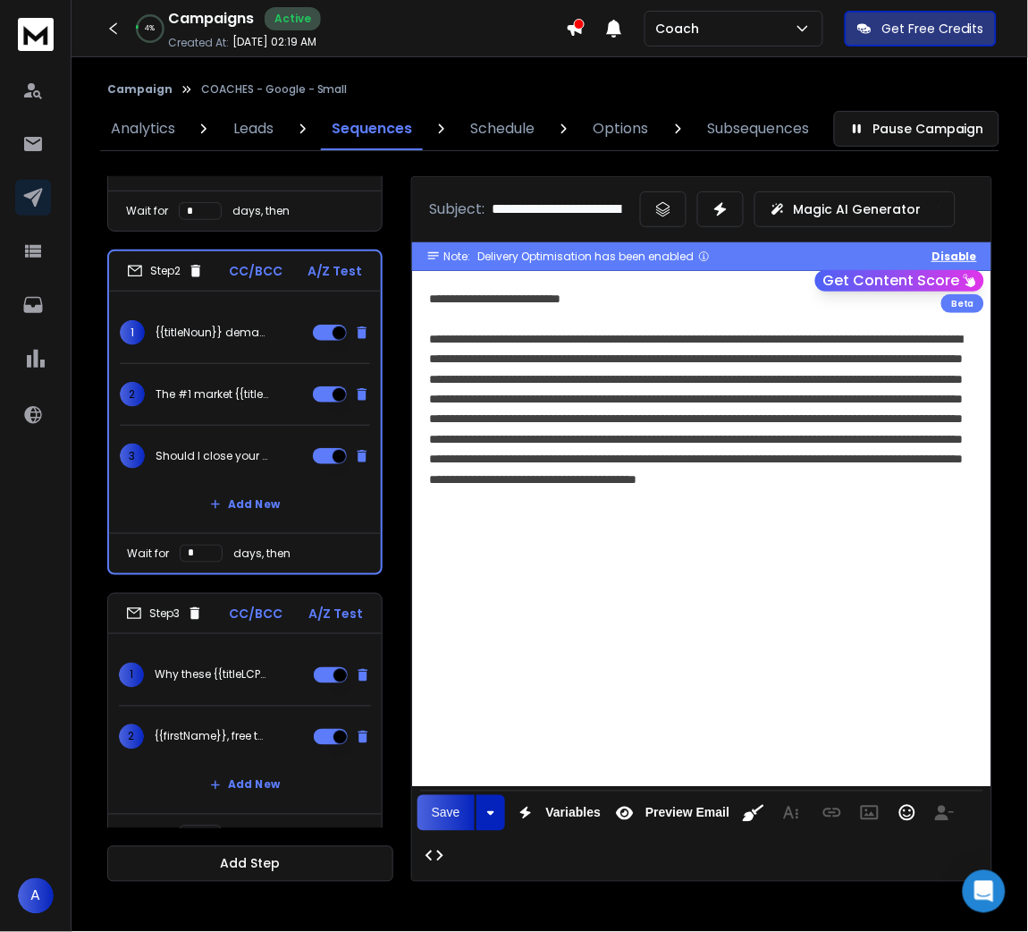
click at [544, 424] on div "**********" at bounding box center [702, 429] width 544 height 200
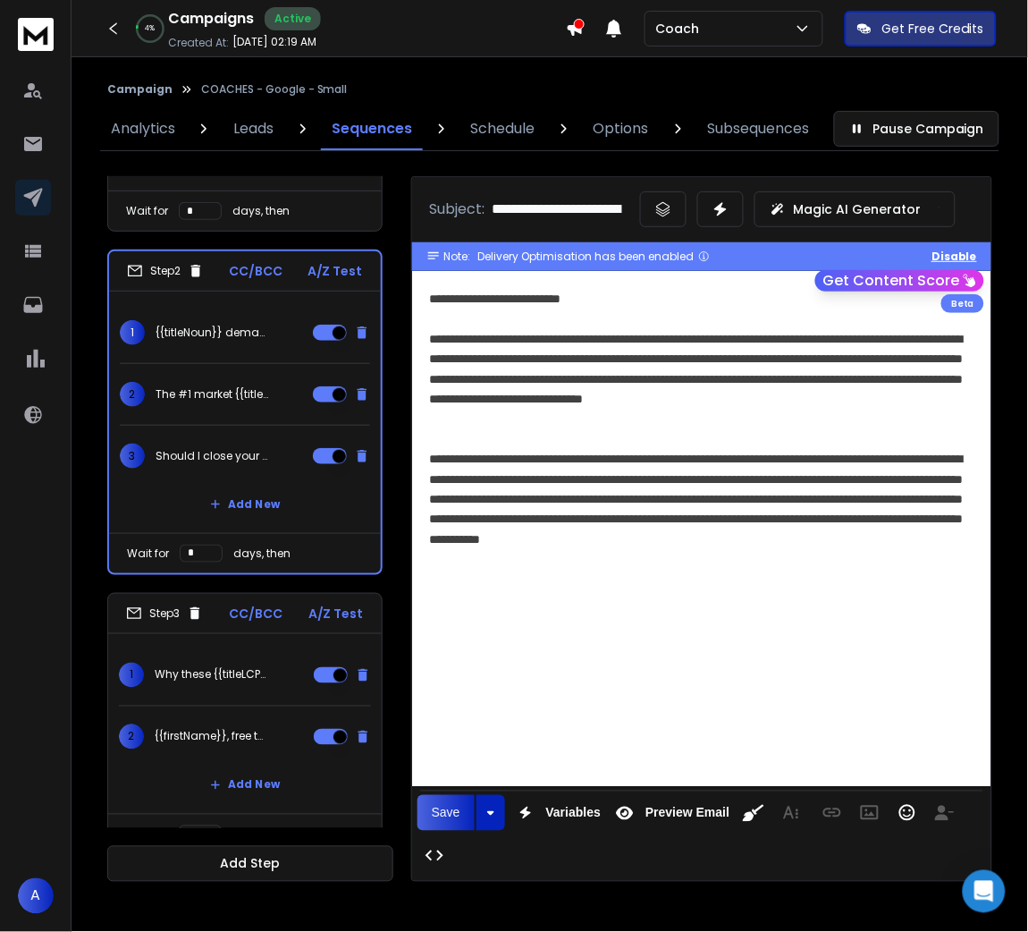
click at [588, 502] on div "**********" at bounding box center [702, 509] width 544 height 120
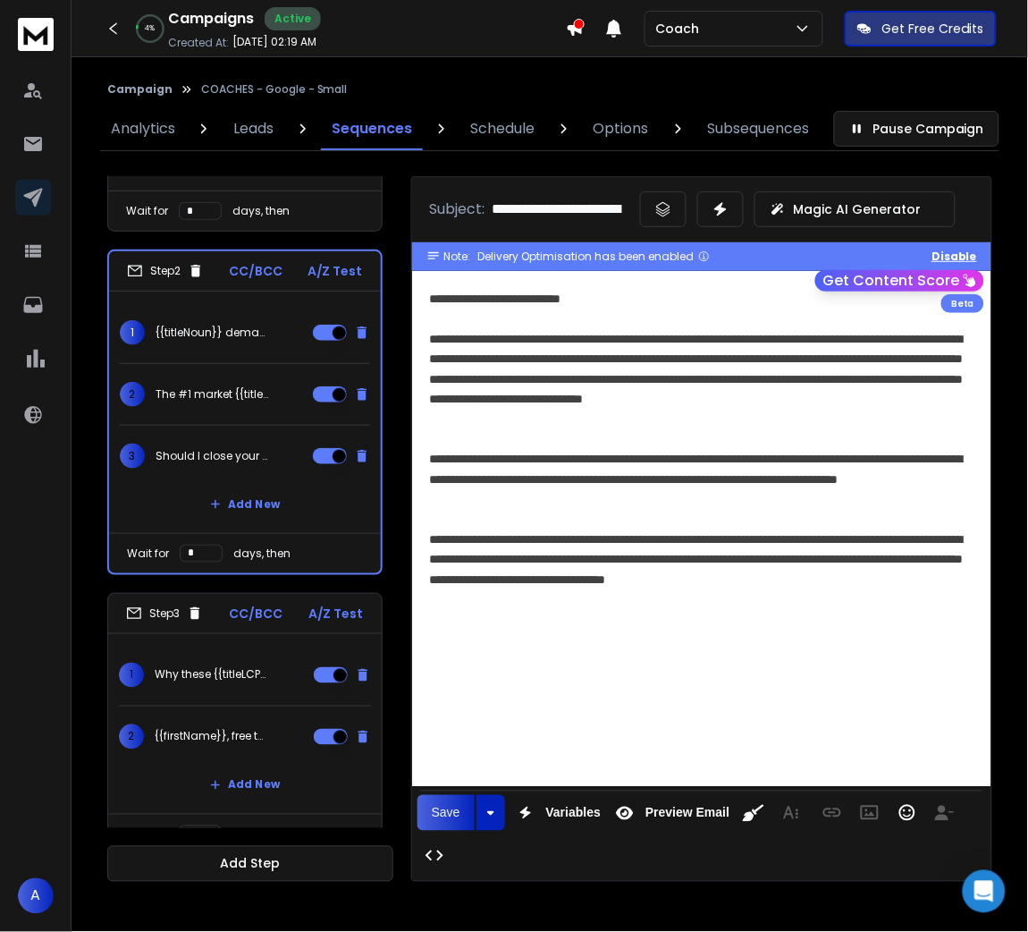
click at [787, 535] on div "**********" at bounding box center [702, 559] width 544 height 60
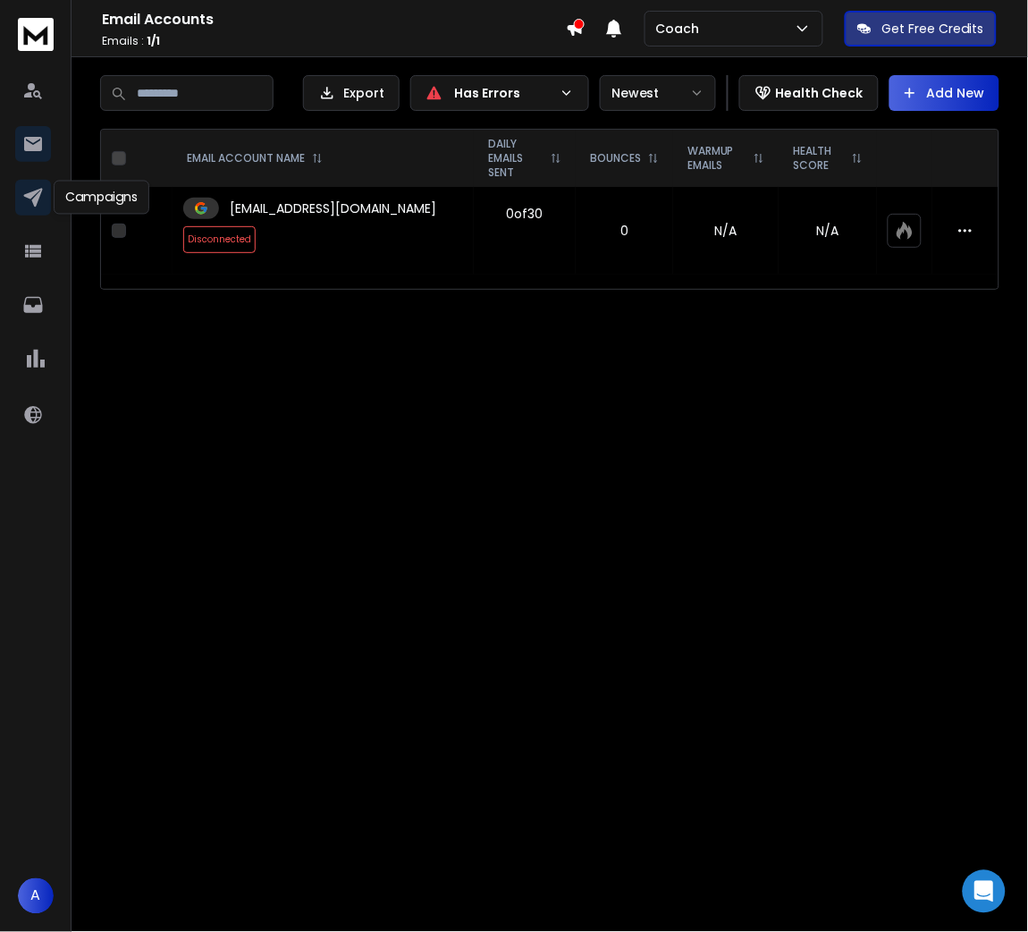
click at [30, 187] on icon at bounding box center [32, 197] width 21 height 21
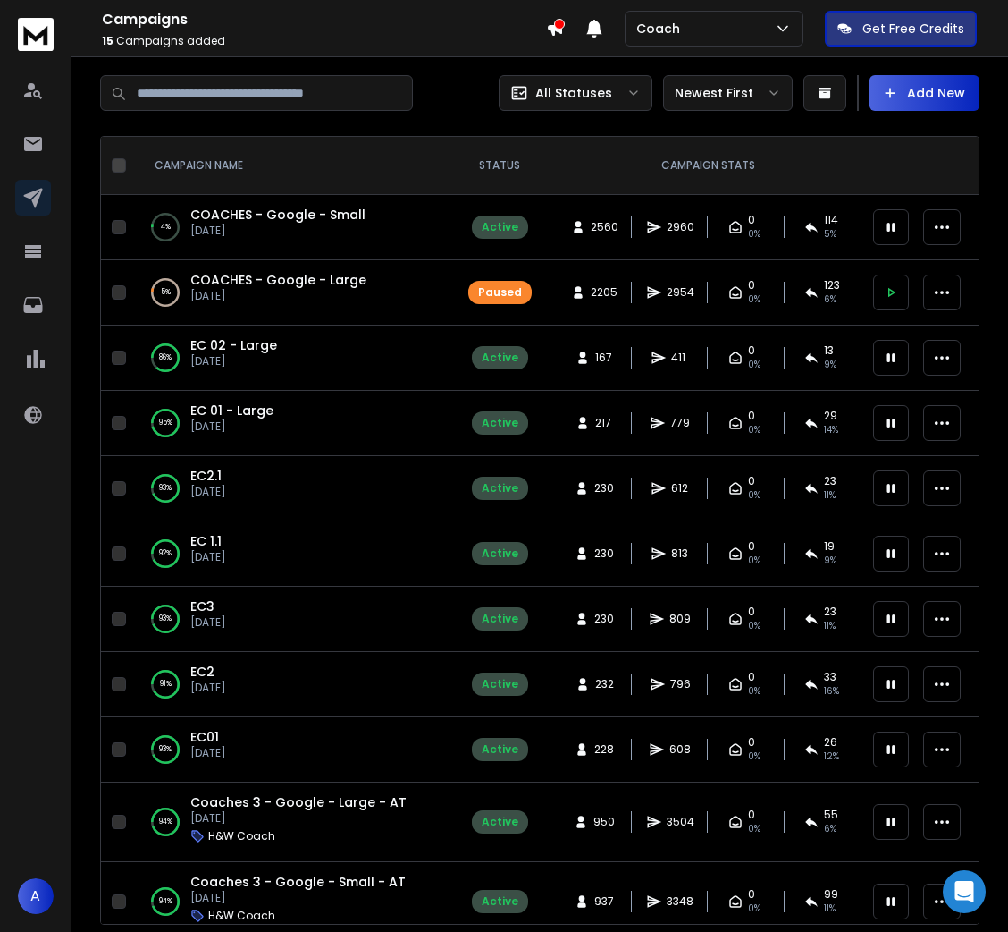
click at [307, 303] on p "[DATE]" at bounding box center [278, 296] width 176 height 14
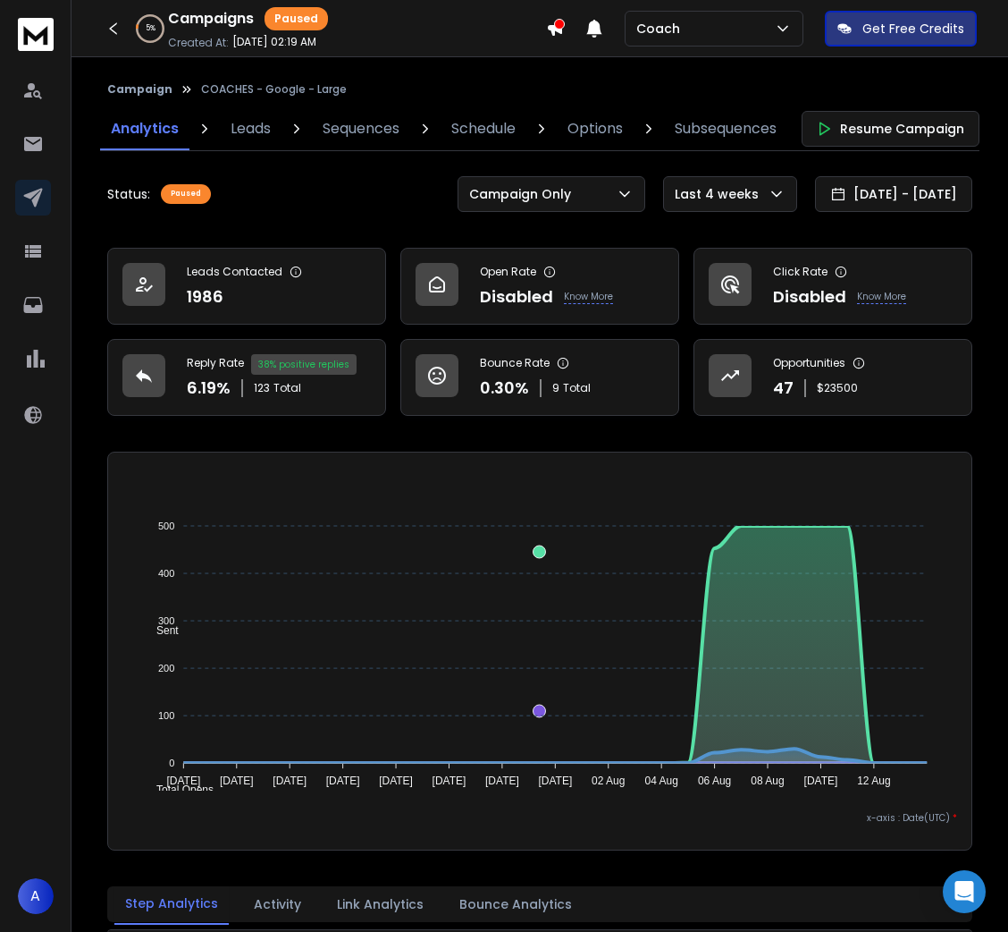
click at [308, 116] on div "Analytics Leads Sequences Schedule Options Subsequences" at bounding box center [444, 128] width 688 height 43
click at [329, 129] on p "Sequences" at bounding box center [361, 128] width 77 height 21
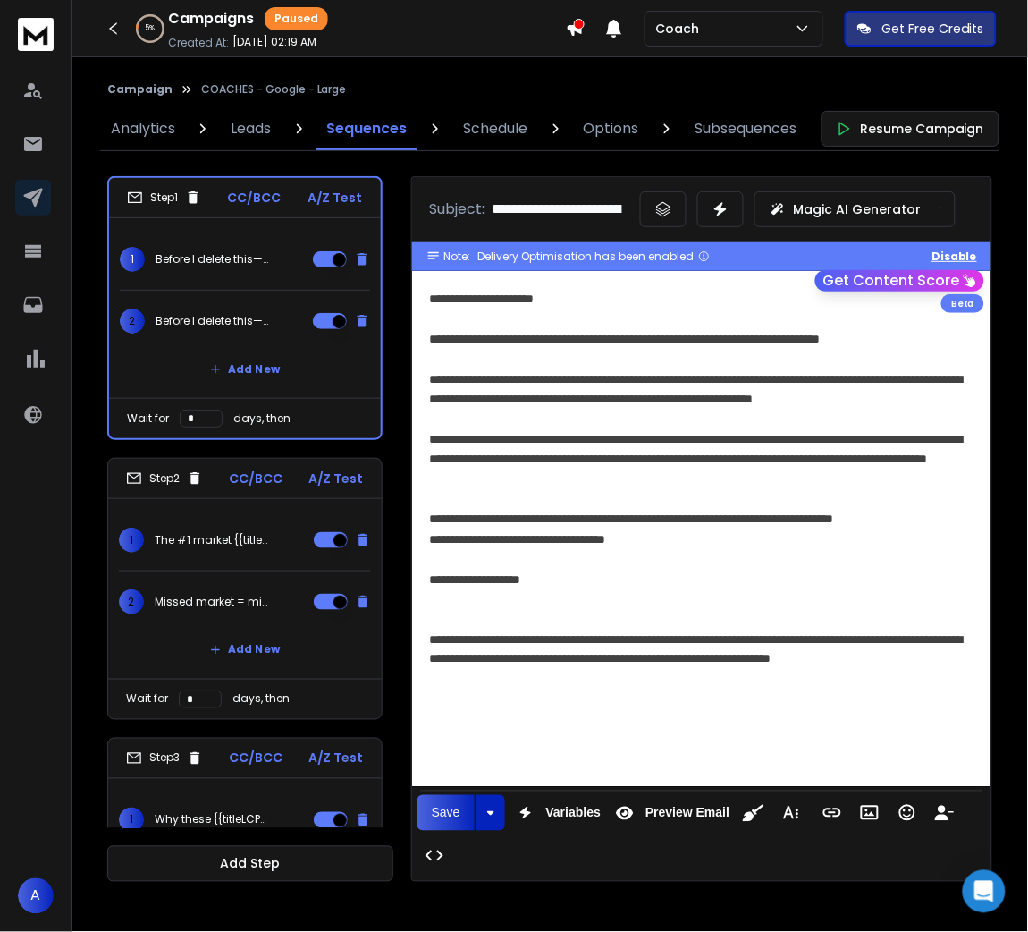
click at [200, 536] on p "The #1 market {{titleLCP}} overlook (still!)" at bounding box center [212, 540] width 114 height 14
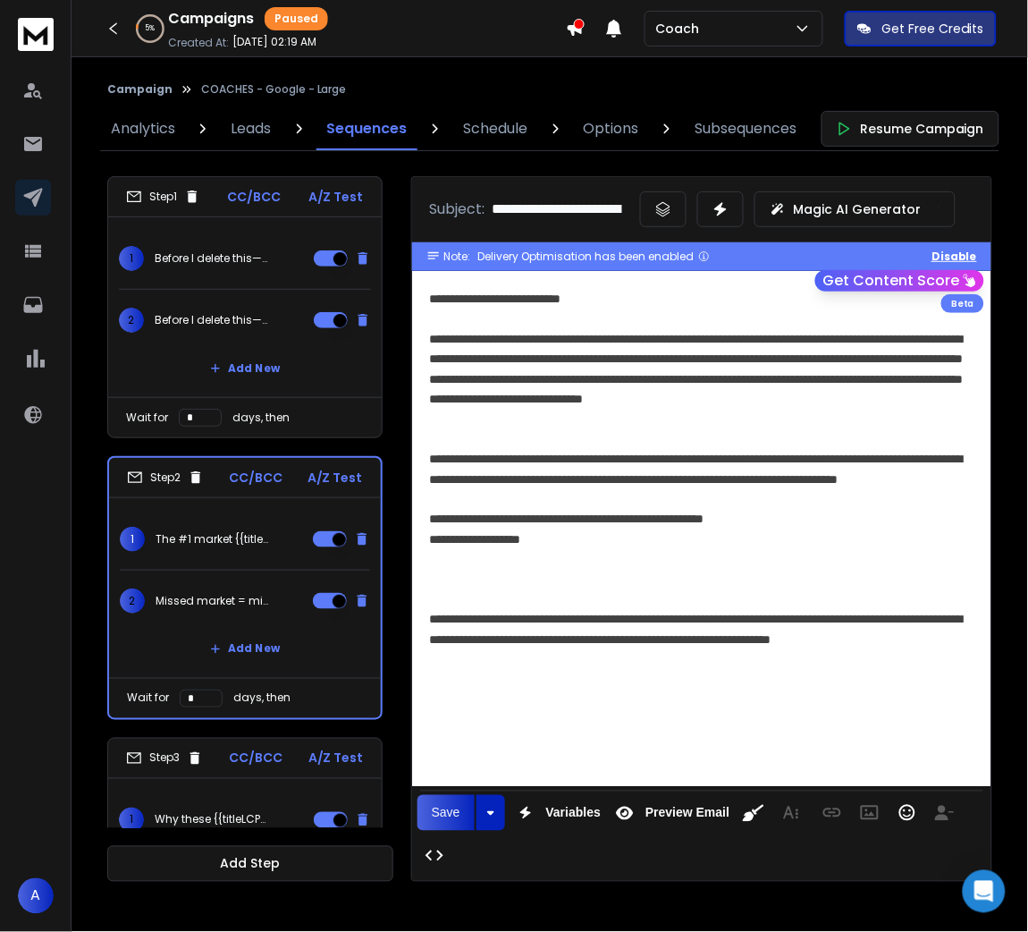
click at [199, 608] on p "Missed market = missed money" at bounding box center [213, 601] width 114 height 14
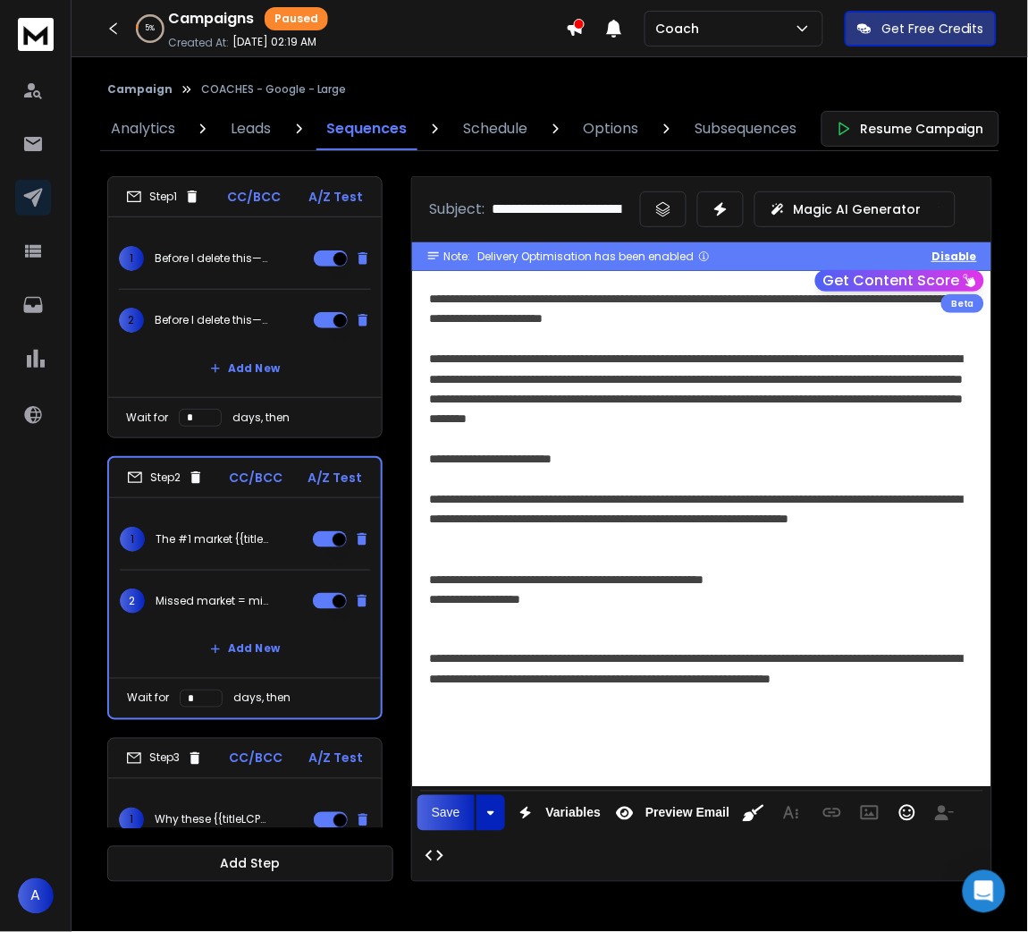
click at [233, 540] on p "The #1 market {{titleLCP}} overlook (still!)" at bounding box center [213, 539] width 114 height 14
type input "**********"
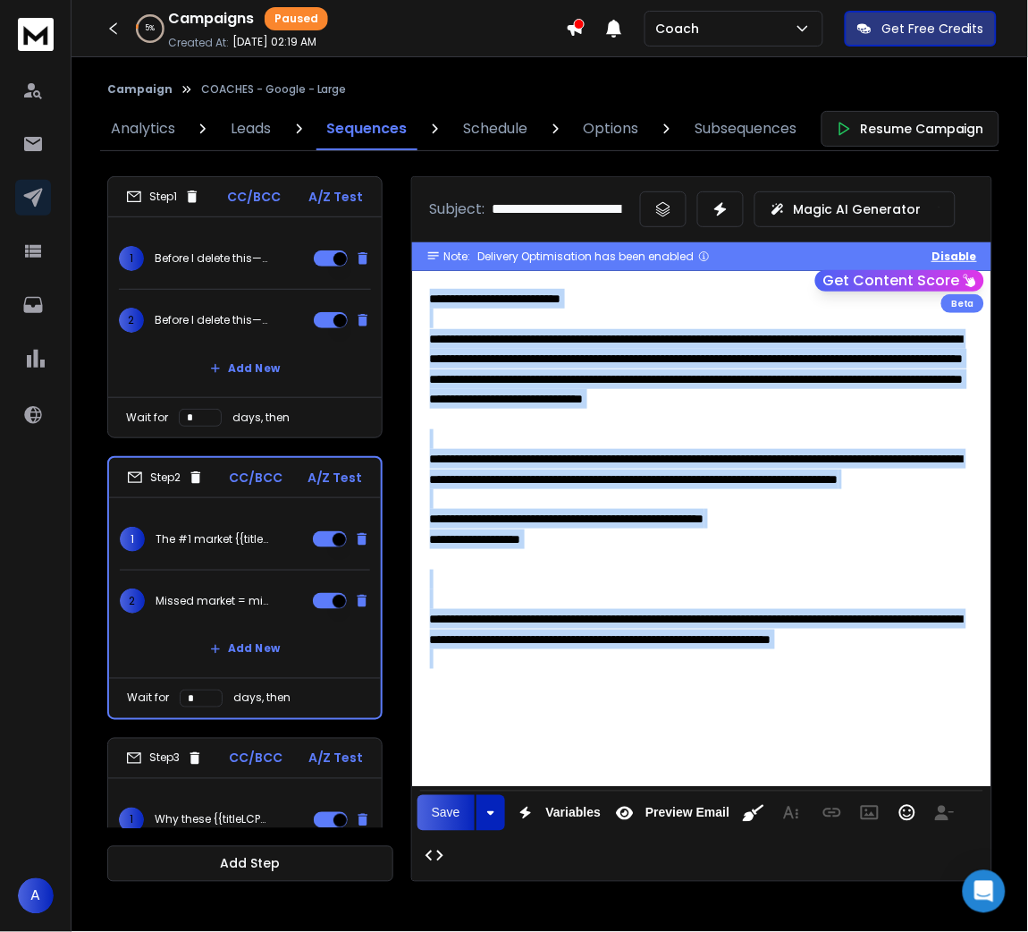
drag, startPoint x: 427, startPoint y: 300, endPoint x: 949, endPoint y: 687, distance: 648.7
click at [949, 687] on div "**********" at bounding box center [702, 529] width 580 height 516
copy div "**********"
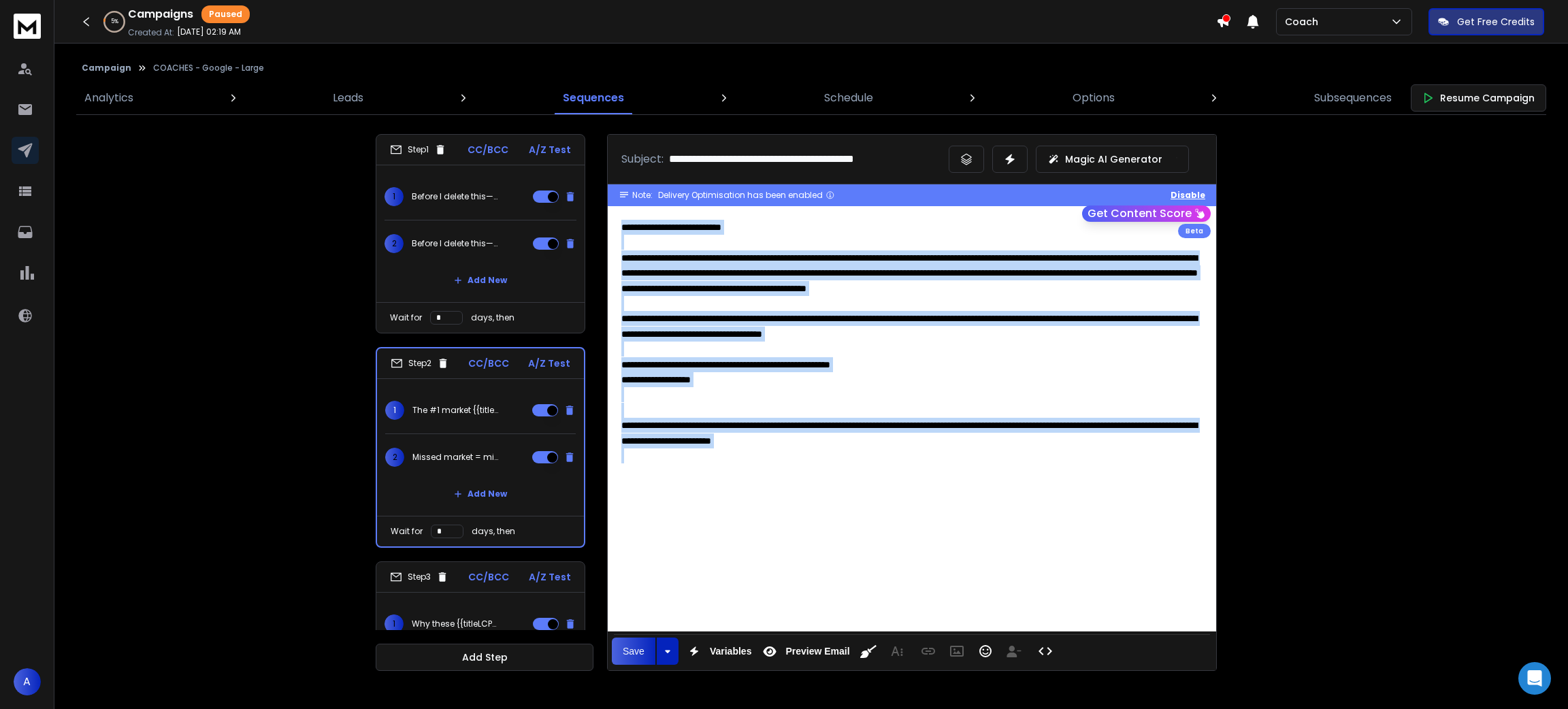
click at [695, 468] on div "**********" at bounding box center [911, 418] width 608 height 425
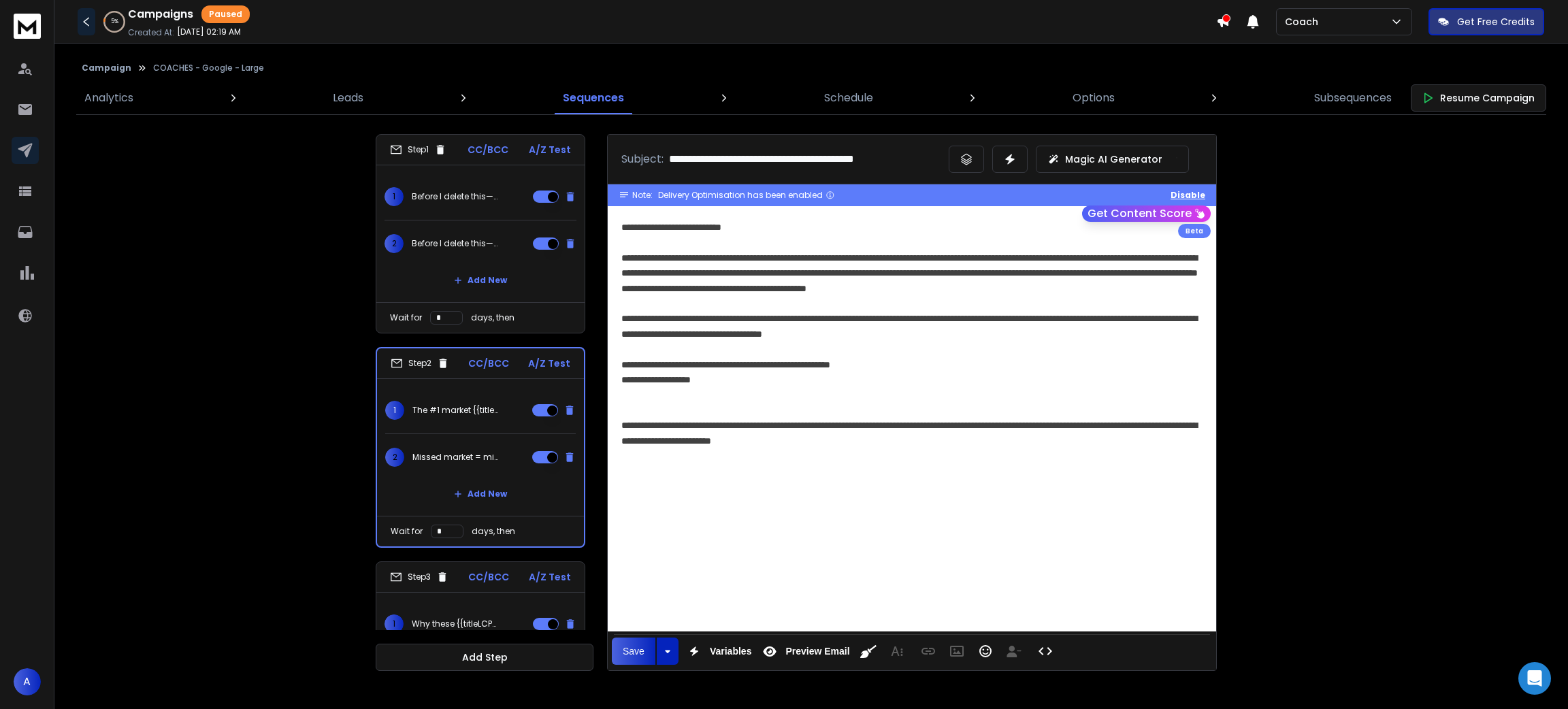
click at [87, 16] on icon at bounding box center [86, 22] width 12 height 12
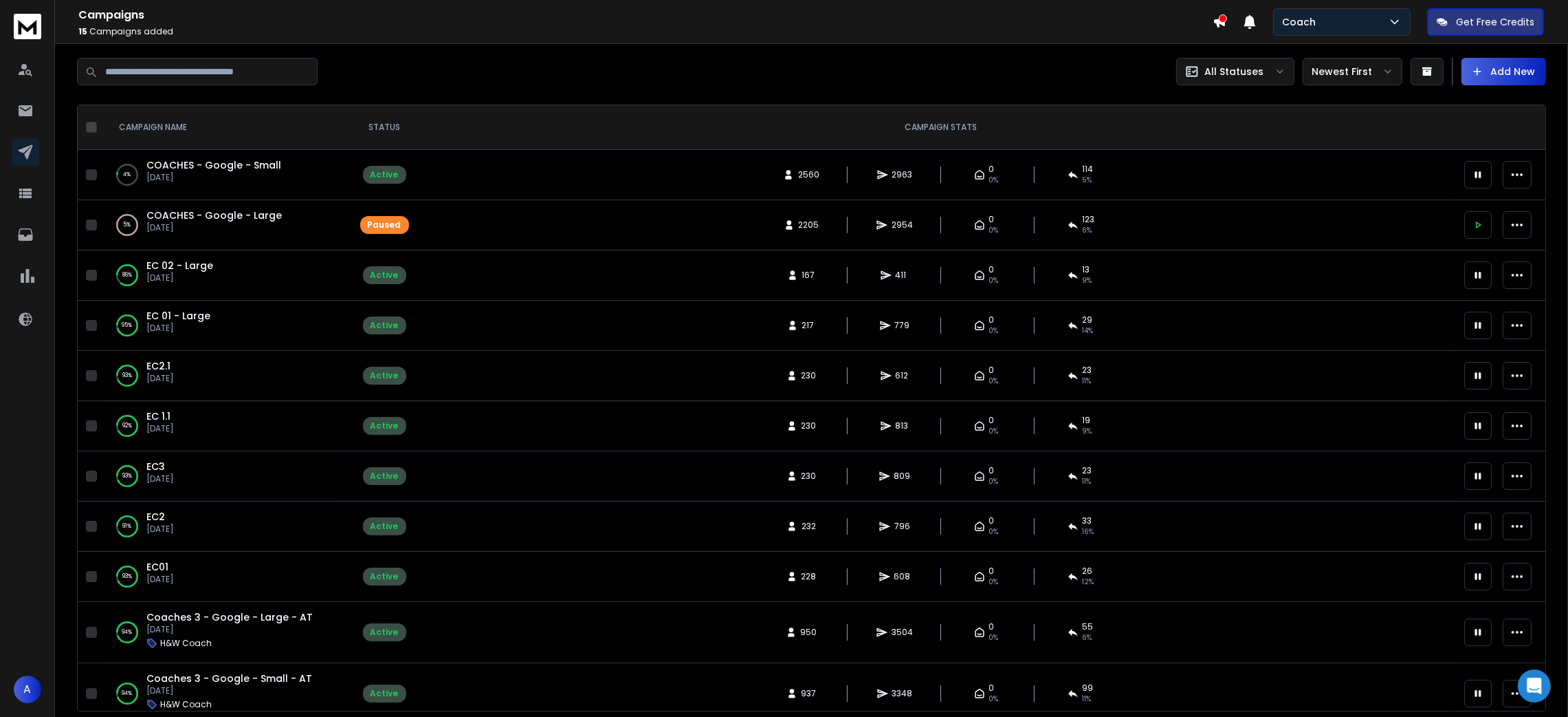
click at [790, 16] on div "Coach" at bounding box center [1342, 22] width 120 height 14
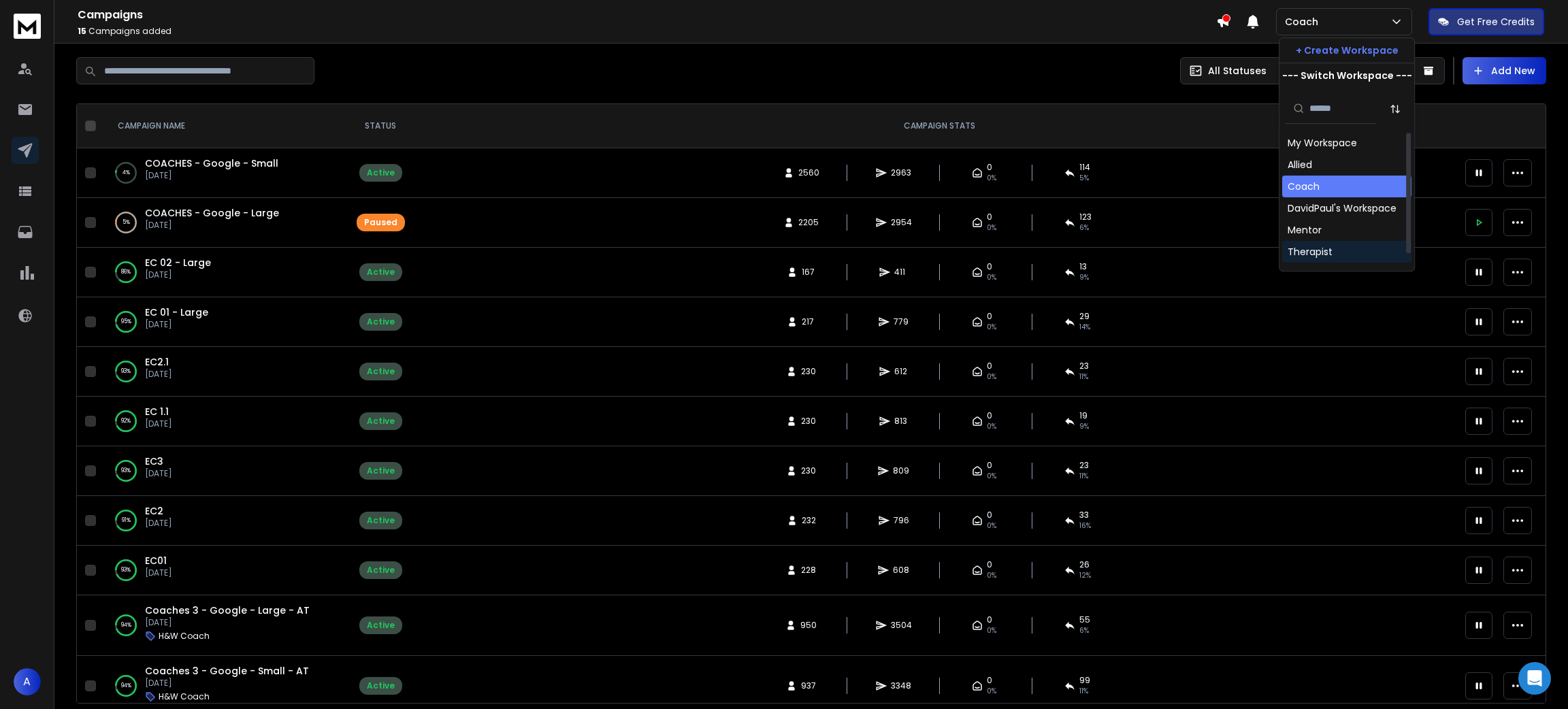
click at [782, 249] on div "Therapist" at bounding box center [1310, 252] width 45 height 14
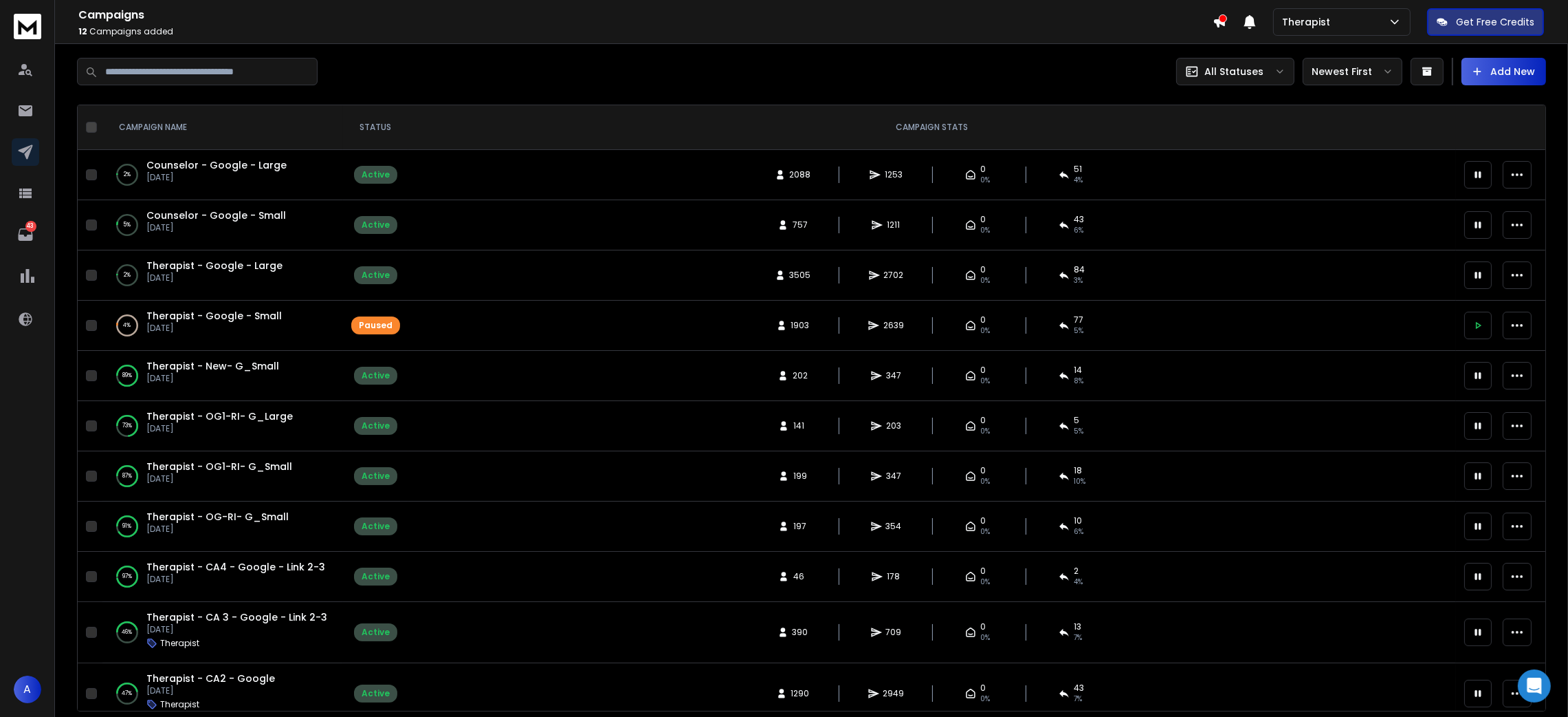
click at [245, 176] on p "[DATE]" at bounding box center [216, 178] width 140 height 11
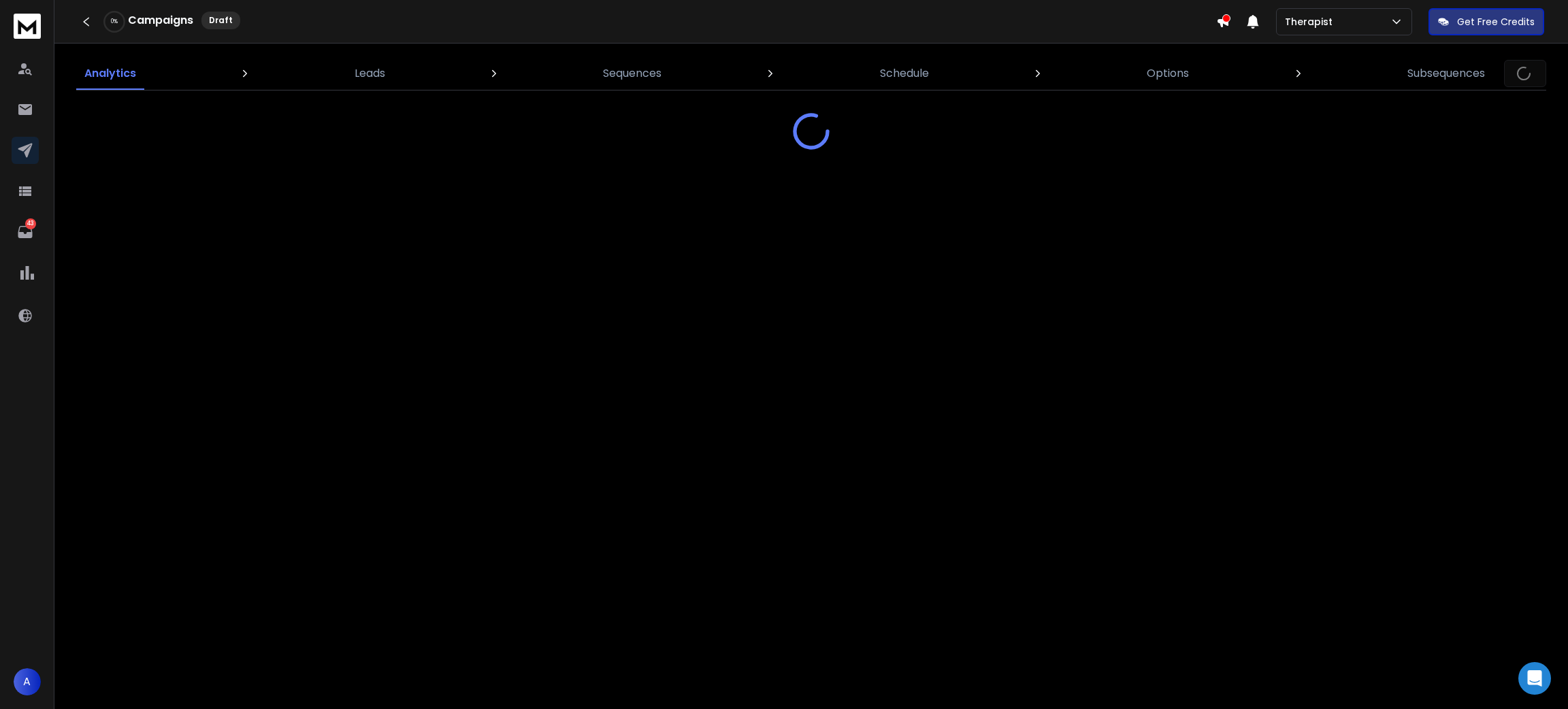
click at [626, 91] on div "Analytics Leads Sequences Schedule Options Subsequences" at bounding box center [811, 107] width 1470 height 101
click at [626, 84] on link "Sequences" at bounding box center [632, 73] width 75 height 33
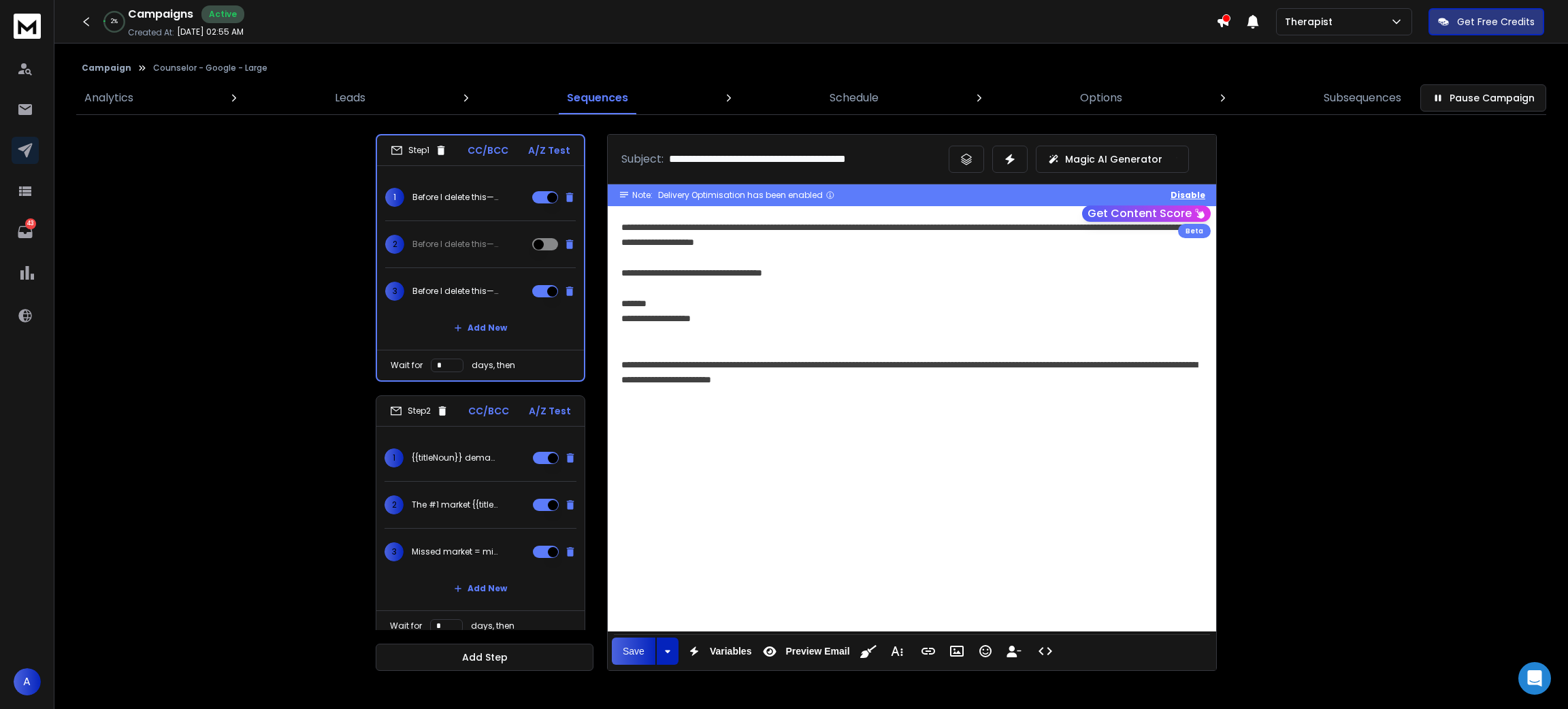
click at [461, 192] on p "Before I delete this—should I send details?" at bounding box center [456, 197] width 87 height 11
click at [802, 652] on span "Preview Email" at bounding box center [817, 650] width 69 height 11
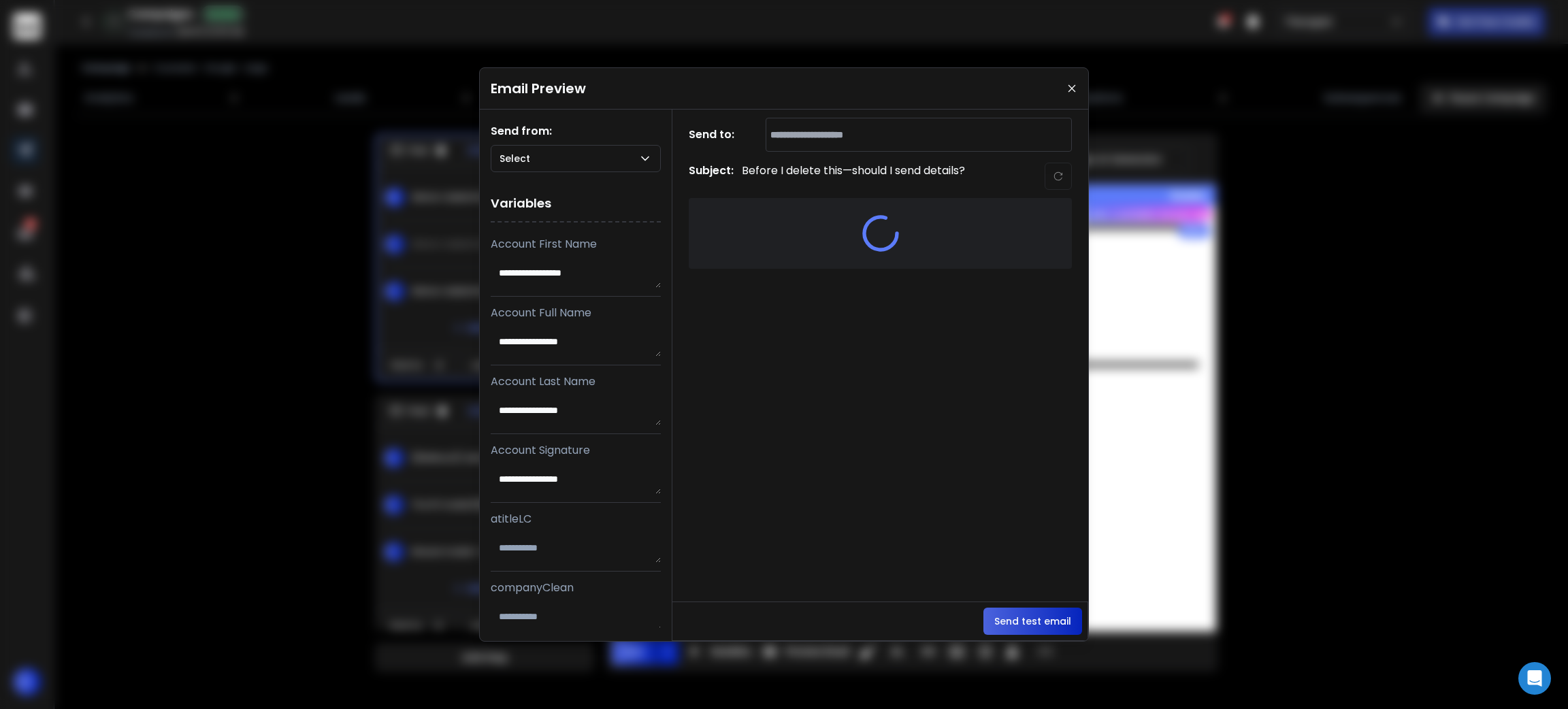
type textarea "**********"
type textarea "********"
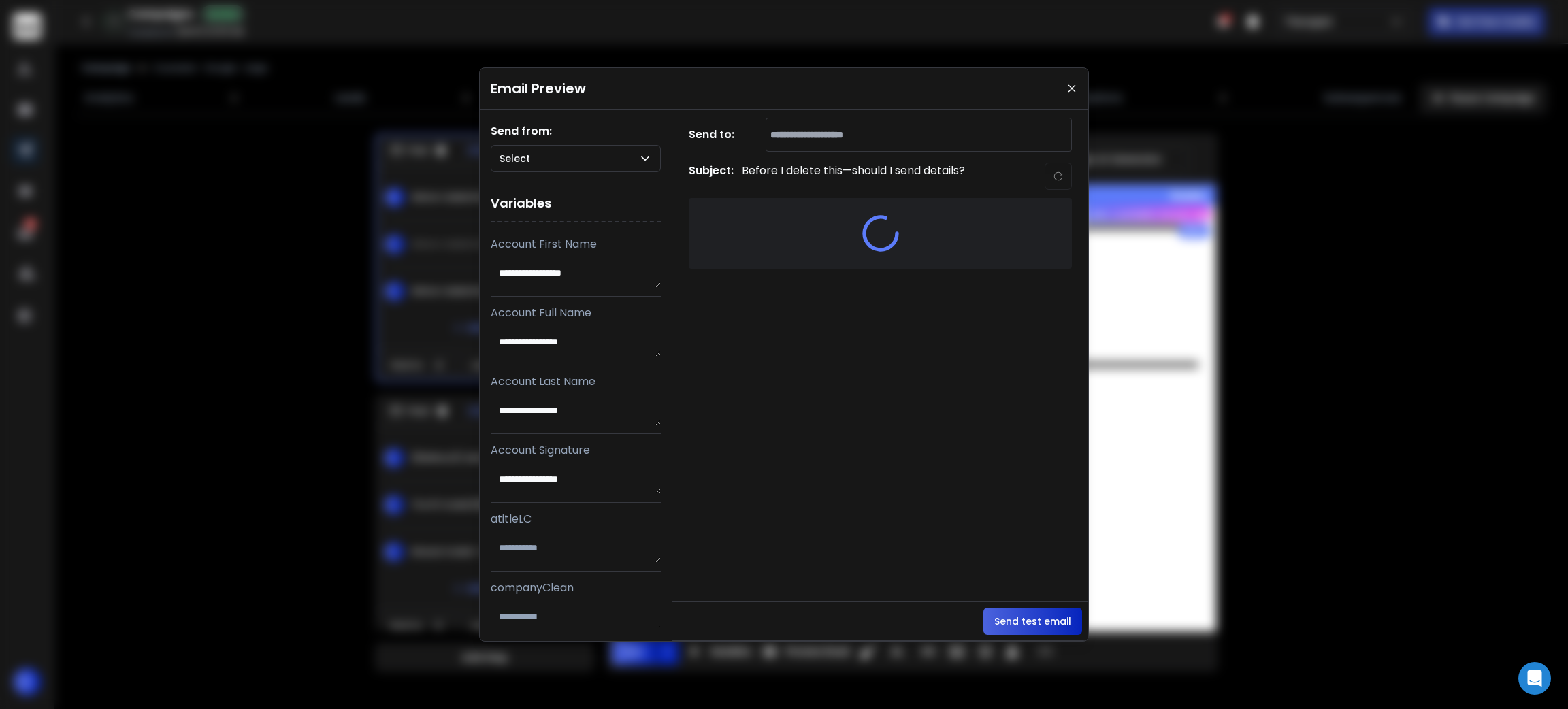
type textarea "**********"
type textarea "*****"
type textarea "**********"
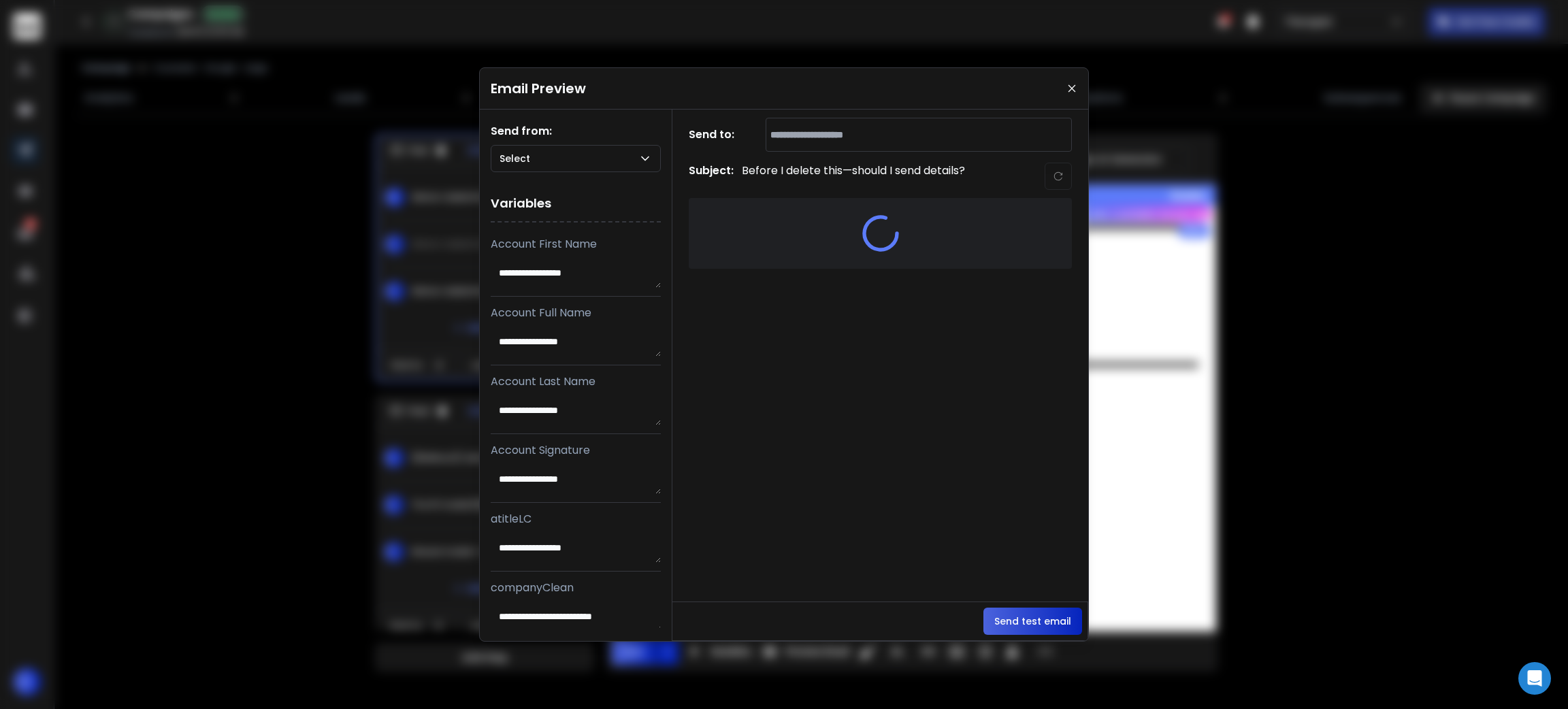
type textarea "**********"
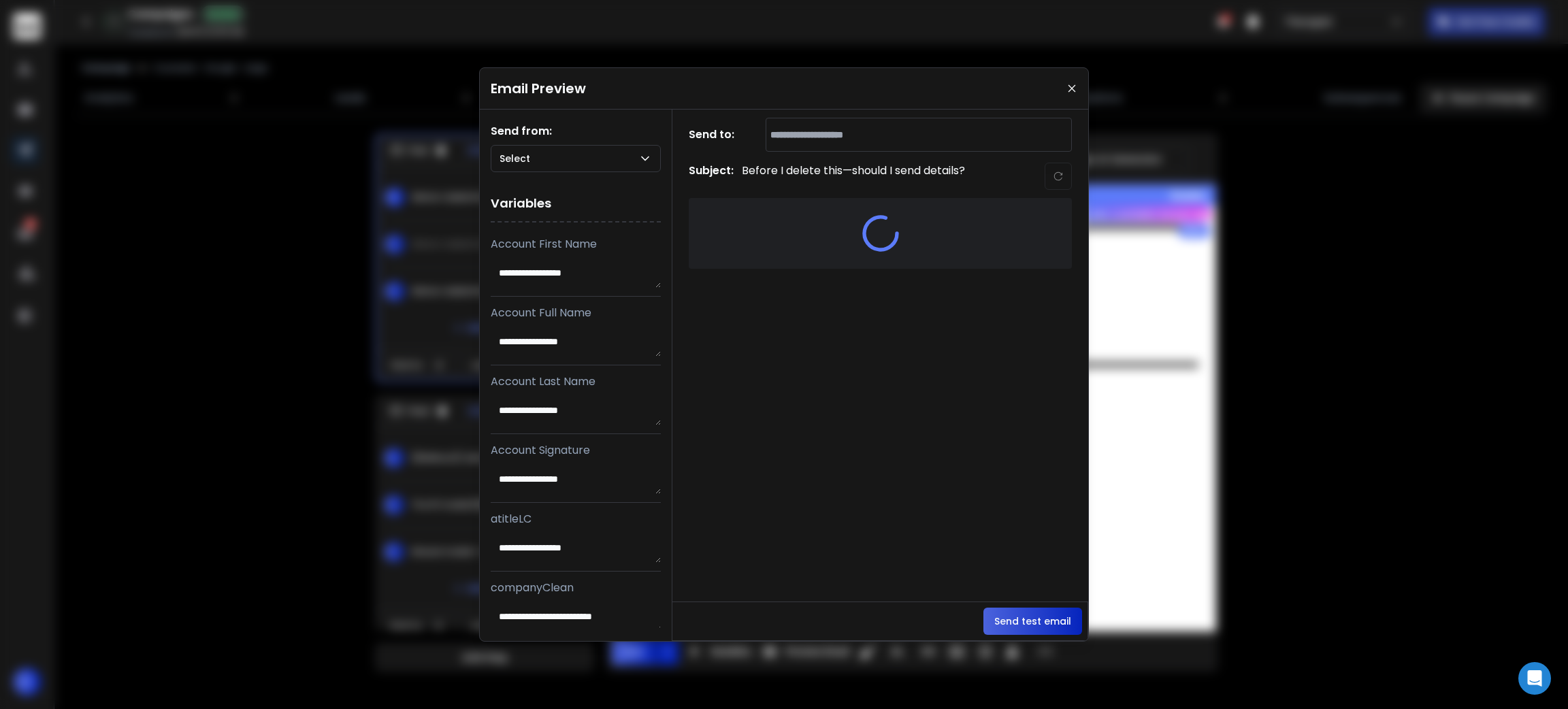
type textarea "**********"
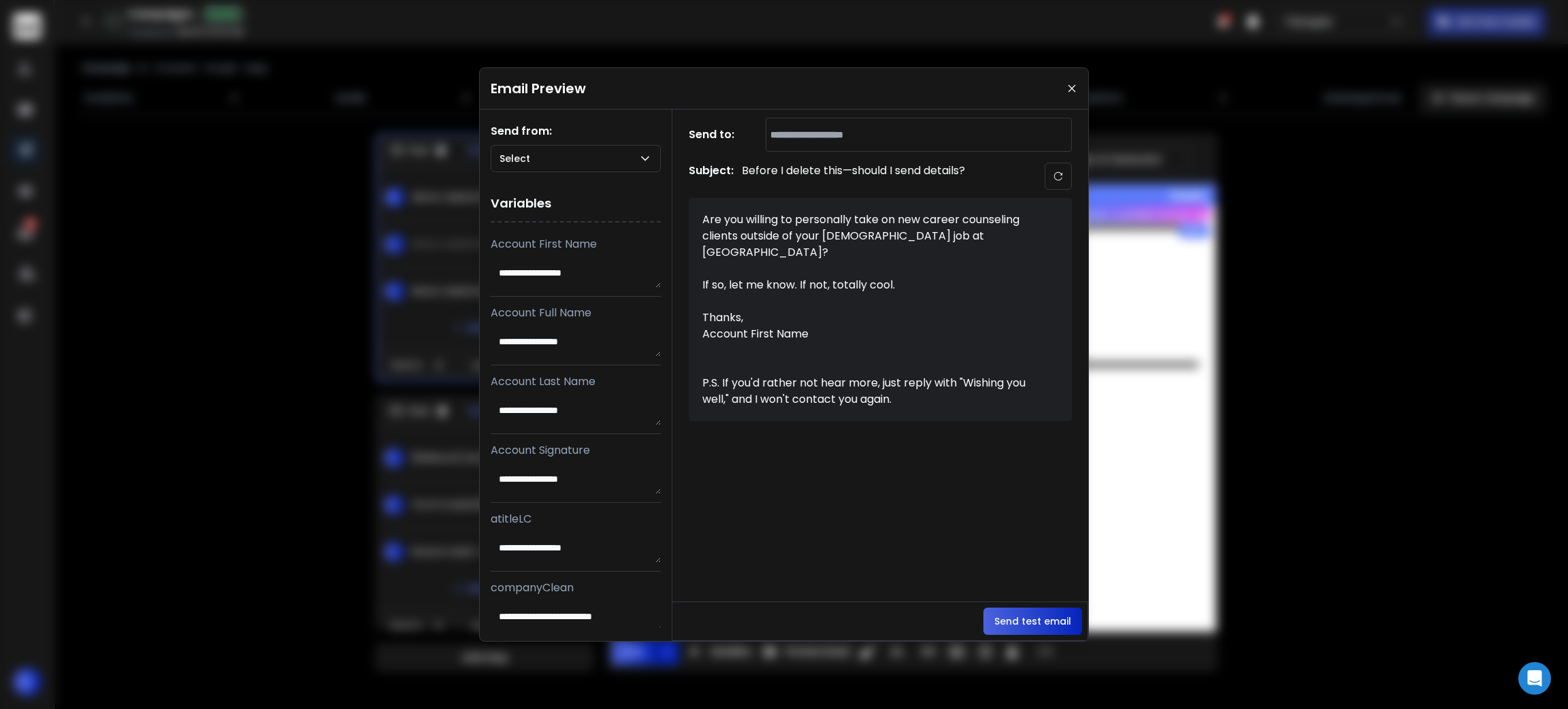
type textarea "*****"
type textarea "**********"
type textarea "*******"
type textarea "*****"
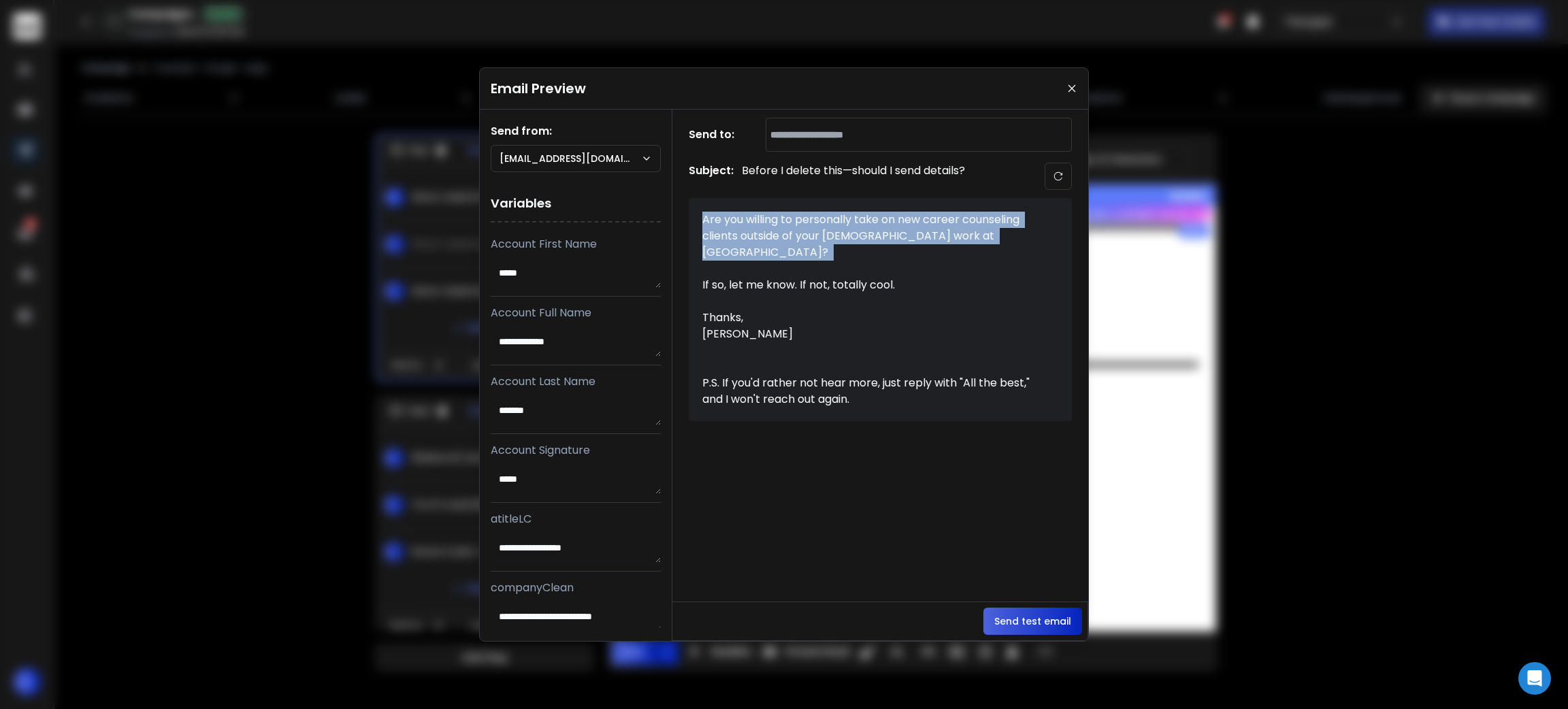
drag, startPoint x: 704, startPoint y: 212, endPoint x: 846, endPoint y: 259, distance: 149.6
click at [846, 259] on div "Are you willing to personally take on new career counseling clients outside of …" at bounding box center [880, 309] width 383 height 223
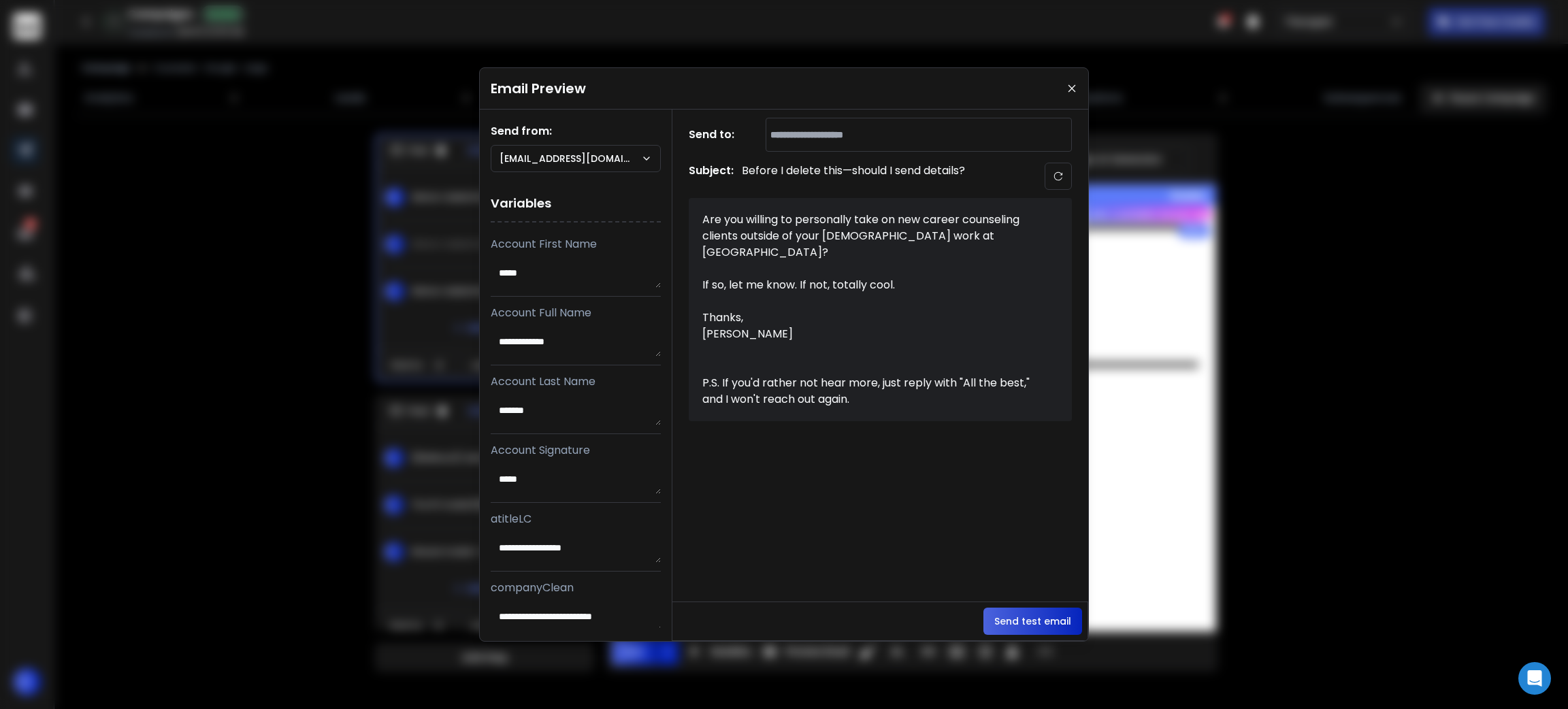
click at [977, 272] on div "Are you willing to personally take on new career counseling clients outside of …" at bounding box center [872, 309] width 340 height 196
click at [1070, 85] on icon at bounding box center [1072, 88] width 11 height 11
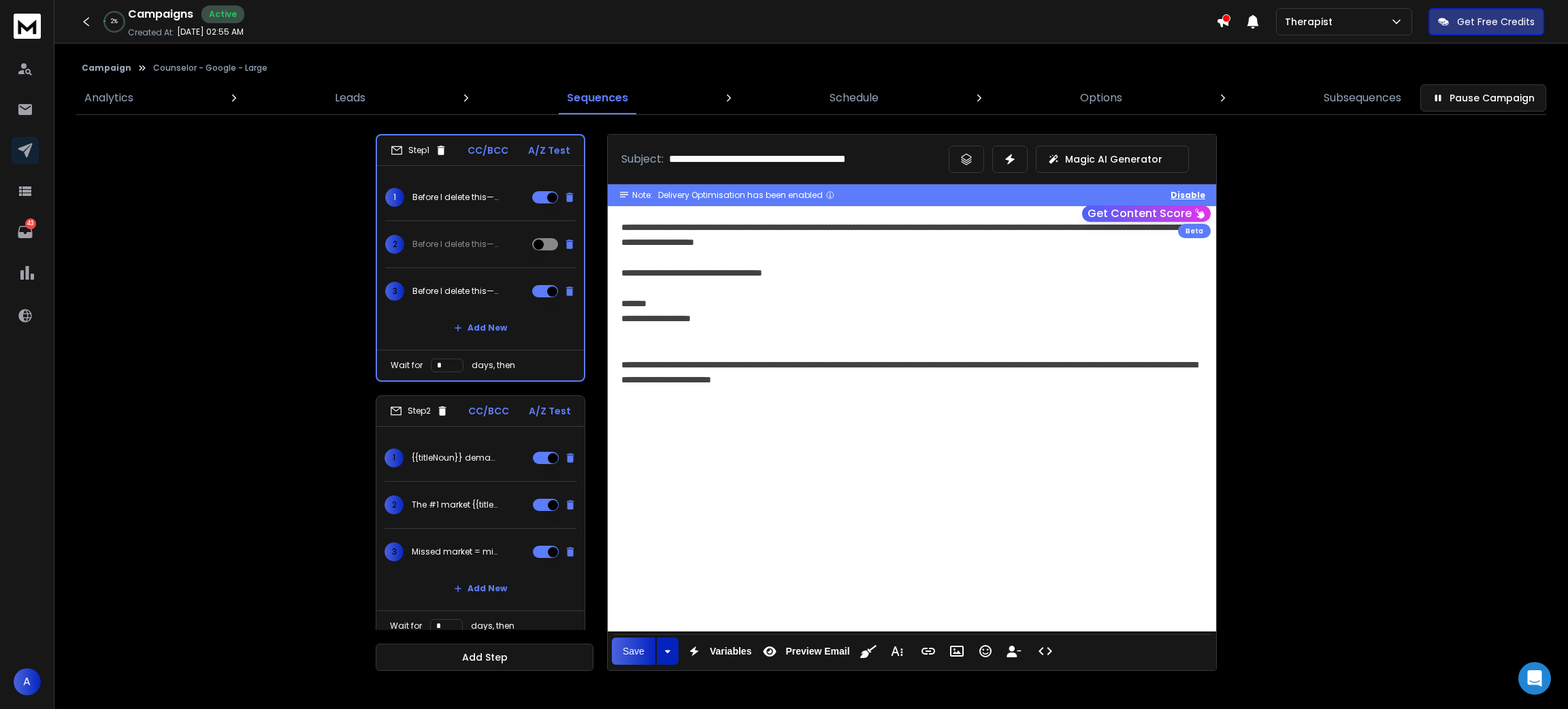
click at [455, 247] on p "Before I delete this—should I send details?" at bounding box center [456, 244] width 87 height 11
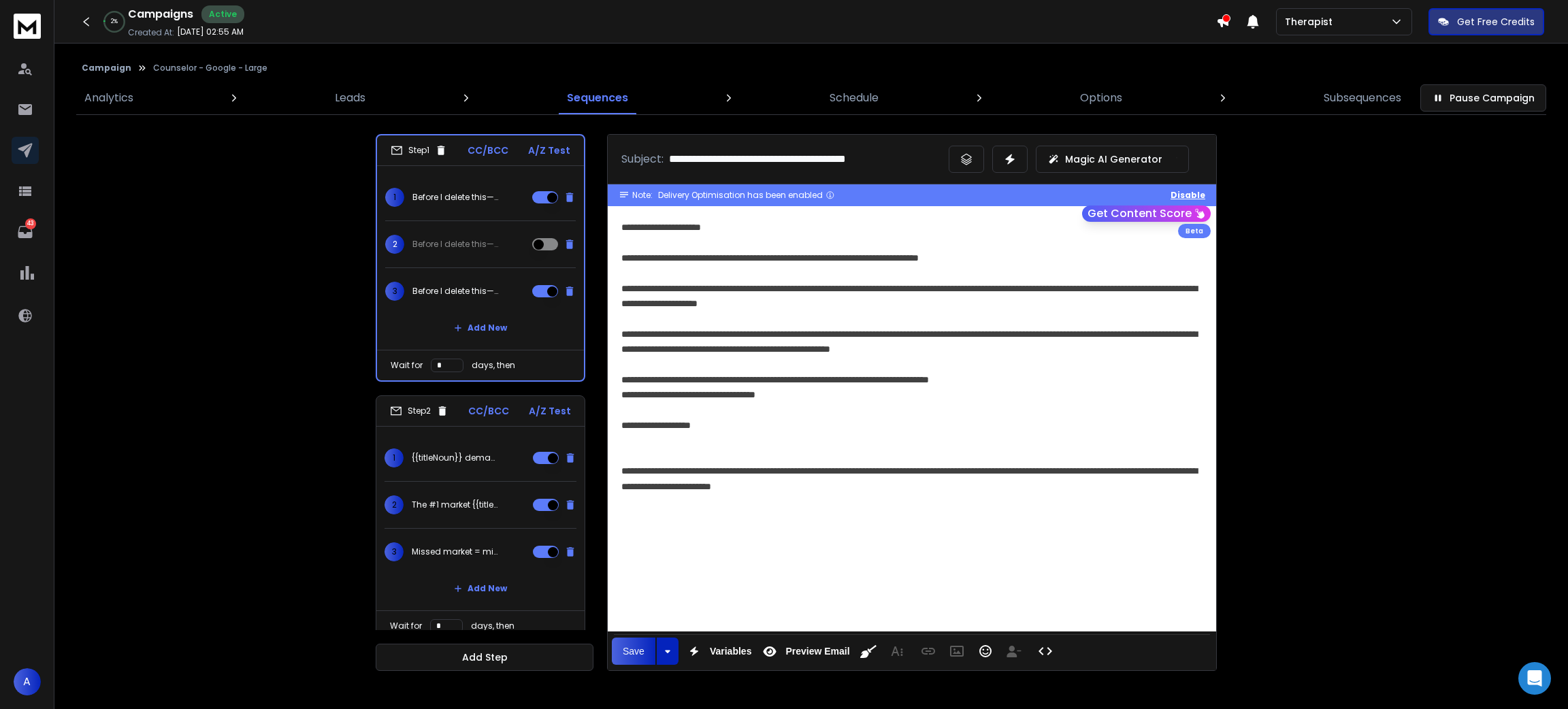
click at [447, 192] on p "Before I delete this—should I send details?" at bounding box center [456, 197] width 87 height 11
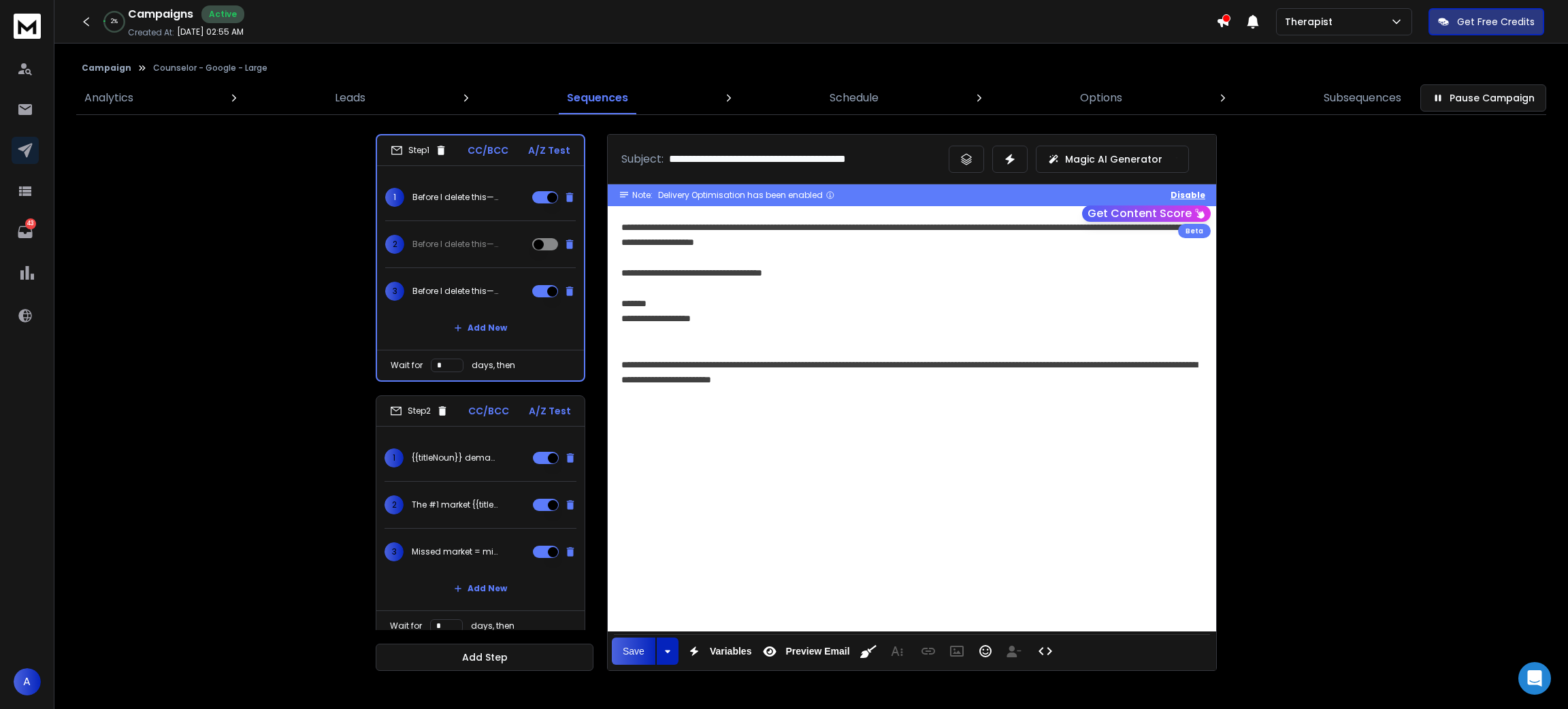
click at [453, 285] on div "3 Before I delete this—should I send details?" at bounding box center [442, 291] width 114 height 19
